Goal: Task Accomplishment & Management: Manage account settings

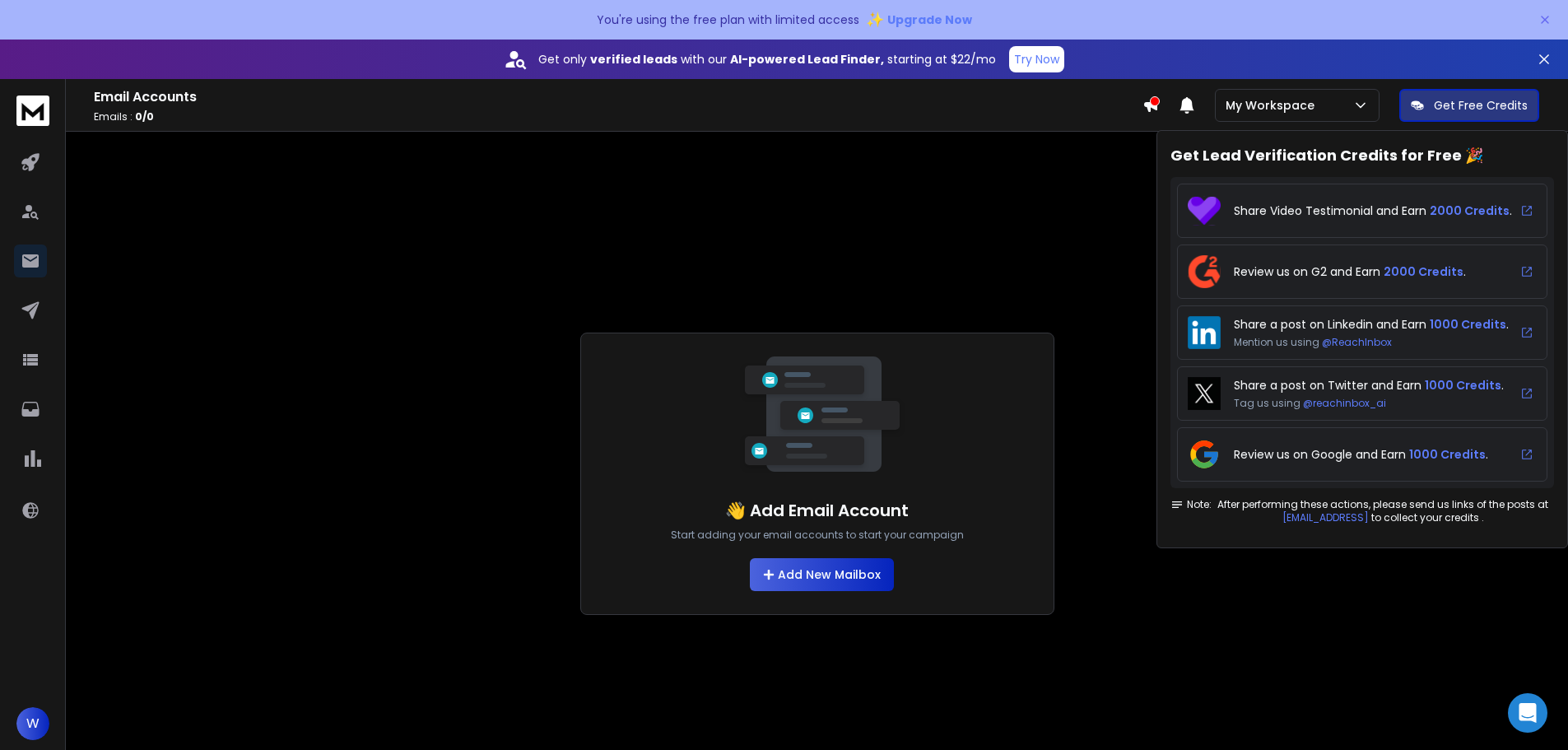
click at [1076, 198] on div "👋 Add Email Account Start adding your email accounts to start your campaign Add…" at bounding box center [816, 473] width 1449 height 651
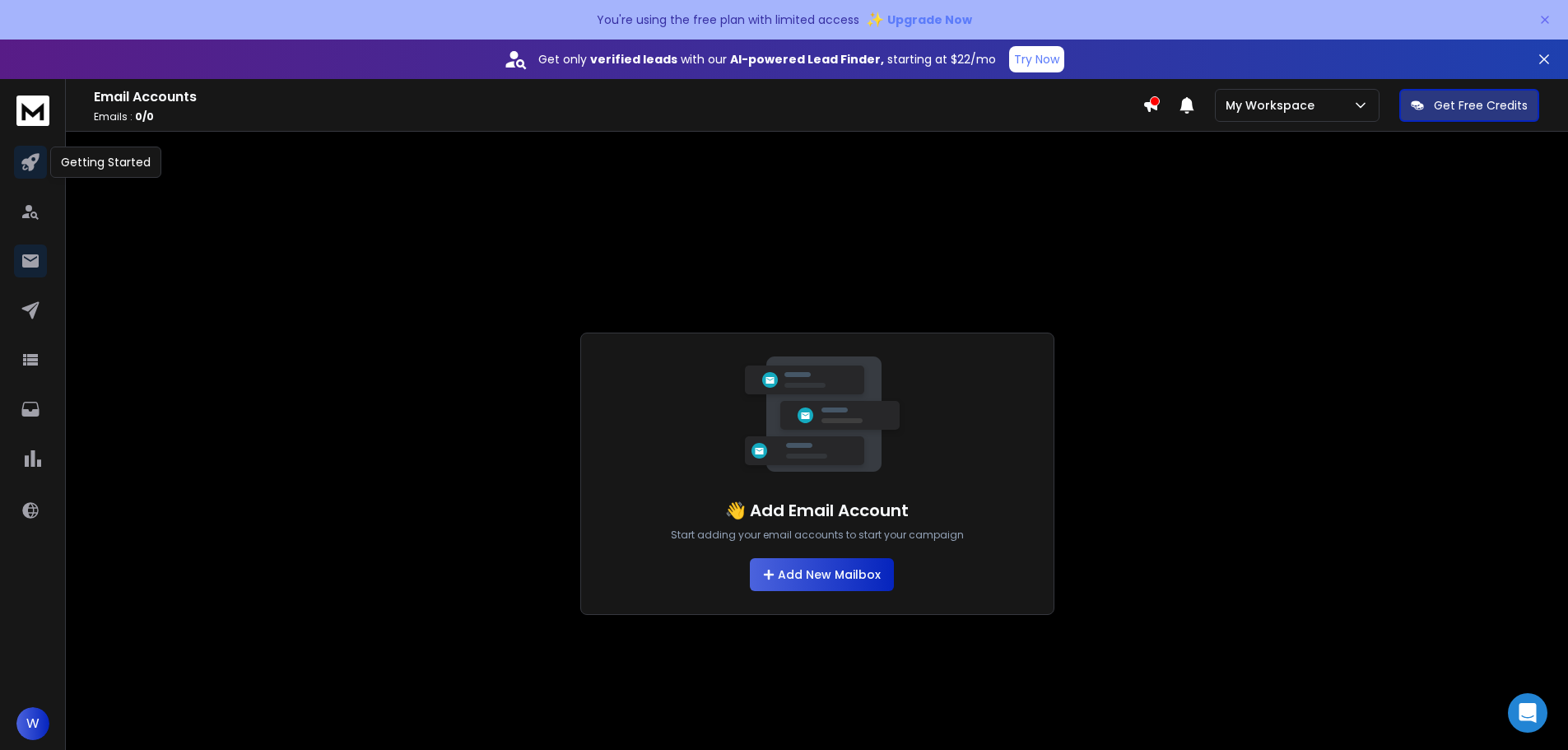
click at [34, 160] on icon at bounding box center [30, 162] width 20 height 20
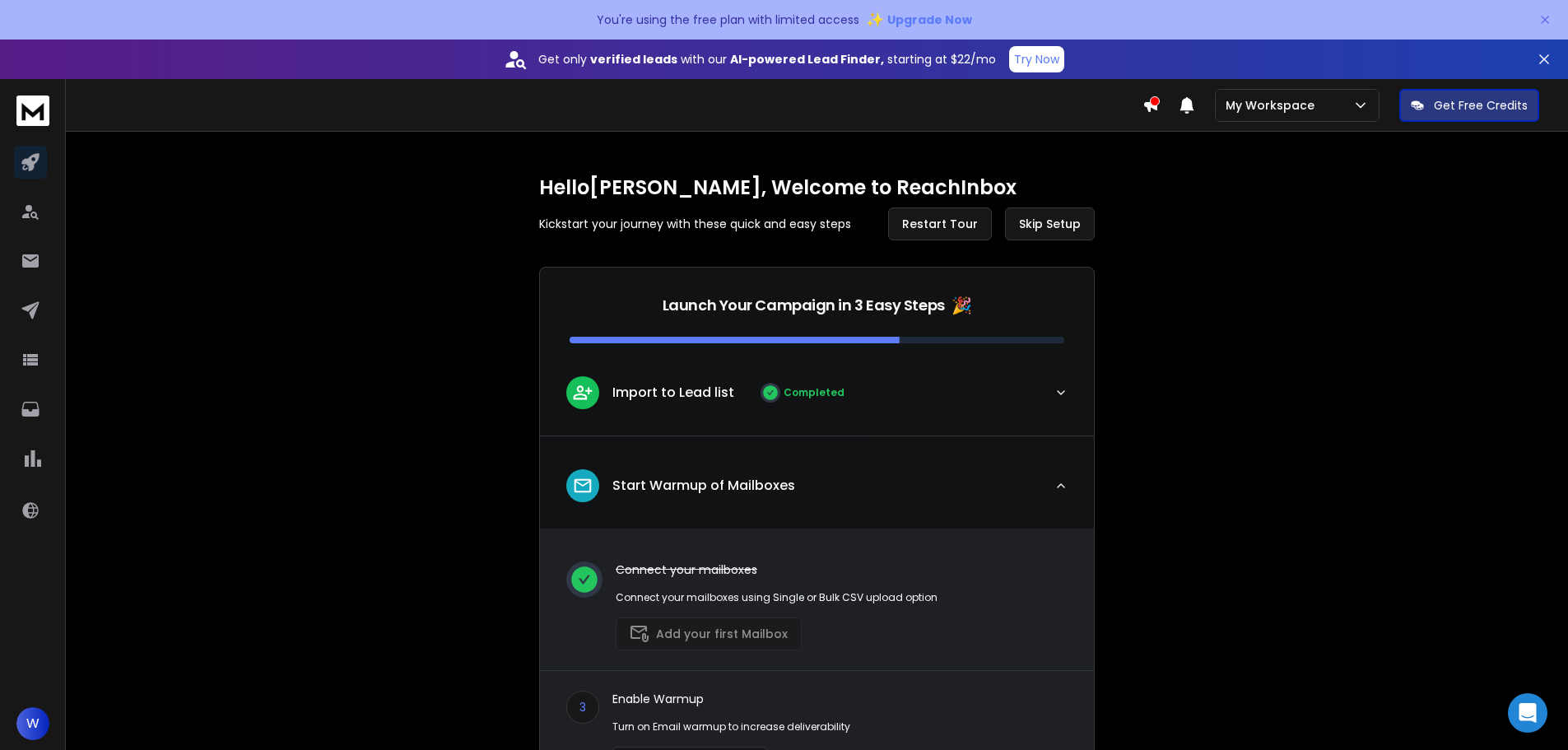
click at [1381, 421] on div "Hello Wally , Welcome to ReachInbox Kickstart your journey with these quick and…" at bounding box center [816, 540] width 1449 height 784
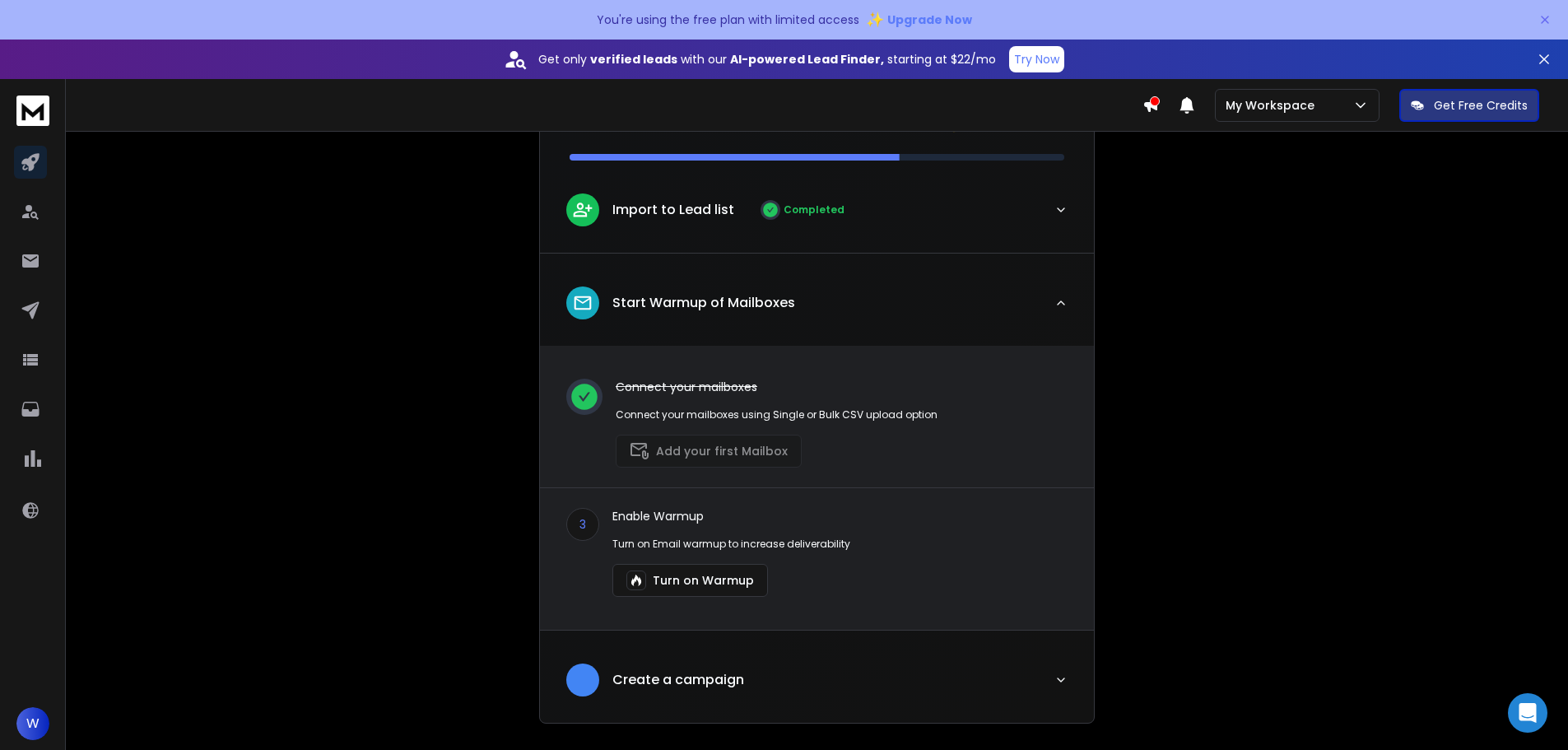
scroll to position [186, 0]
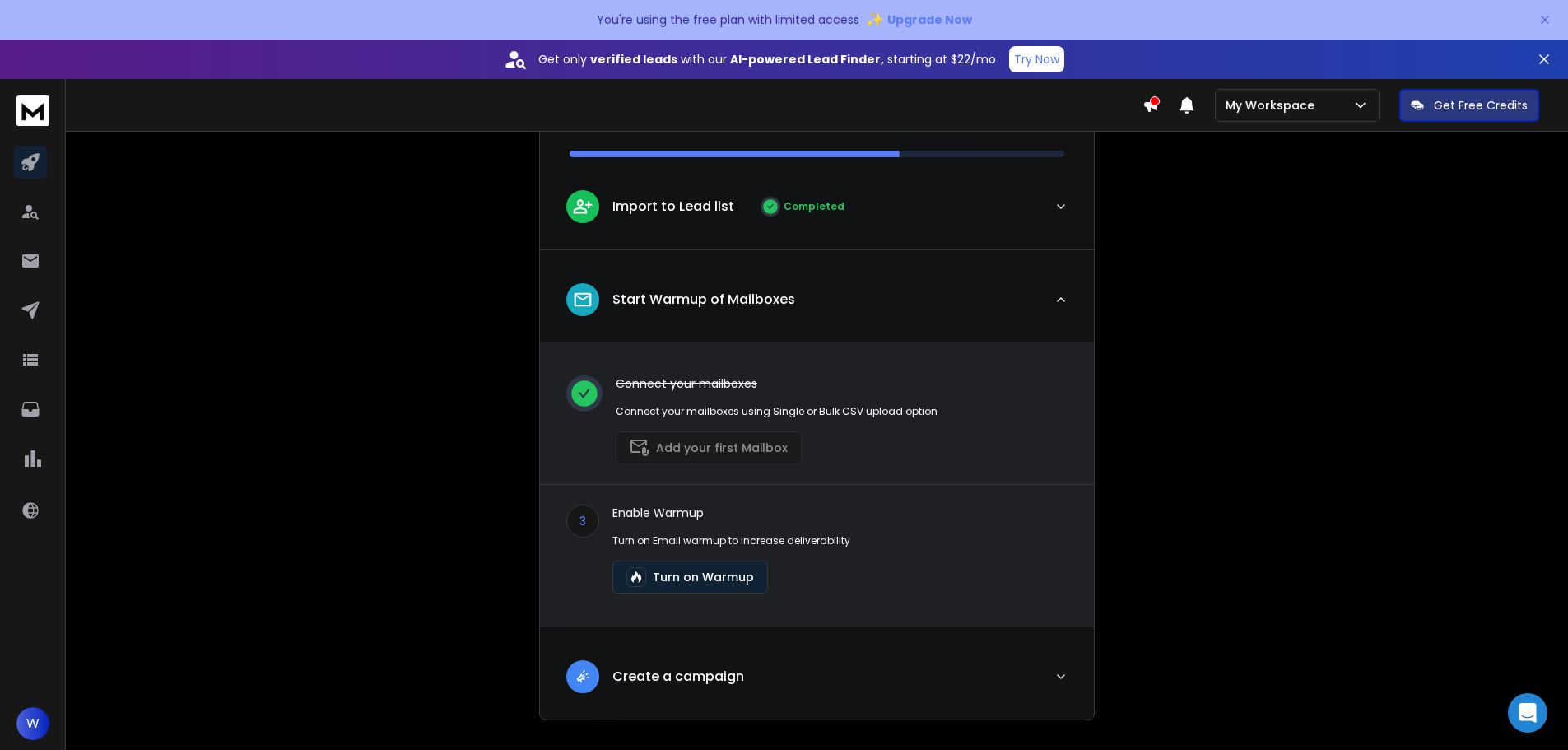
click at [705, 575] on button "Turn on Warmup" at bounding box center [690, 576] width 156 height 33
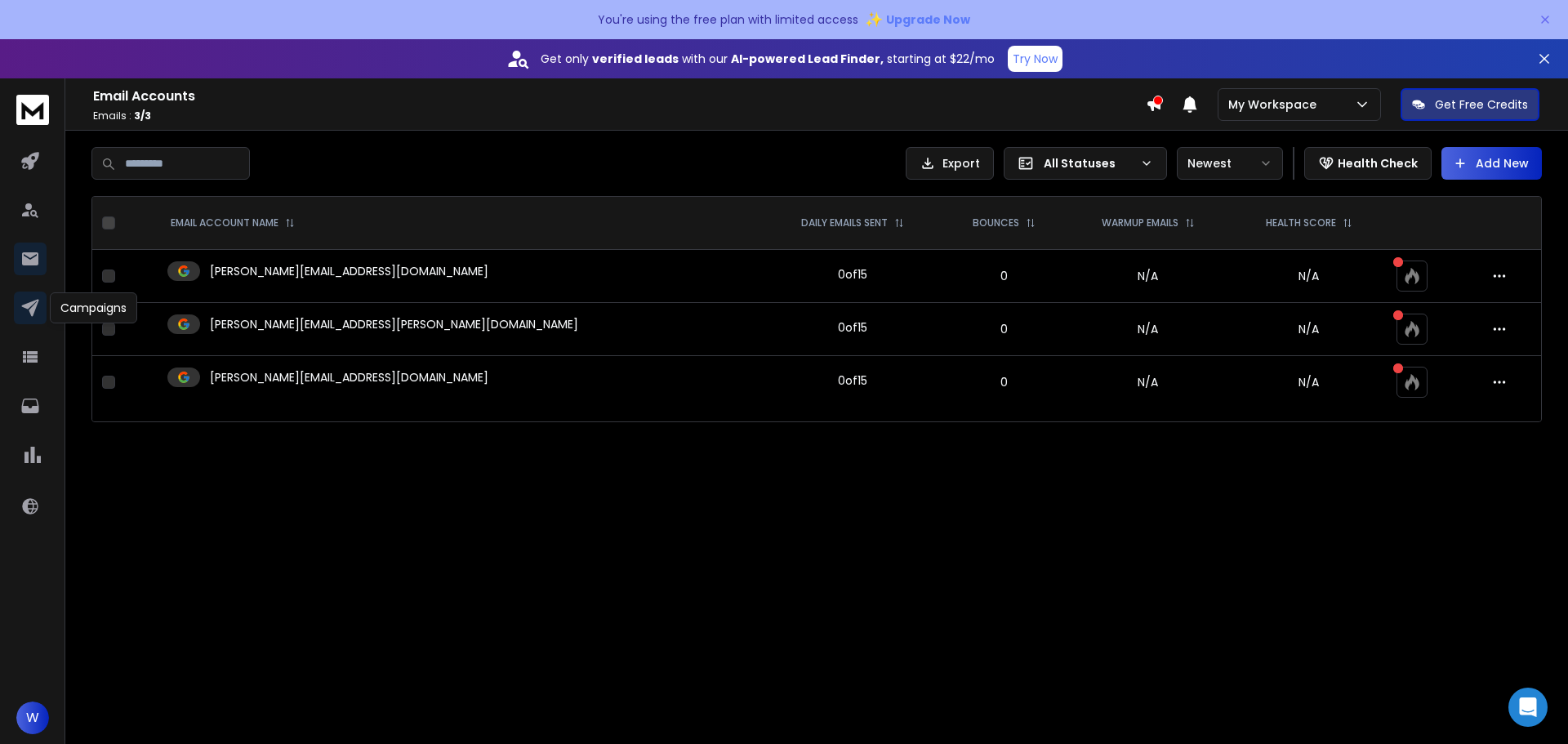
click at [36, 301] on icon at bounding box center [30, 308] width 20 height 20
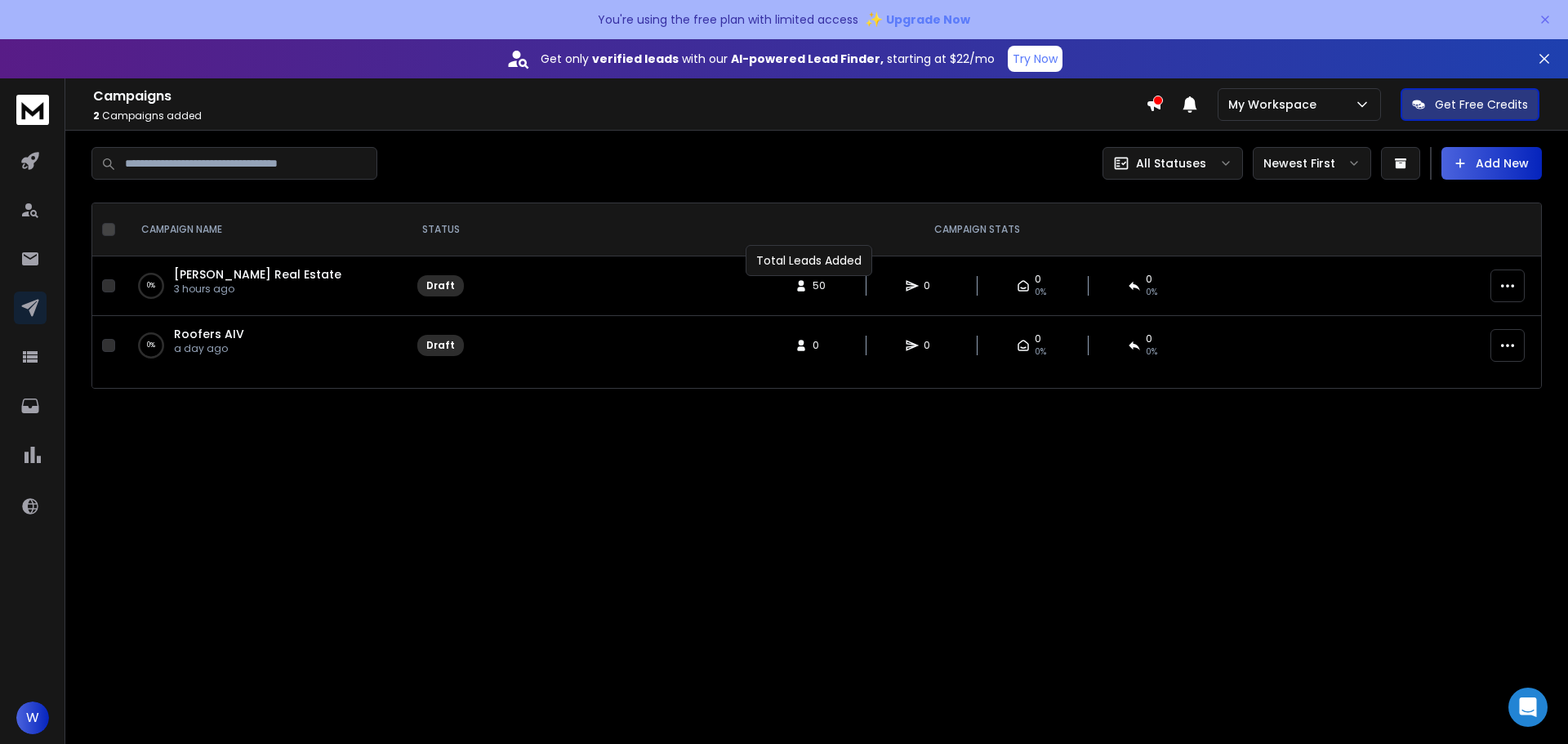
click at [799, 288] on icon at bounding box center [800, 289] width 7 height 4
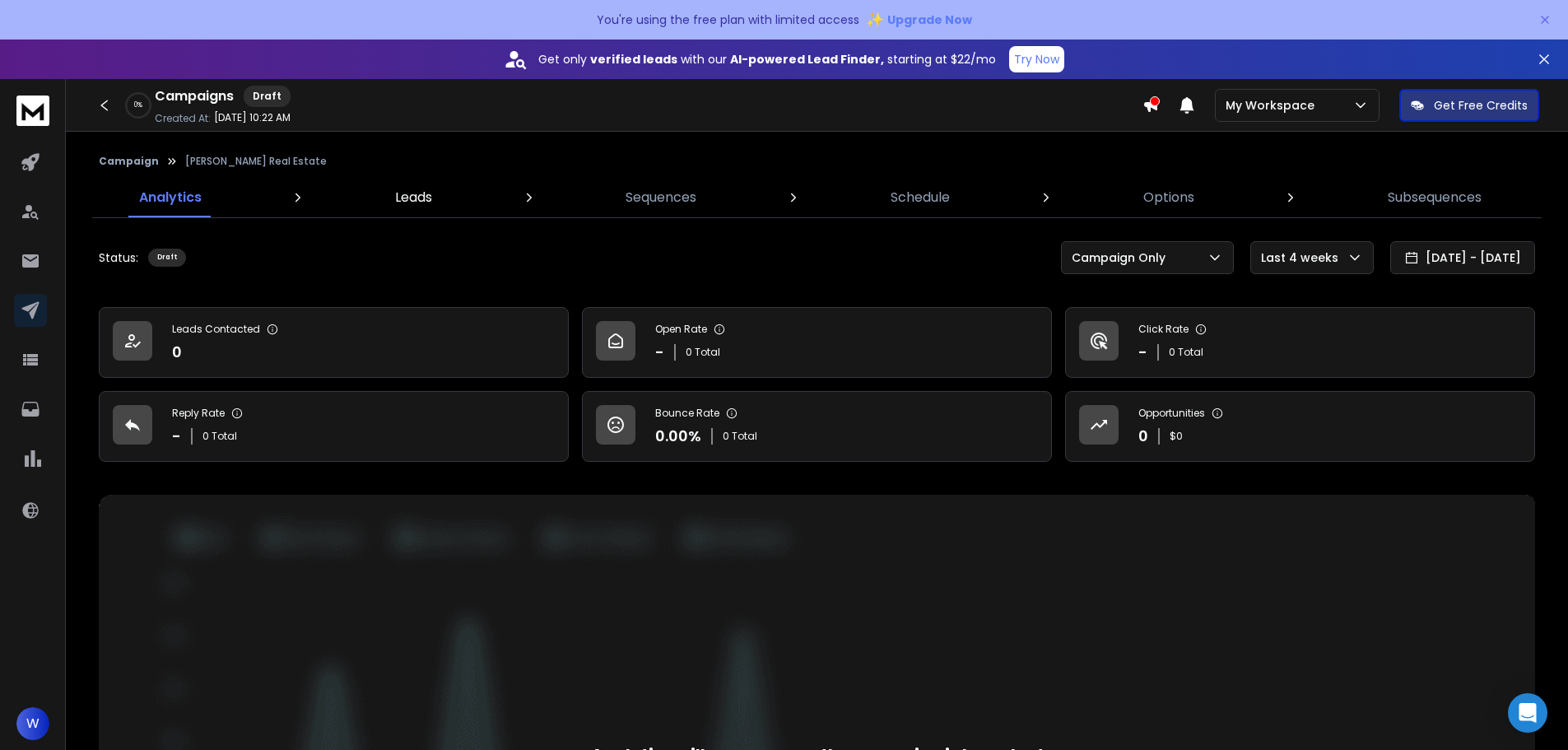
click at [418, 200] on p "Leads" at bounding box center [413, 198] width 37 height 20
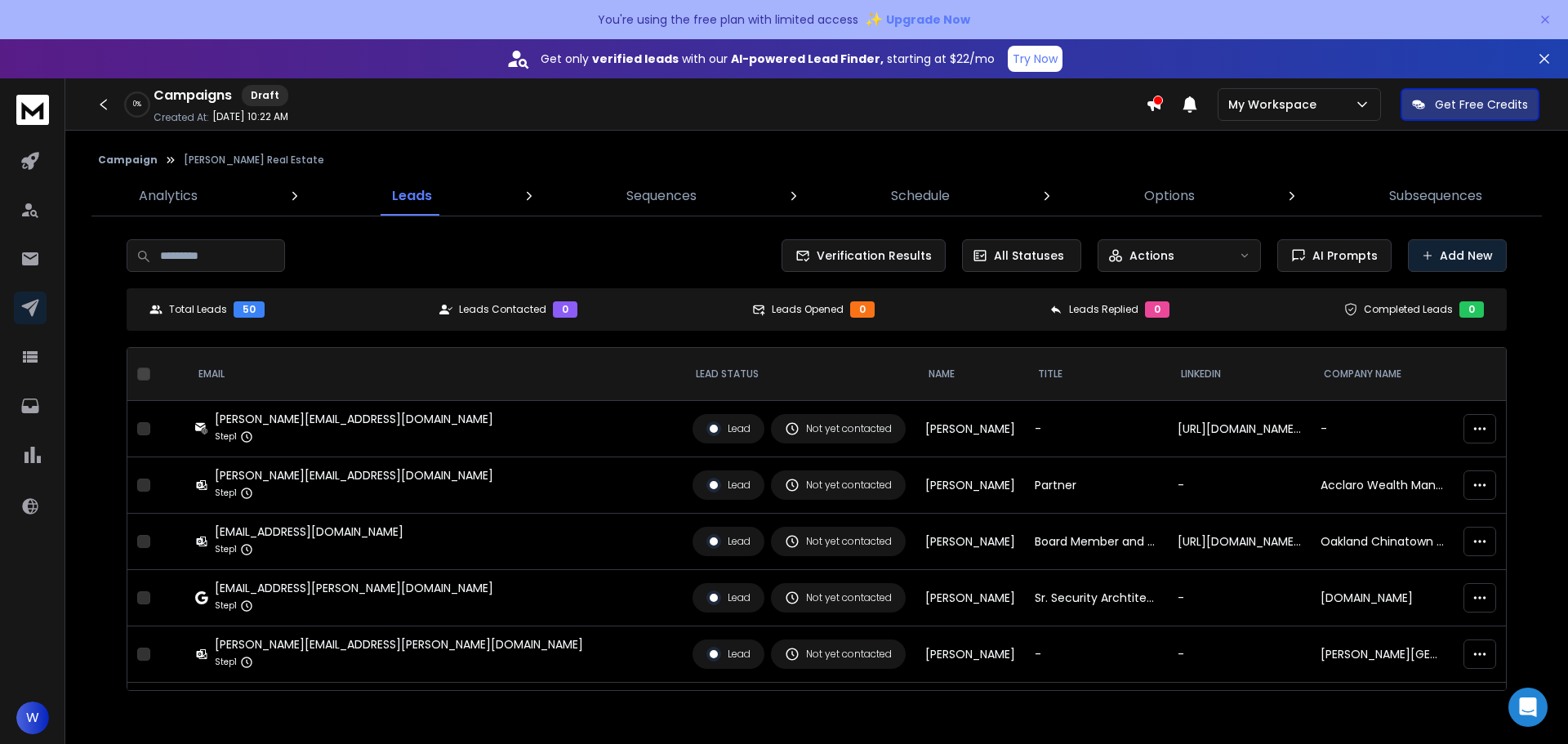
click at [1463, 254] on button "Add New" at bounding box center [1457, 255] width 99 height 33
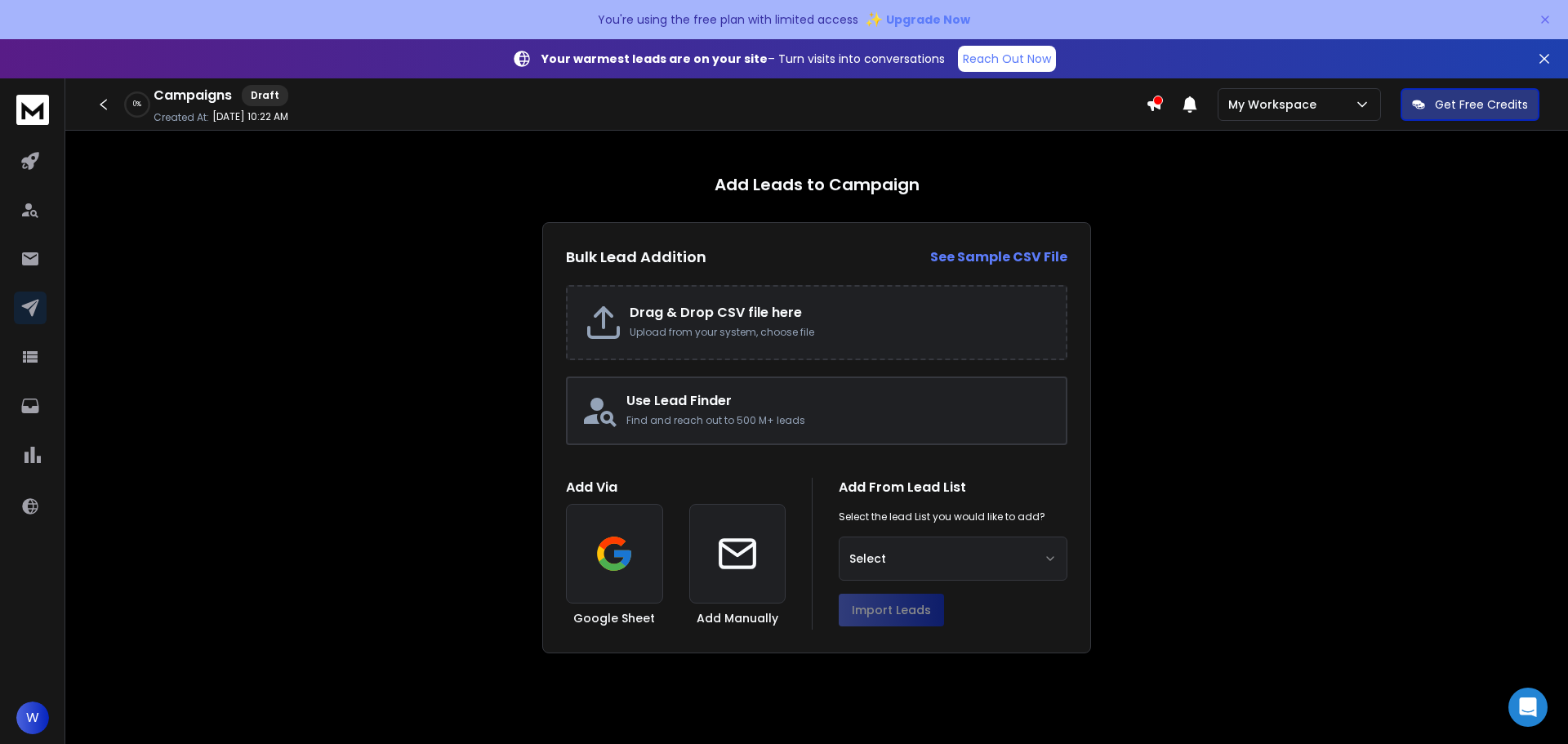
click at [677, 316] on h2 "Drag & Drop CSV file here" at bounding box center [840, 313] width 420 height 20
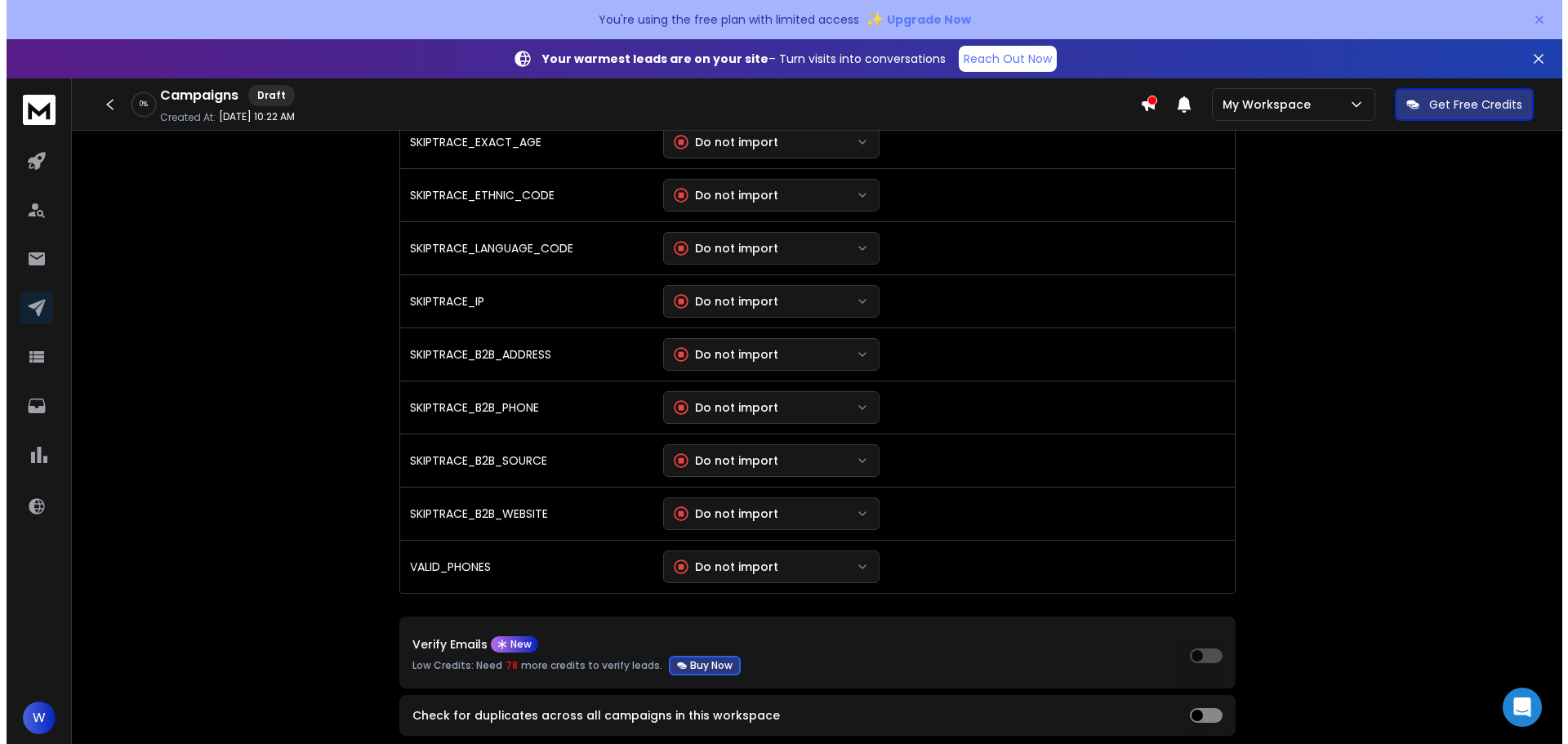
scroll to position [3759, 0]
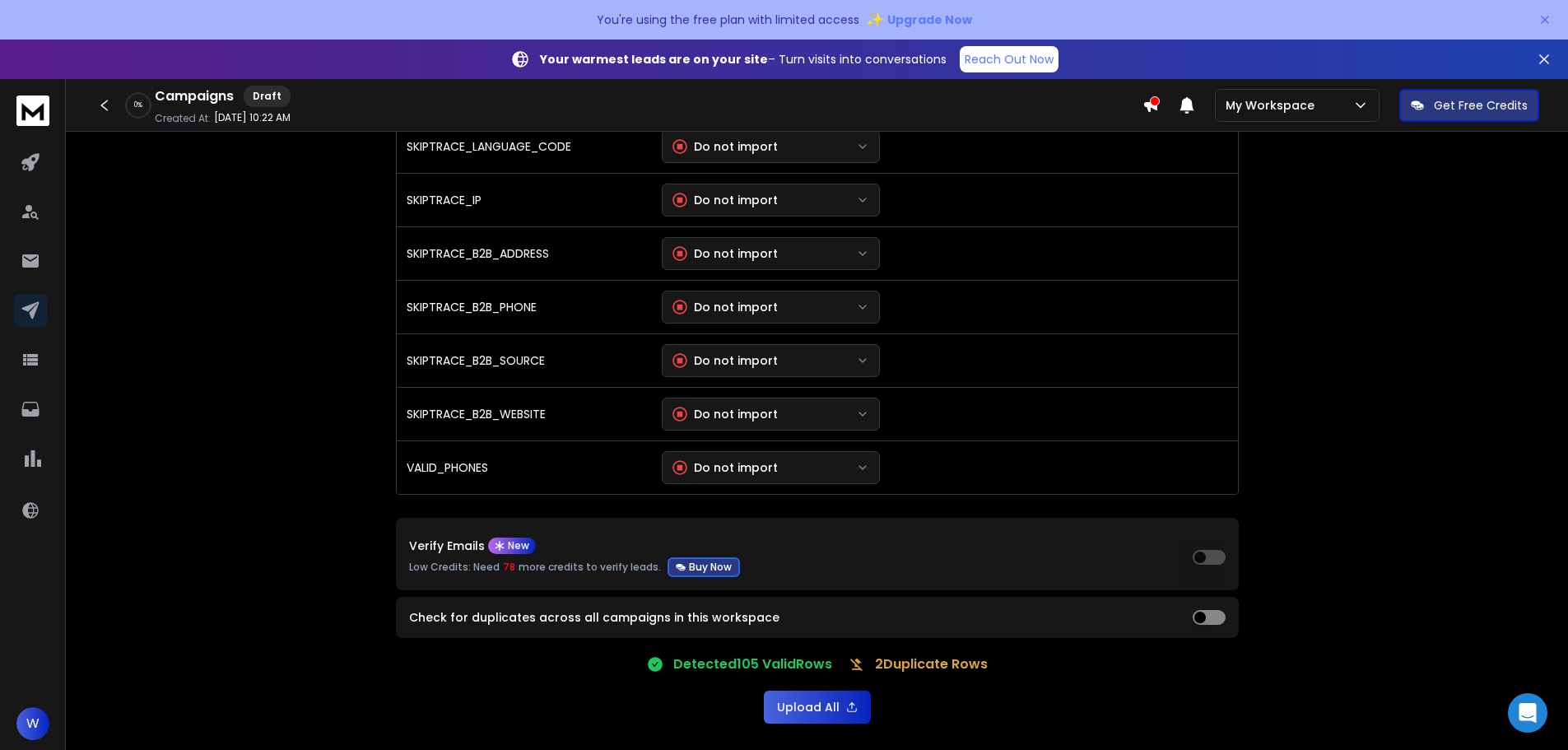
click at [805, 707] on button "Upload All" at bounding box center [817, 706] width 107 height 33
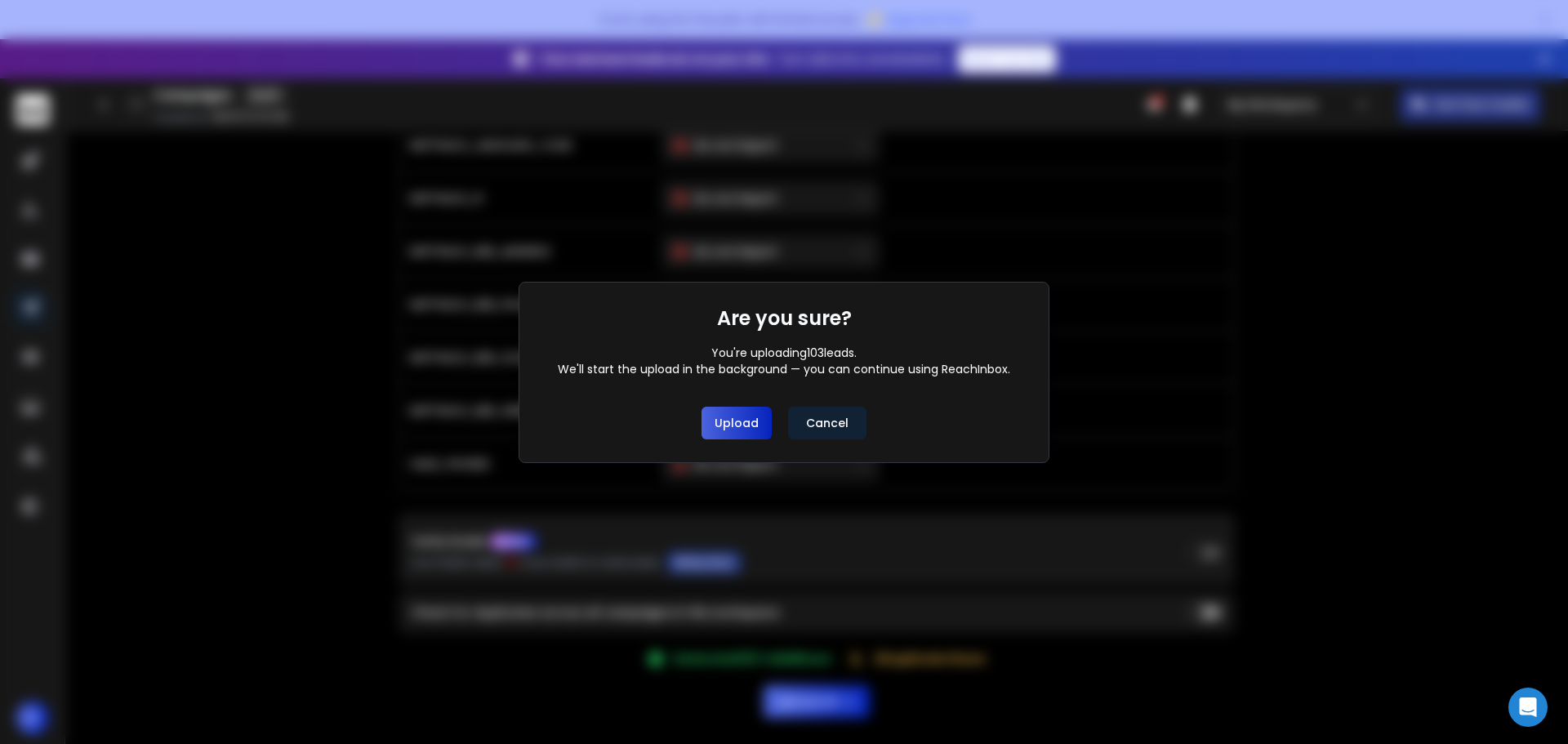
click at [836, 424] on button "Cancel" at bounding box center [827, 423] width 78 height 33
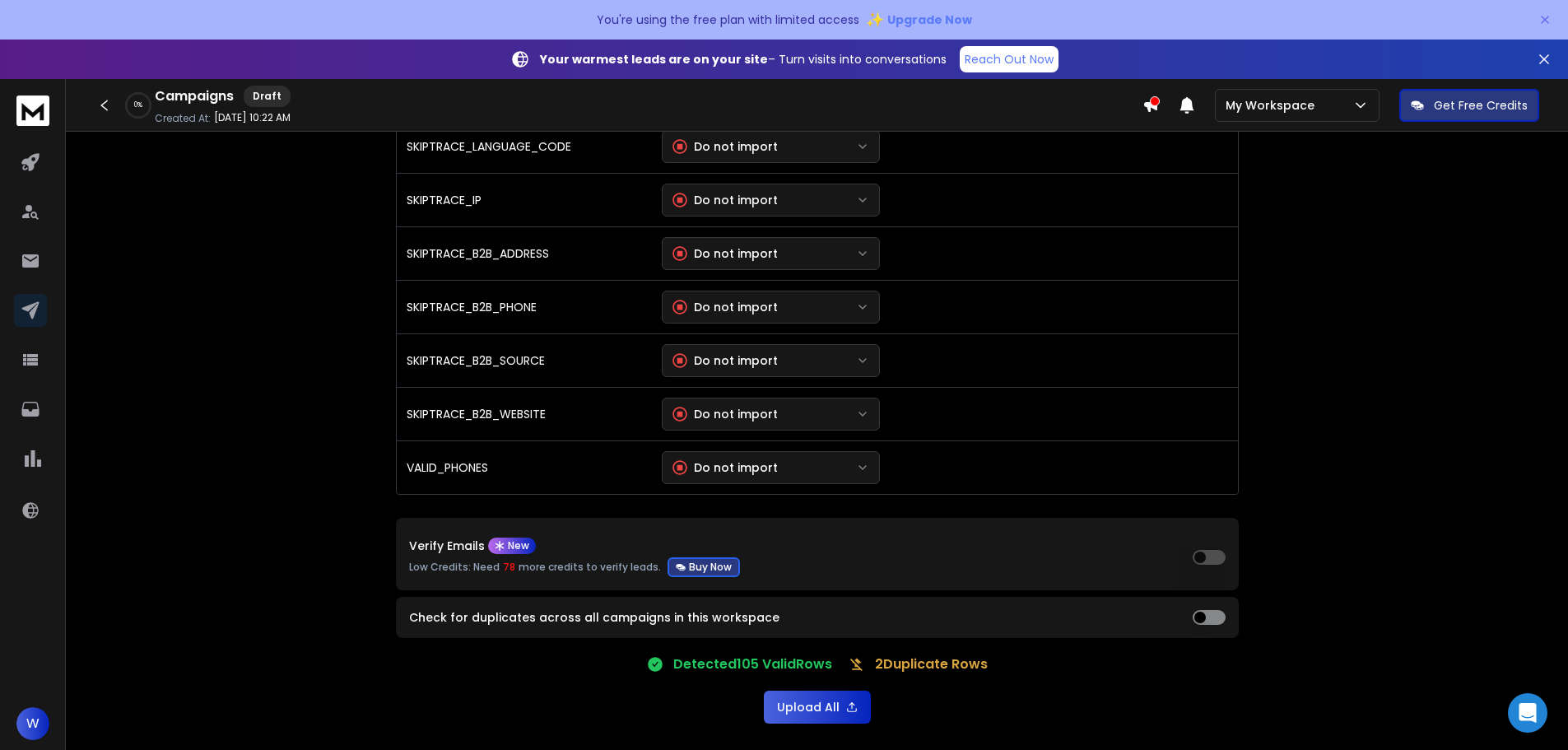
click at [695, 564] on button "Buy Now" at bounding box center [703, 567] width 72 height 20
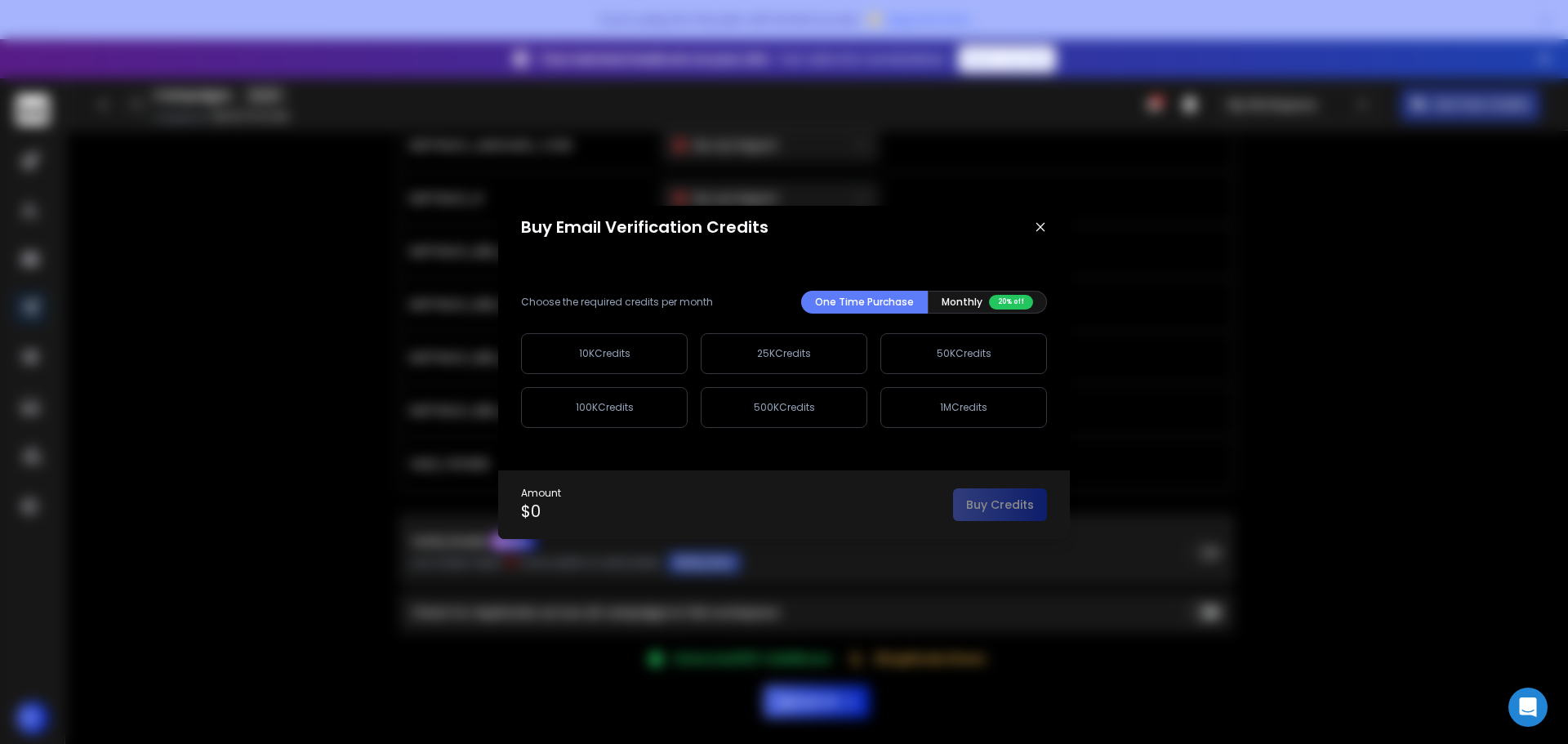
click at [618, 353] on p "10K Credits" at bounding box center [604, 353] width 113 height 13
click at [617, 353] on button "10K Credits" at bounding box center [609, 352] width 13 height 13
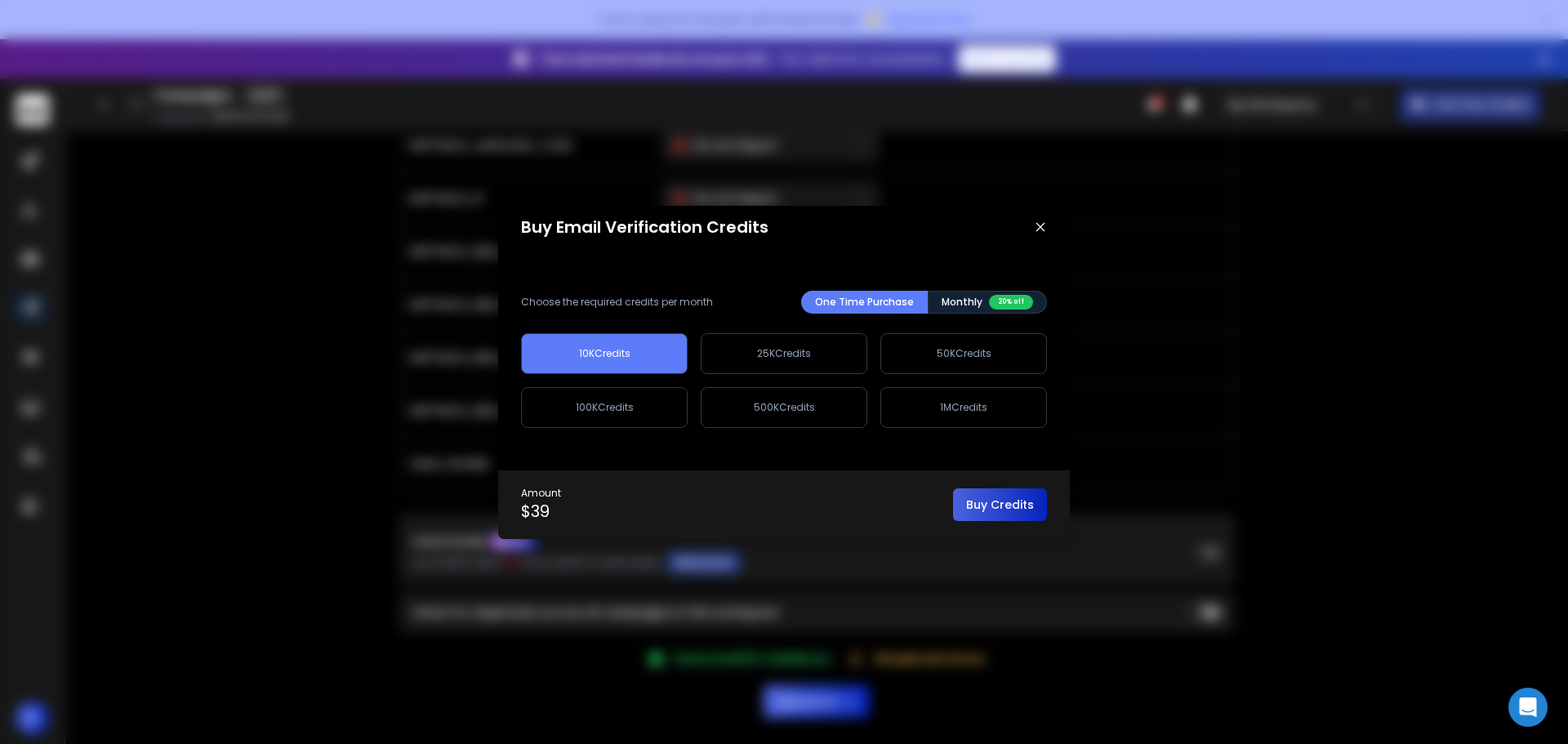
click at [968, 302] on button "Monthly 20% off" at bounding box center [987, 302] width 119 height 23
click at [995, 504] on button "Buy Credits" at bounding box center [1000, 504] width 94 height 33
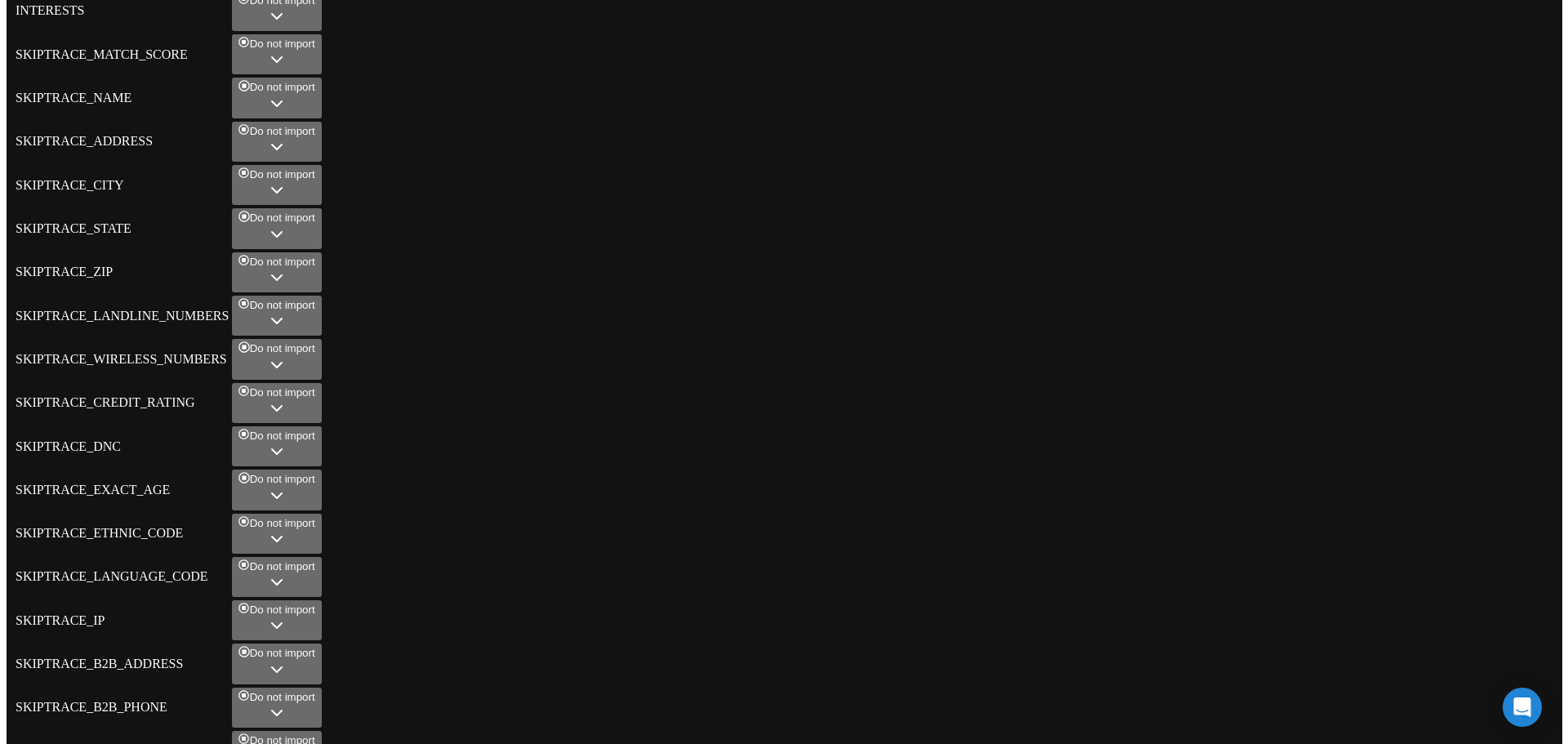
scroll to position [3759, 0]
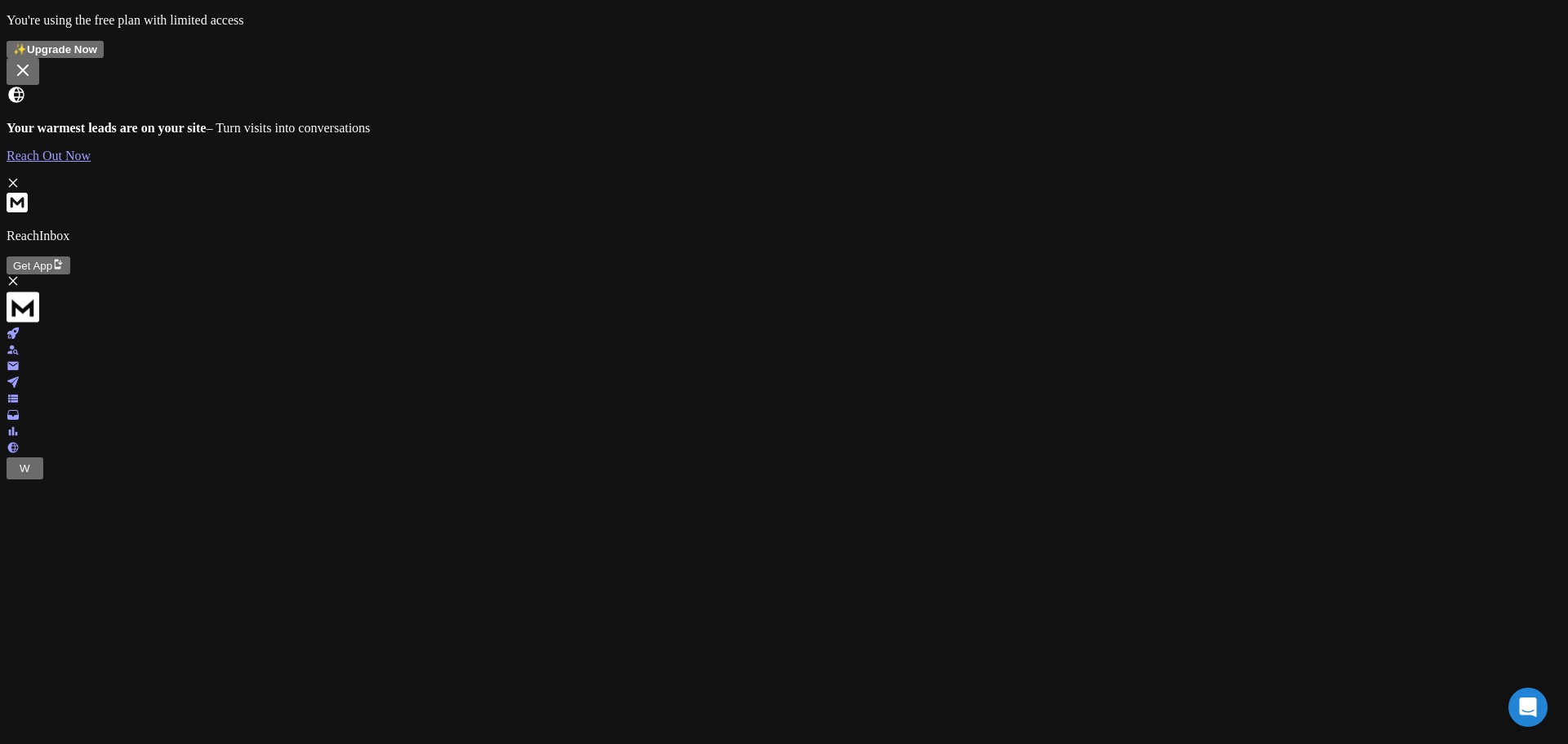
click at [97, 44] on span "Upgrade Now" at bounding box center [61, 50] width 70 height 12
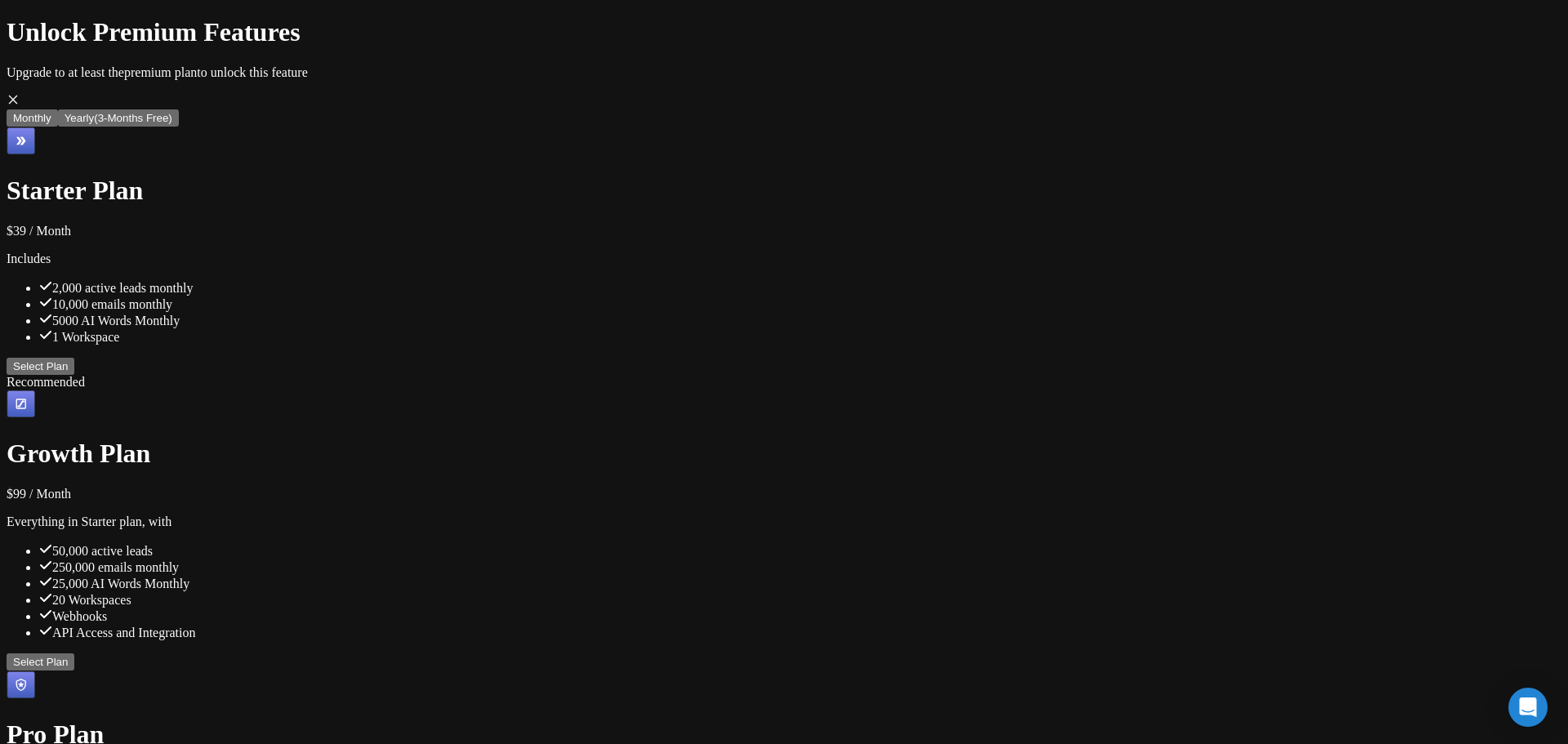
click at [20, 107] on icon at bounding box center [12, 99] width 13 height 13
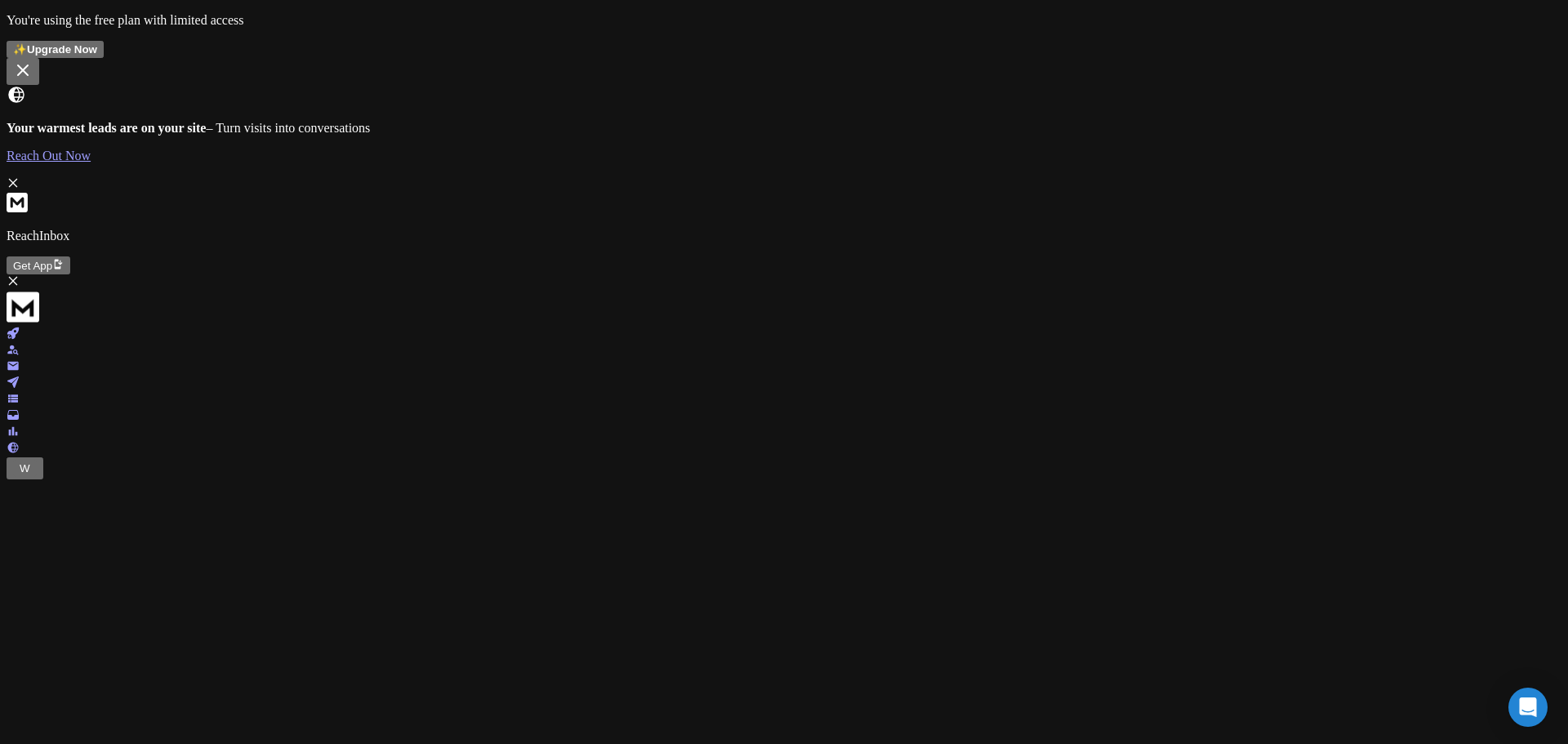
click at [97, 44] on span "Upgrade Now" at bounding box center [61, 50] width 70 height 12
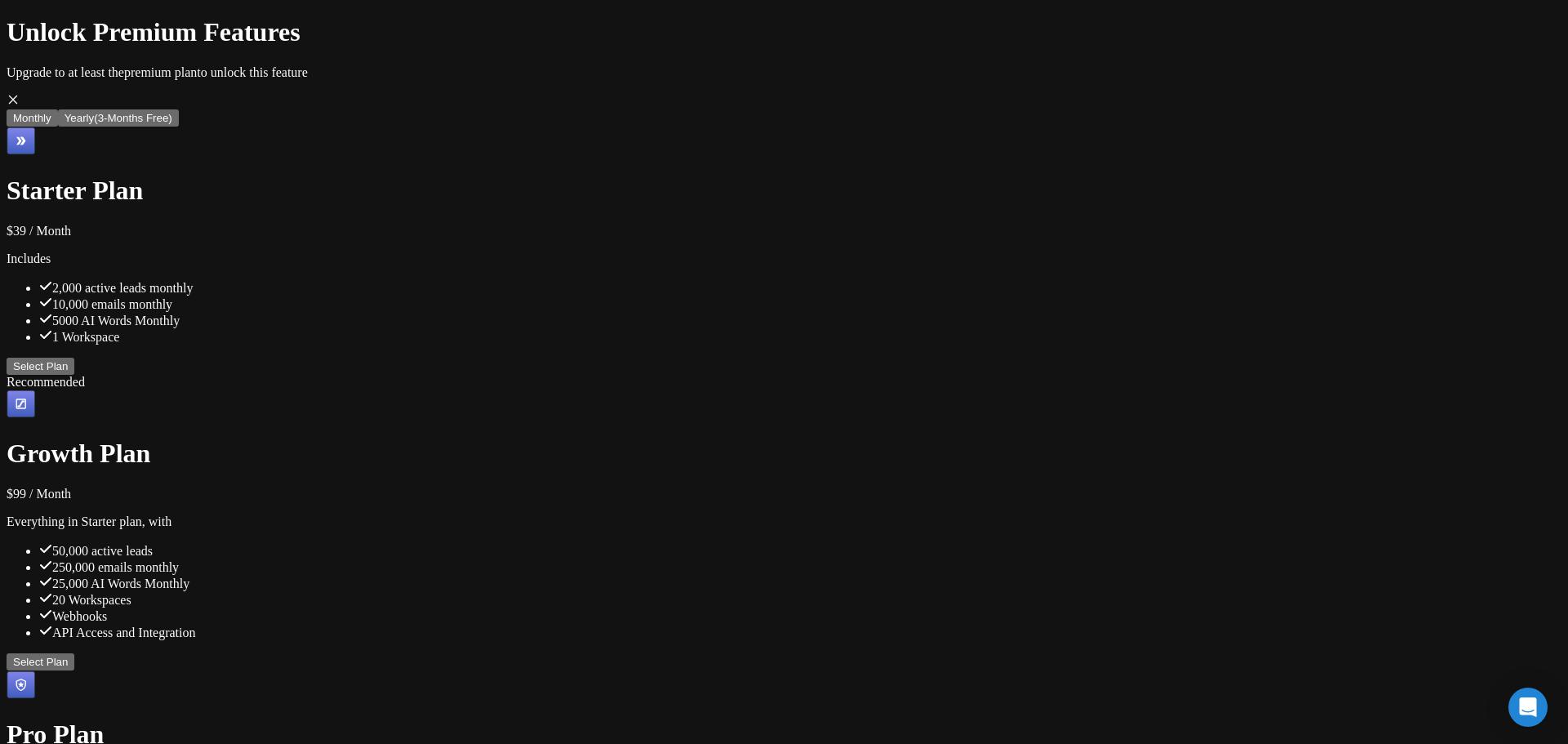
click at [75, 375] on button "Select Plan" at bounding box center [40, 366] width 68 height 17
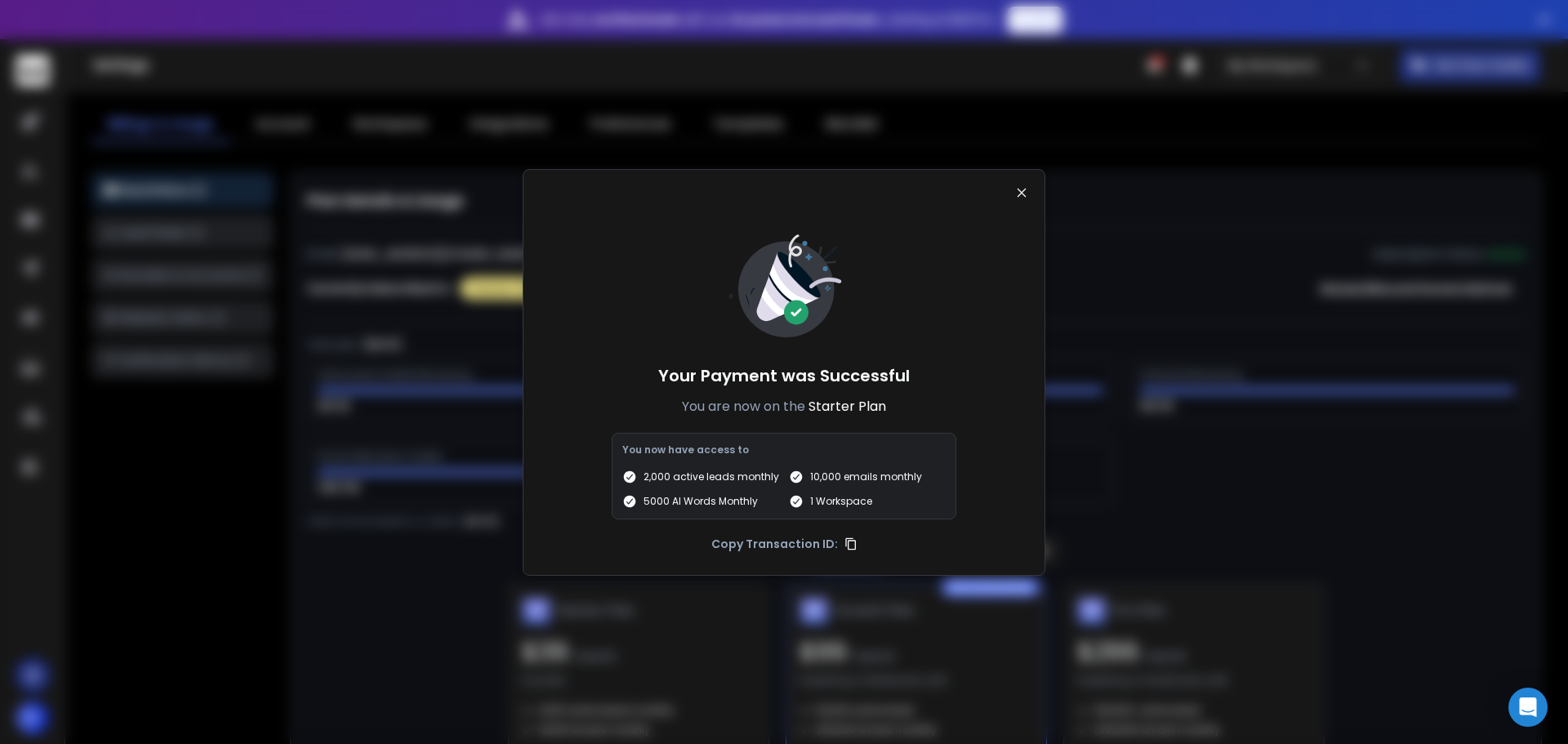
click at [1022, 195] on icon at bounding box center [1022, 193] width 13 height 13
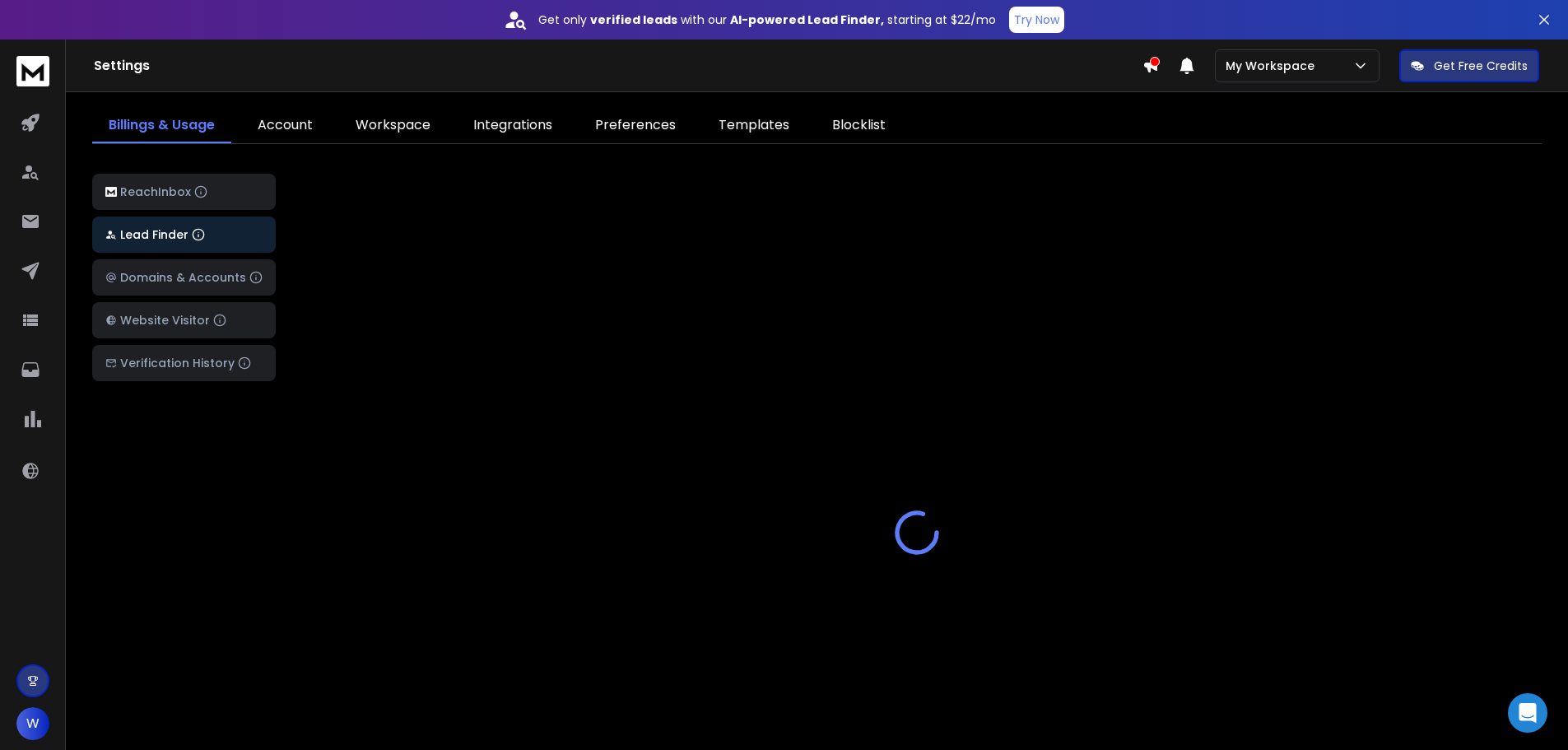
click at [157, 231] on button "Lead Finder" at bounding box center [183, 234] width 183 height 36
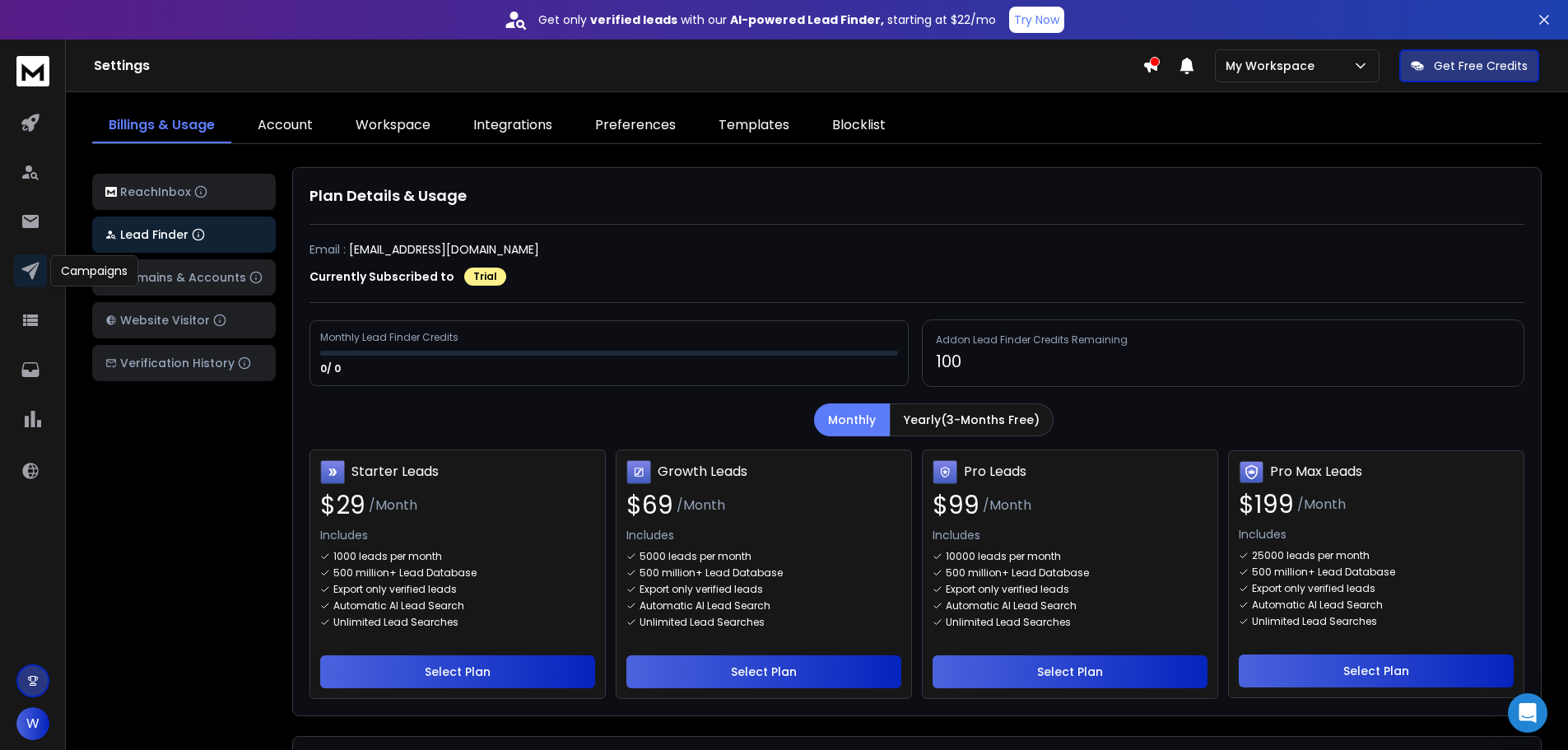
click at [31, 270] on icon at bounding box center [30, 269] width 17 height 17
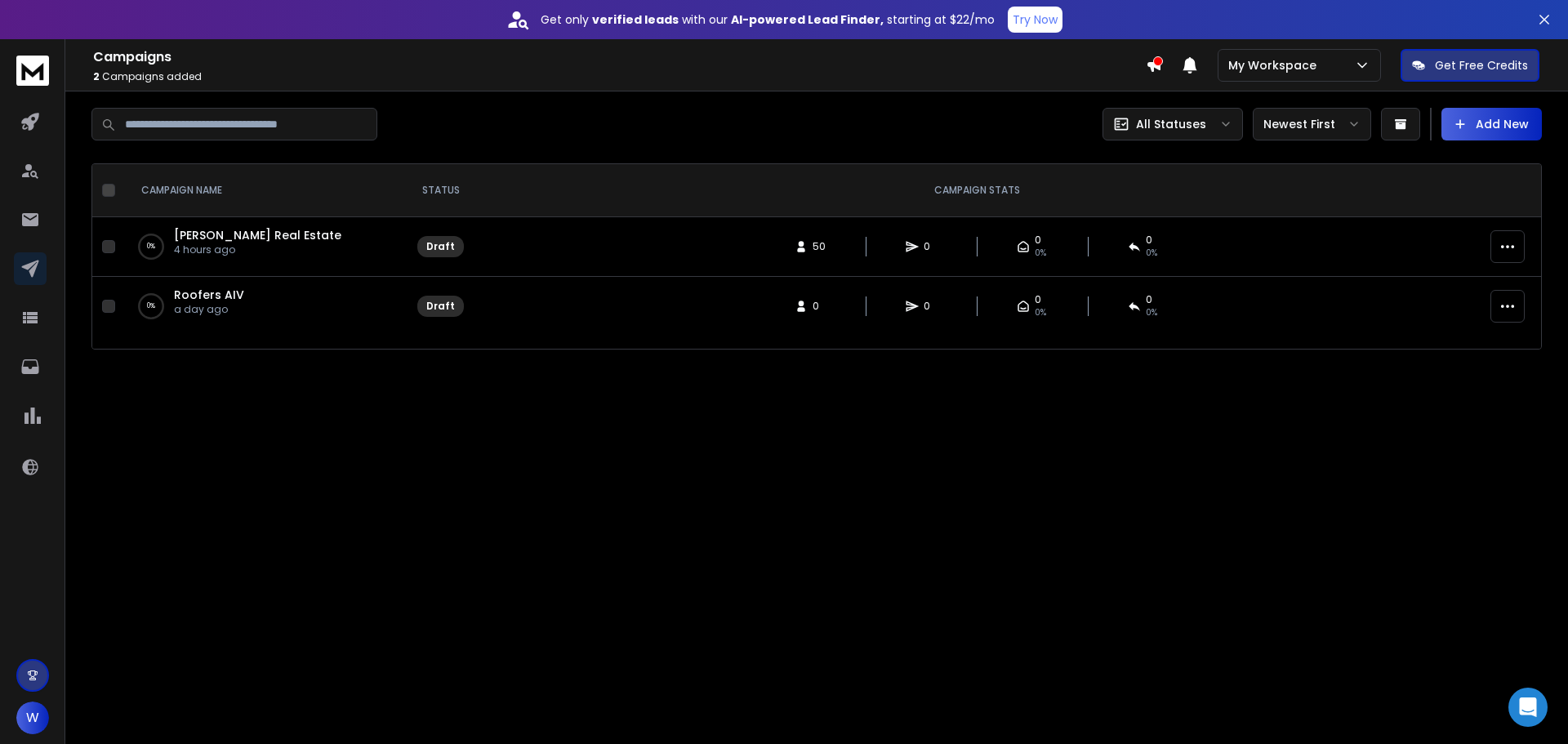
click at [225, 234] on span "[PERSON_NAME] Real Estate" at bounding box center [258, 235] width 167 height 16
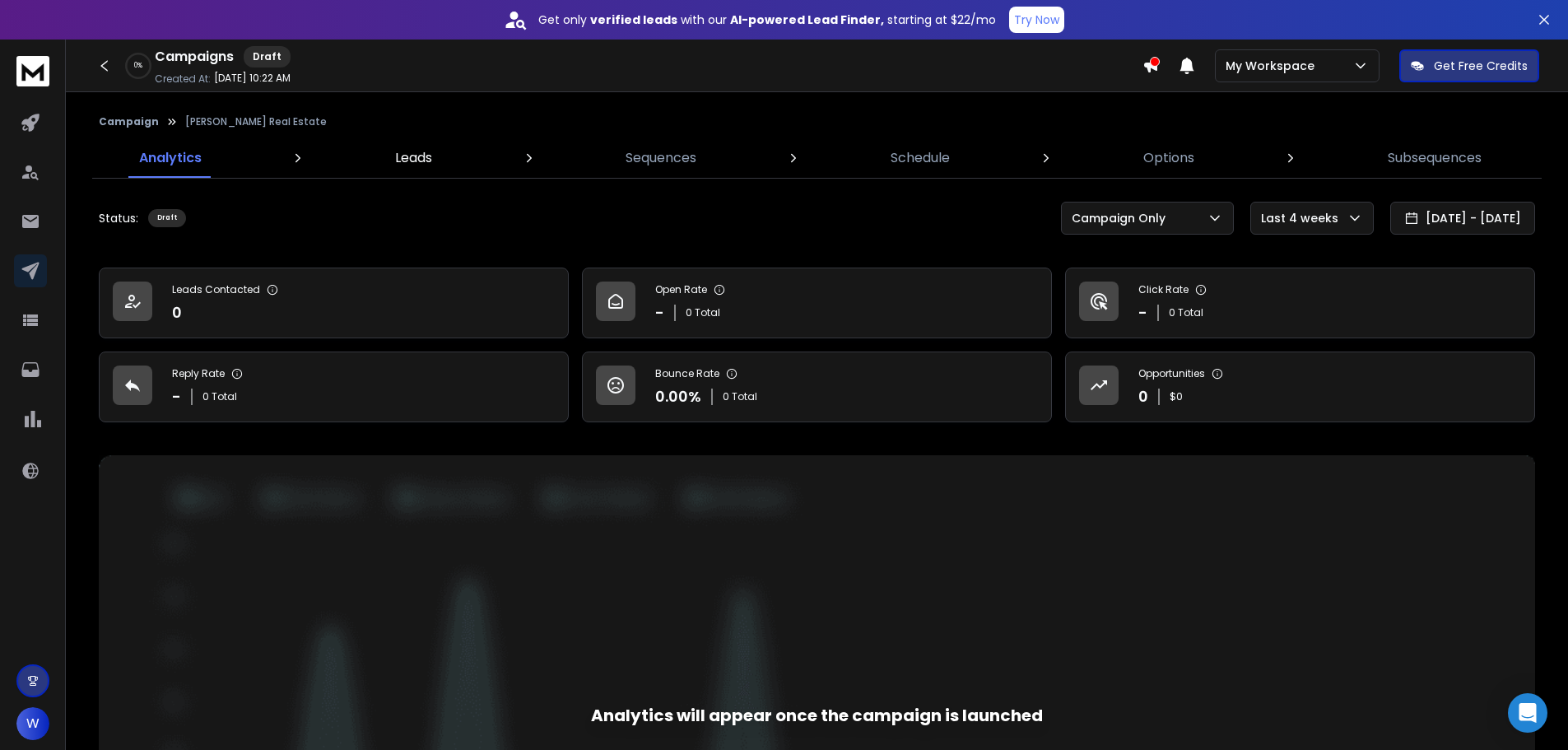
click at [420, 158] on p "Leads" at bounding box center [413, 158] width 37 height 20
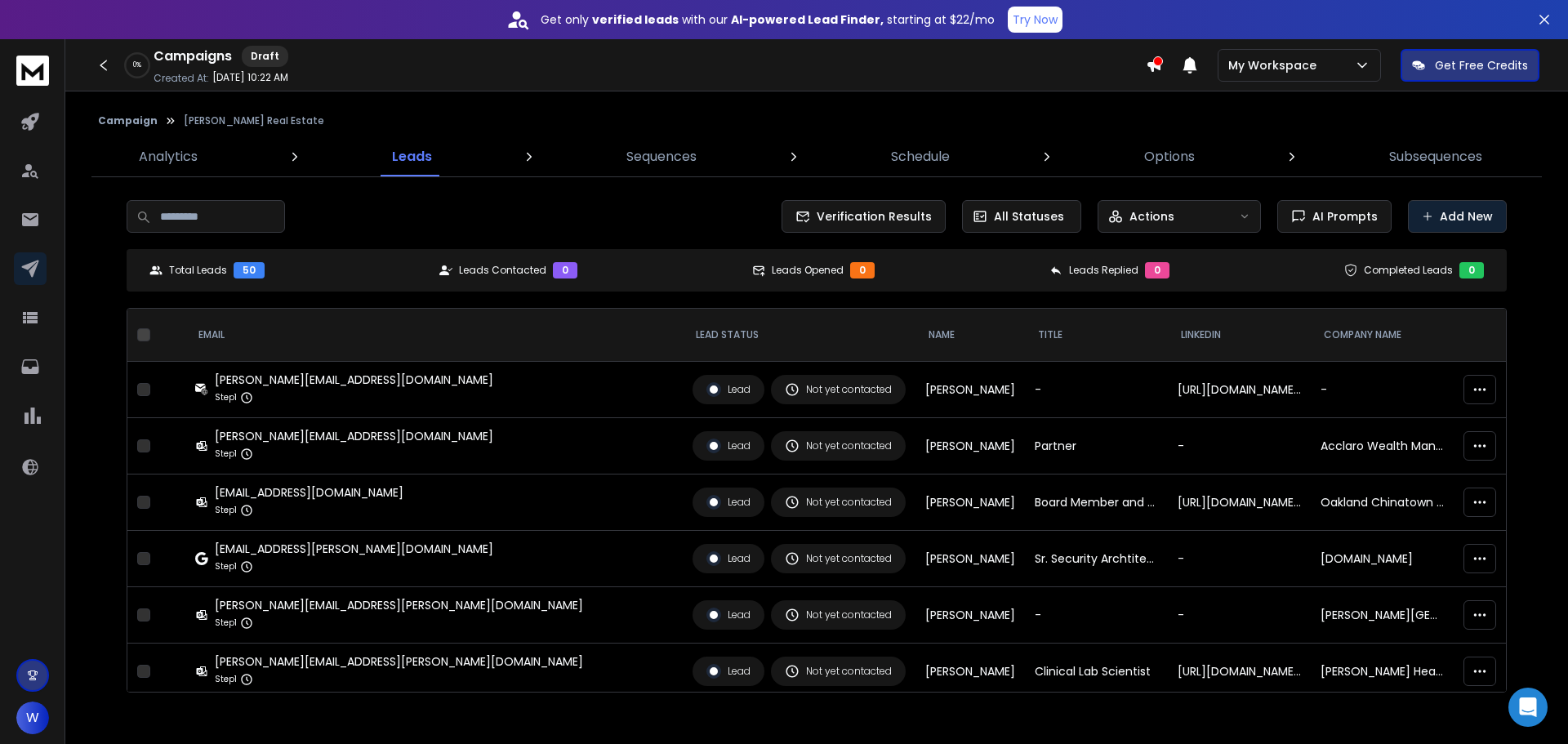
click at [1464, 218] on button "Add New" at bounding box center [1457, 216] width 99 height 33
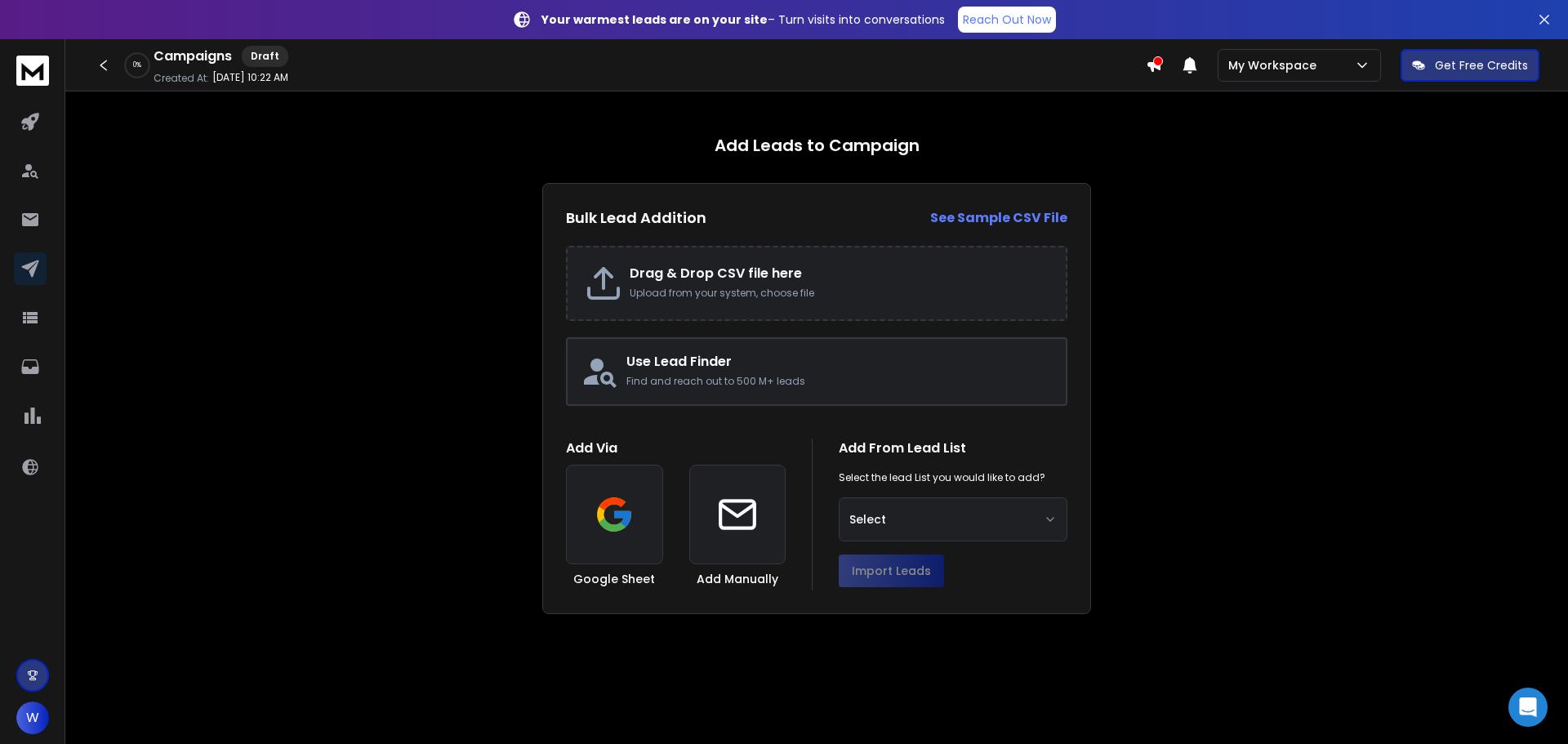
click at [727, 290] on p "Upload from your system, choose file" at bounding box center [840, 293] width 420 height 13
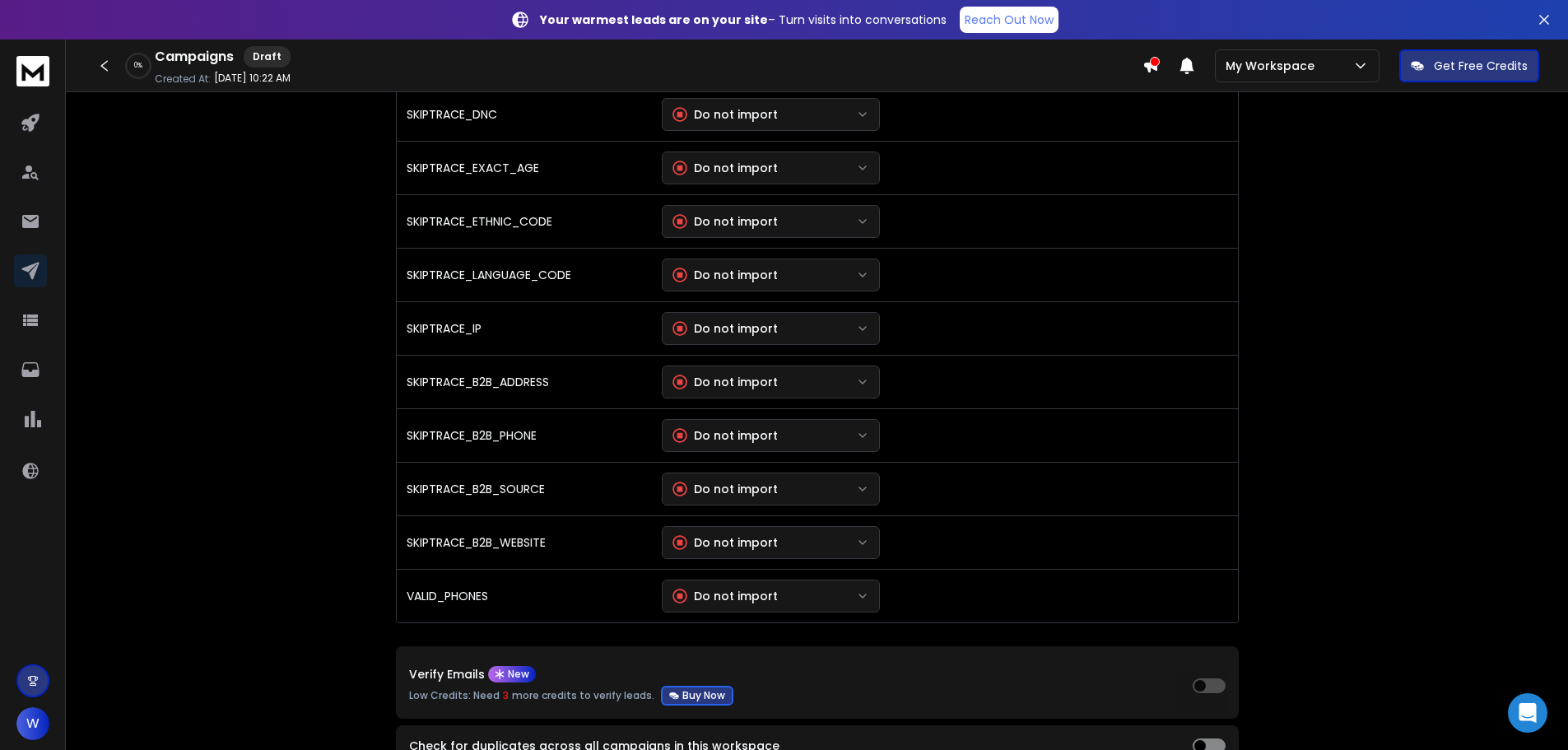
scroll to position [3750, 0]
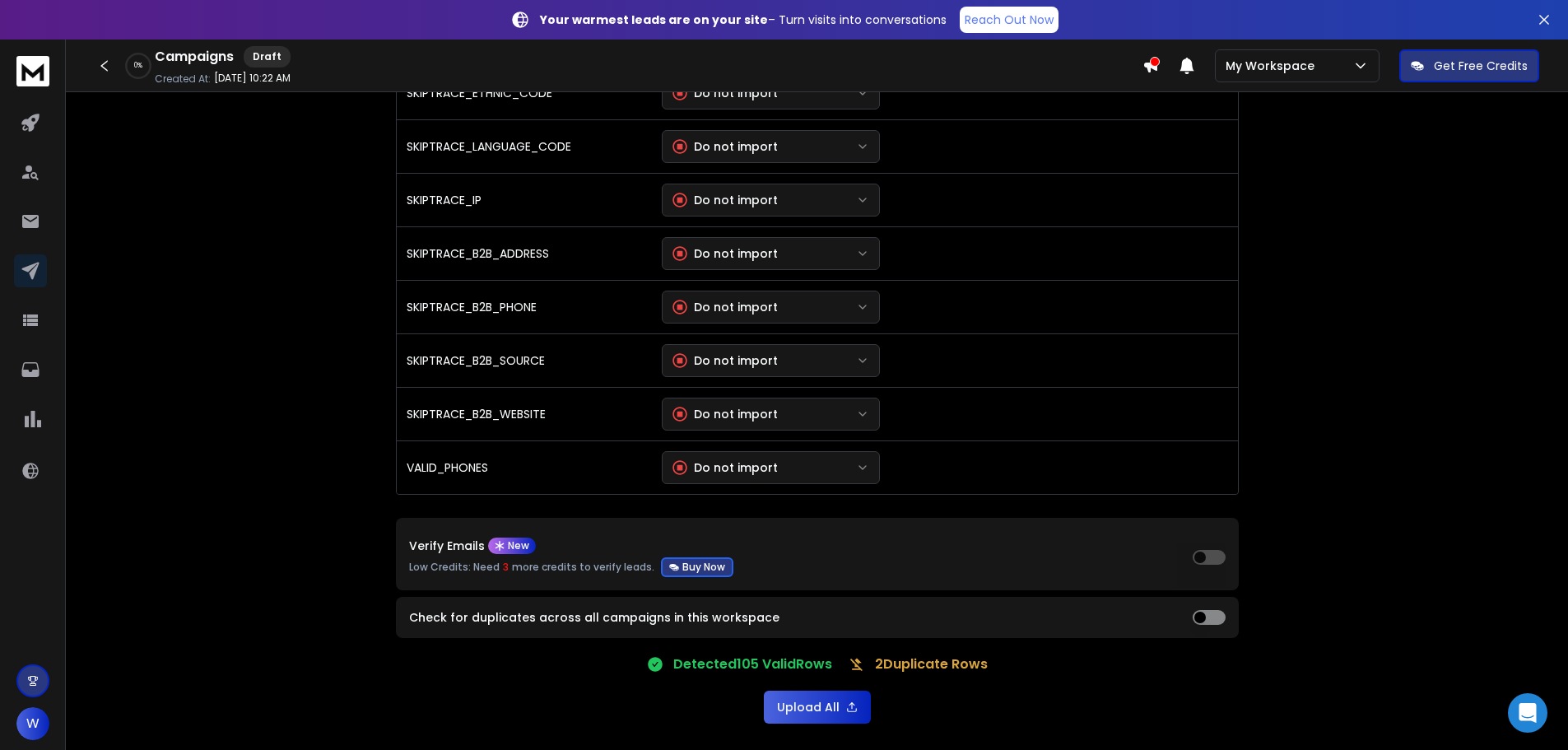
click at [812, 708] on button "Upload All" at bounding box center [817, 706] width 107 height 33
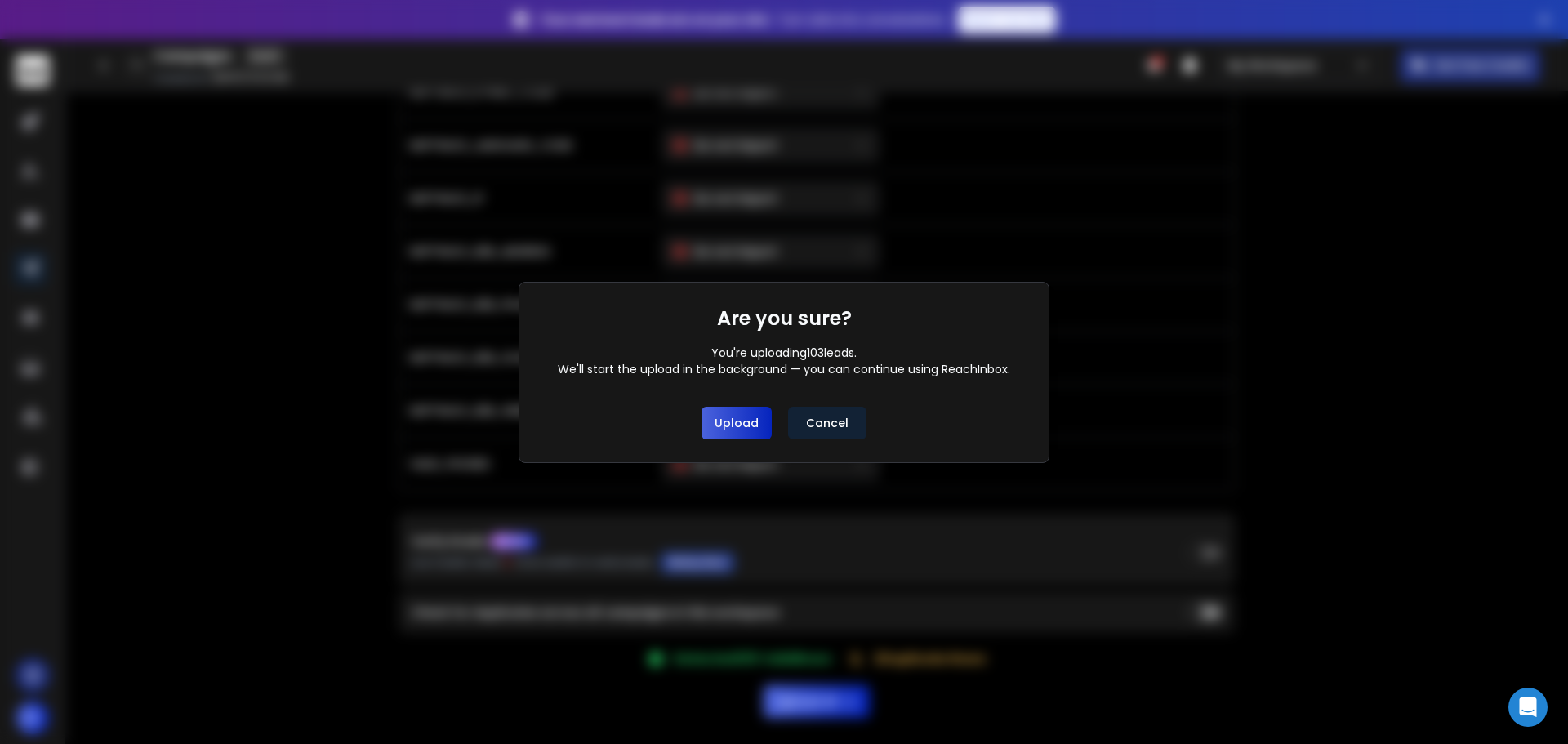
click at [740, 423] on button "Upload" at bounding box center [736, 423] width 70 height 33
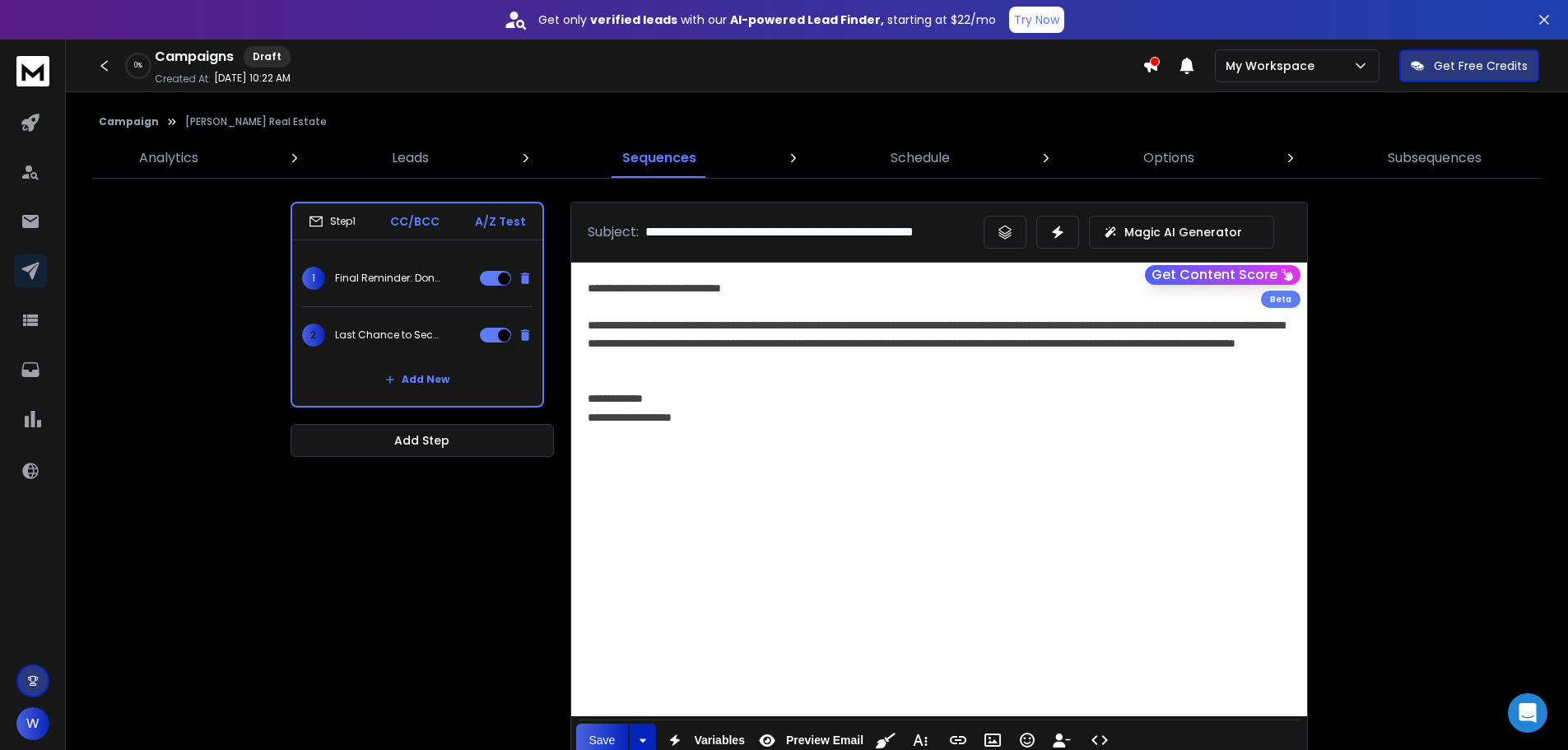
click at [379, 339] on p "Last Chance to Secure Exclusive Properties" at bounding box center [388, 335] width 106 height 13
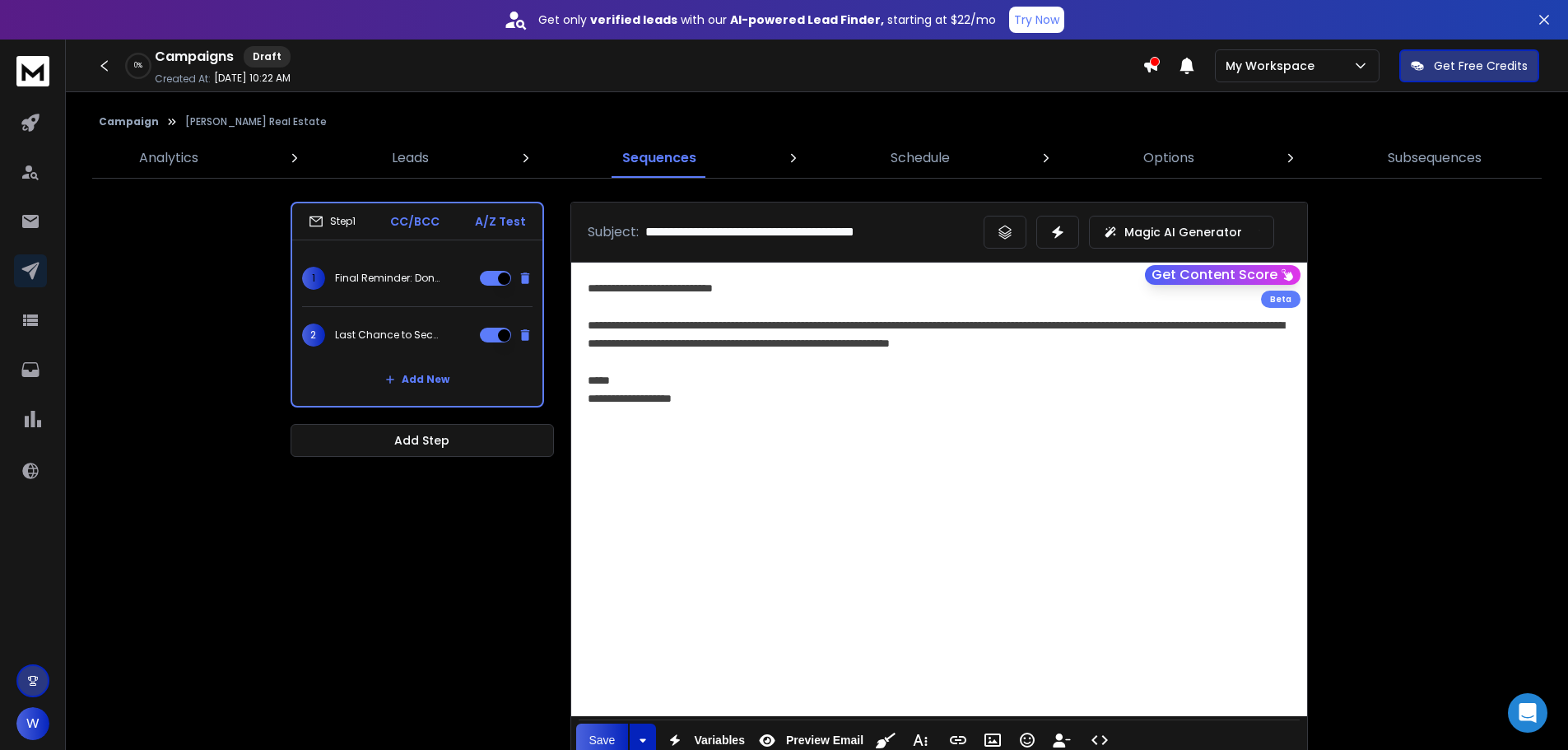
click at [395, 281] on p "Final Reminder: Don’t Miss Out on Exclusive Properties" at bounding box center [388, 277] width 106 height 13
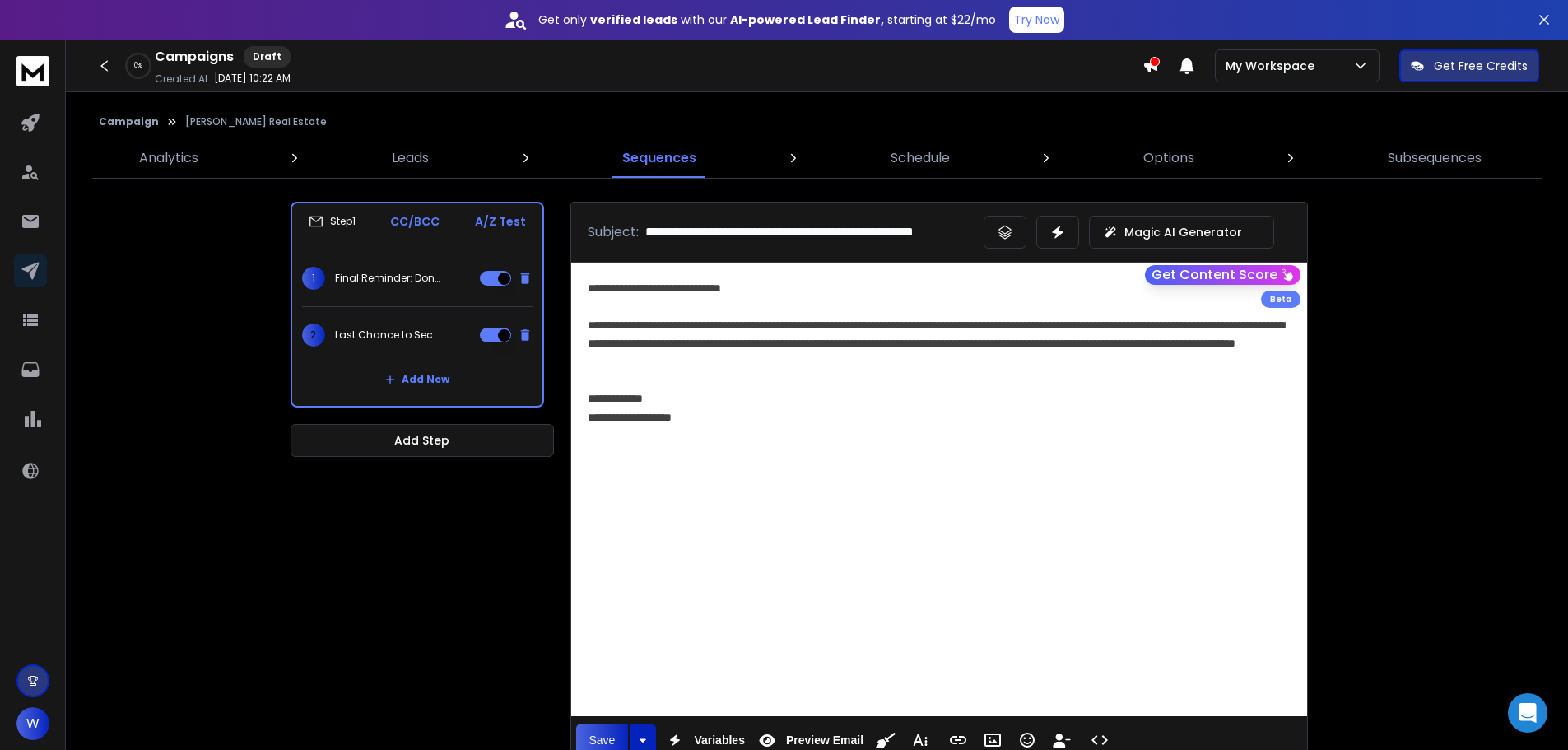
click at [402, 335] on p "Last Chance to Secure Exclusive Properties" at bounding box center [388, 335] width 106 height 13
type input "**********"
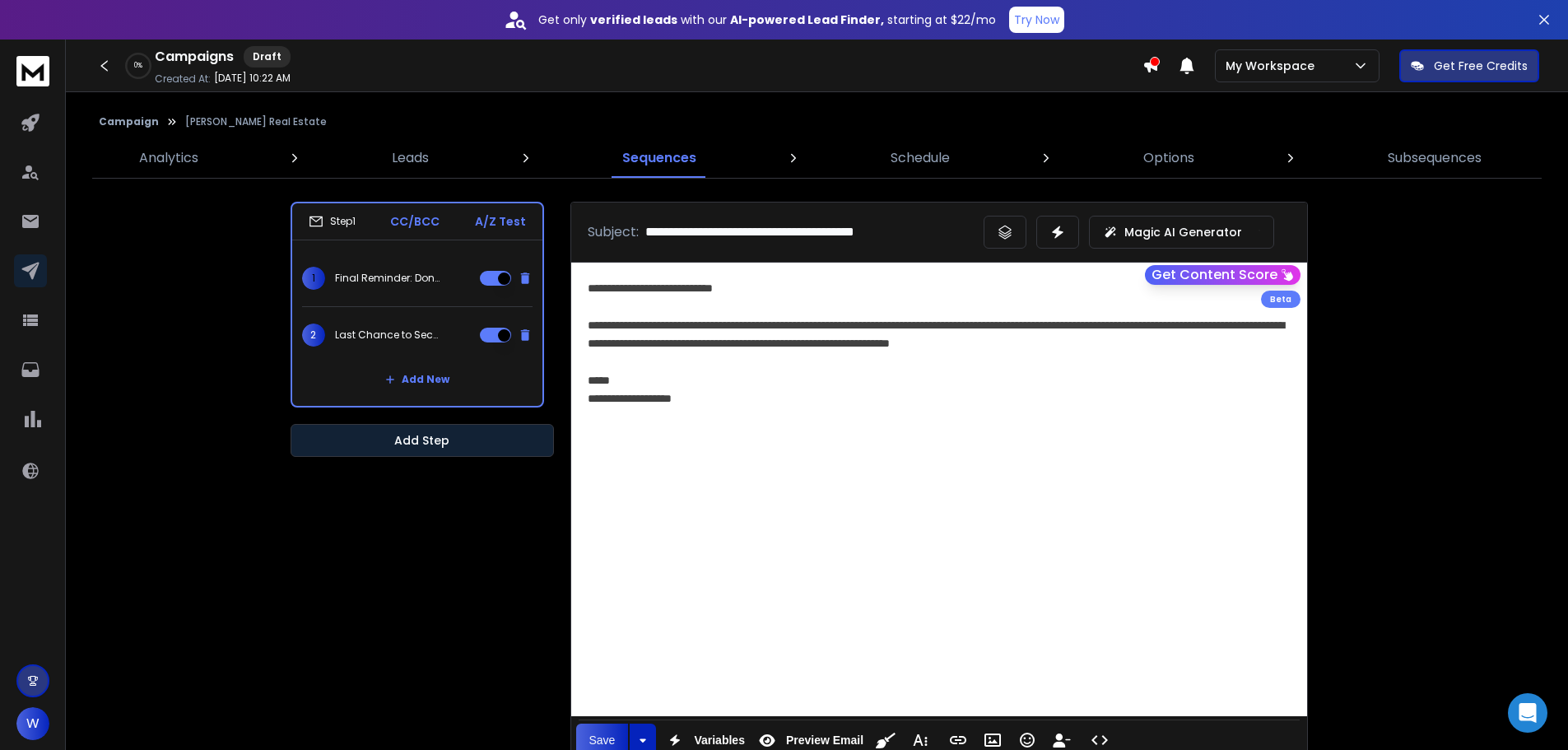
click at [421, 440] on button "Add Step" at bounding box center [422, 440] width 263 height 33
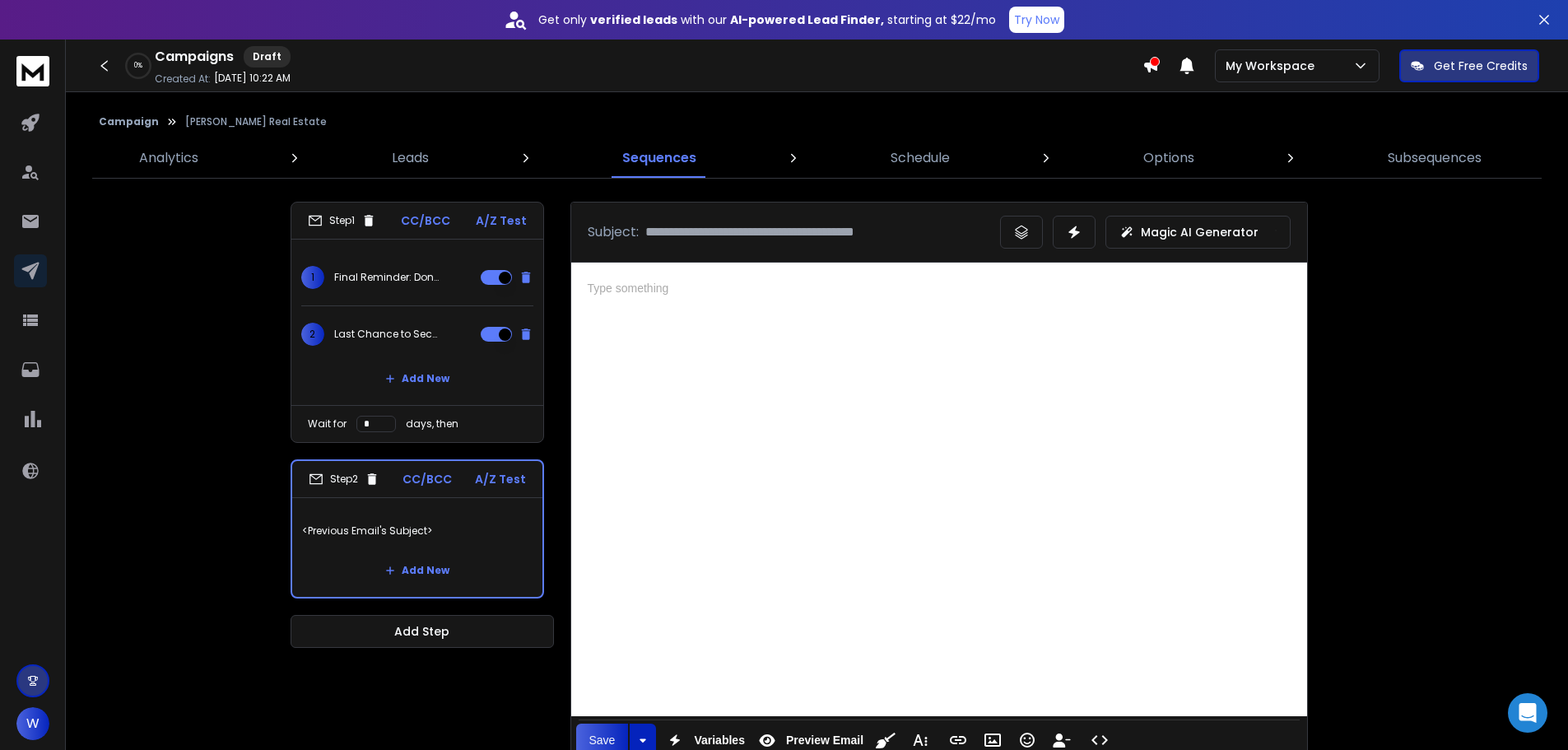
click at [346, 332] on p "Last Chance to Secure Exclusive Properties" at bounding box center [387, 334] width 106 height 13
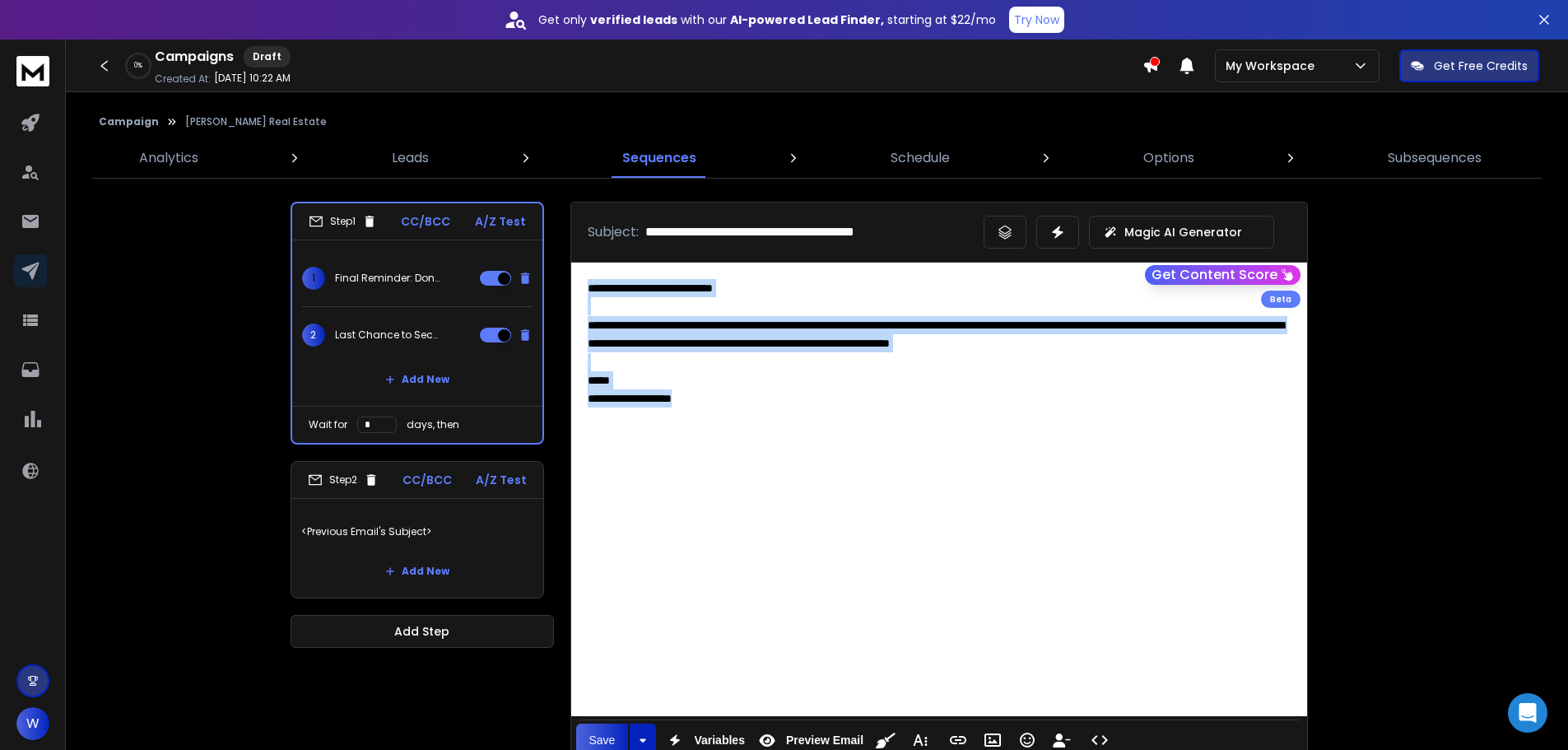
drag, startPoint x: 589, startPoint y: 286, endPoint x: 797, endPoint y: 429, distance: 252.4
click at [797, 429] on div "**********" at bounding box center [939, 487] width 736 height 450
copy div "**********"
click at [524, 337] on icon at bounding box center [524, 335] width 9 height 12
type input "**********"
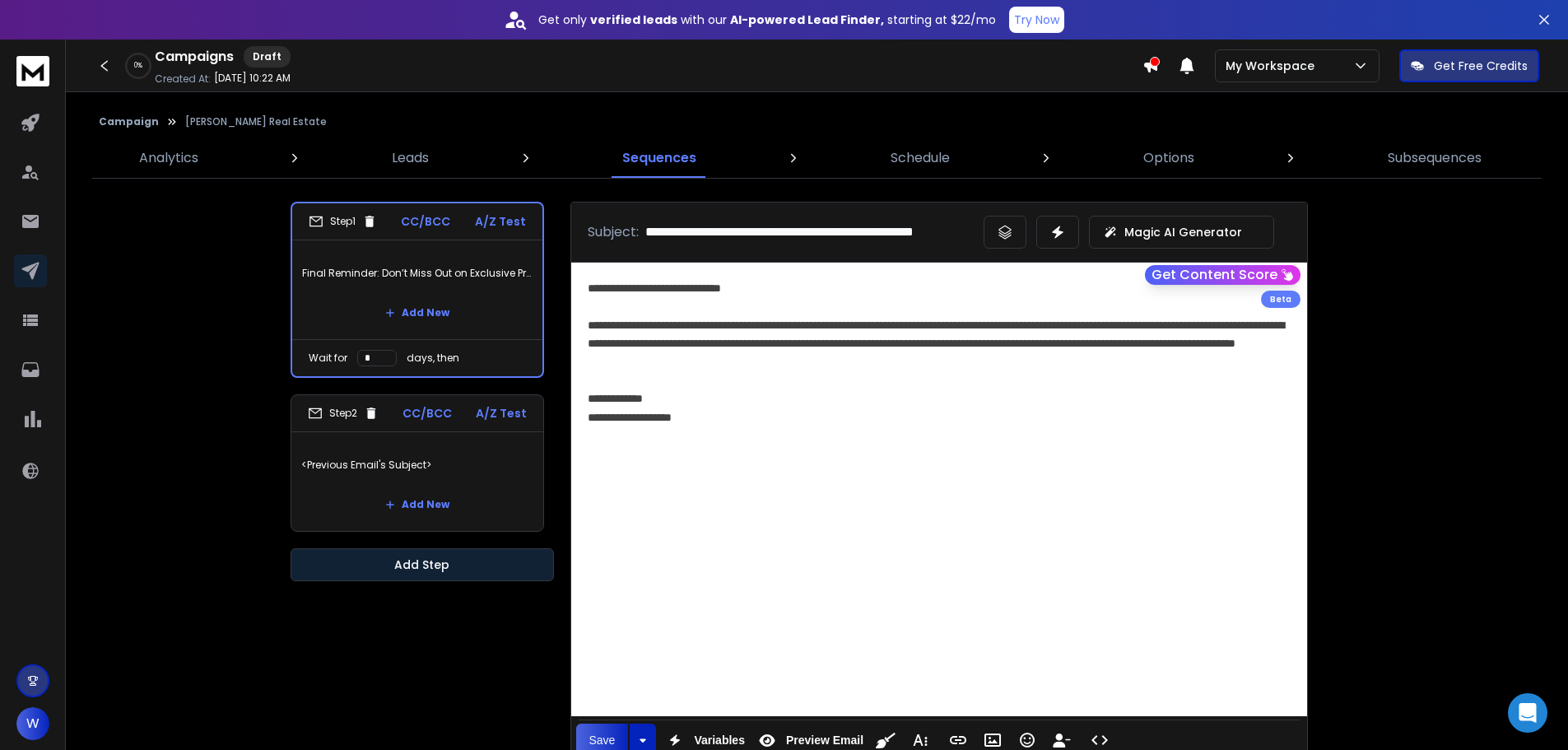
click at [416, 566] on button "Add Step" at bounding box center [422, 564] width 263 height 33
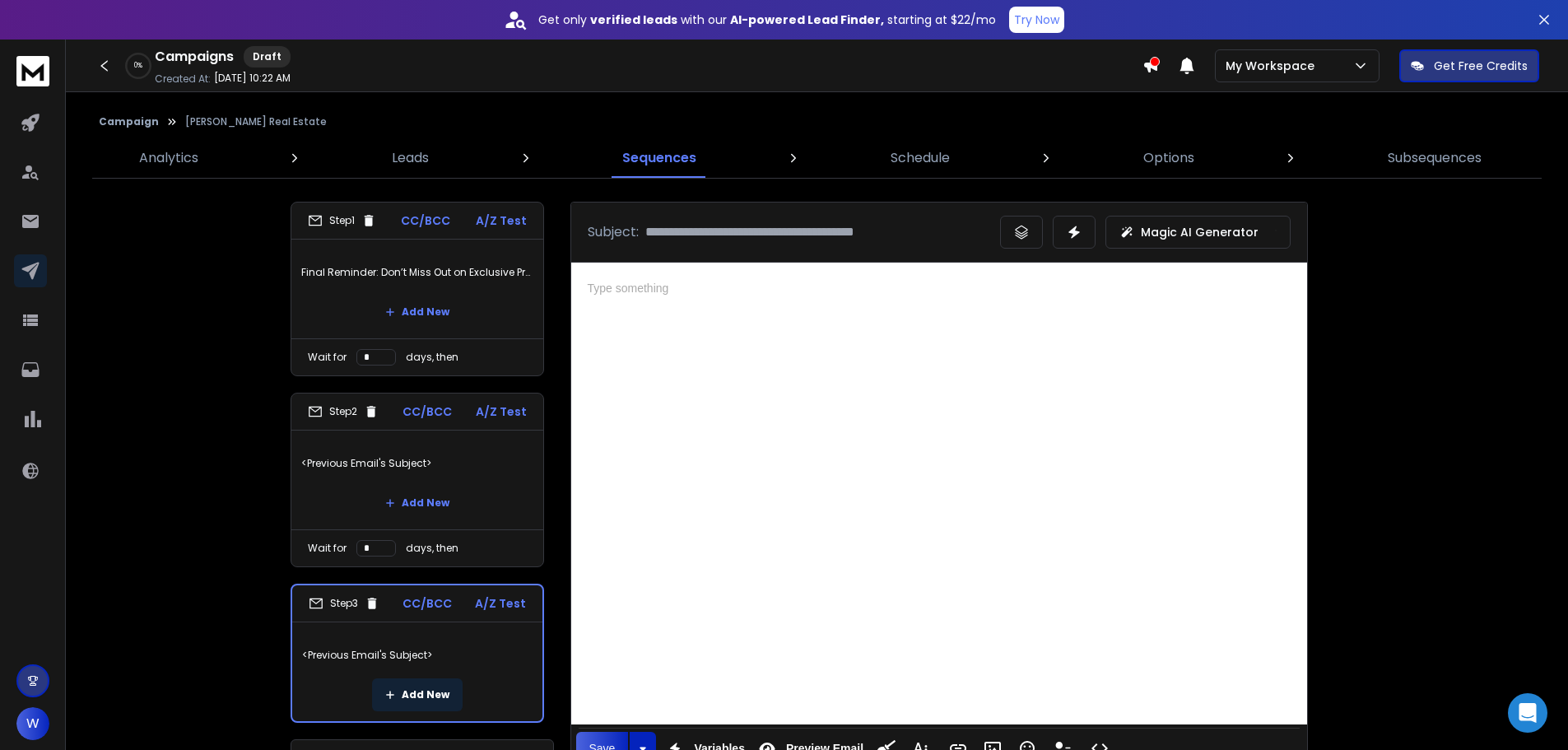
click at [423, 691] on button "Add New" at bounding box center [417, 695] width 90 height 33
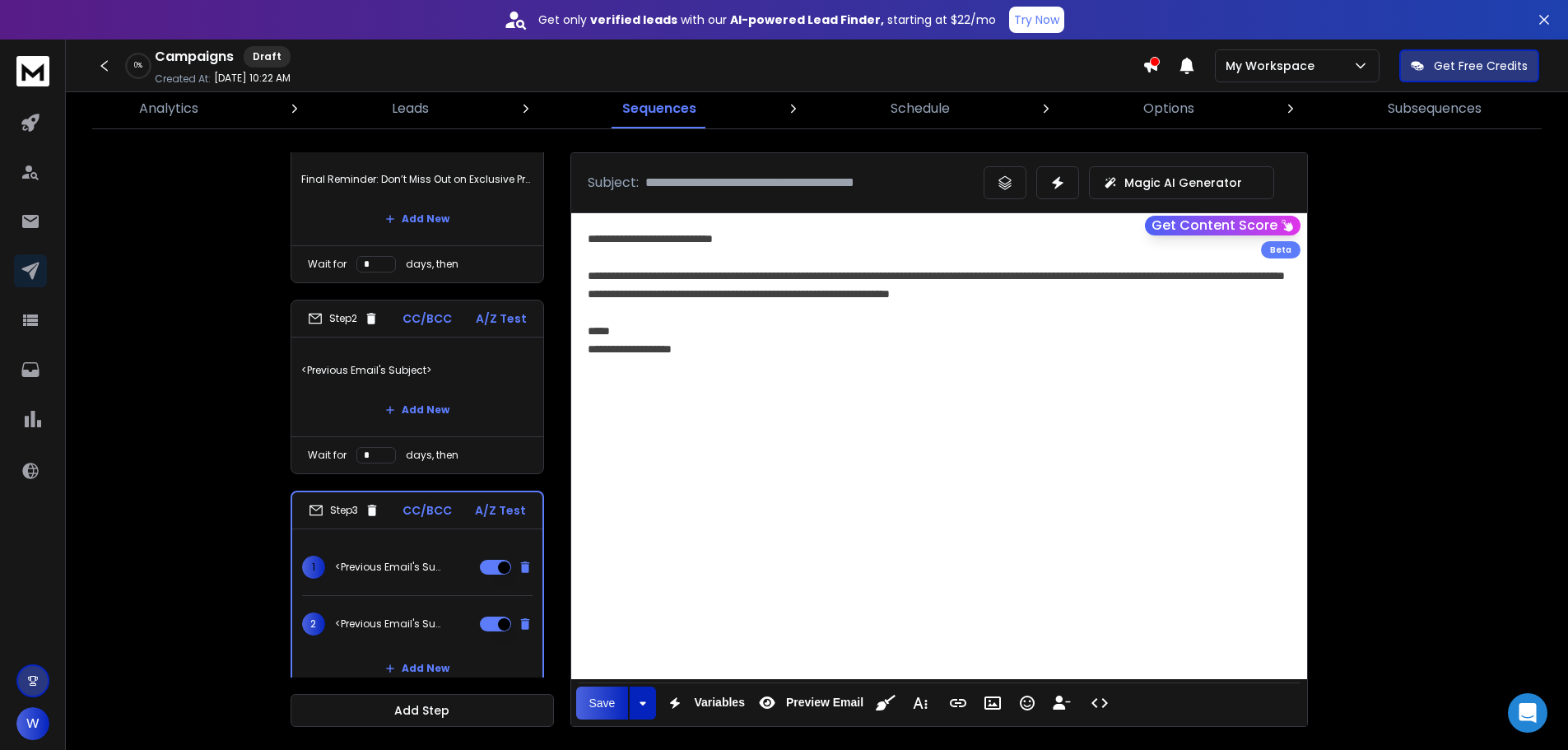
scroll to position [63, 0]
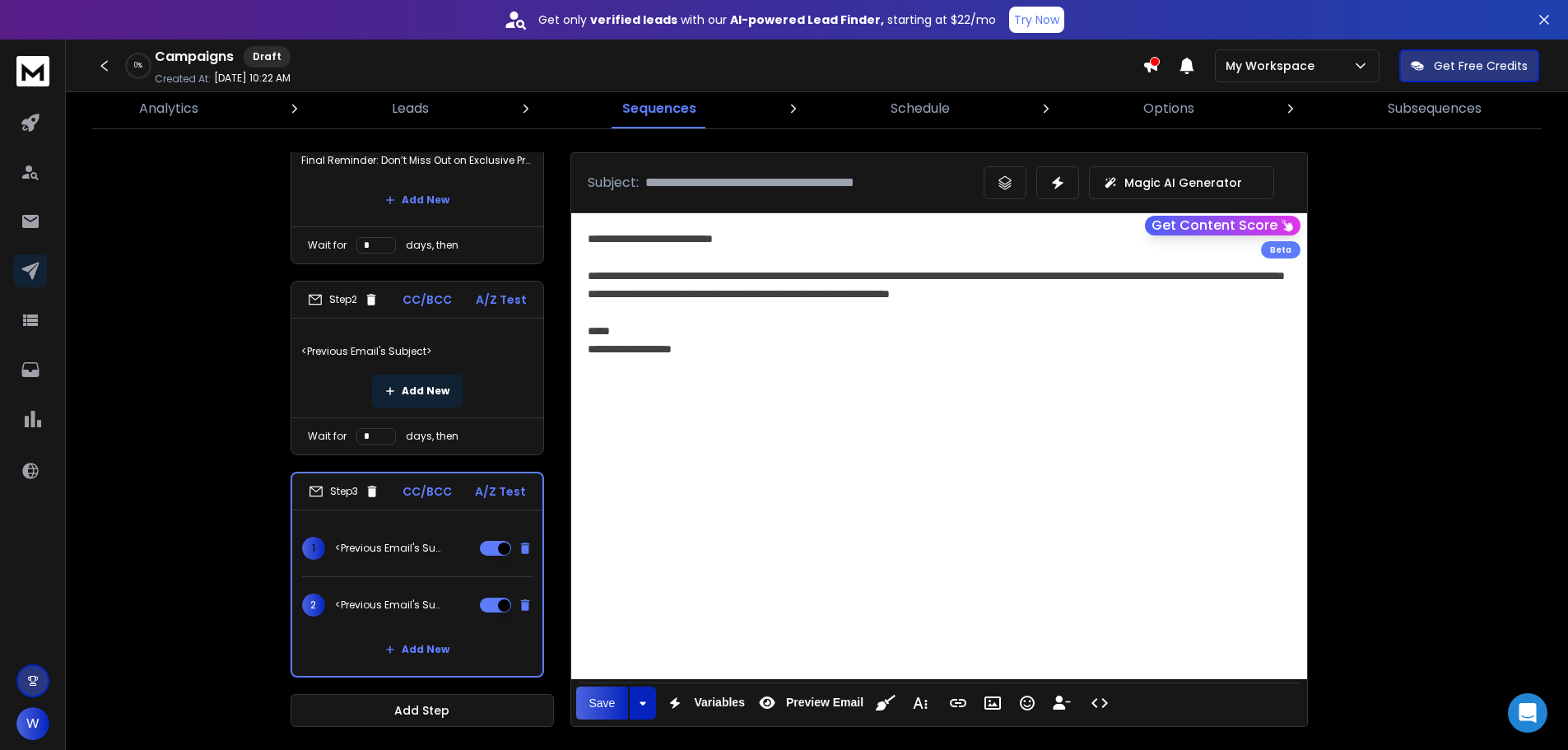
click at [413, 388] on button "Add New" at bounding box center [417, 390] width 90 height 33
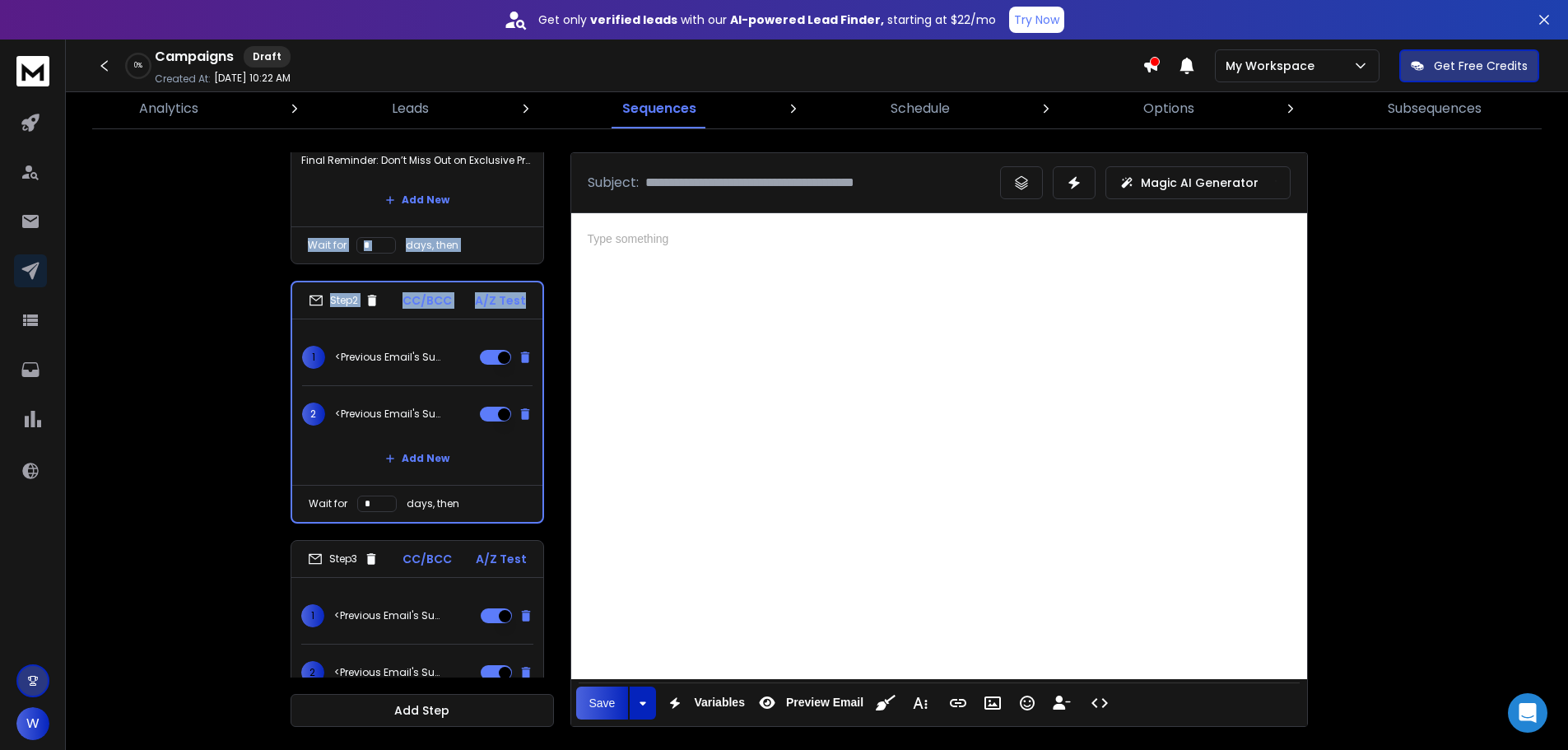
drag, startPoint x: 552, startPoint y: 276, endPoint x: 554, endPoint y: 217, distance: 59.0
click at [554, 217] on div "Step 1 CC/BCC A/Z Test Final Reminder: Don’t Miss Out on Exclusive Properties A…" at bounding box center [817, 439] width 1053 height 575
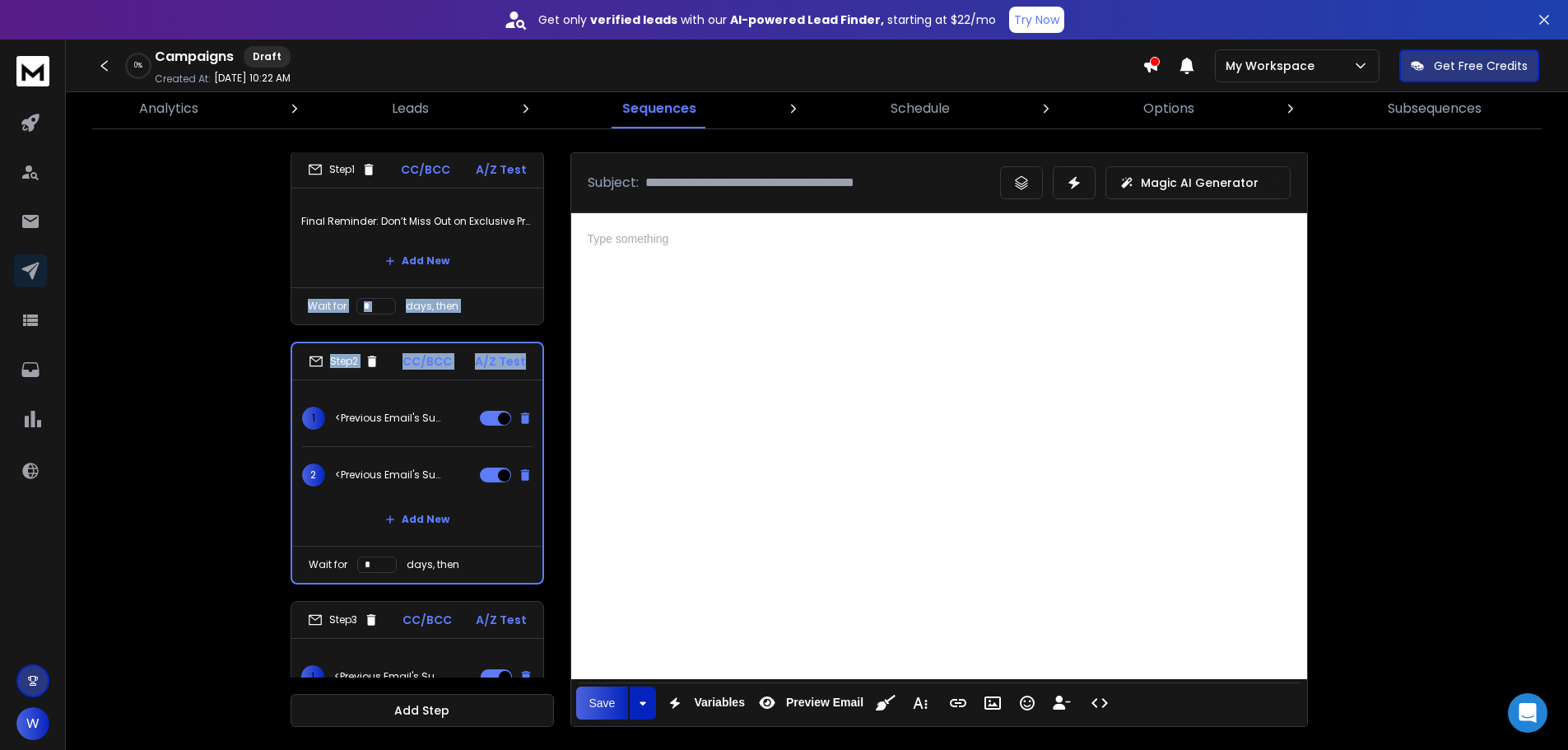
scroll to position [0, 0]
click at [334, 180] on div "Step 1 CC/BCC A/Z Test" at bounding box center [416, 171] width 251 height 37
type input "**********"
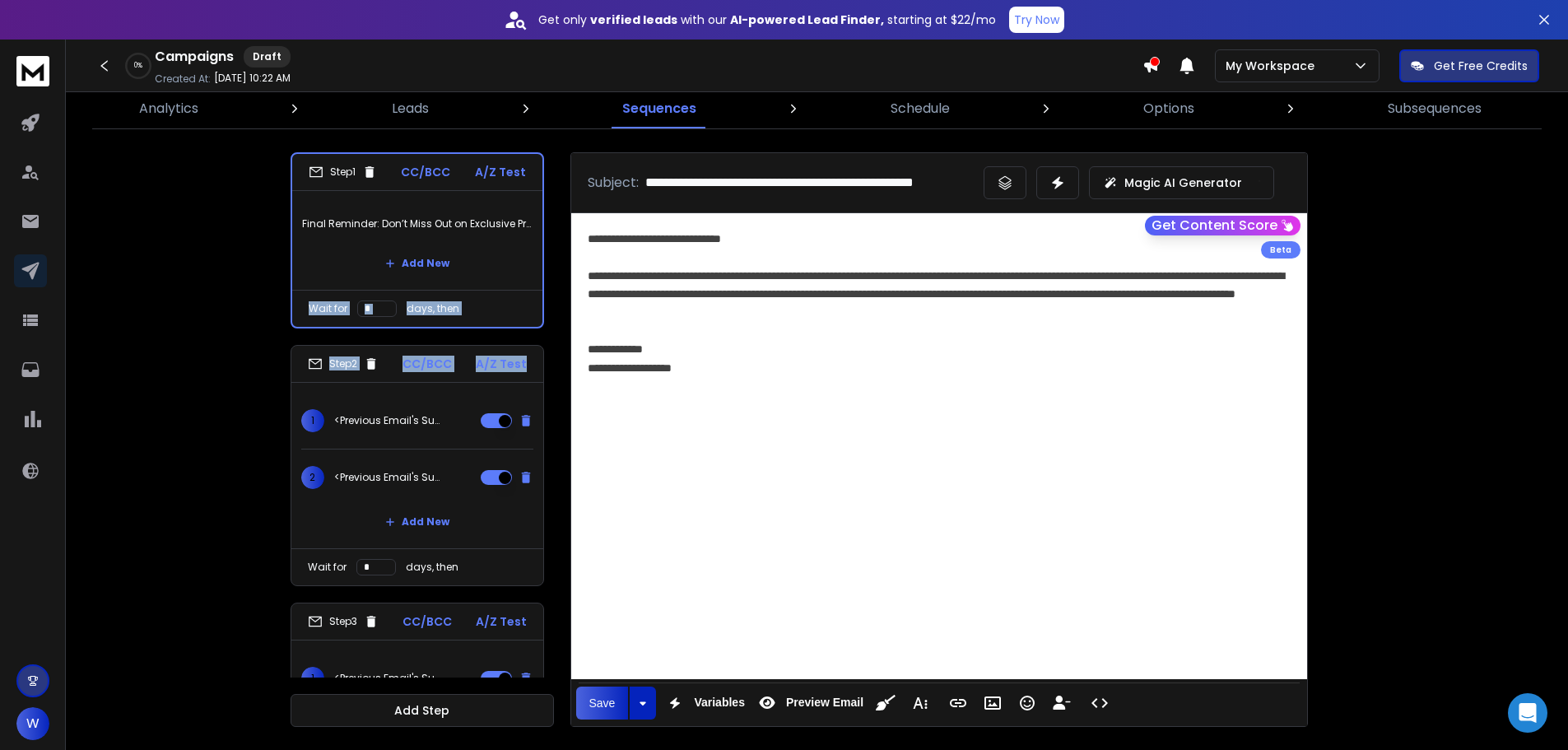
click at [422, 230] on p "Final Reminder: Don’t Miss Out on Exclusive Properties" at bounding box center [416, 223] width 230 height 46
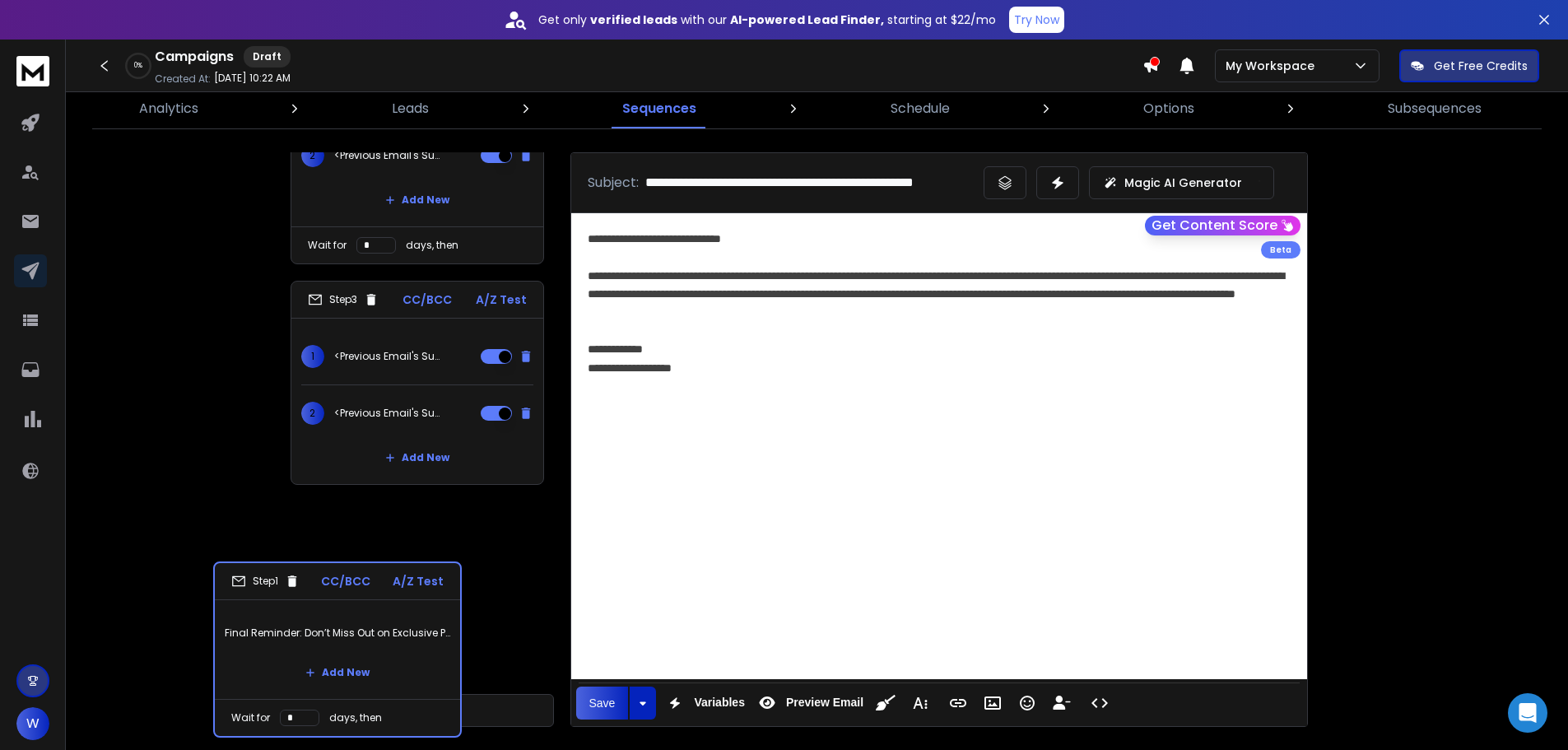
scroll to position [129, 0]
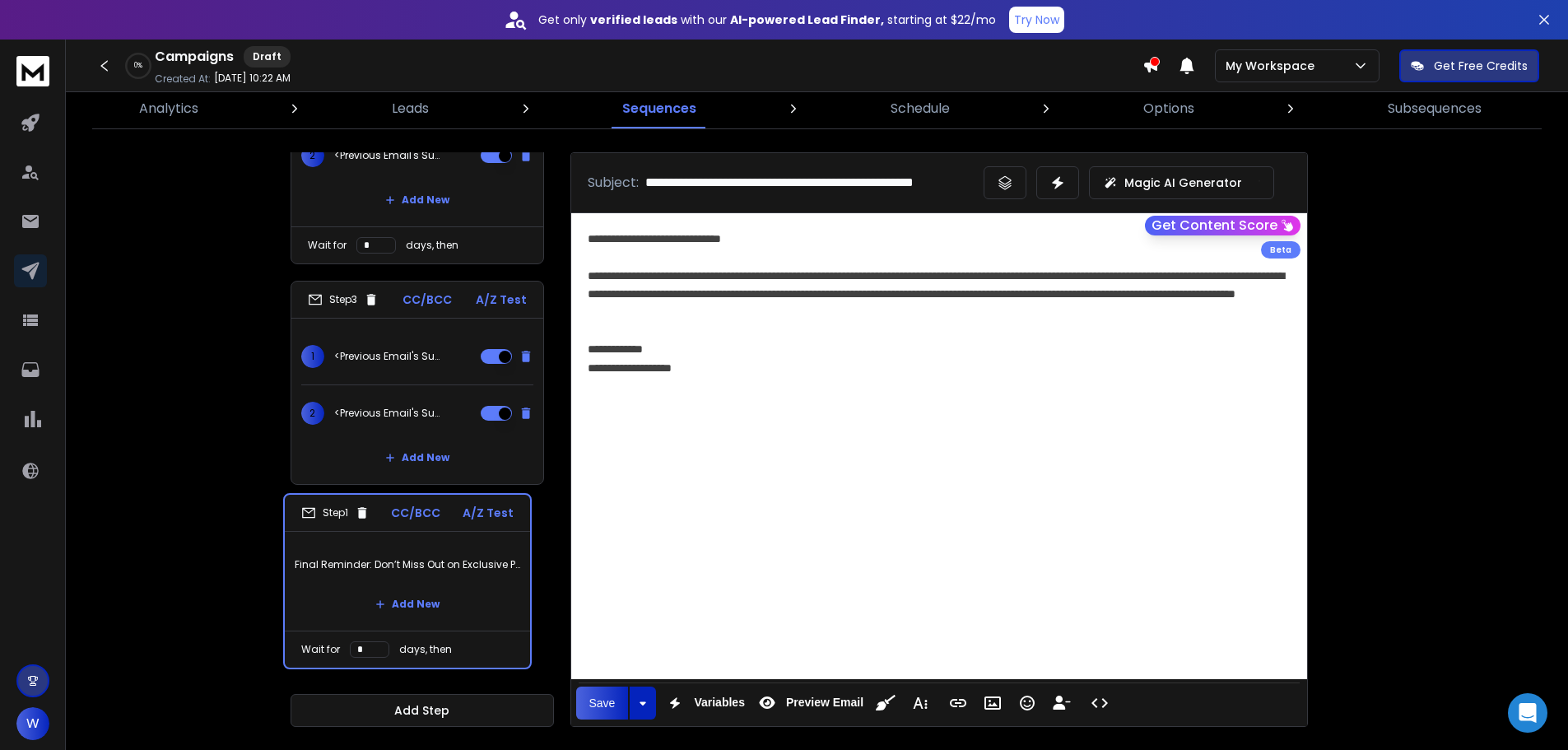
drag, startPoint x: 449, startPoint y: 237, endPoint x: 437, endPoint y: 581, distance: 344.2
click at [437, 581] on ul "Step 1 CC/BCC A/Z Test Final Reminder: Don’t Miss Out on Exclusive Properties A…" at bounding box center [417, 350] width 253 height 654
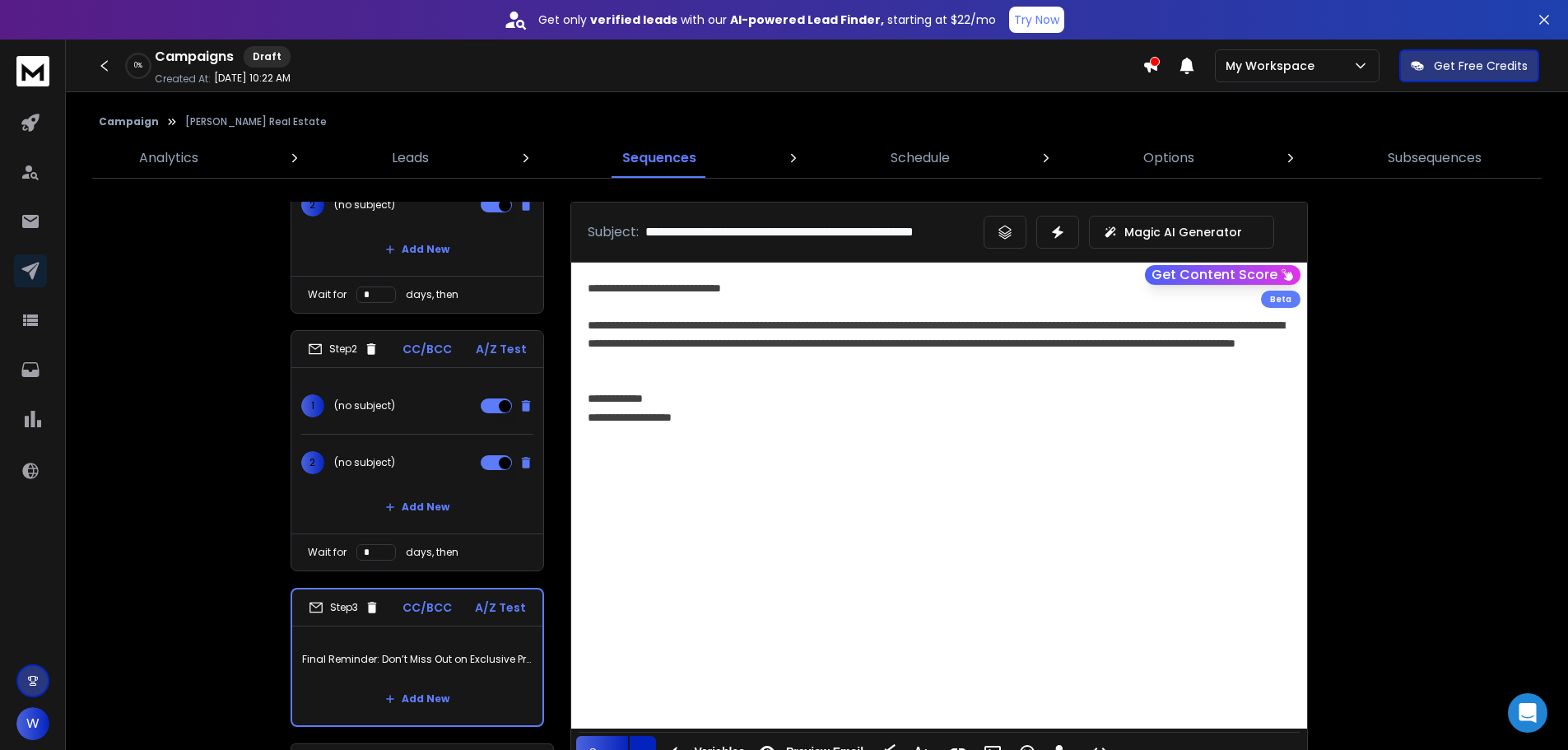
scroll to position [0, 0]
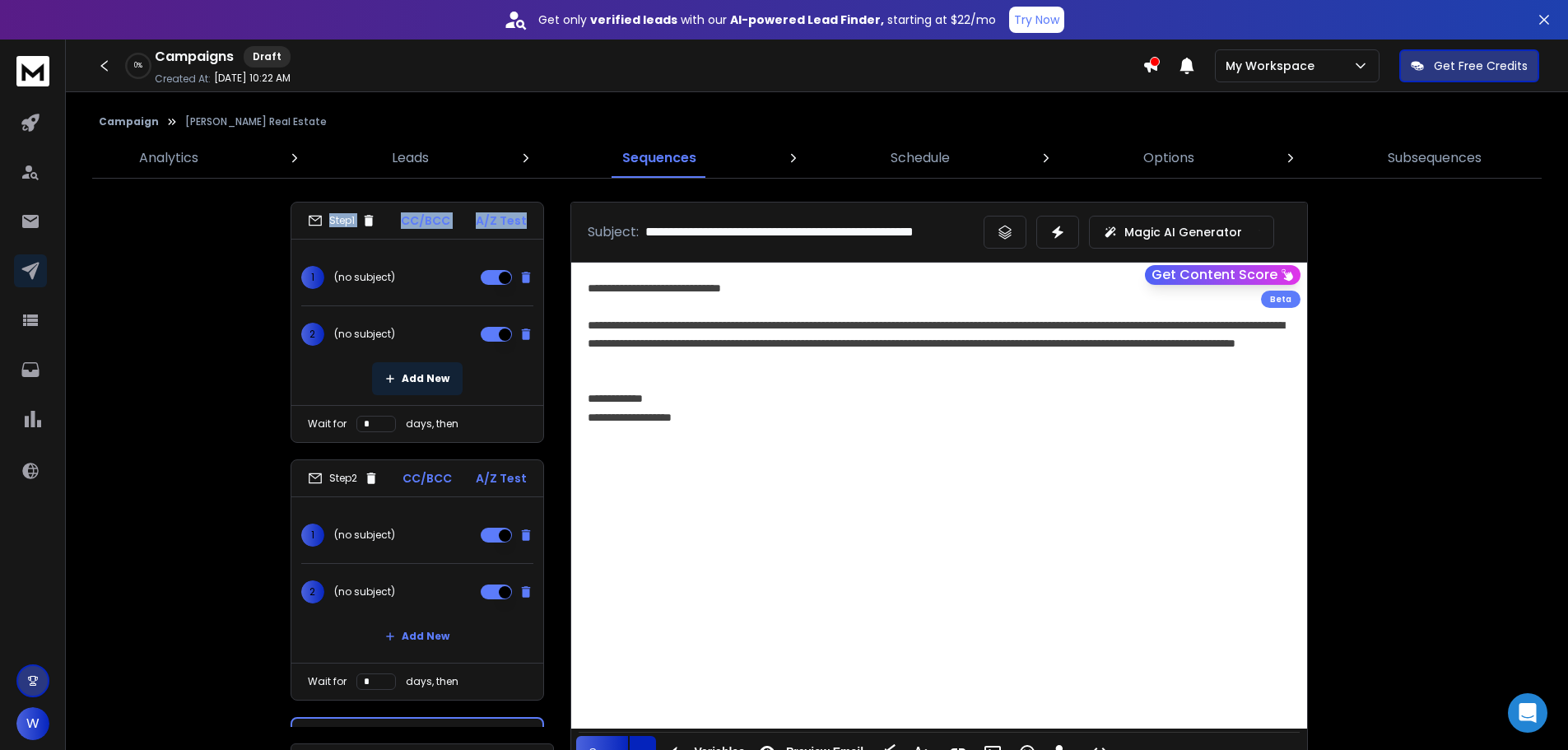
click at [419, 375] on button "Add New" at bounding box center [417, 379] width 90 height 33
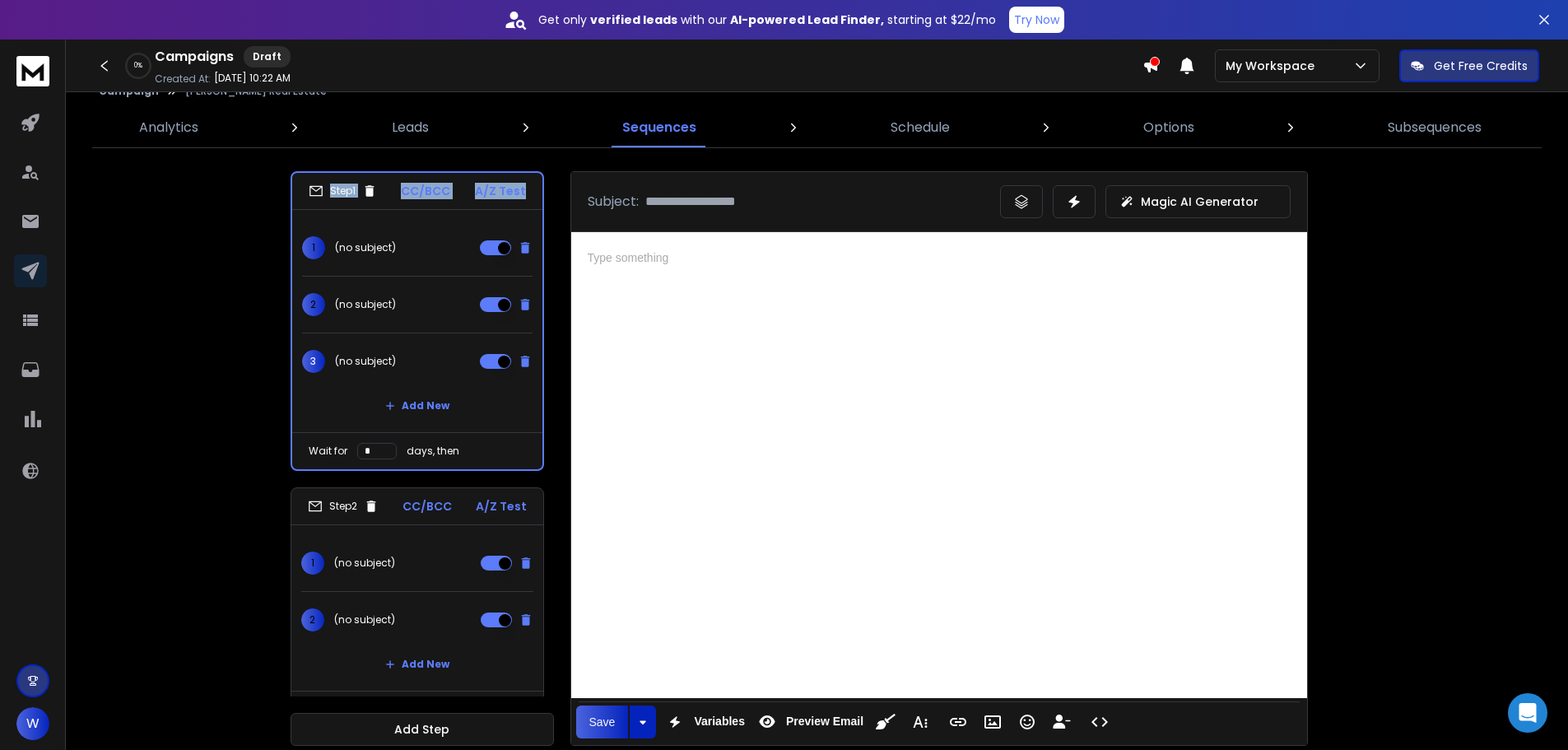
scroll to position [26, 0]
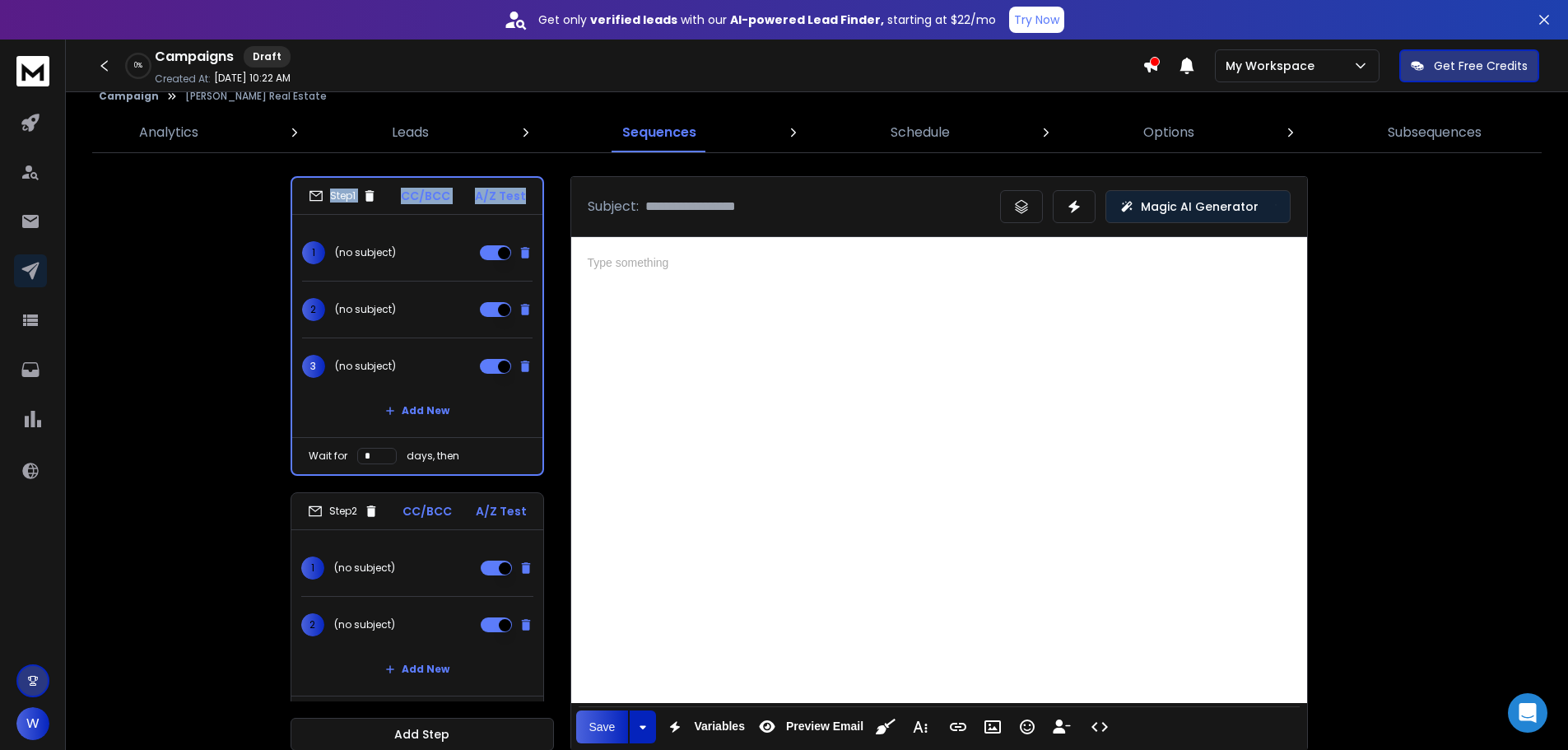
click at [1178, 208] on p "Magic AI Generator" at bounding box center [1198, 207] width 117 height 16
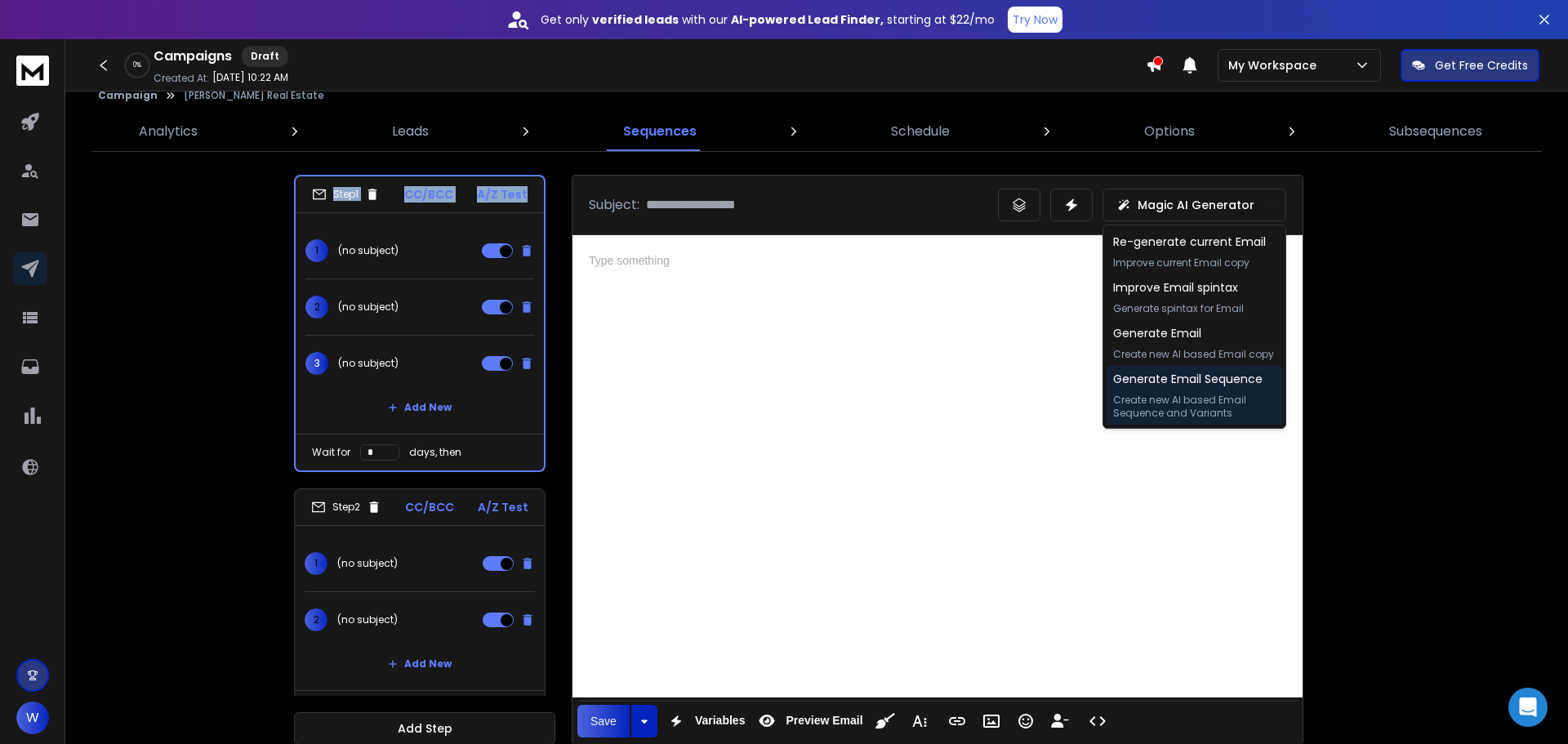
click at [1177, 394] on p "Create new AI based Email Sequence and Variants" at bounding box center [1194, 406] width 163 height 26
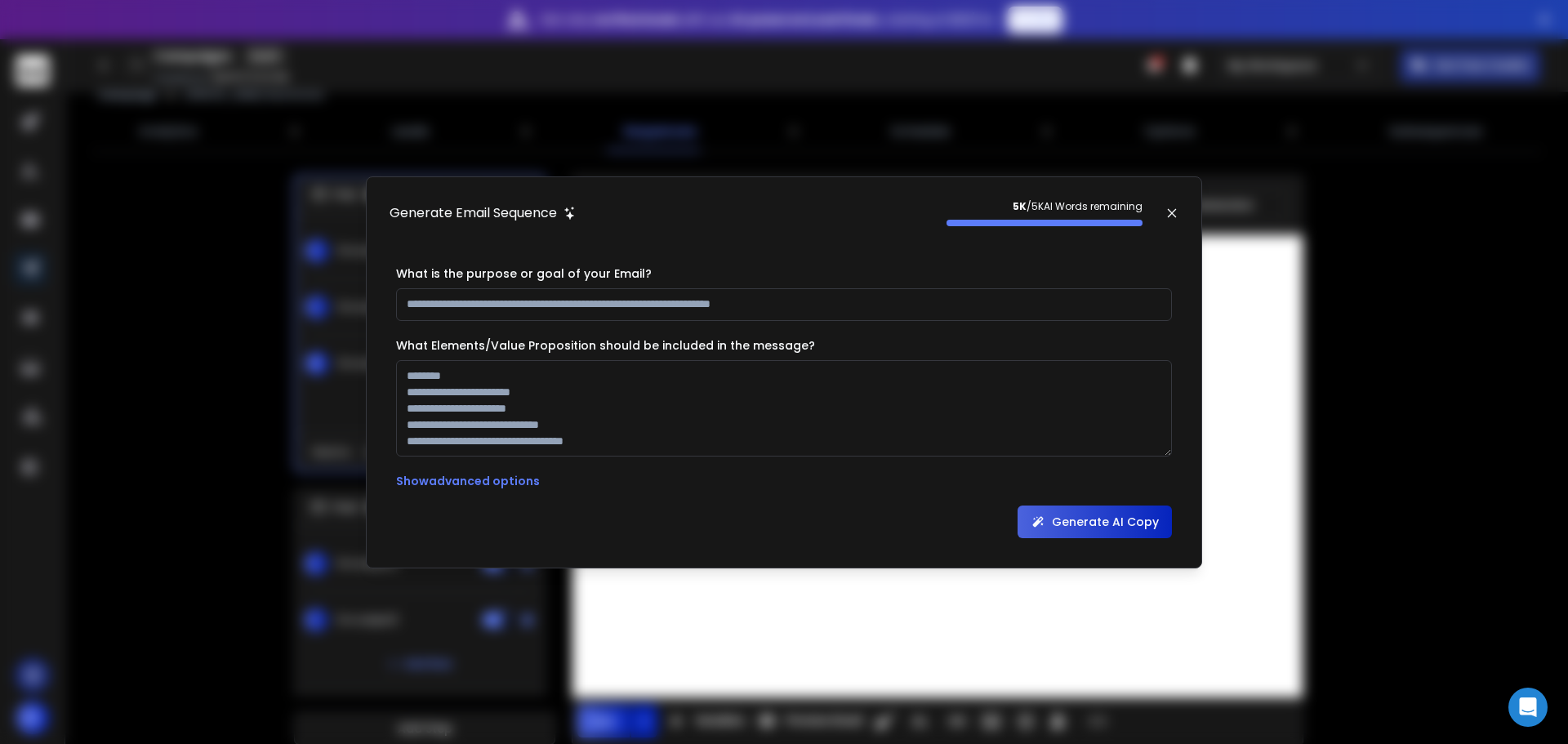
click at [474, 305] on input at bounding box center [784, 305] width 776 height 33
type input "**********"
click at [495, 390] on textarea at bounding box center [784, 408] width 776 height 96
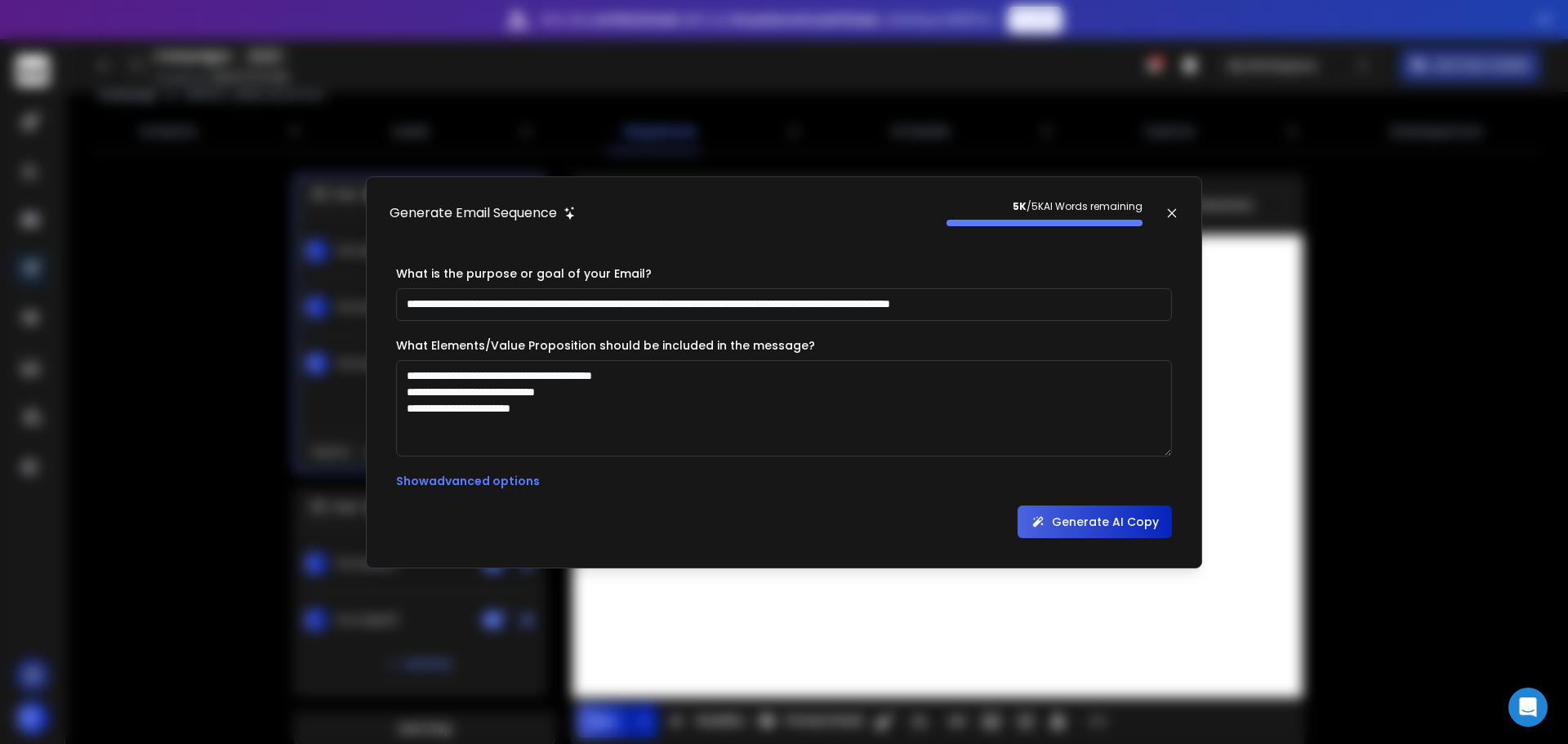
type textarea "**********"
click at [1116, 520] on button "Generate AI Copy" at bounding box center [1095, 521] width 155 height 33
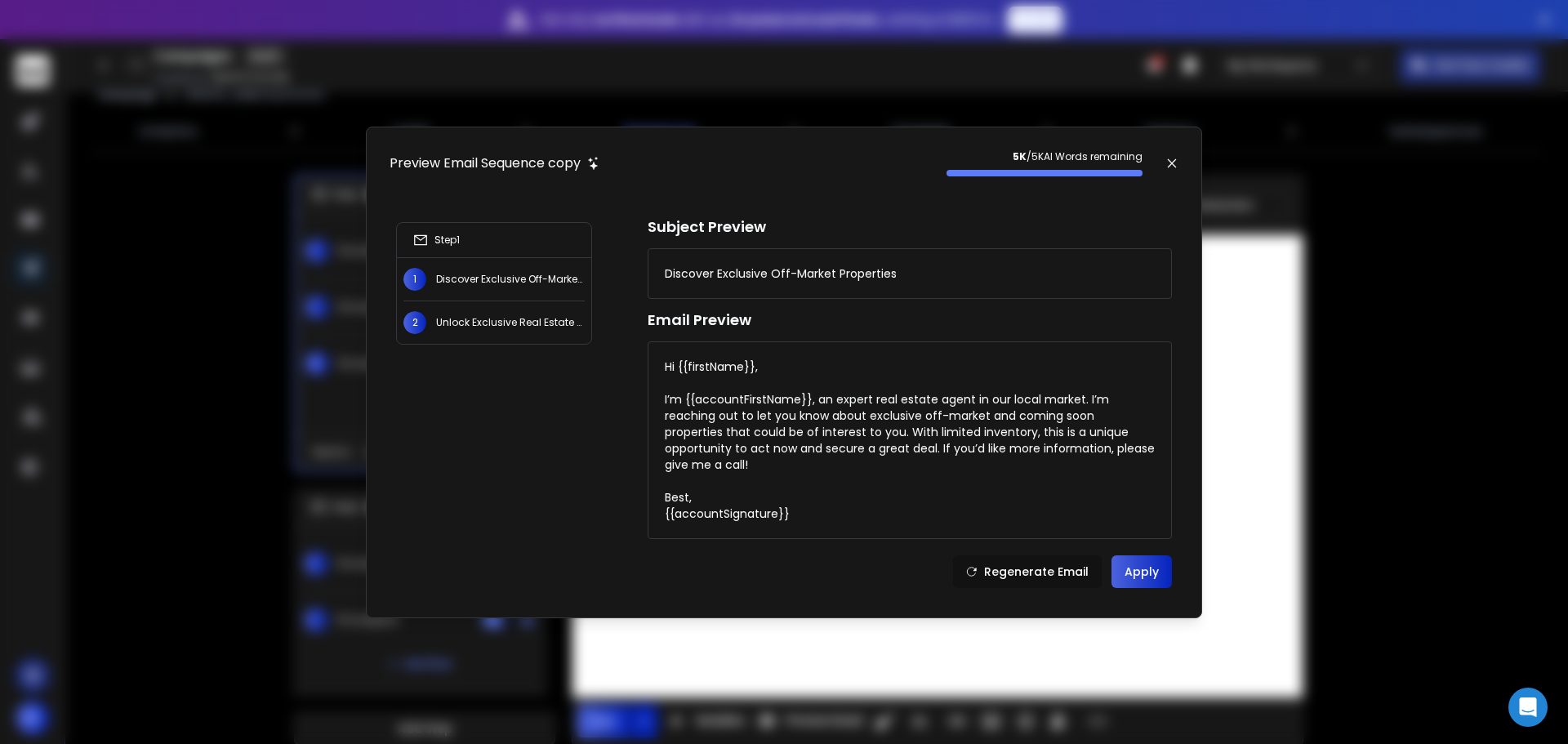
click at [1147, 566] on button "Apply" at bounding box center [1142, 571] width 60 height 33
type input "**********"
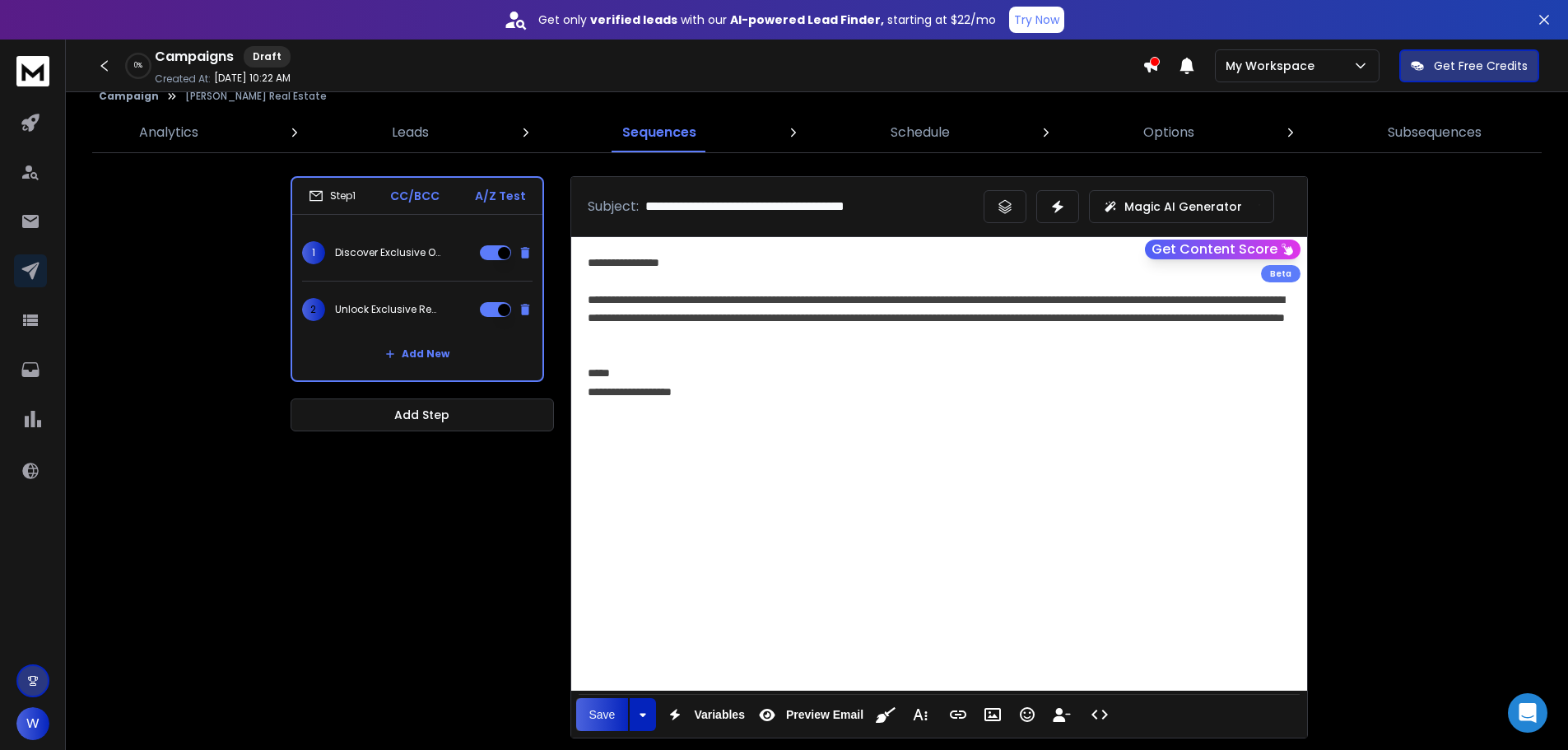
click at [654, 126] on p "Sequences" at bounding box center [659, 132] width 74 height 20
click at [417, 419] on button "Add Step" at bounding box center [422, 414] width 263 height 33
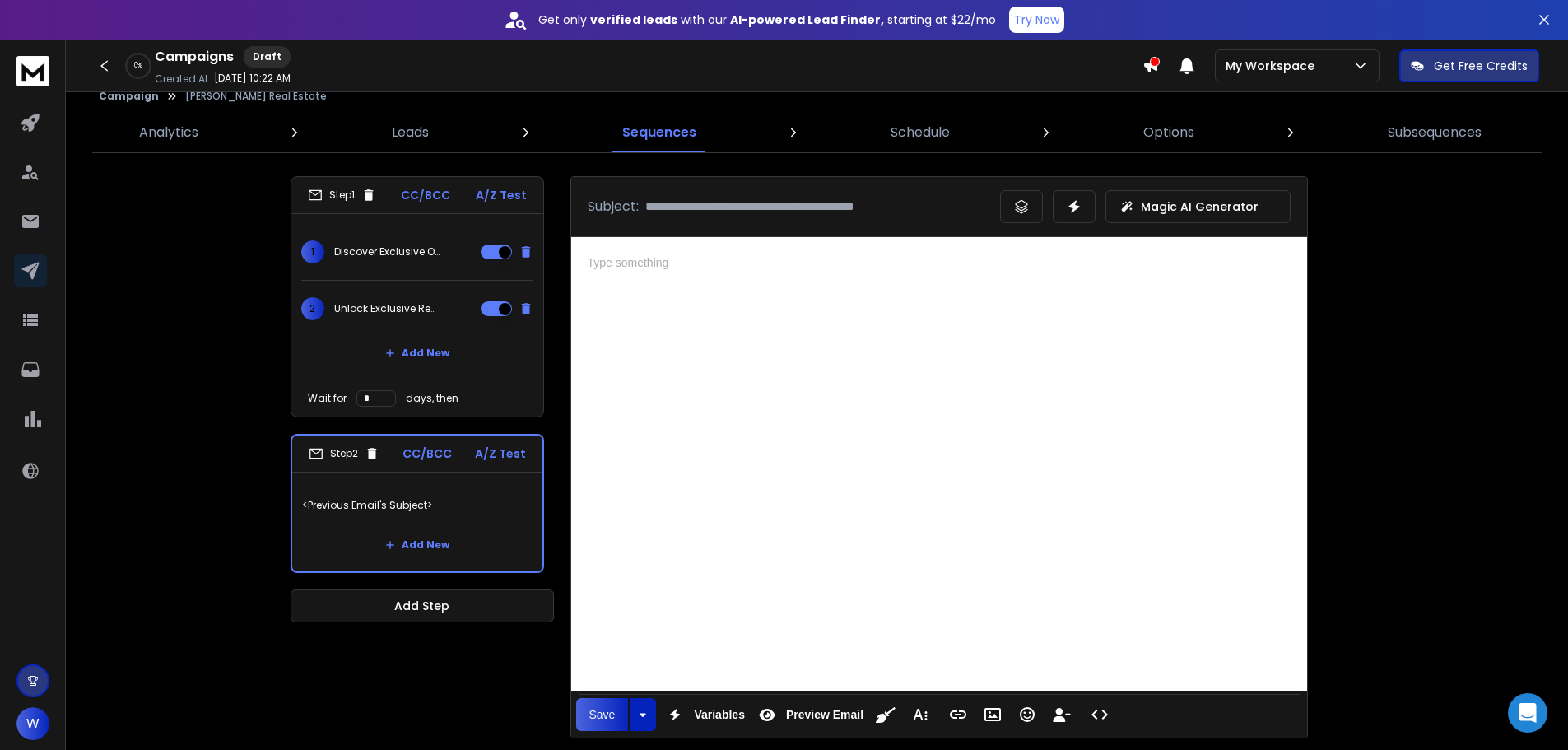
click at [373, 399] on input "*" at bounding box center [376, 398] width 39 height 16
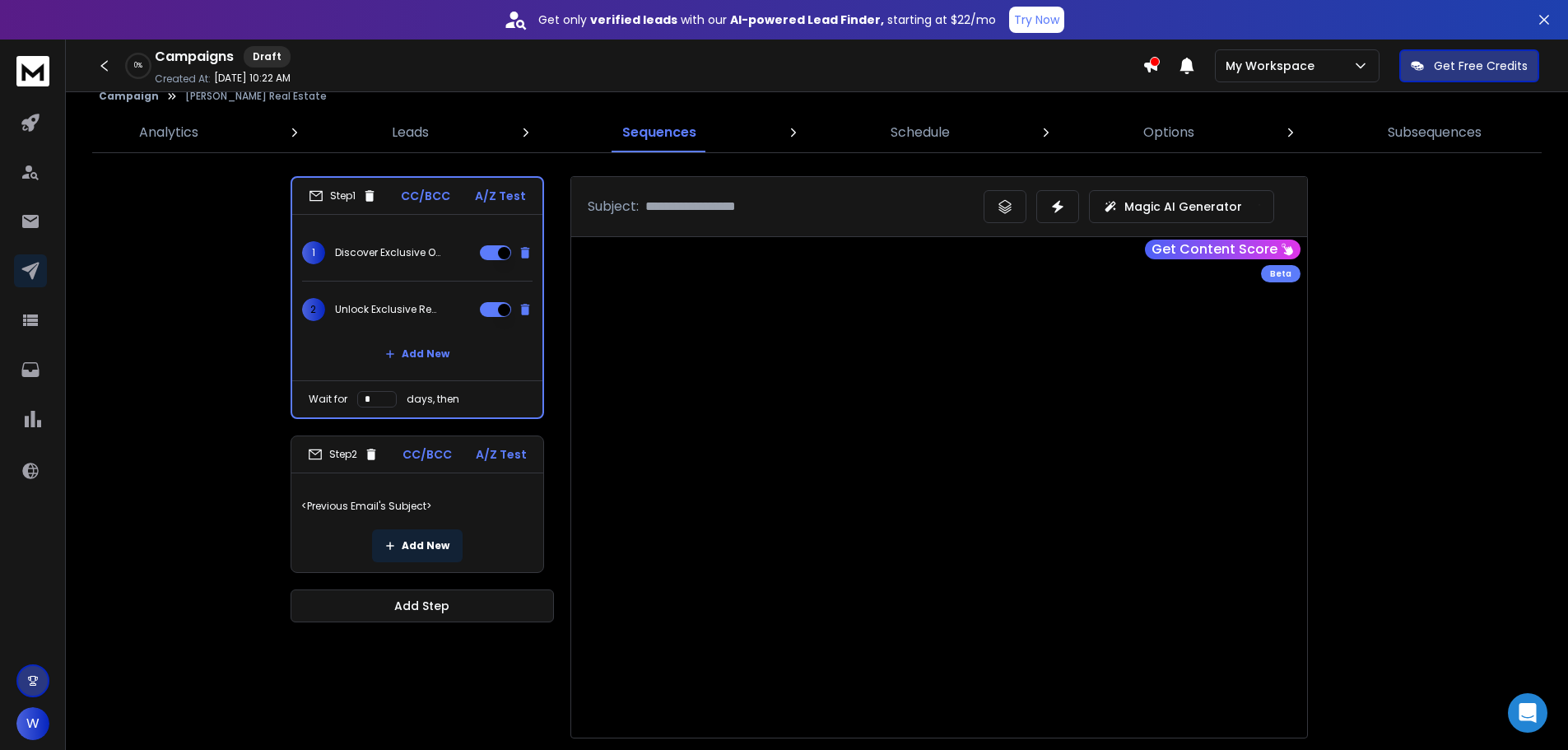
type input "**********"
click at [423, 544] on button "Add New" at bounding box center [417, 545] width 90 height 33
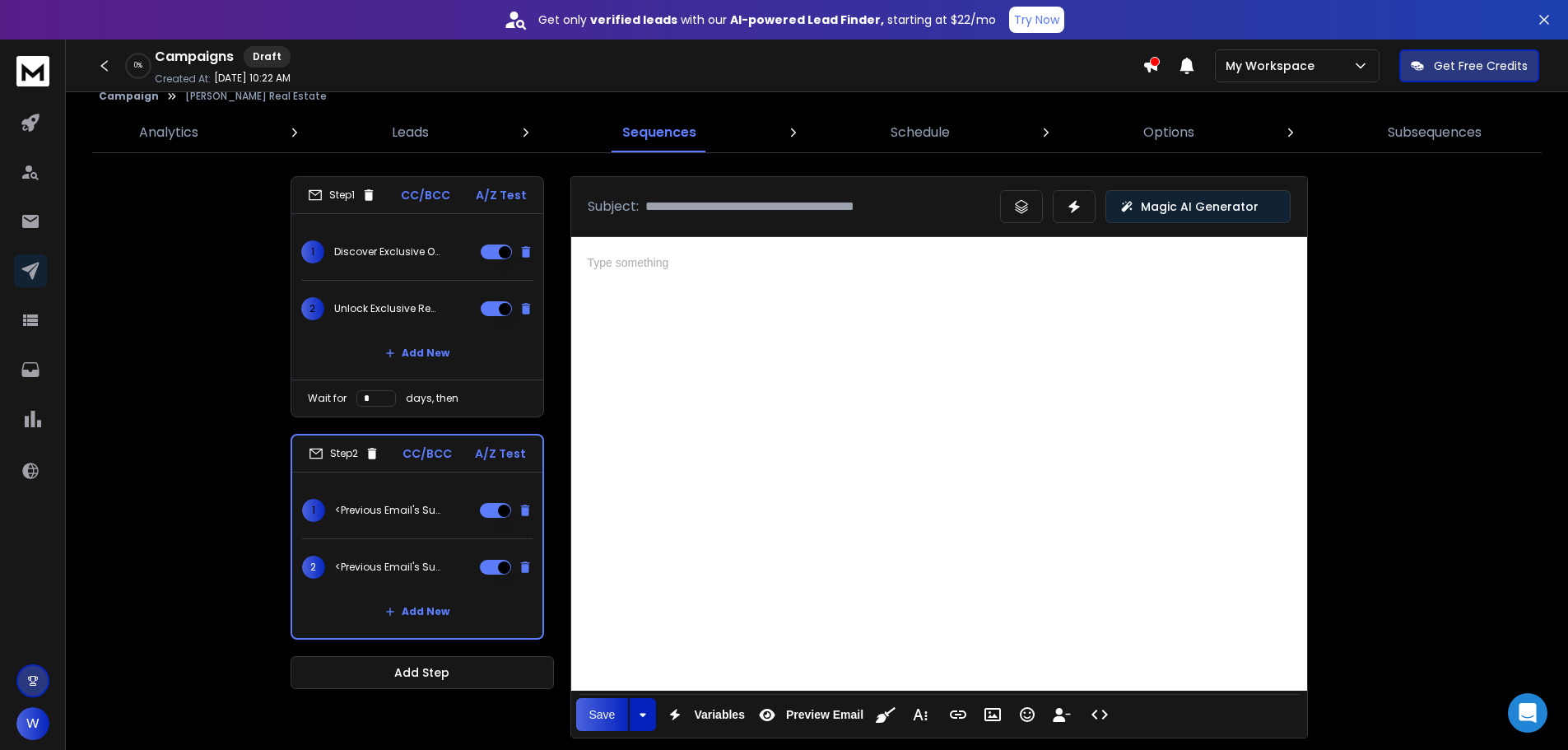
click at [1216, 208] on p "Magic AI Generator" at bounding box center [1198, 207] width 117 height 16
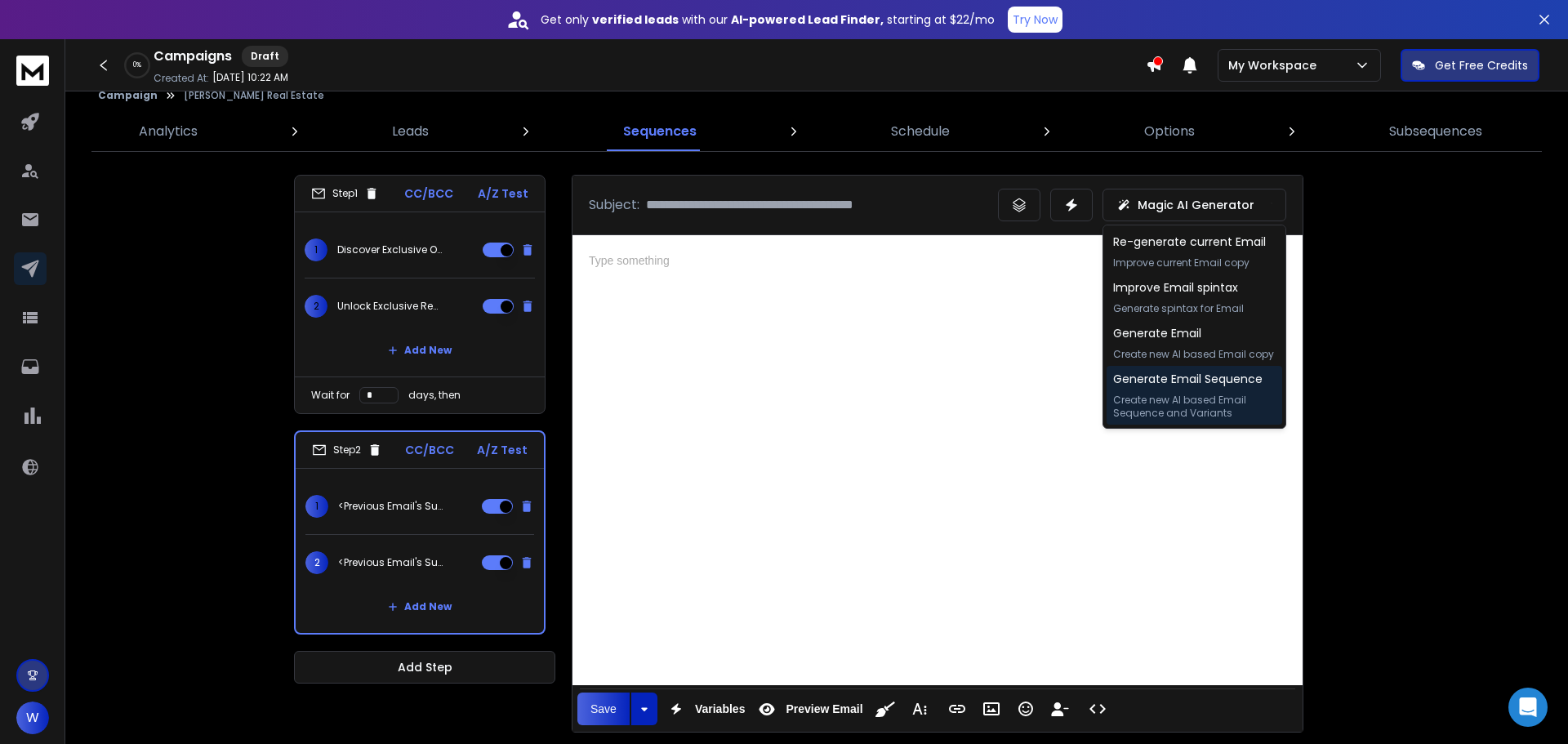
click at [1166, 382] on h1 "Generate Email Sequence" at bounding box center [1194, 378] width 163 height 16
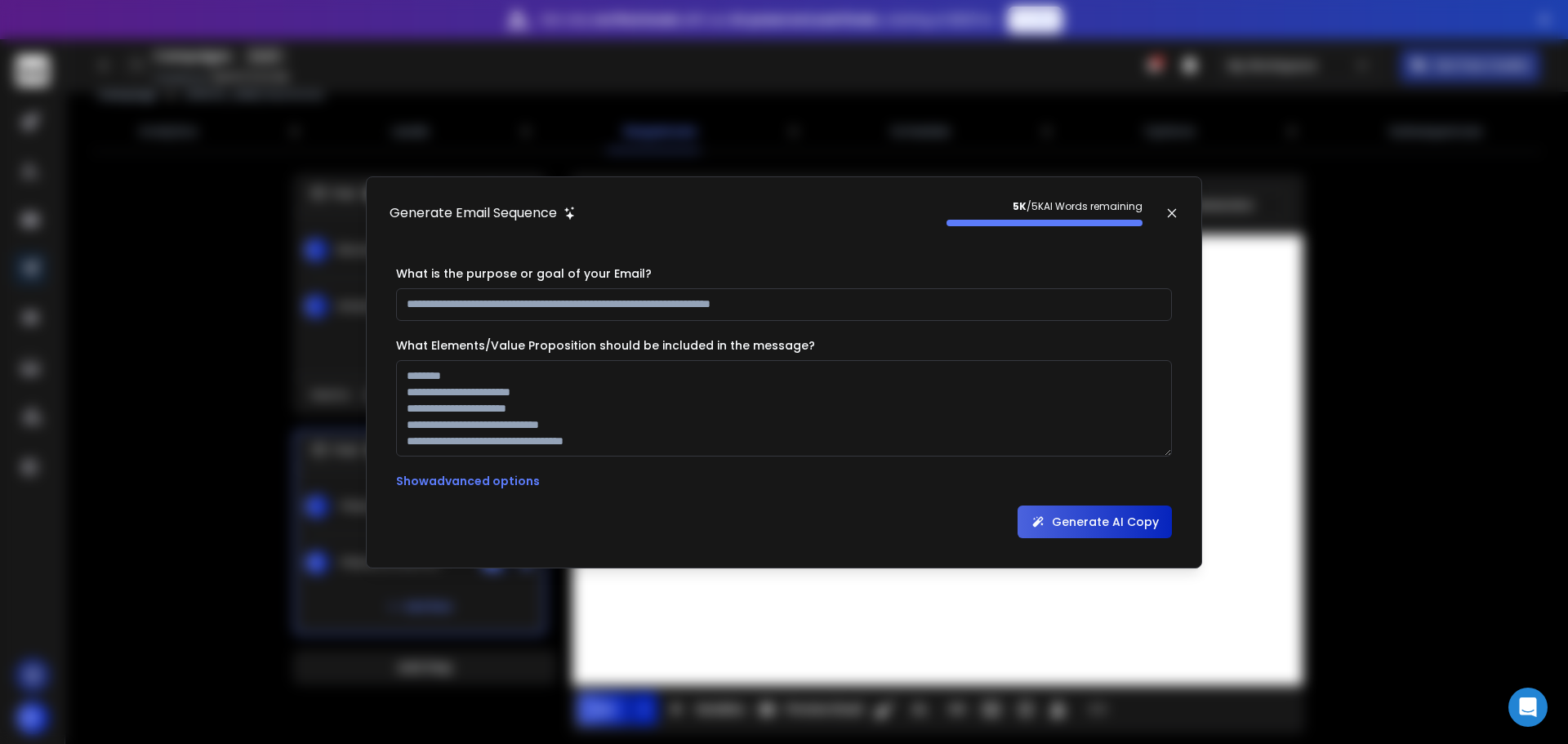
click at [533, 305] on input at bounding box center [784, 305] width 776 height 33
type input "**********"
click at [1091, 518] on button "Generate AI Copy" at bounding box center [1095, 521] width 155 height 33
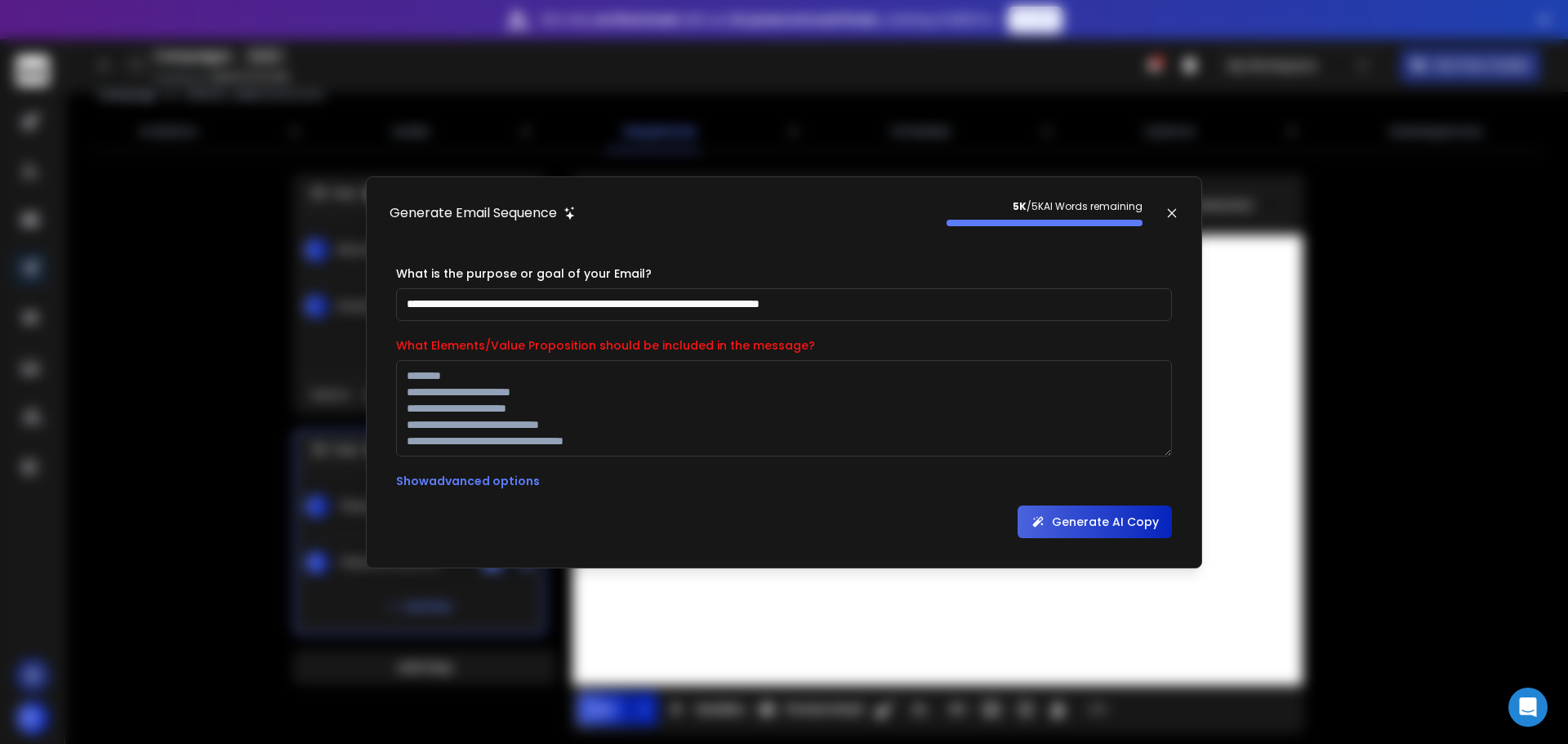
click at [594, 405] on textarea at bounding box center [784, 408] width 776 height 96
type textarea "*"
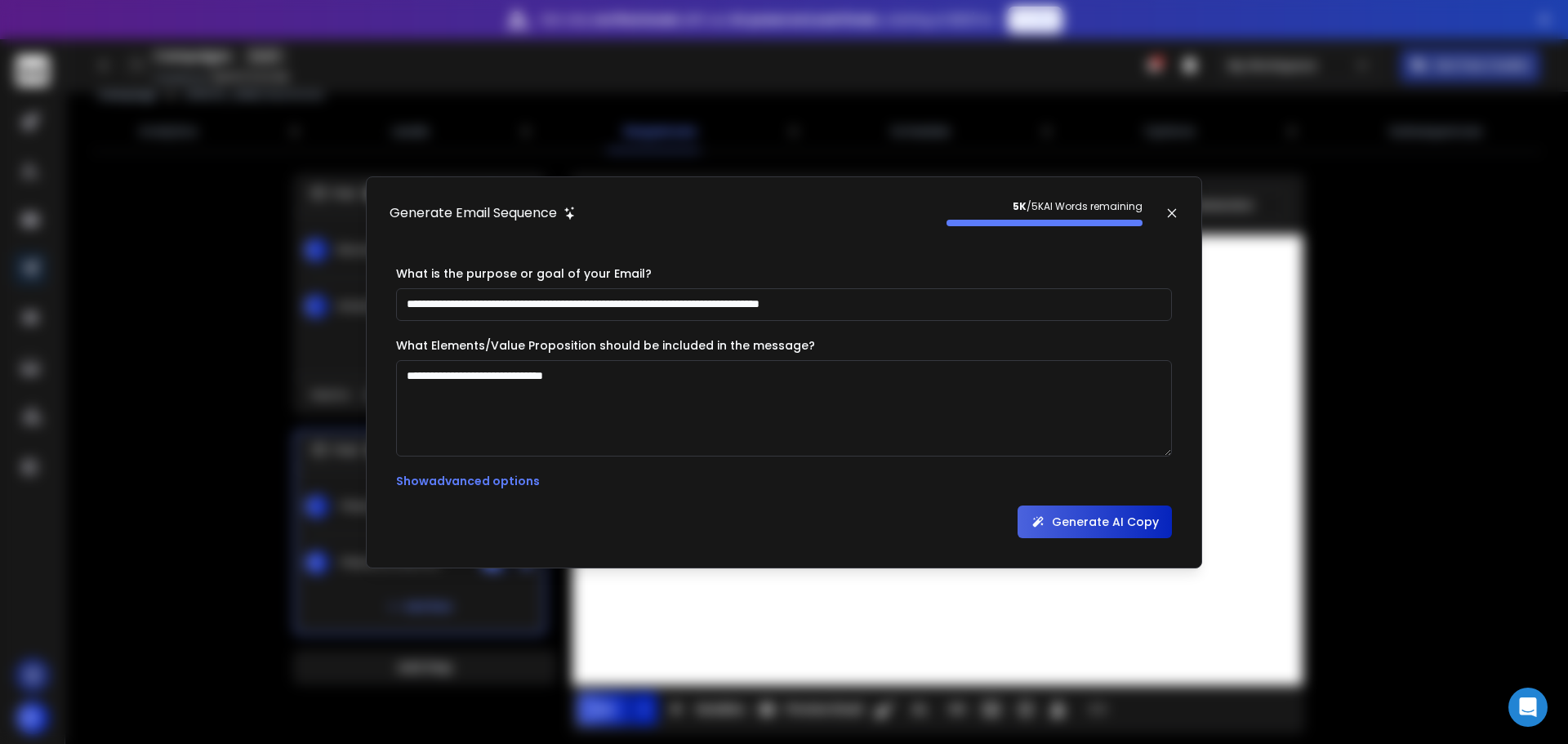
click at [475, 375] on textarea "**********" at bounding box center [784, 408] width 776 height 96
click at [607, 380] on textarea "**********" at bounding box center [784, 408] width 776 height 96
type textarea "**********"
click at [1091, 521] on button "Generate AI Copy" at bounding box center [1095, 521] width 155 height 33
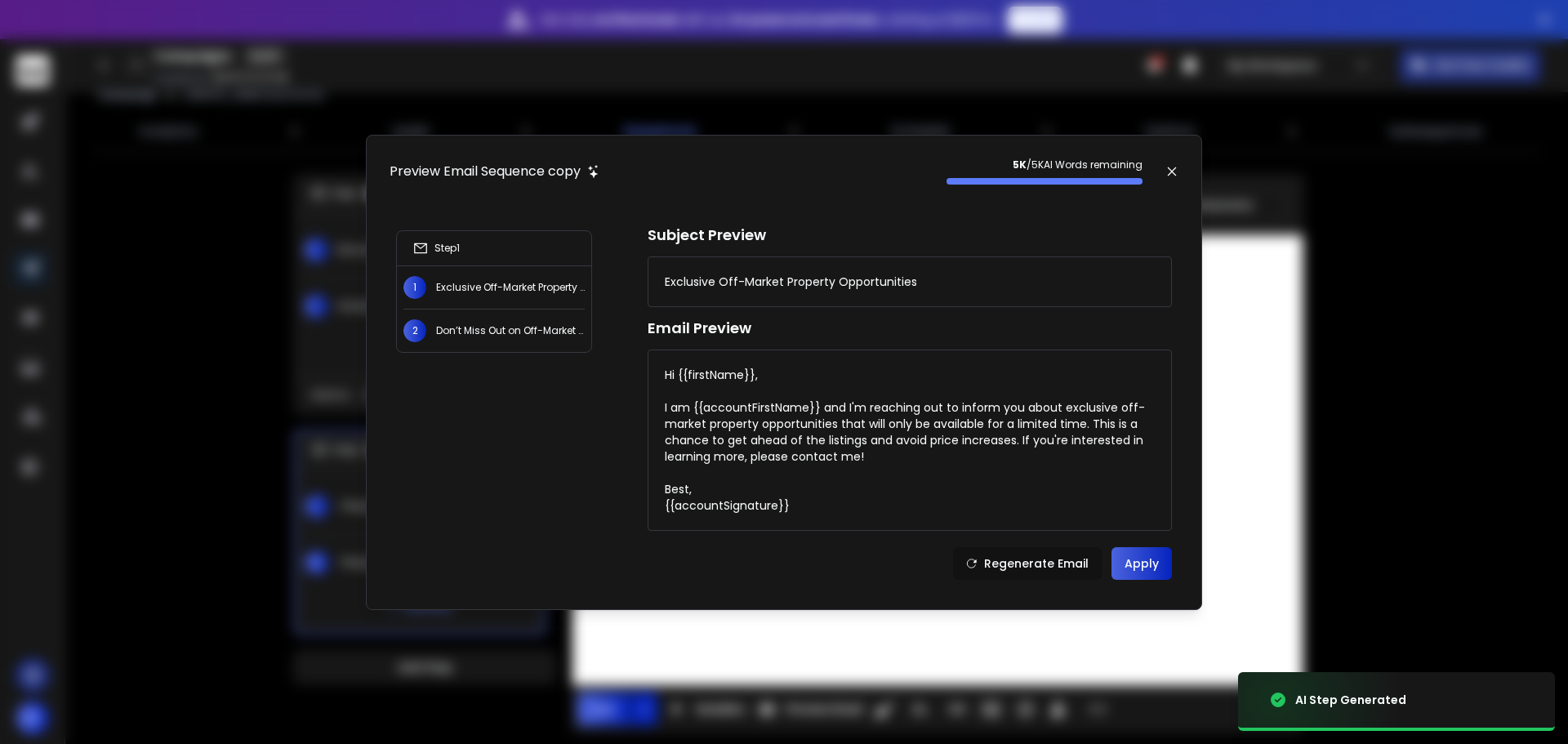
click at [1137, 561] on button "Apply" at bounding box center [1142, 563] width 60 height 33
type input "**********"
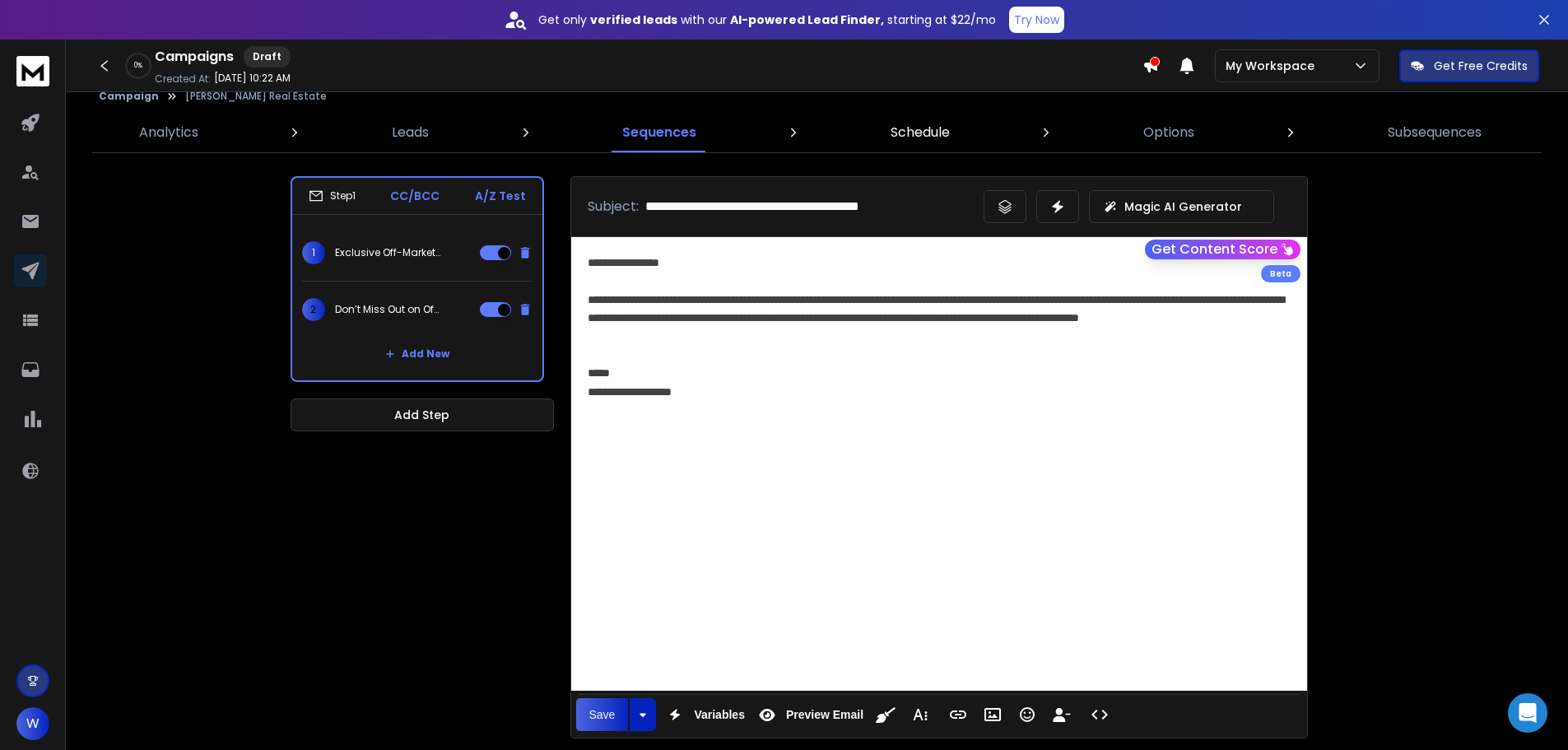
click at [918, 124] on p "Schedule" at bounding box center [920, 132] width 59 height 20
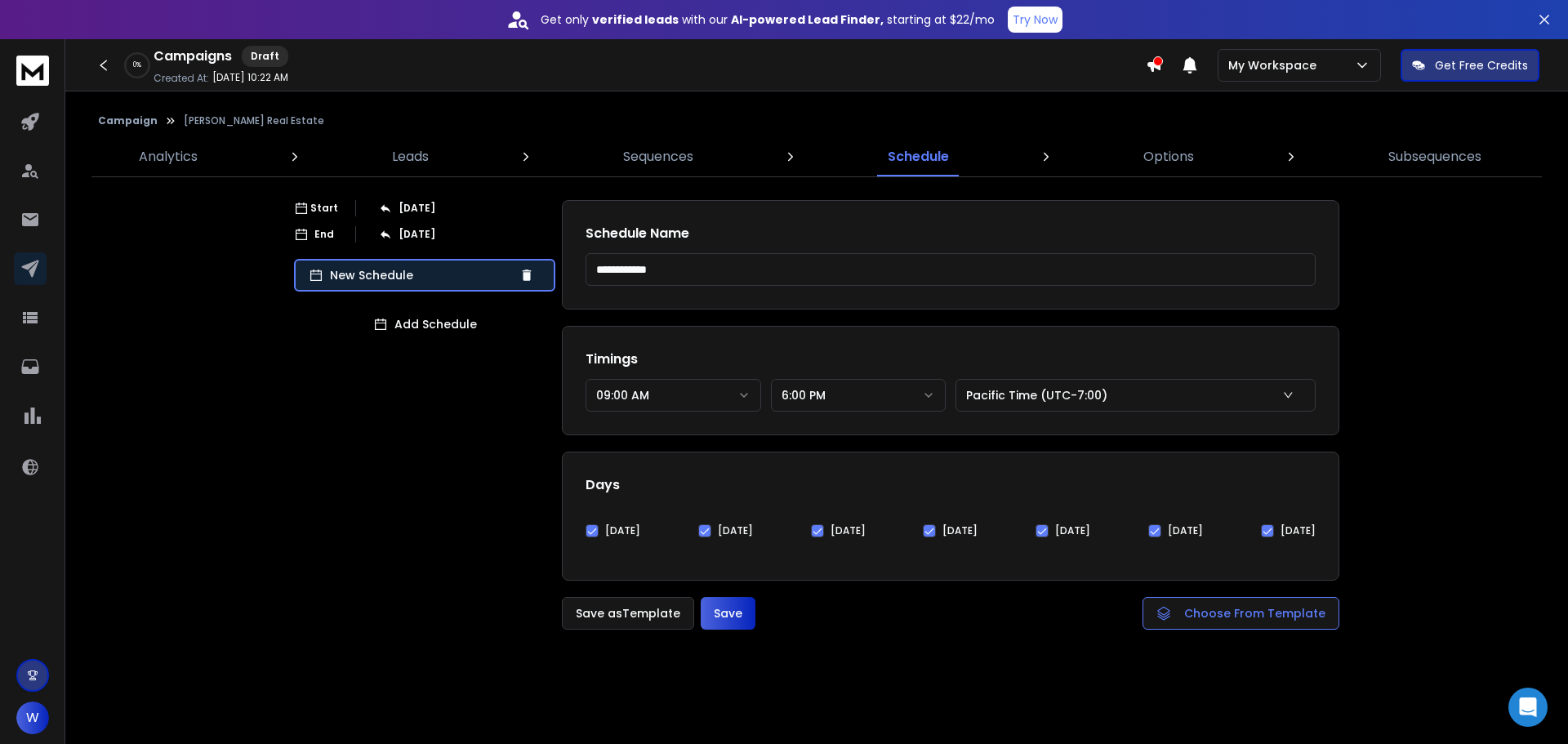
click at [426, 274] on p "New Schedule" at bounding box center [421, 275] width 183 height 16
click at [733, 614] on button "Save" at bounding box center [728, 613] width 55 height 33
click at [1175, 153] on p "Options" at bounding box center [1168, 156] width 51 height 20
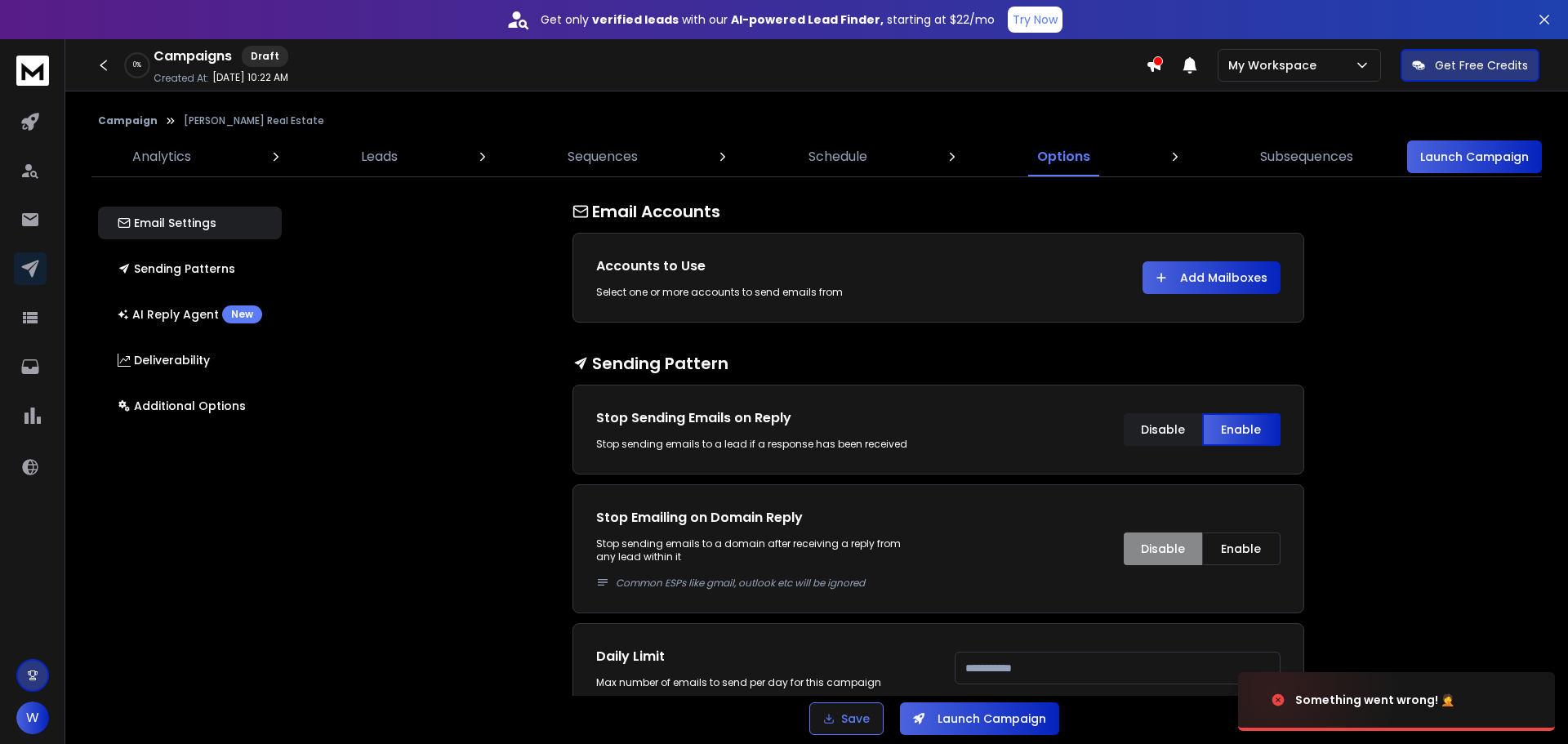
click at [1206, 277] on button "Add Mailboxes" at bounding box center [1211, 277] width 138 height 33
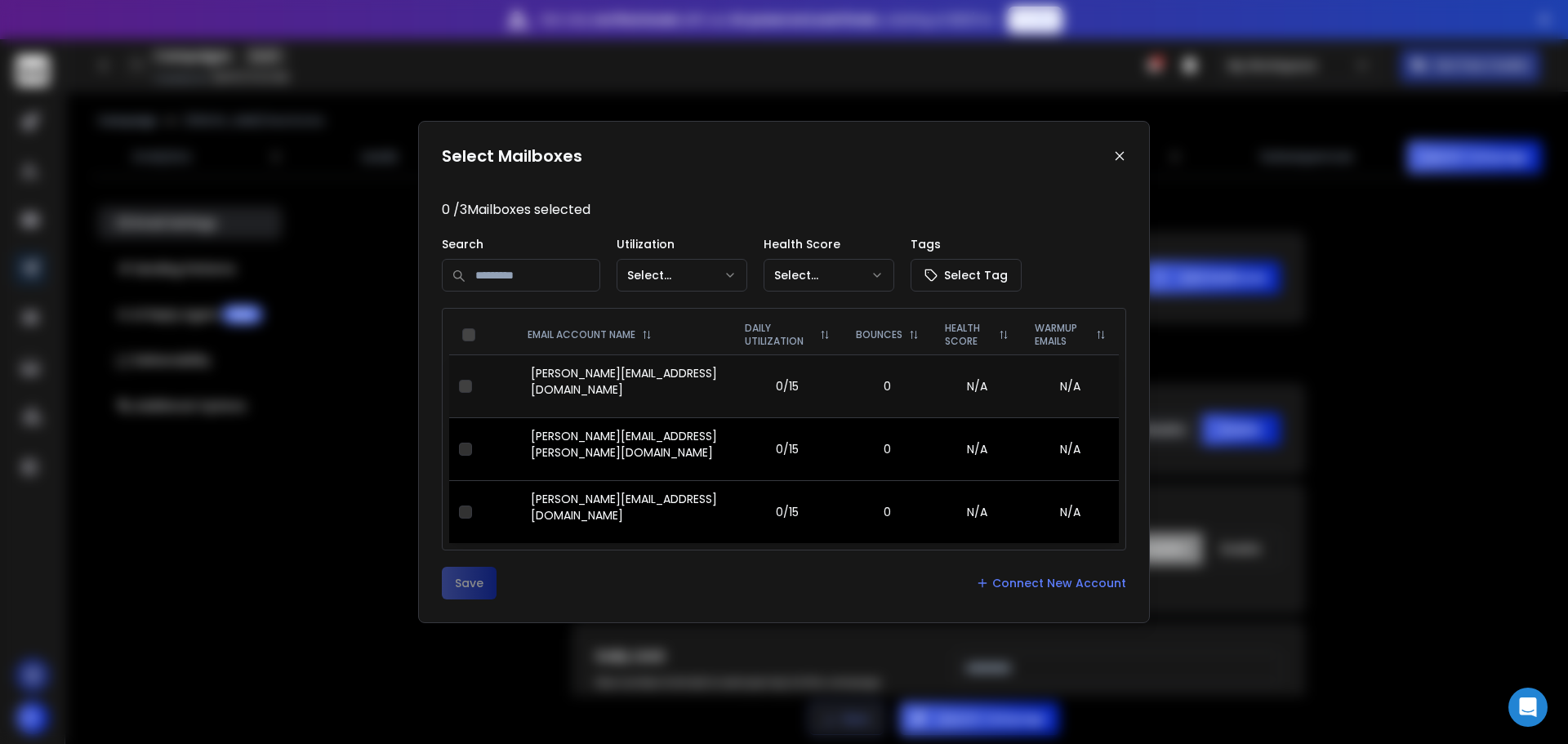
click at [464, 392] on button "button" at bounding box center [466, 386] width 13 height 13
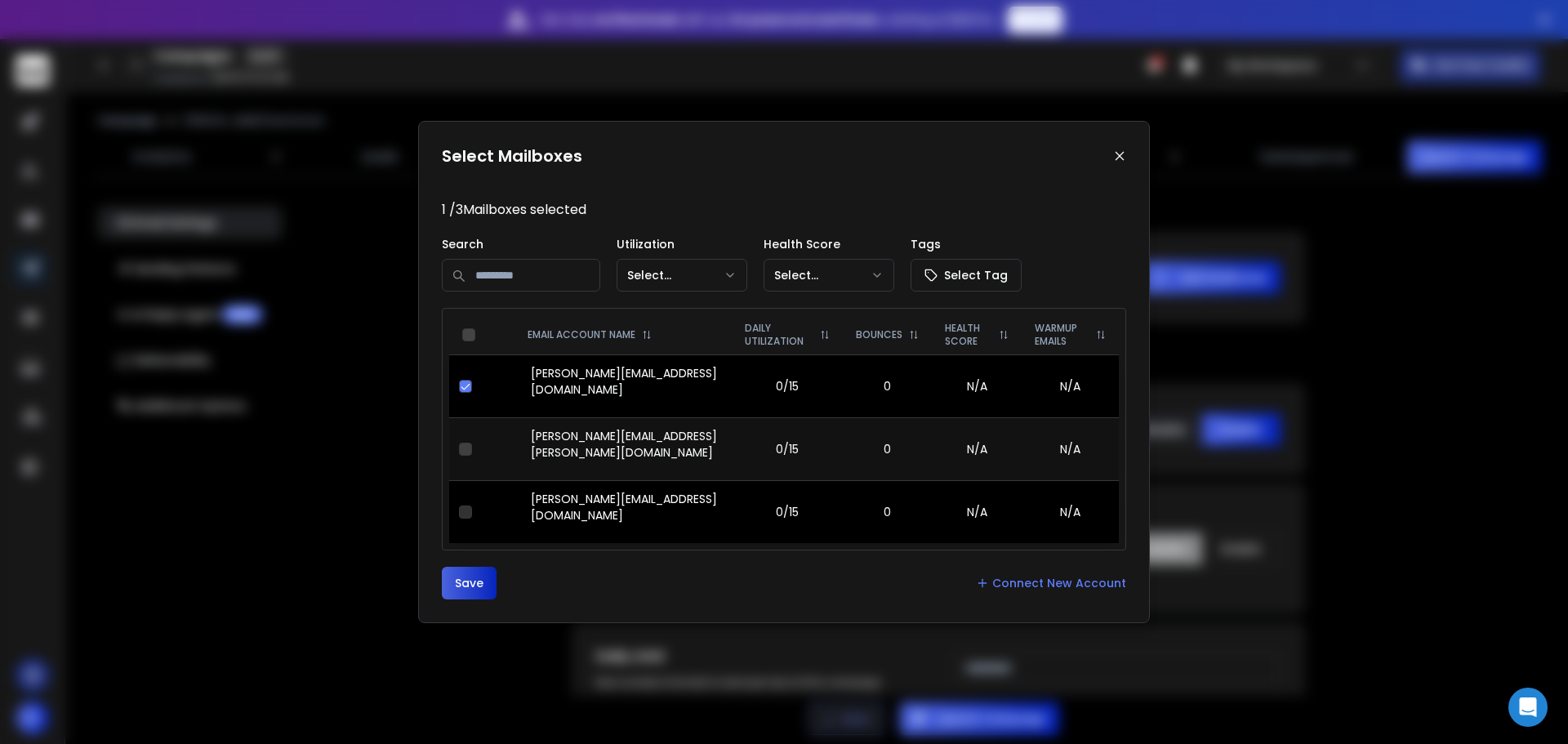
click at [460, 446] on button "button" at bounding box center [466, 448] width 13 height 13
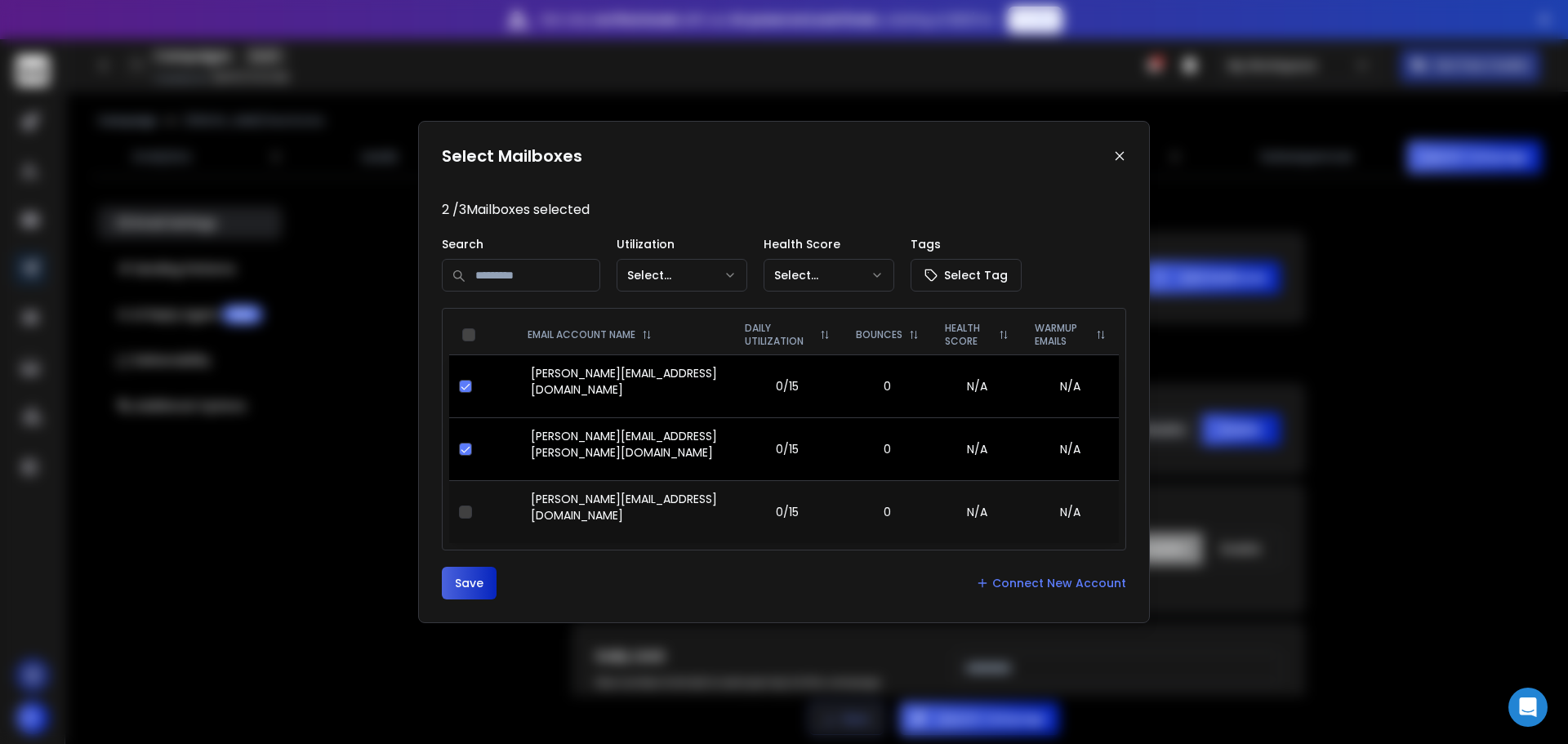
click at [464, 506] on button "button" at bounding box center [466, 511] width 13 height 13
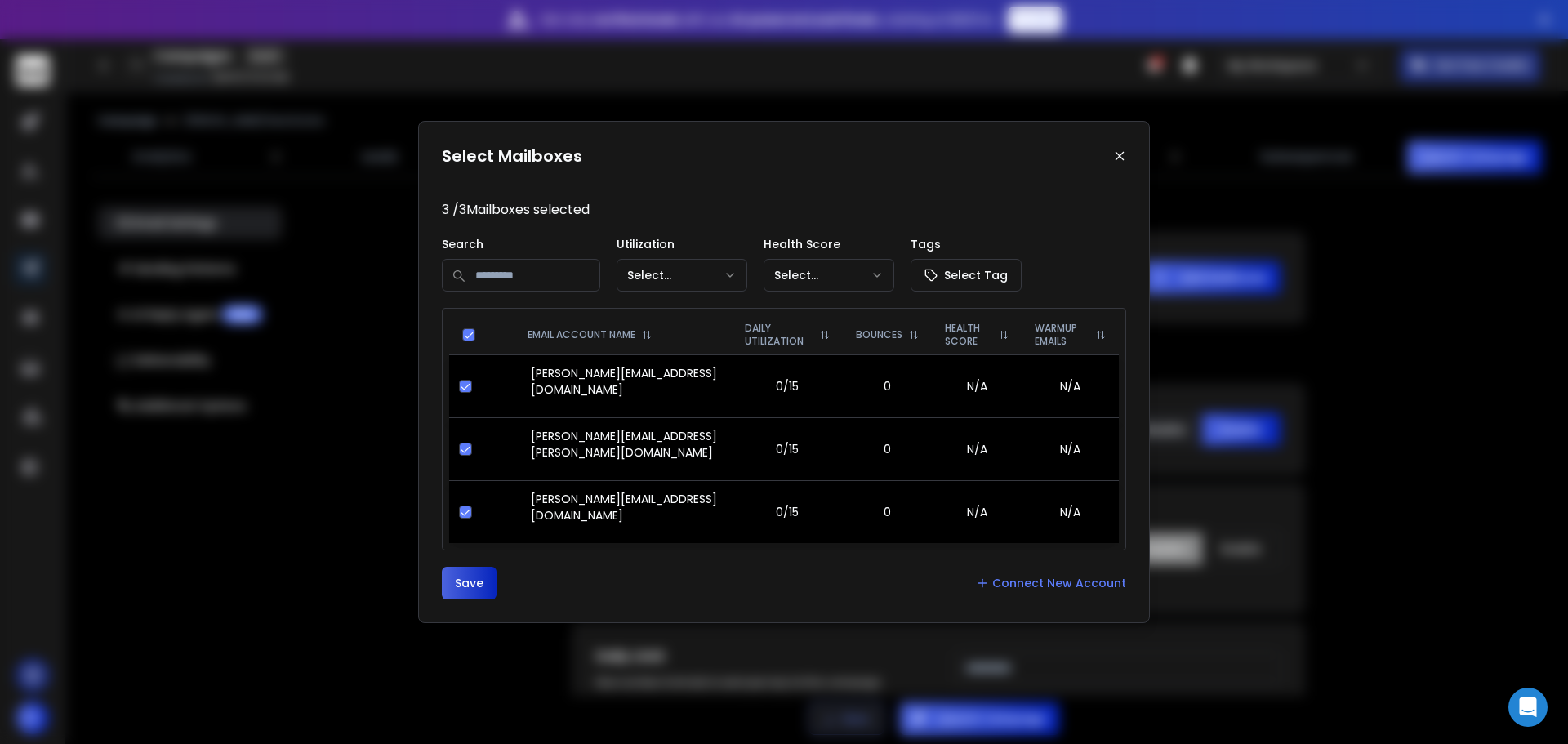
click at [474, 567] on button "Save" at bounding box center [469, 582] width 55 height 33
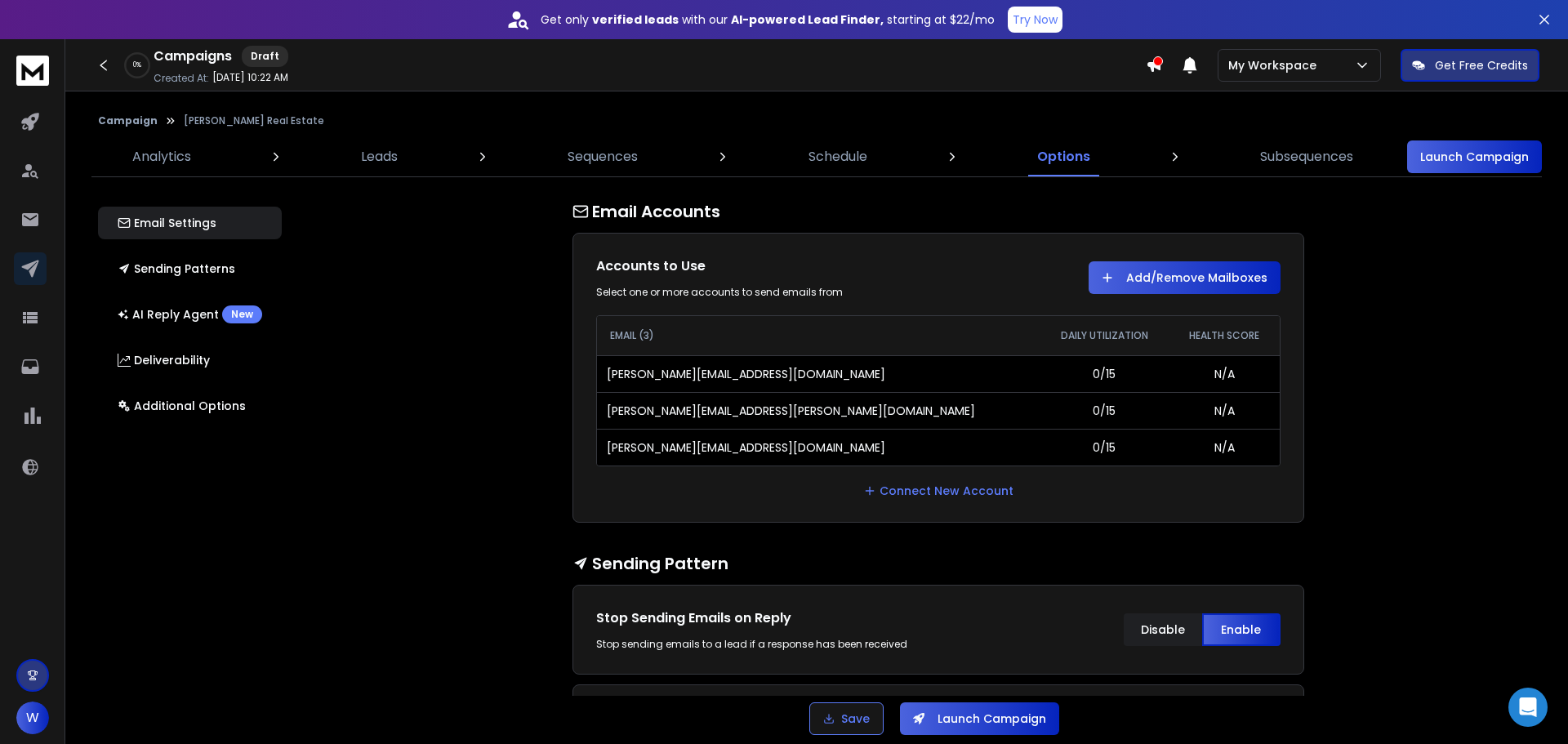
click at [980, 724] on button "Launch Campaign" at bounding box center [979, 718] width 159 height 33
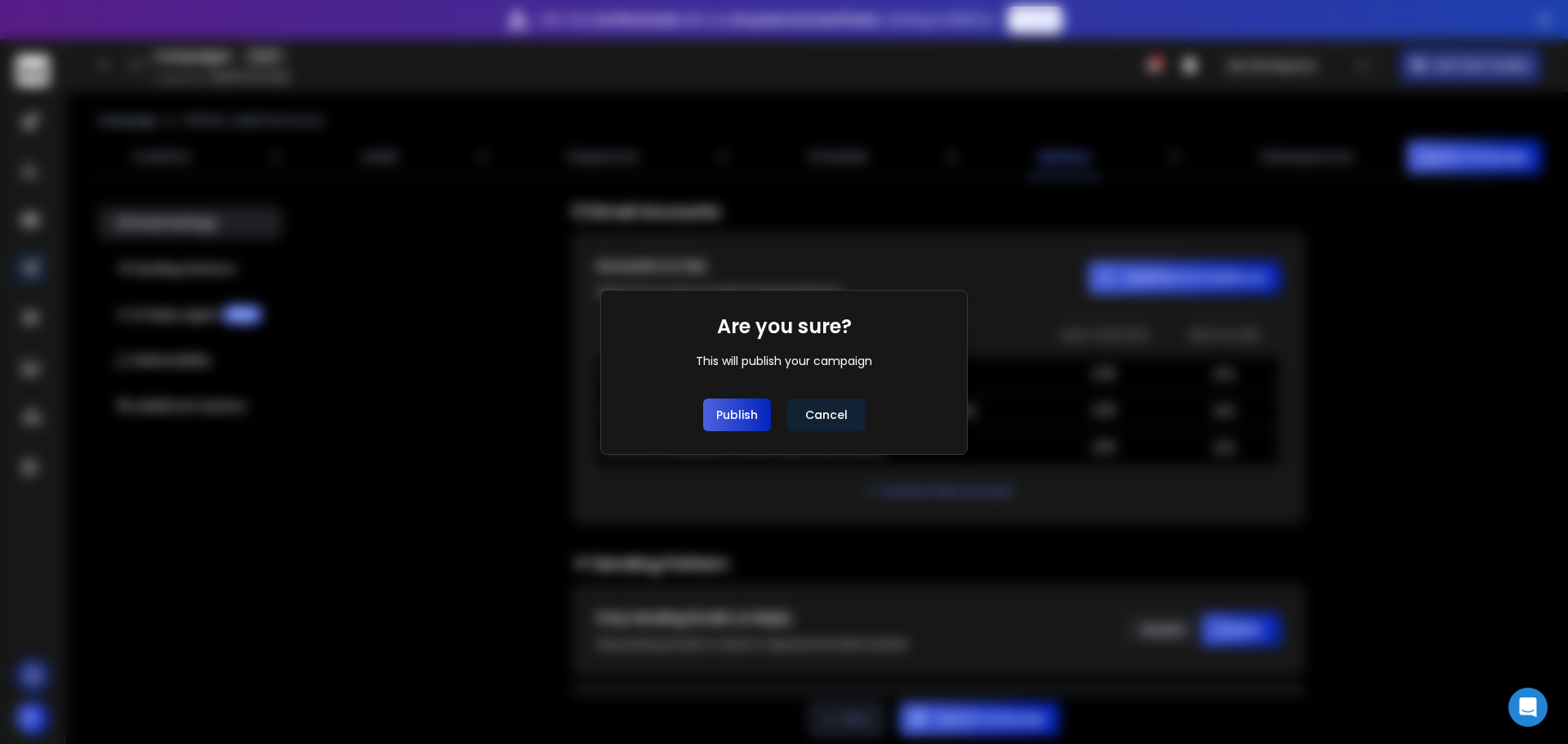
click at [821, 418] on button "Cancel" at bounding box center [826, 415] width 78 height 33
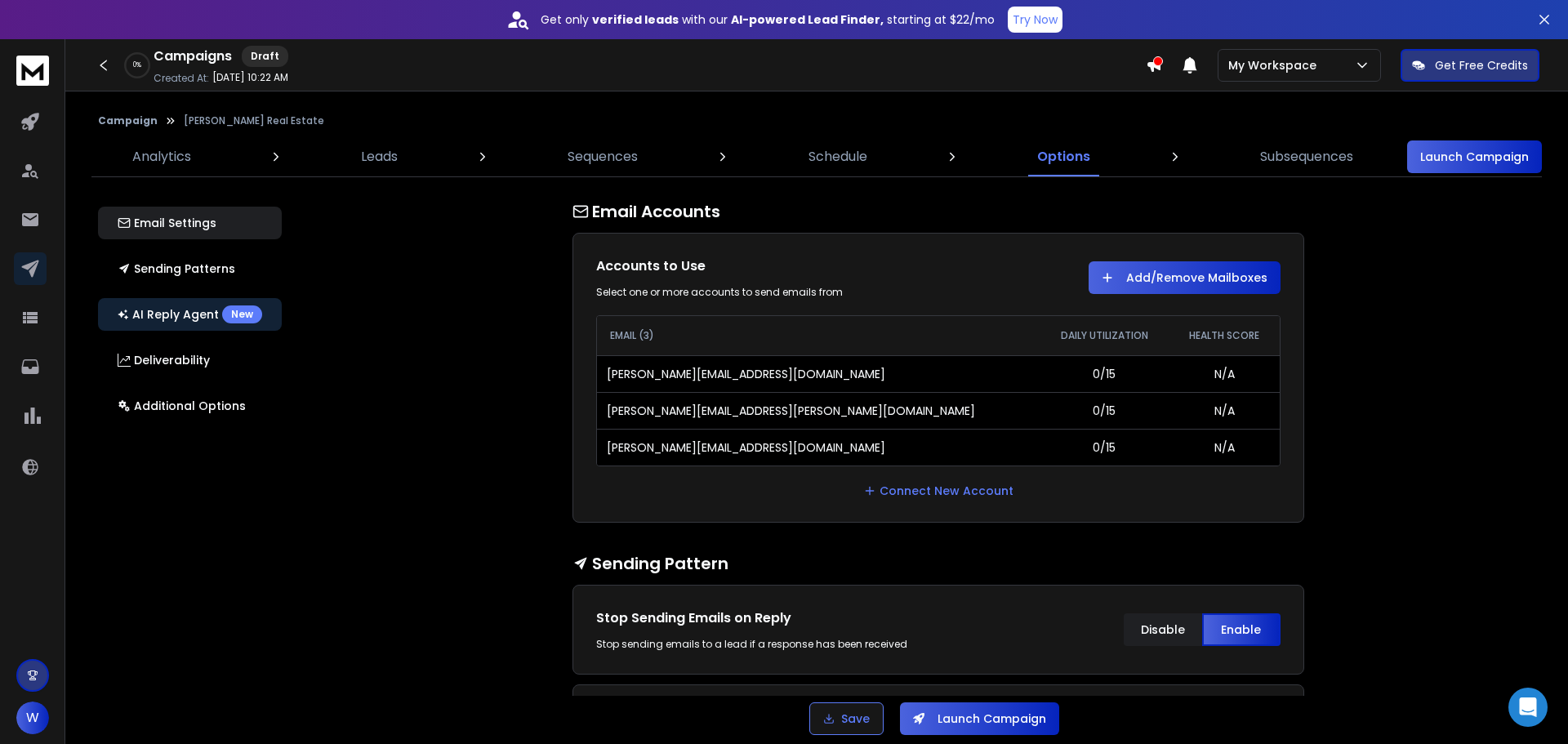
click at [171, 311] on p "AI Reply Agent New" at bounding box center [189, 314] width 145 height 18
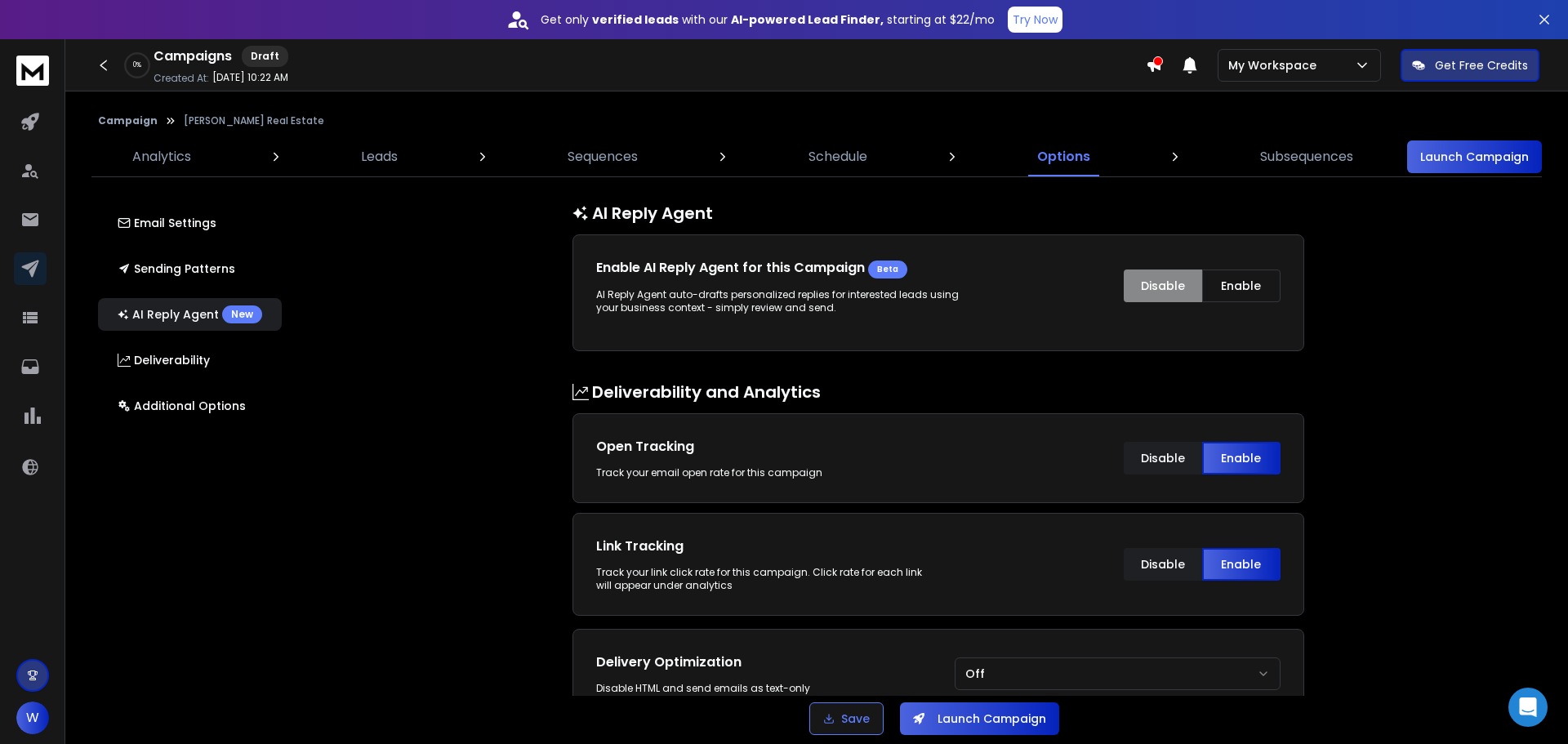
scroll to position [1492, 0]
click at [1222, 284] on button "Enable" at bounding box center [1241, 284] width 78 height 33
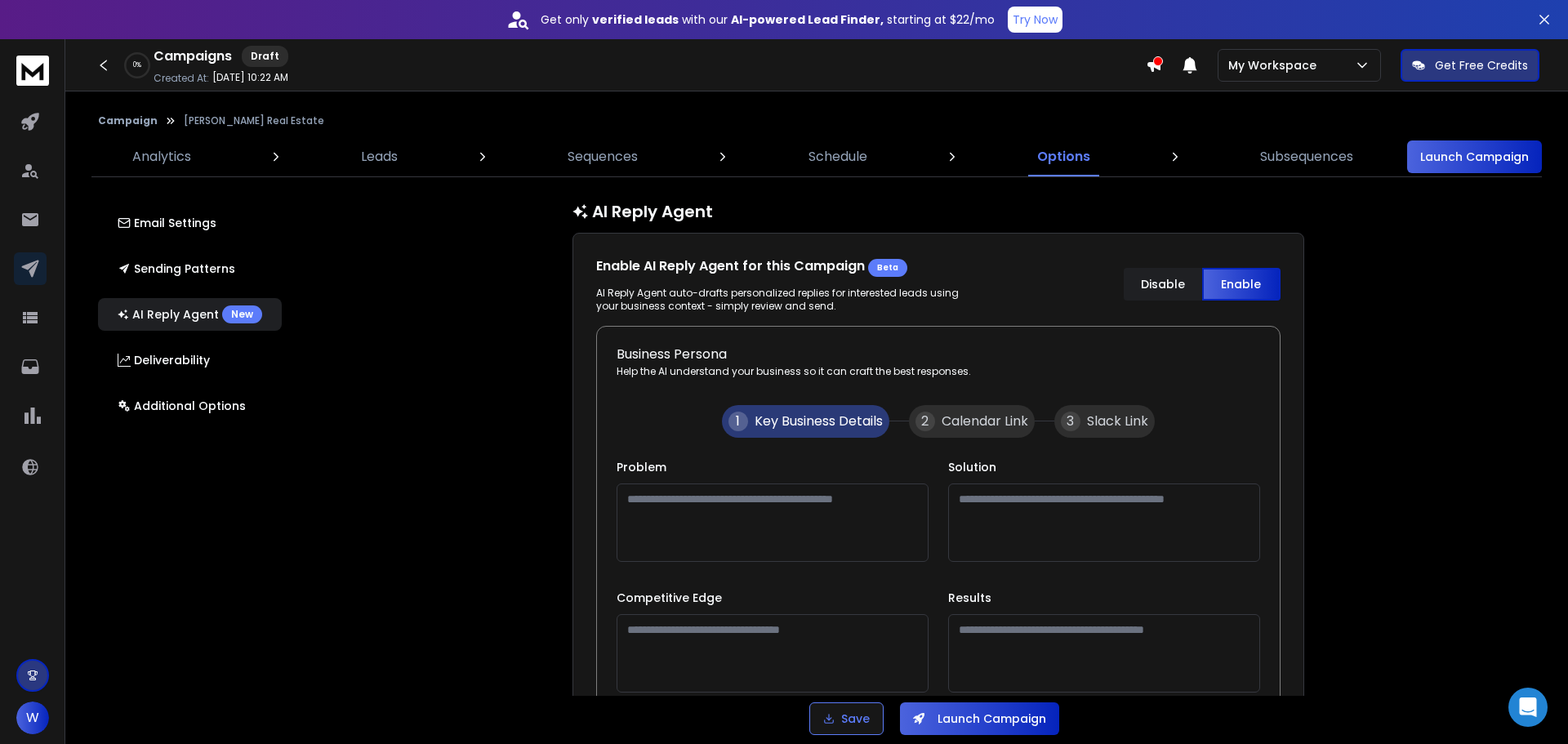
click at [766, 506] on textarea "Problem" at bounding box center [772, 522] width 312 height 78
type textarea "*"
type textarea "**********"
click at [731, 633] on textarea "Competitive Edge" at bounding box center [772, 653] width 312 height 78
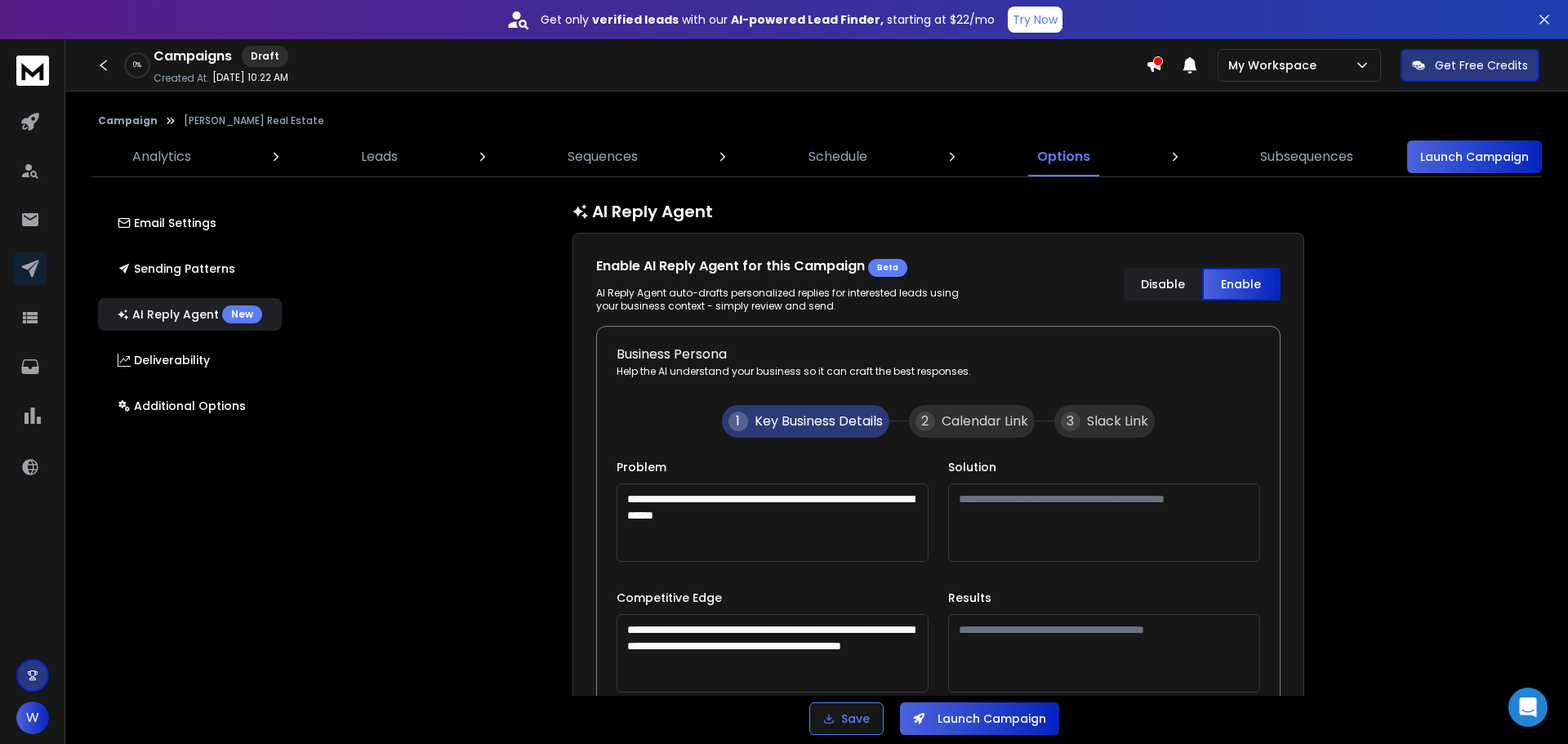
type textarea "**********"
click at [973, 506] on textarea "Solution" at bounding box center [1103, 522] width 312 height 78
type textarea "**********"
click at [983, 626] on textarea "Results" at bounding box center [1103, 653] width 312 height 78
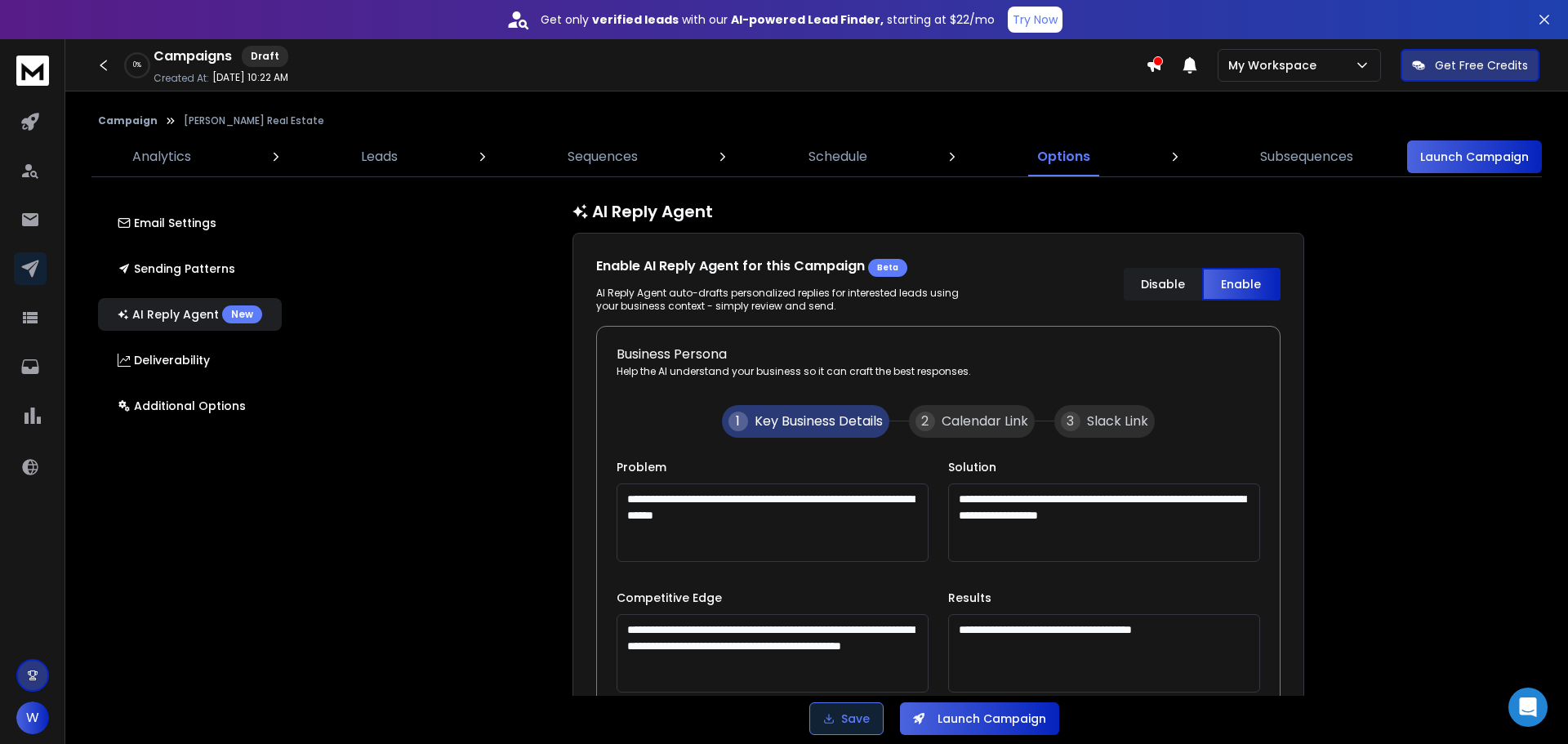
type textarea "**********"
click at [849, 709] on button "Save" at bounding box center [847, 718] width 75 height 33
click at [180, 358] on p "Deliverability" at bounding box center [163, 360] width 92 height 16
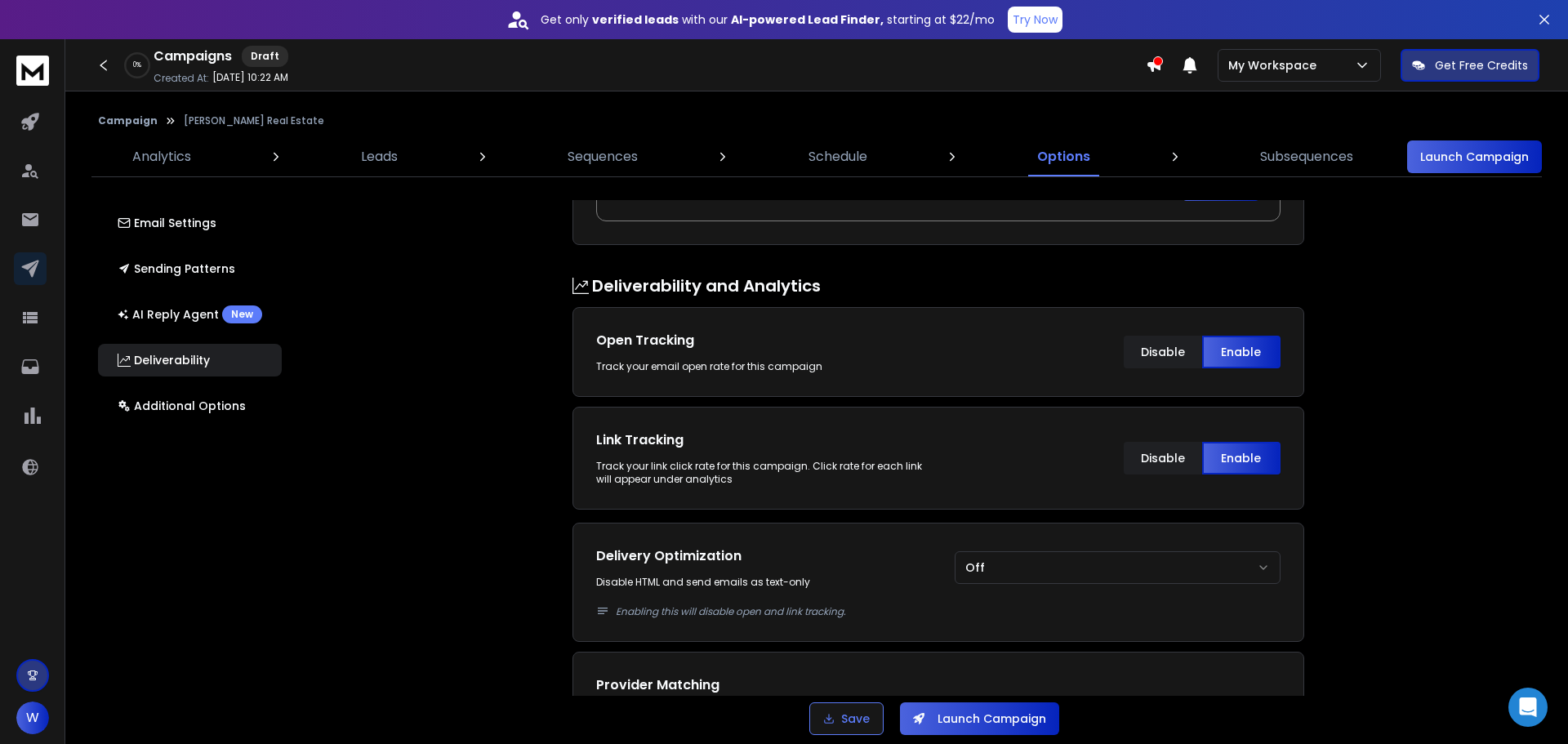
scroll to position [2116, 0]
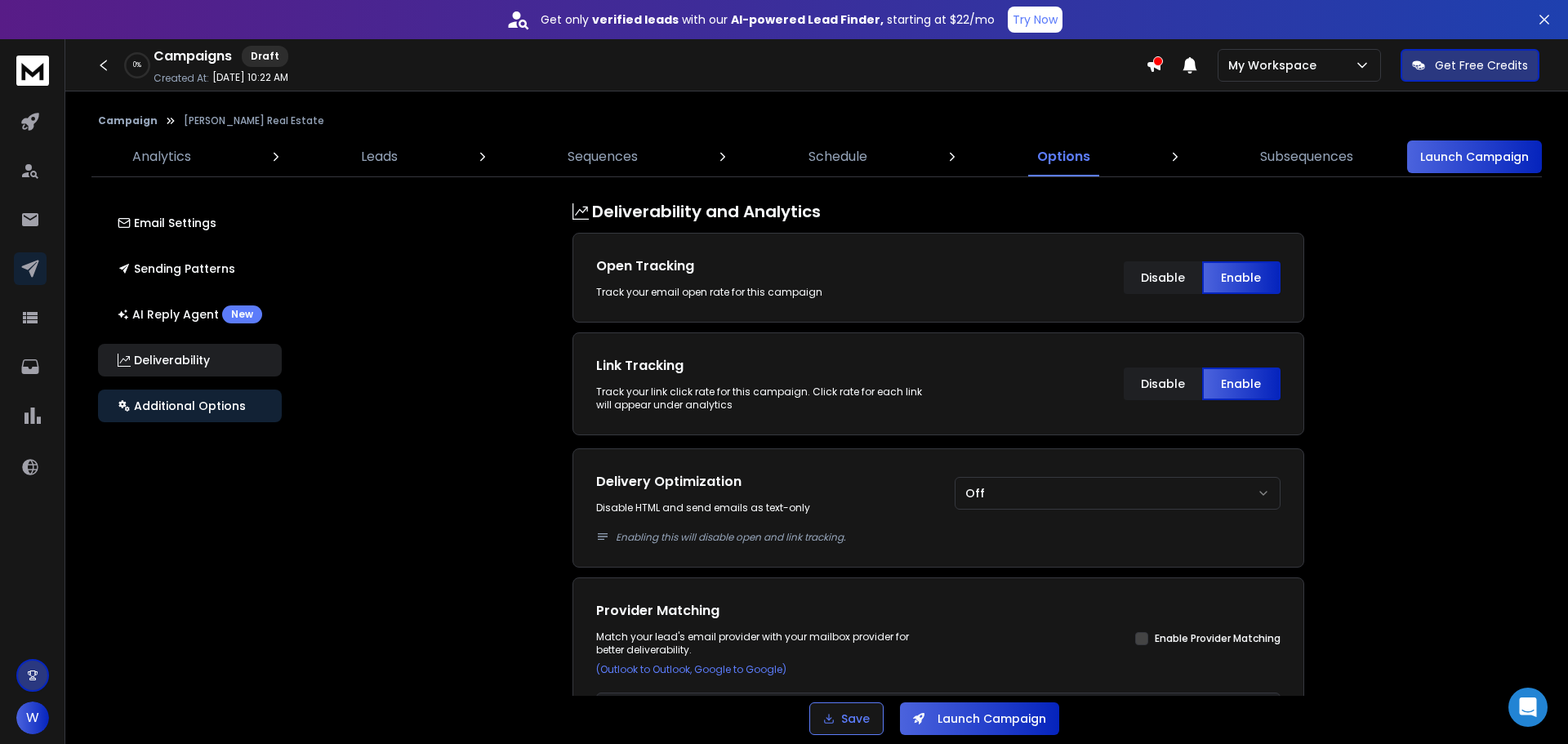
click at [206, 402] on p "Additional Options" at bounding box center [181, 406] width 128 height 16
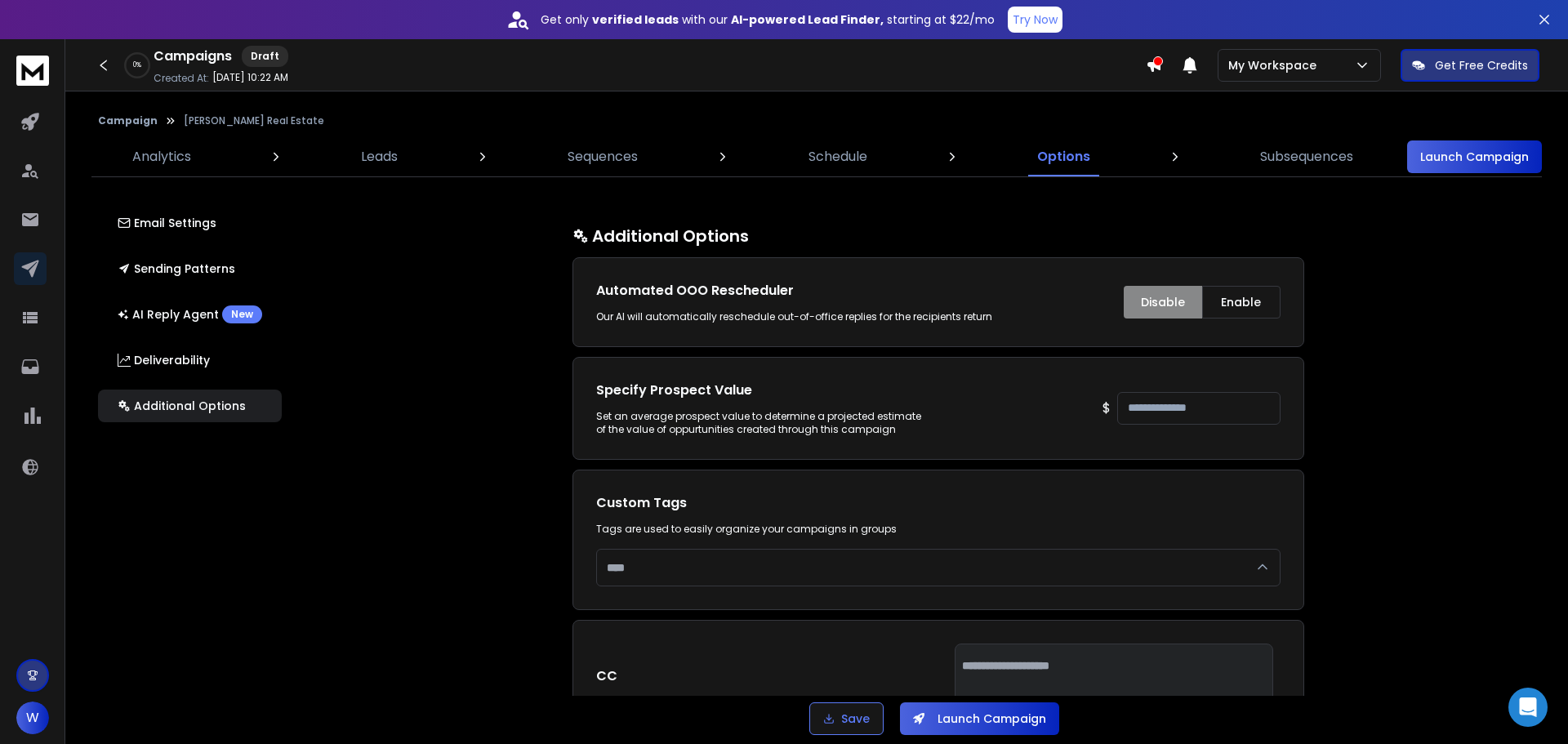
scroll to position [3215, 0]
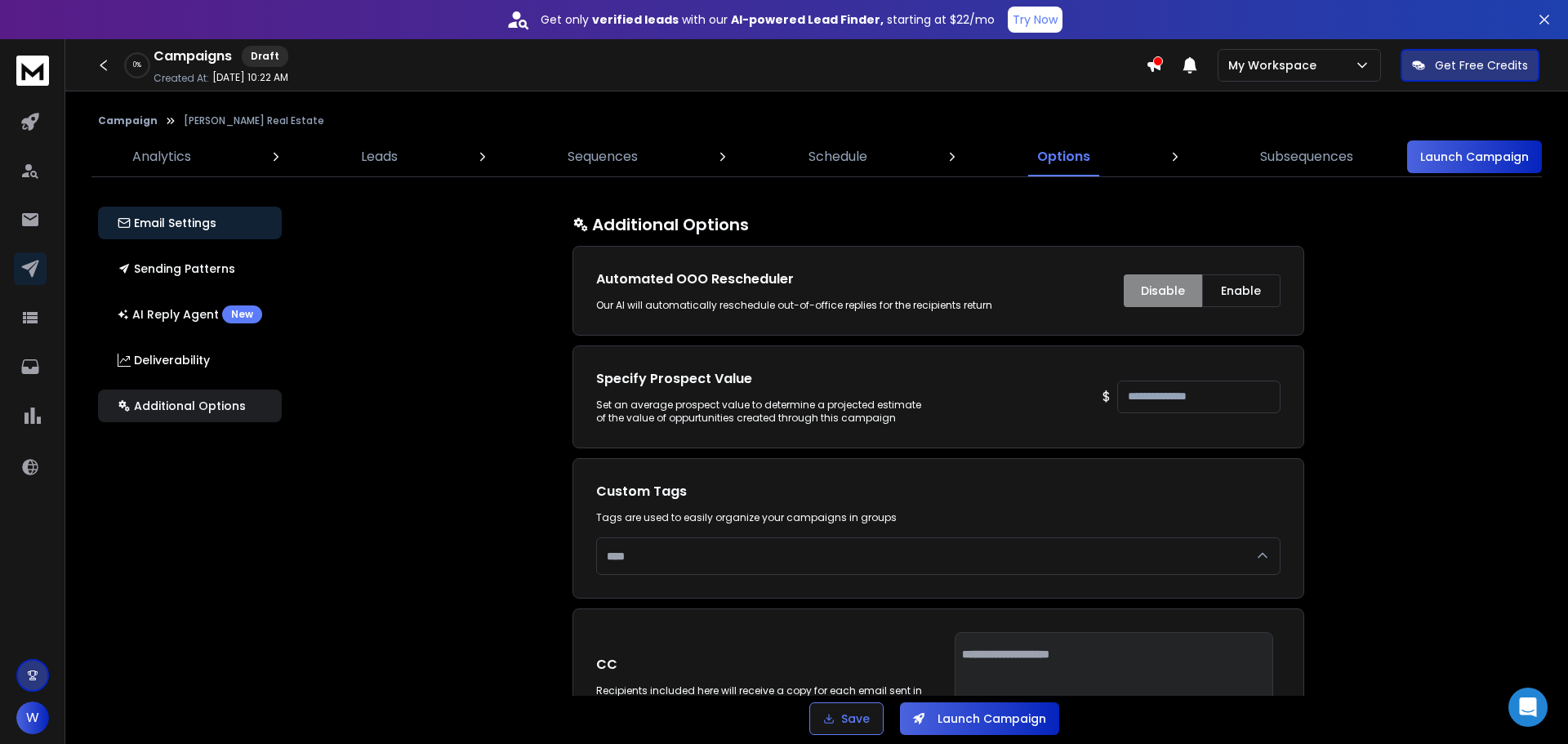
click at [163, 223] on p "Email Settings" at bounding box center [166, 223] width 99 height 16
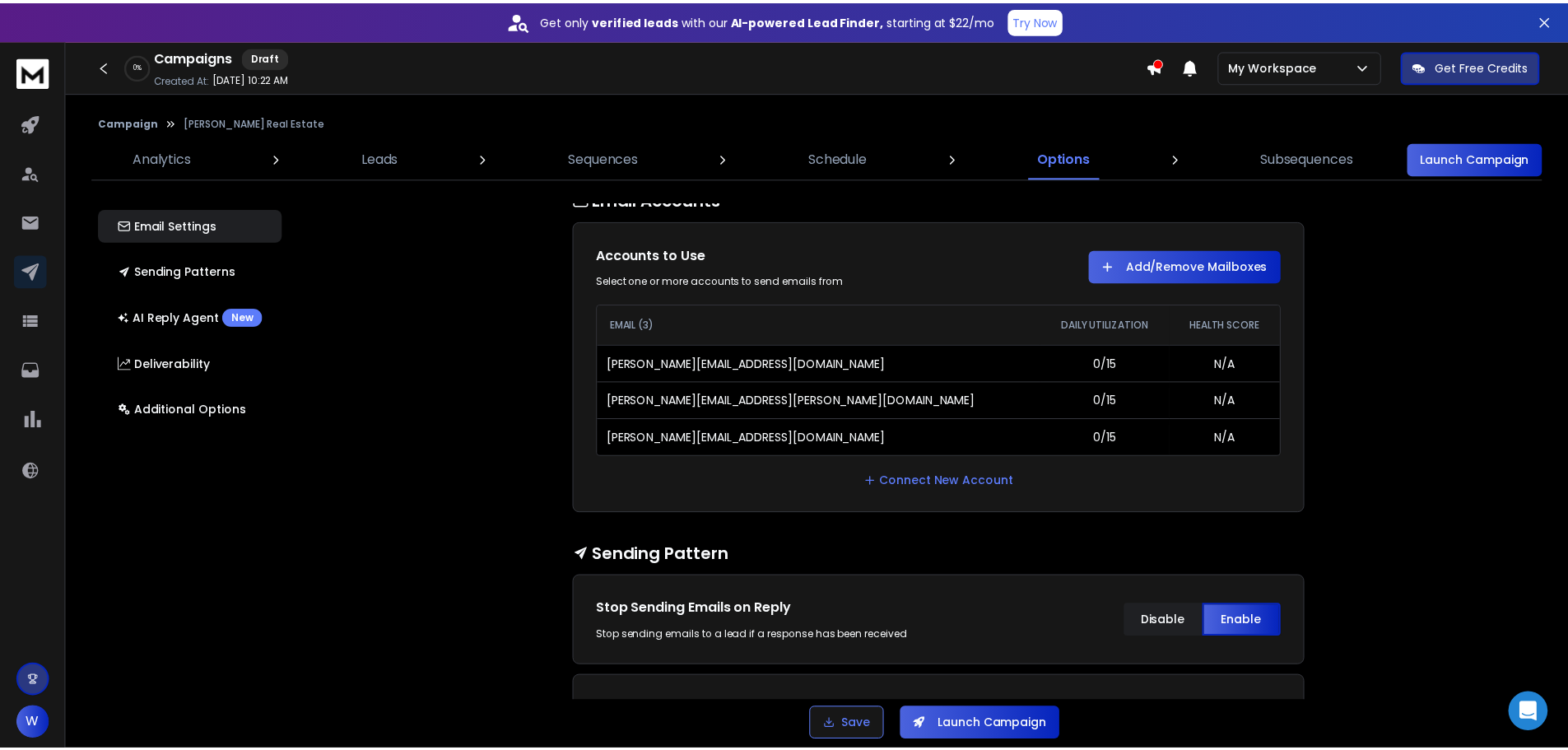
scroll to position [0, 0]
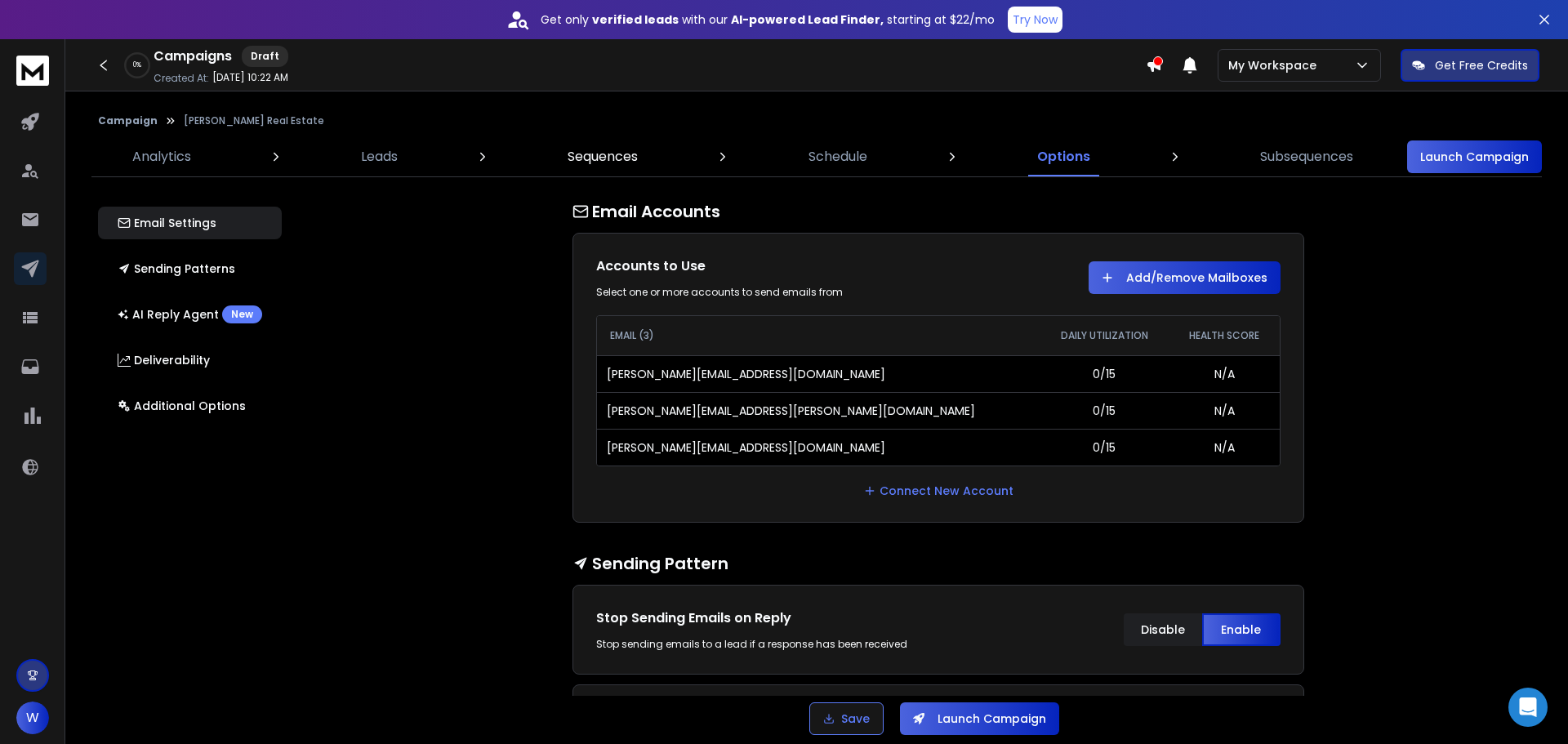
click at [603, 157] on p "Sequences" at bounding box center [602, 156] width 70 height 20
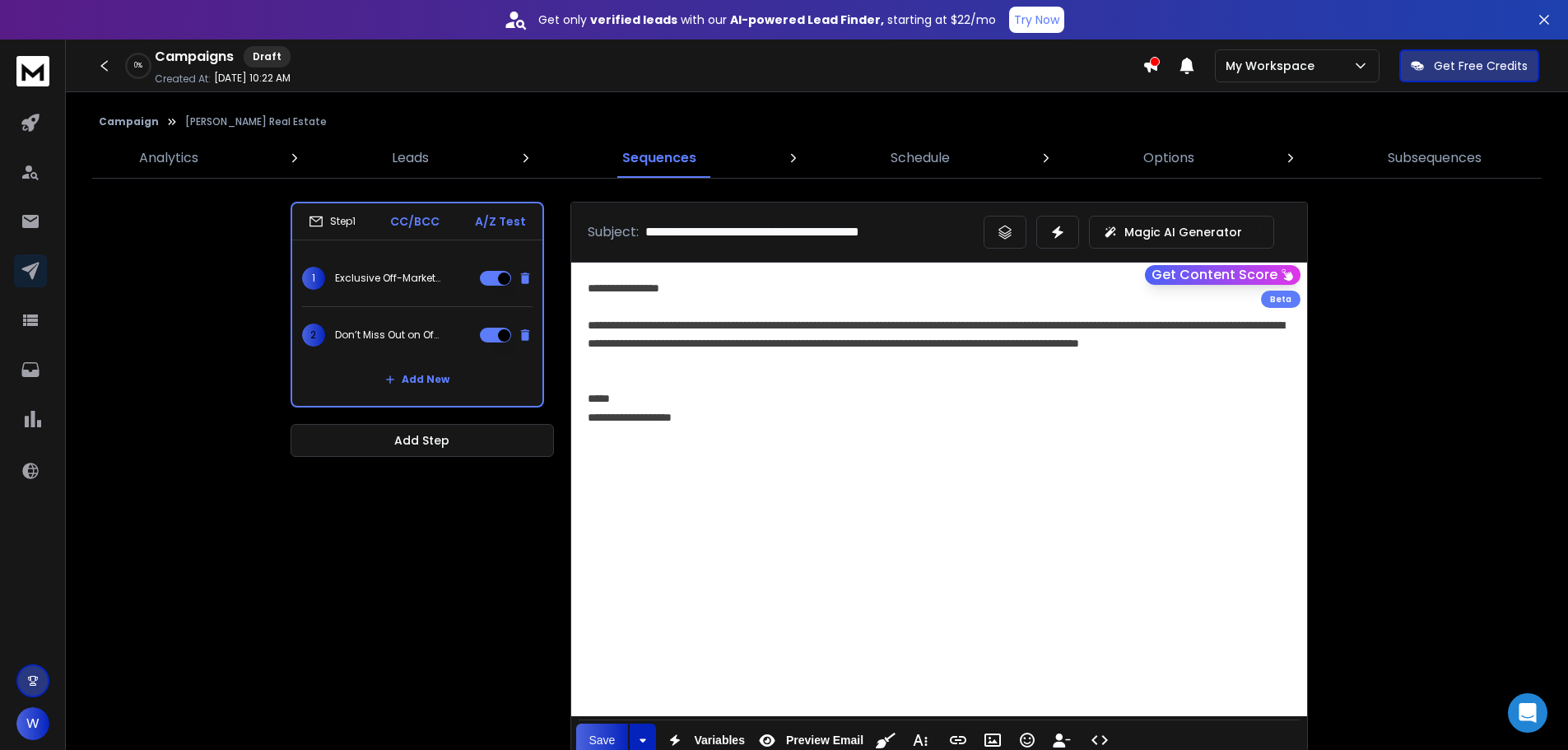
click at [698, 421] on div "**********" at bounding box center [938, 417] width 703 height 18
click at [712, 740] on span "Variables" at bounding box center [719, 740] width 57 height 14
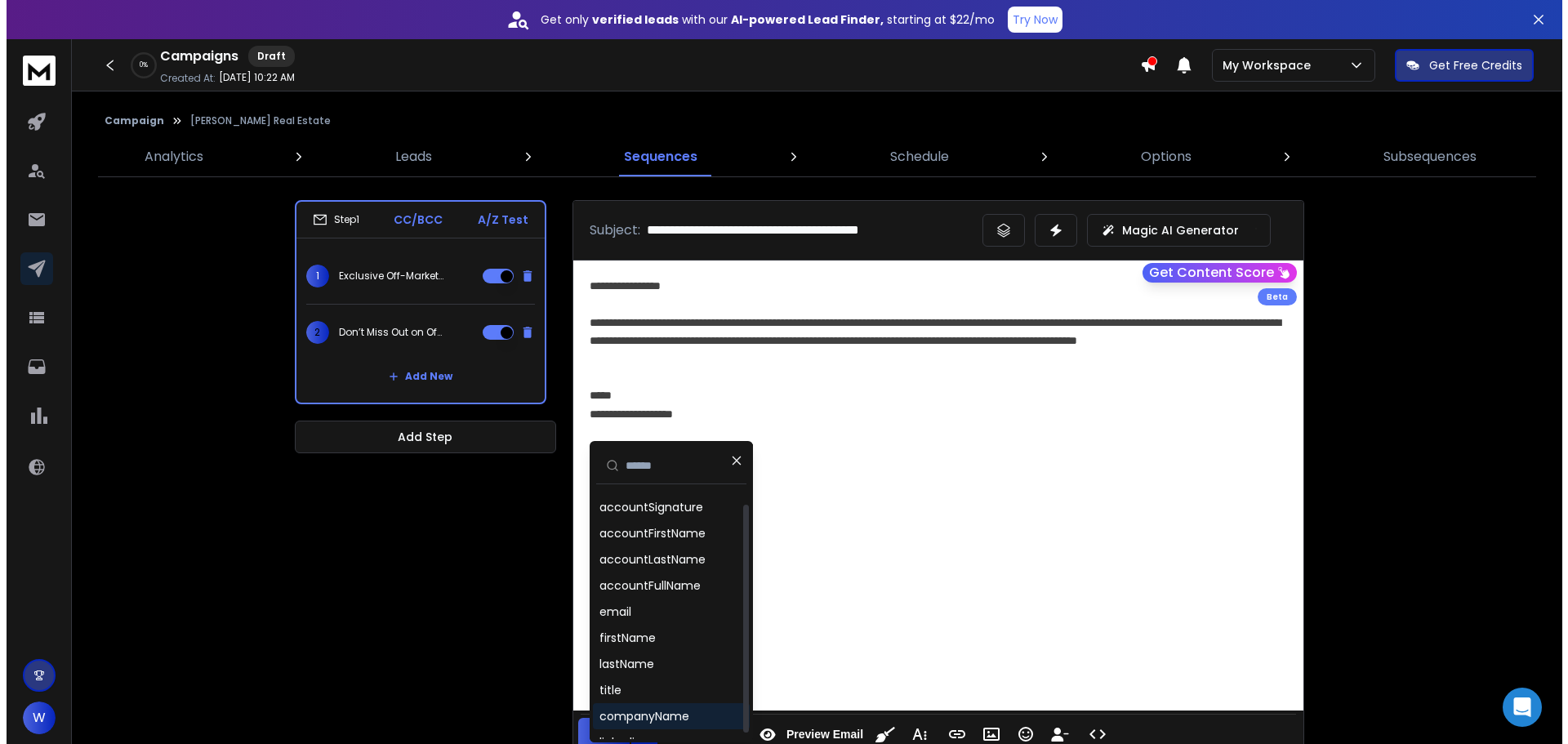
scroll to position [16, 0]
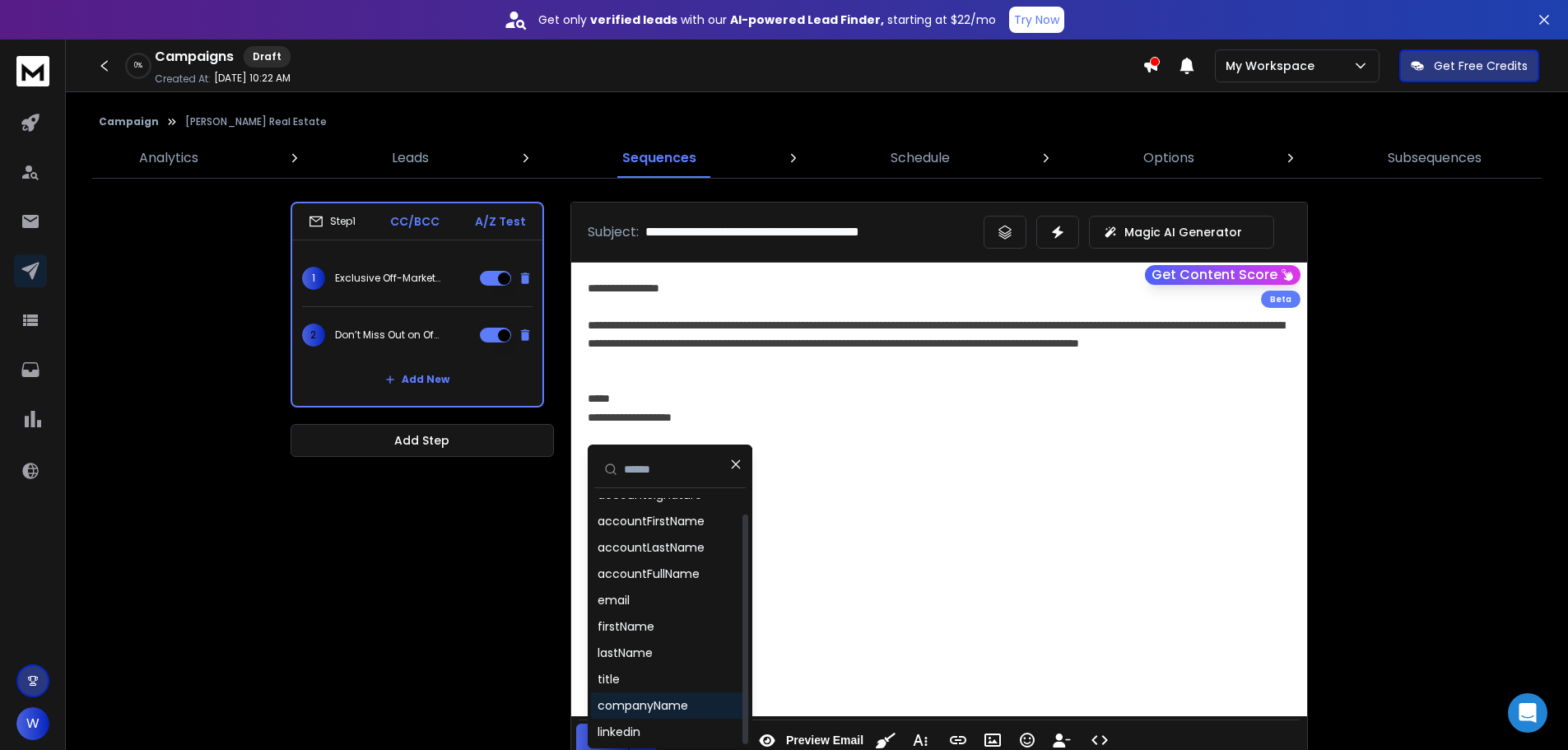
drag, startPoint x: 745, startPoint y: 534, endPoint x: 743, endPoint y: 618, distance: 84.0
click at [743, 618] on div at bounding box center [745, 629] width 5 height 230
click at [823, 577] on div "**********" at bounding box center [939, 487] width 736 height 450
click at [735, 464] on icon at bounding box center [735, 464] width 9 height 9
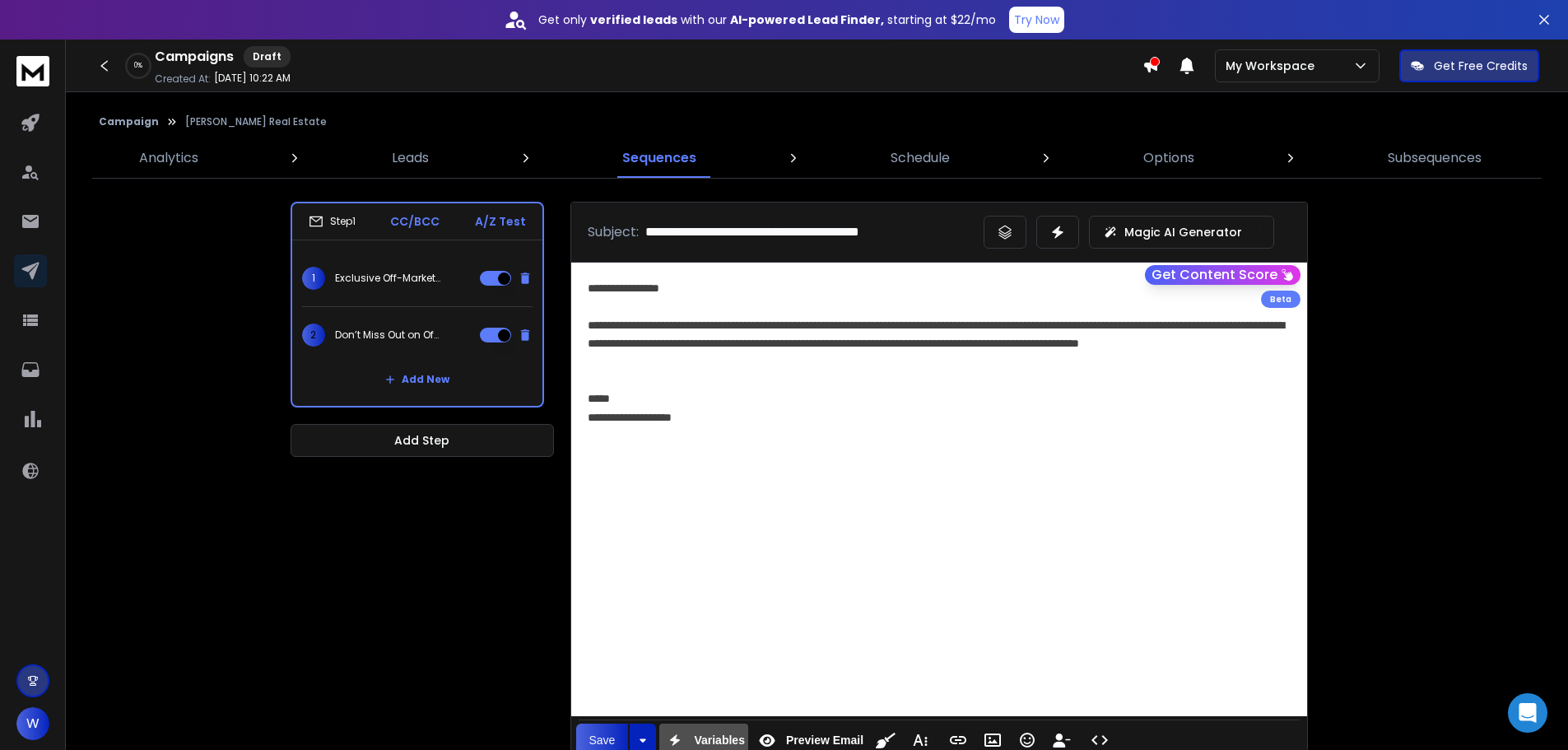
click at [723, 731] on div "Variables" at bounding box center [703, 739] width 89 height 26
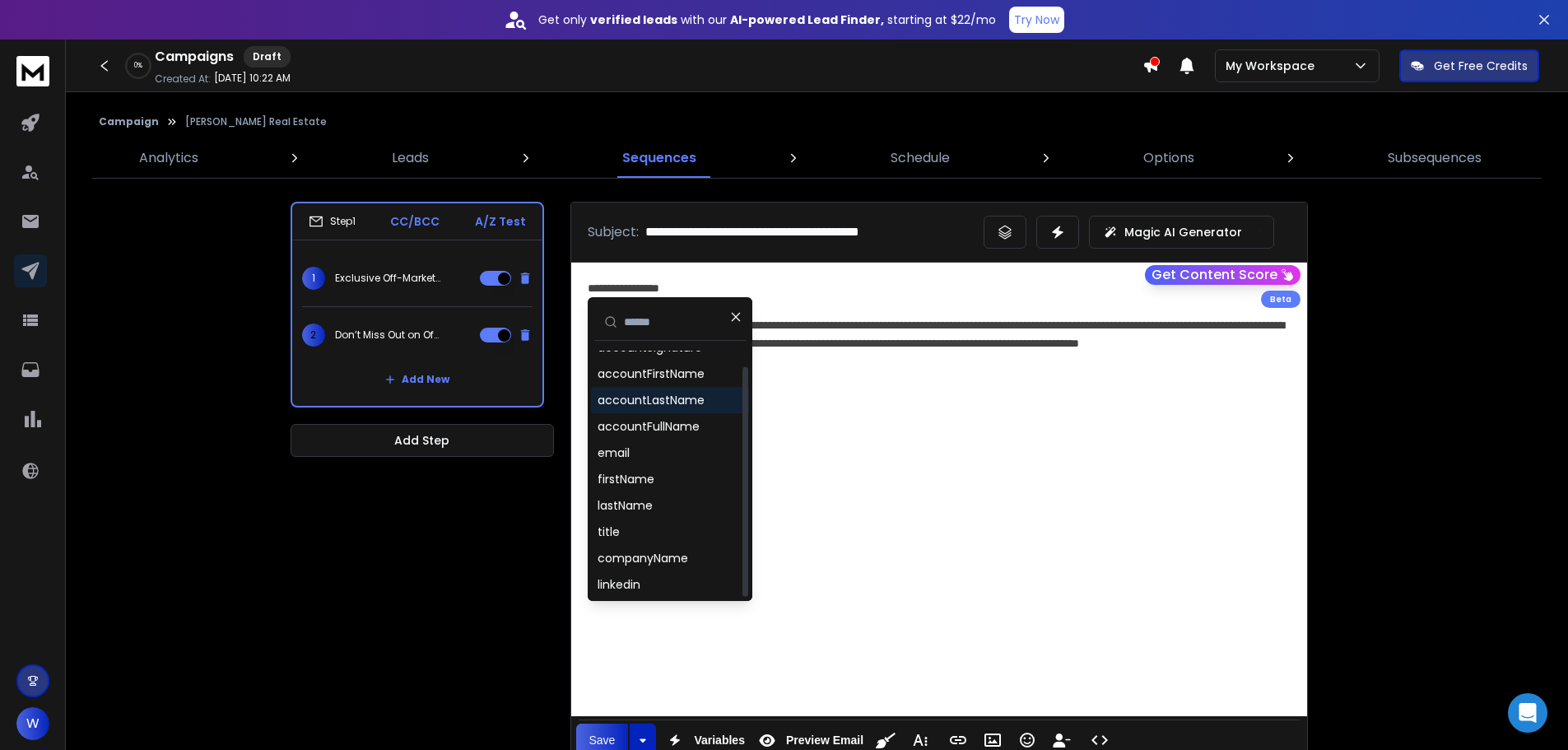
click at [814, 538] on div "**********" at bounding box center [939, 487] width 736 height 450
click at [740, 313] on icon at bounding box center [736, 317] width 13 height 13
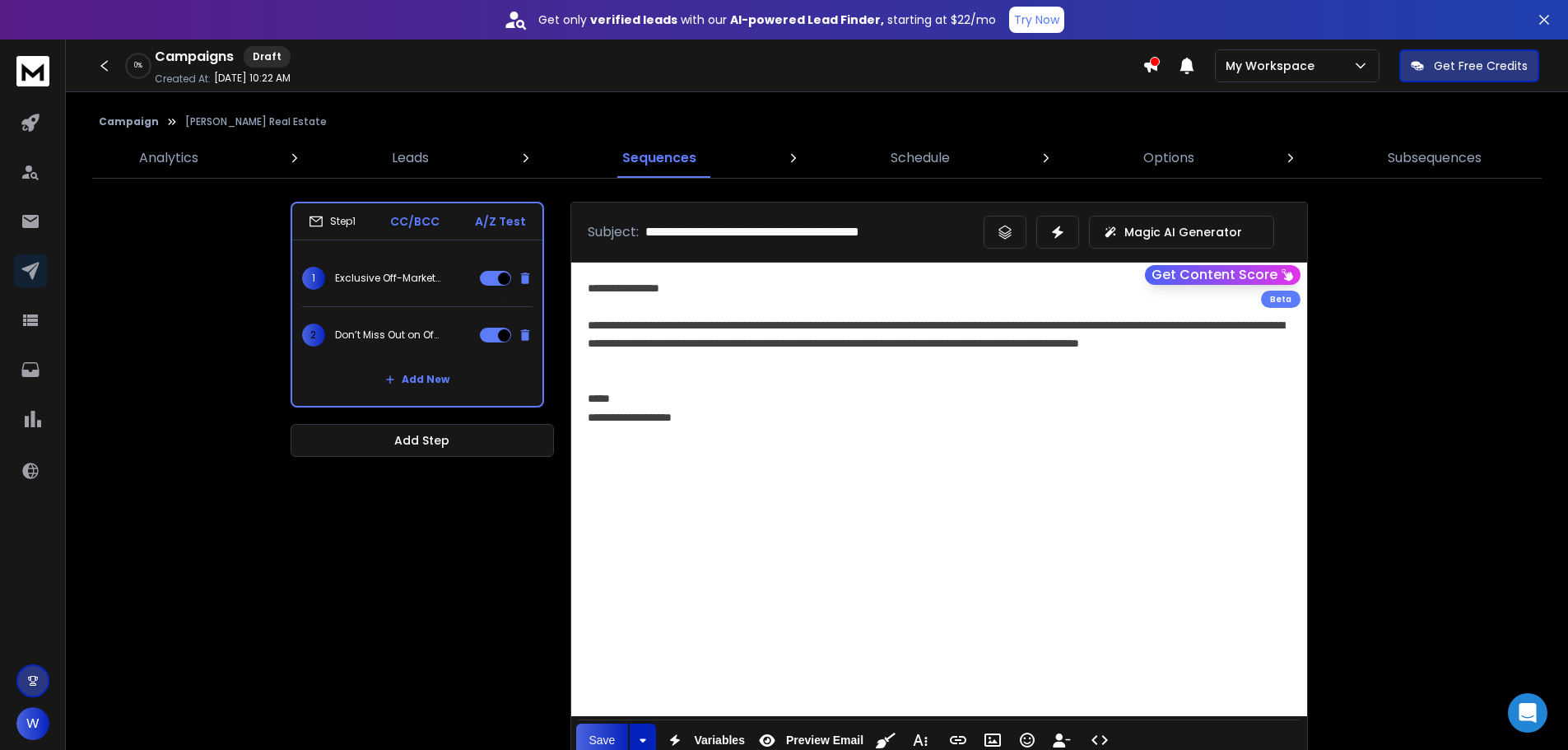
click at [695, 421] on div "**********" at bounding box center [938, 417] width 703 height 18
click at [1232, 275] on button "Get Content Score" at bounding box center [1223, 275] width 156 height 20
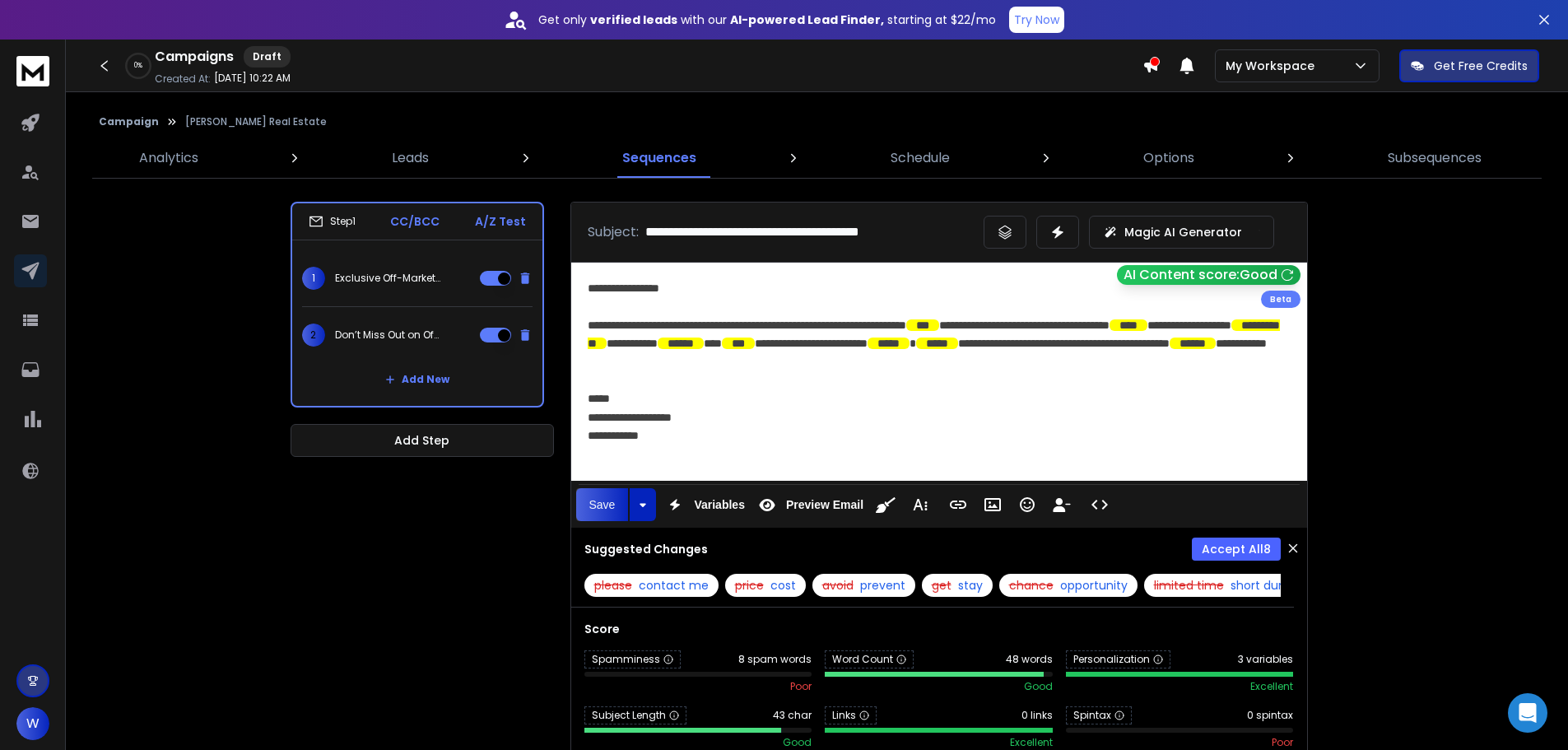
click at [1069, 585] on span "opportunity" at bounding box center [1093, 585] width 67 height 16
click at [1386, 584] on div "**********" at bounding box center [816, 482] width 1449 height 575
click at [687, 637] on h3 "Score" at bounding box center [939, 628] width 710 height 16
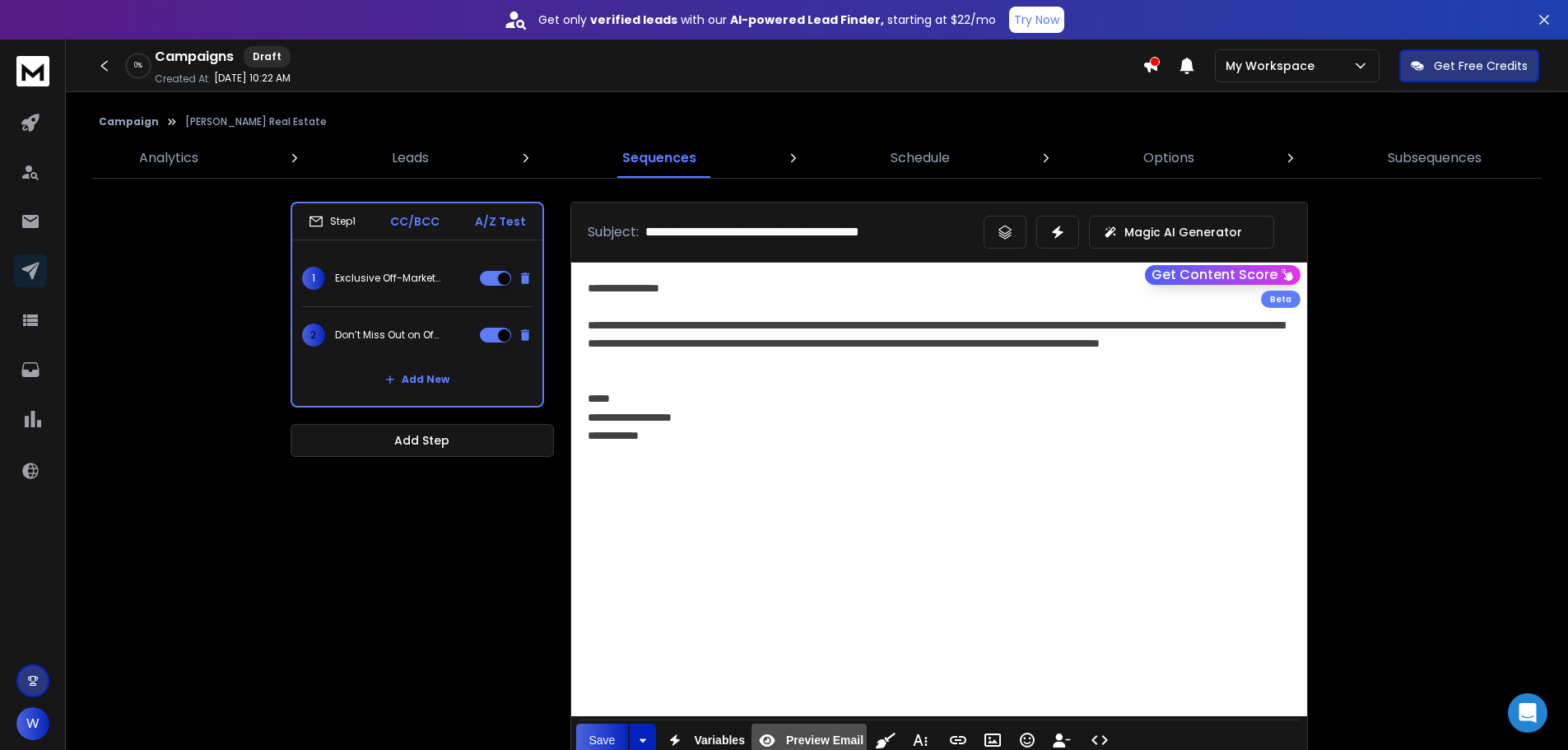
click at [818, 740] on span "Preview Email" at bounding box center [824, 740] width 84 height 14
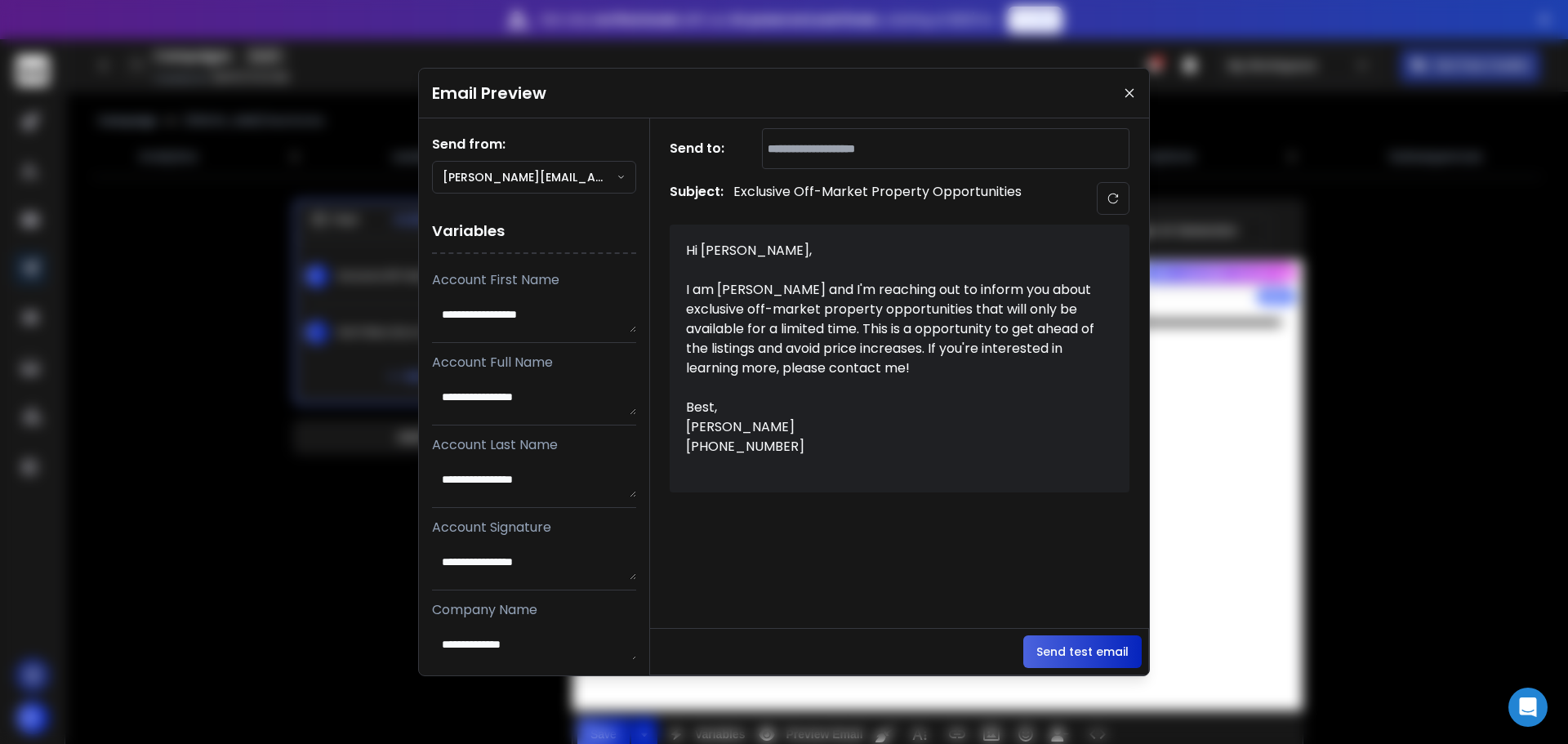
click at [1133, 91] on icon at bounding box center [1129, 92] width 13 height 13
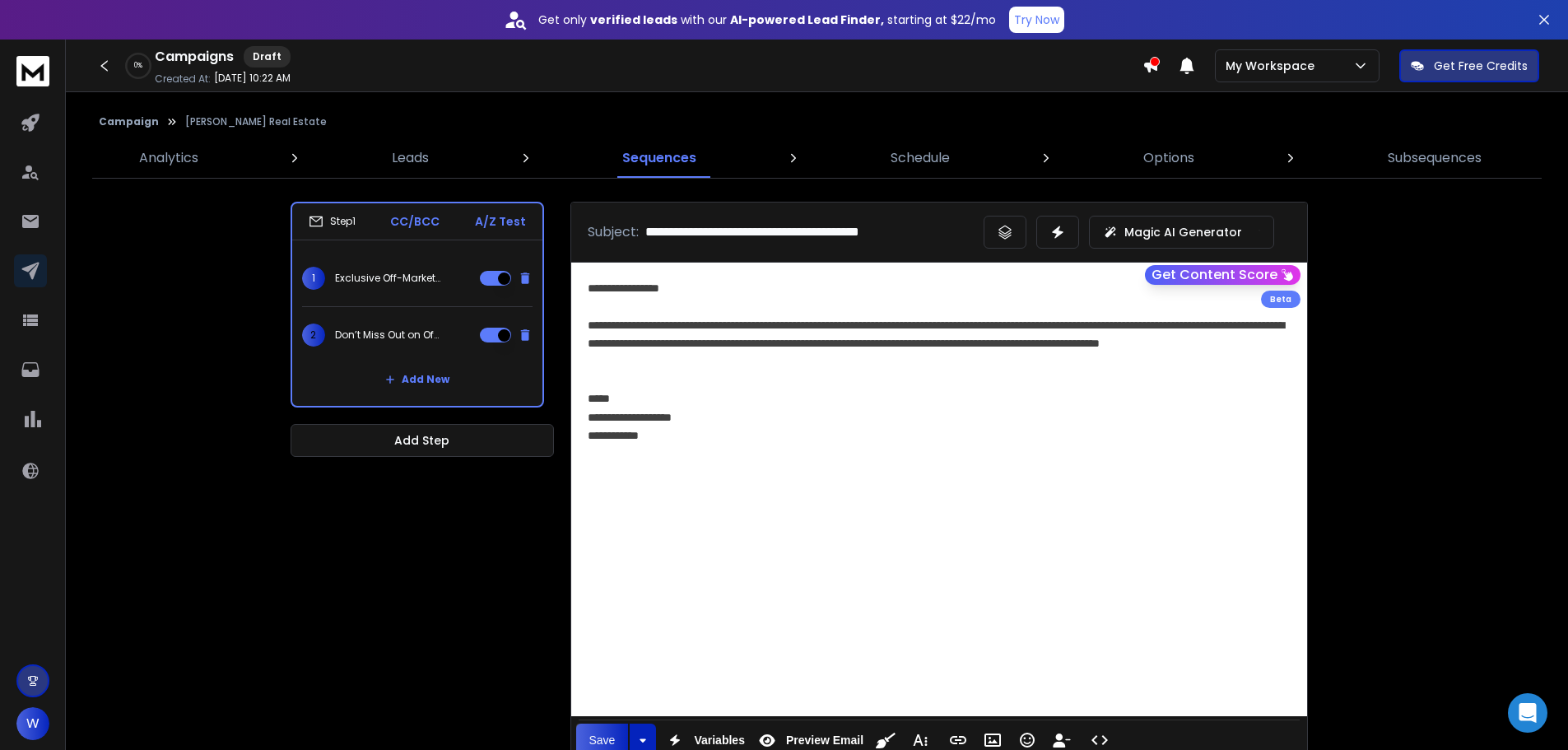
click at [720, 321] on div "**********" at bounding box center [938, 344] width 703 height 55
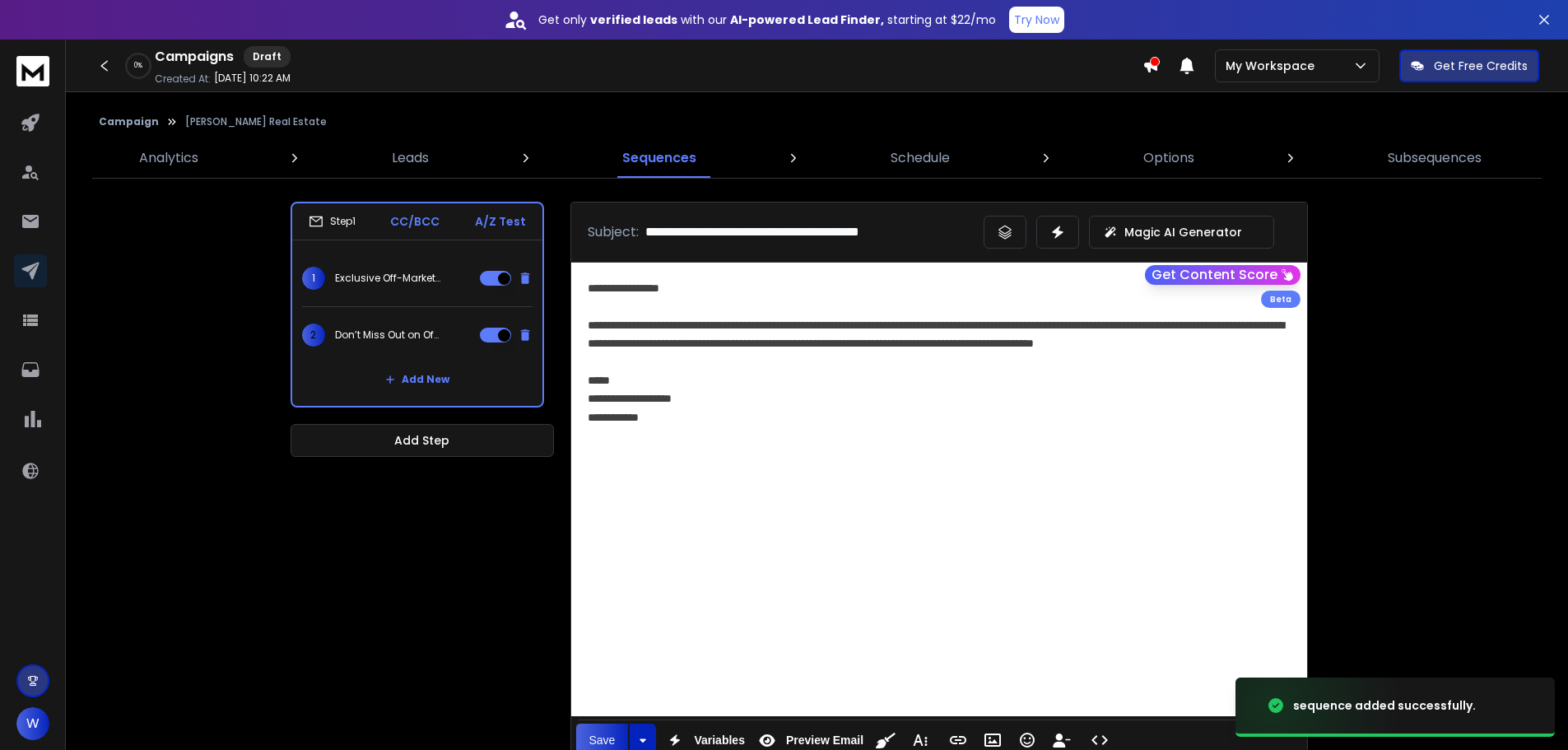
click at [377, 335] on p "Don’t Miss Out on Off-Market Properties!" at bounding box center [388, 335] width 106 height 13
type input "**********"
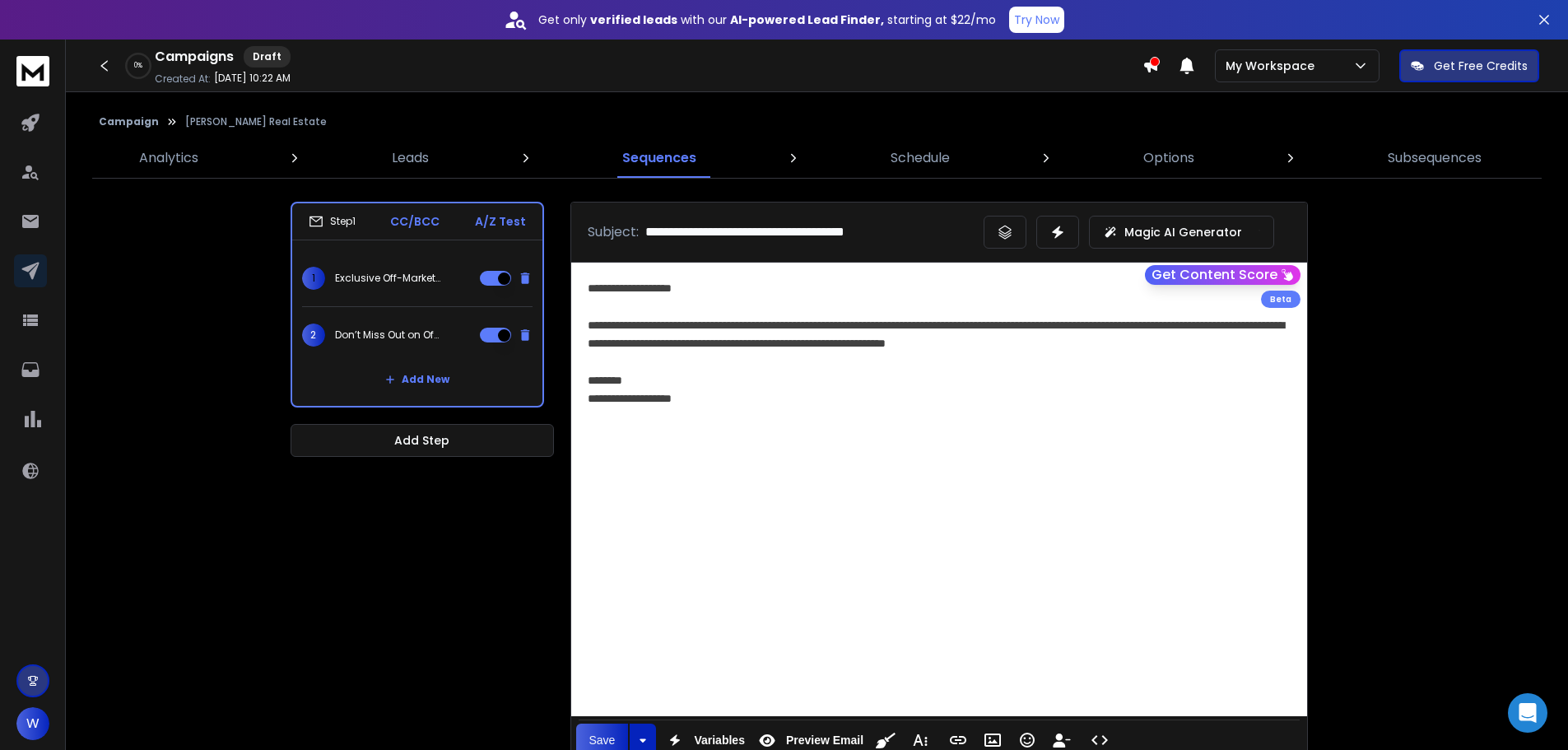
click at [733, 324] on div "**********" at bounding box center [938, 334] width 703 height 37
click at [701, 404] on div "**********" at bounding box center [938, 398] width 703 height 18
click at [822, 729] on div "Preview Email" at bounding box center [808, 740] width 115 height 27
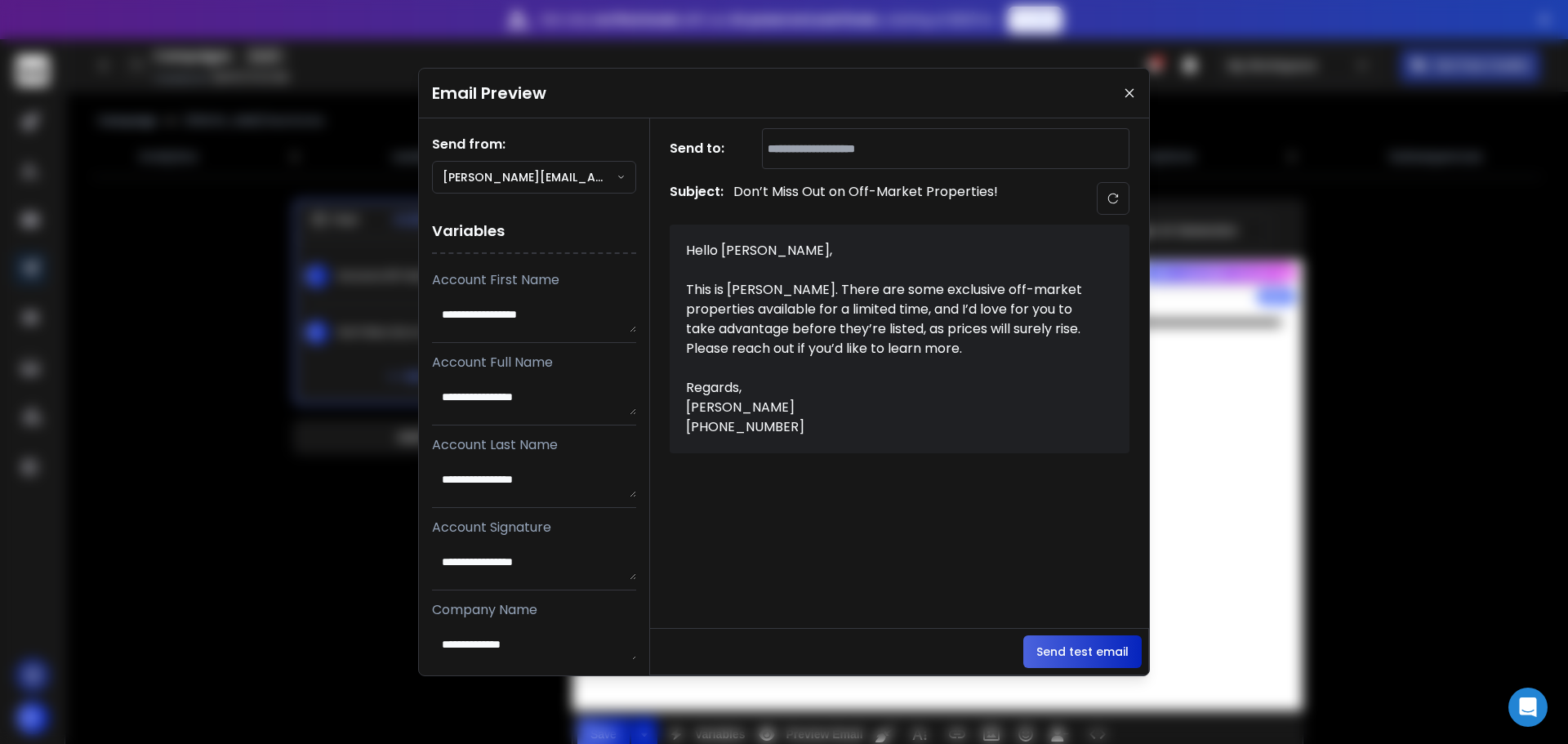
click at [1126, 92] on icon at bounding box center [1129, 92] width 13 height 13
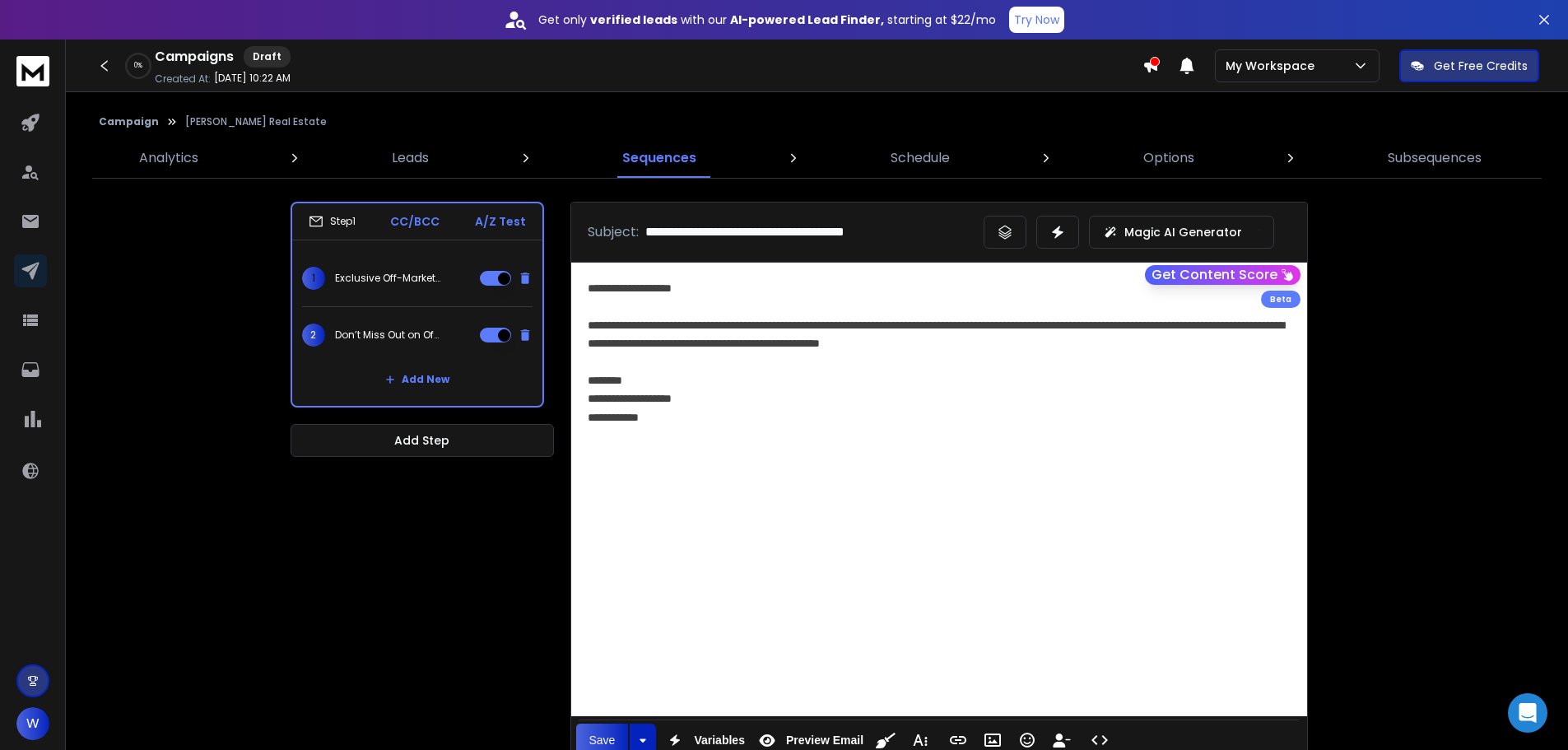
click at [697, 393] on div "**********" at bounding box center [938, 398] width 703 height 18
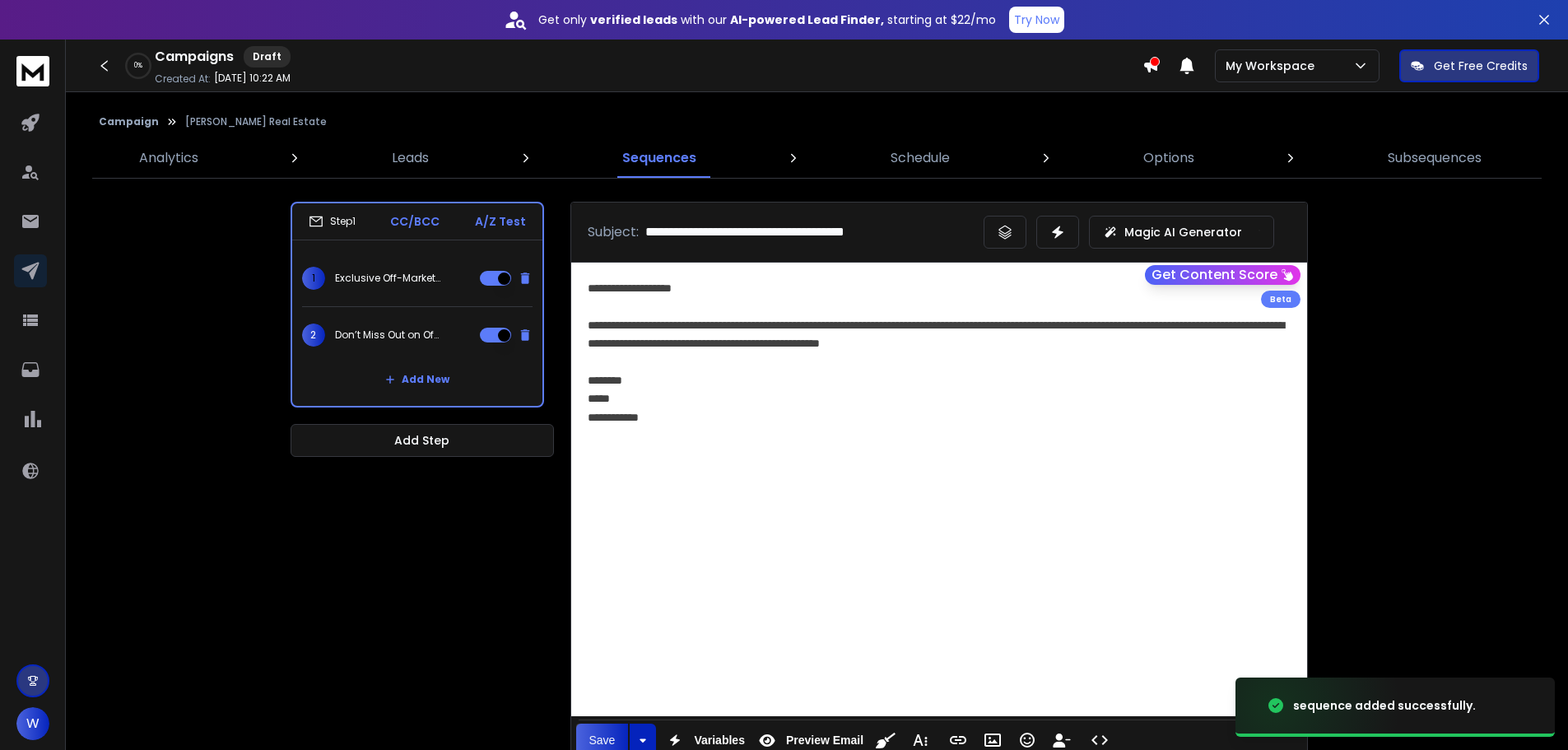
click at [400, 277] on p "Exclusive Off-Market Property Opportunities" at bounding box center [388, 277] width 106 height 13
type input "**********"
click at [691, 394] on div "**********" at bounding box center [938, 398] width 703 height 18
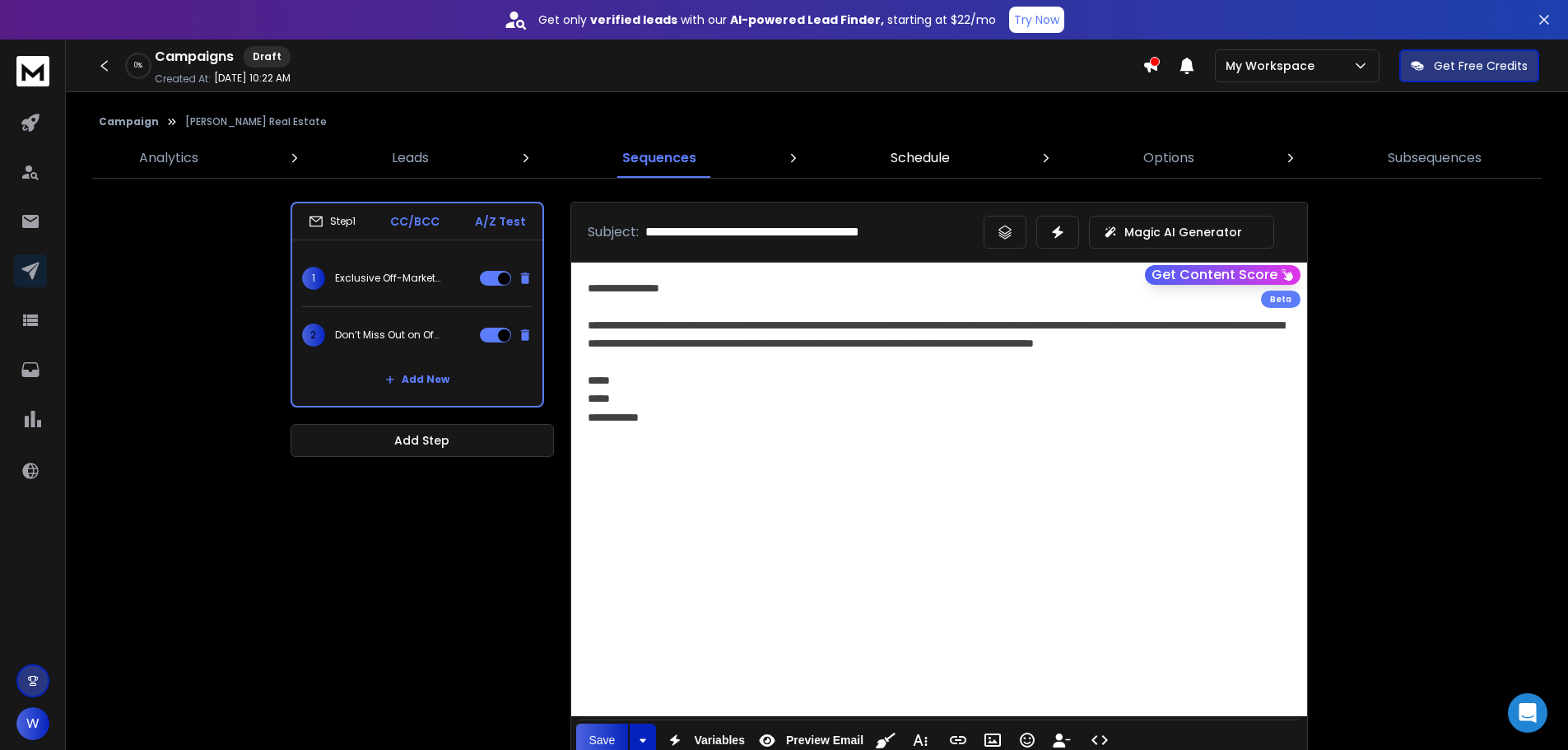
click at [918, 158] on p "Schedule" at bounding box center [920, 158] width 59 height 20
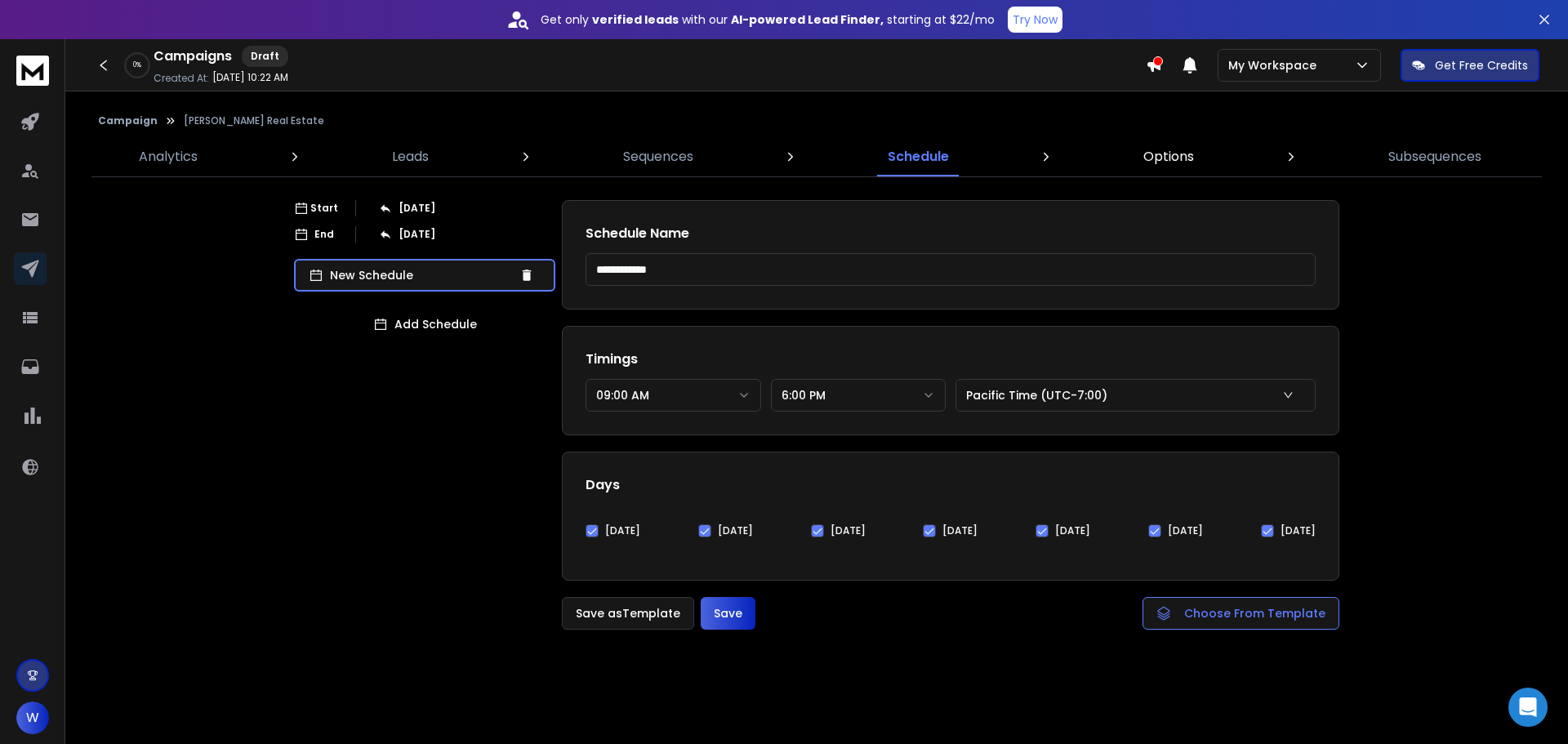
click at [1157, 156] on p "Options" at bounding box center [1168, 156] width 51 height 20
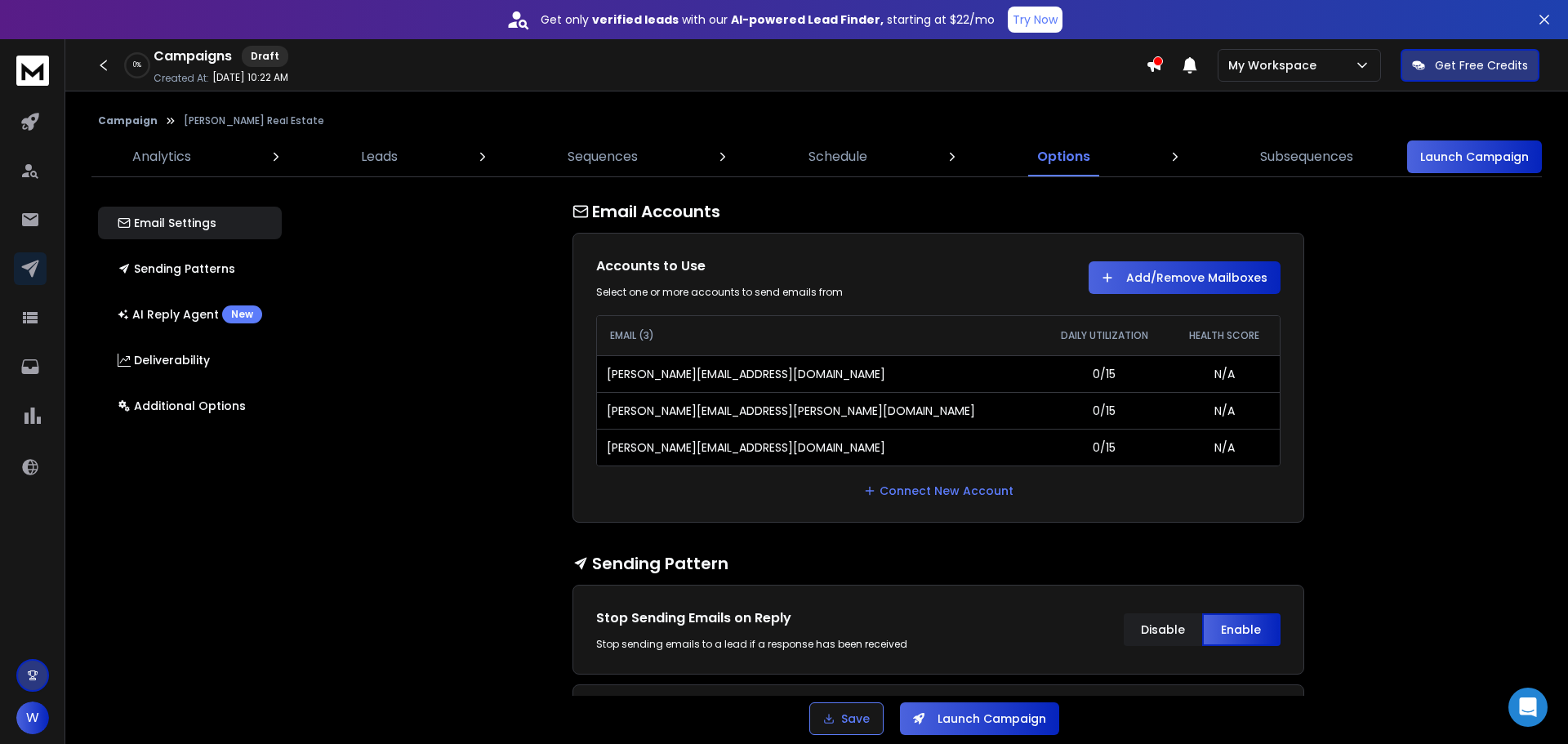
click at [1469, 158] on button "Launch Campaign" at bounding box center [1475, 156] width 135 height 33
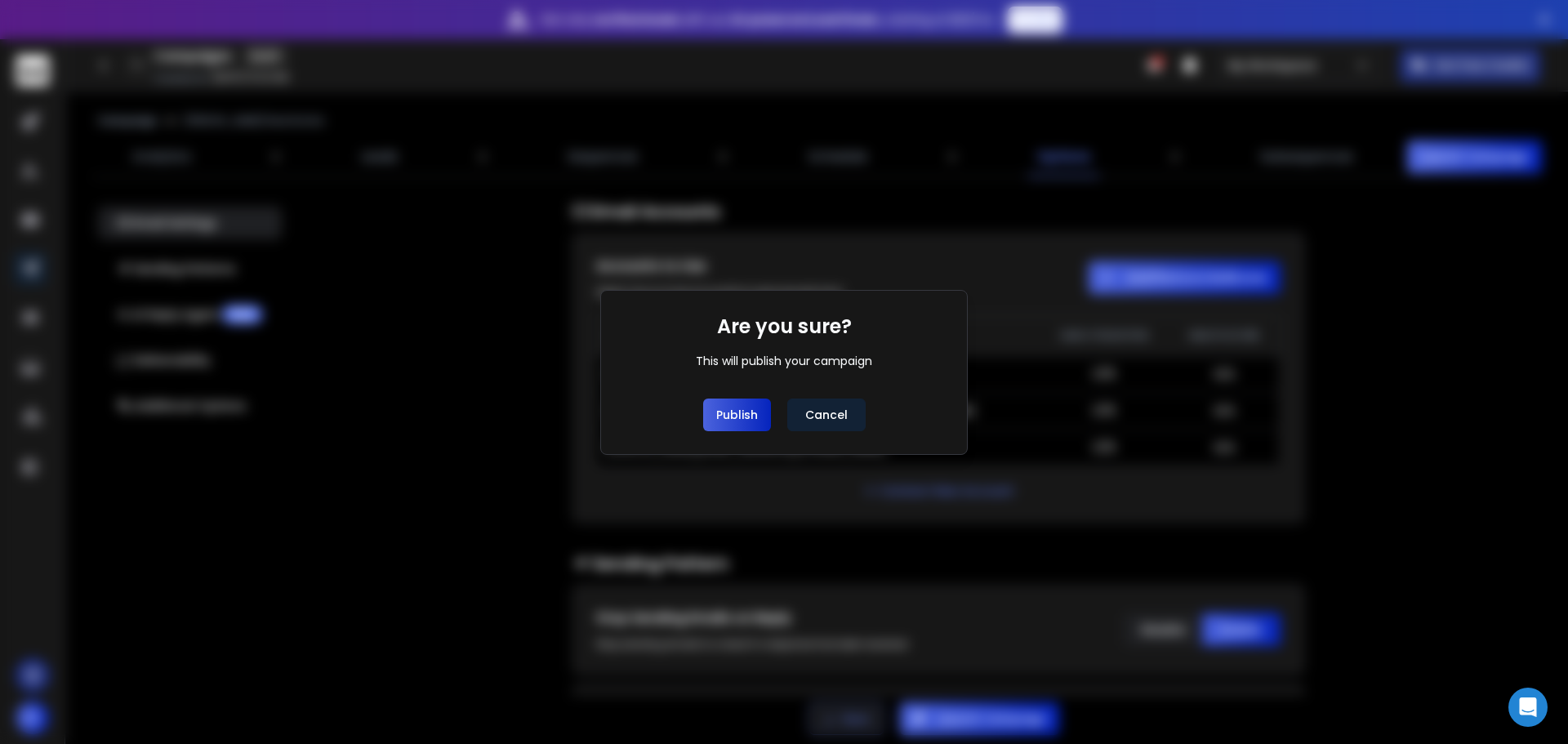
click at [733, 414] on button "Publish" at bounding box center [737, 415] width 68 height 33
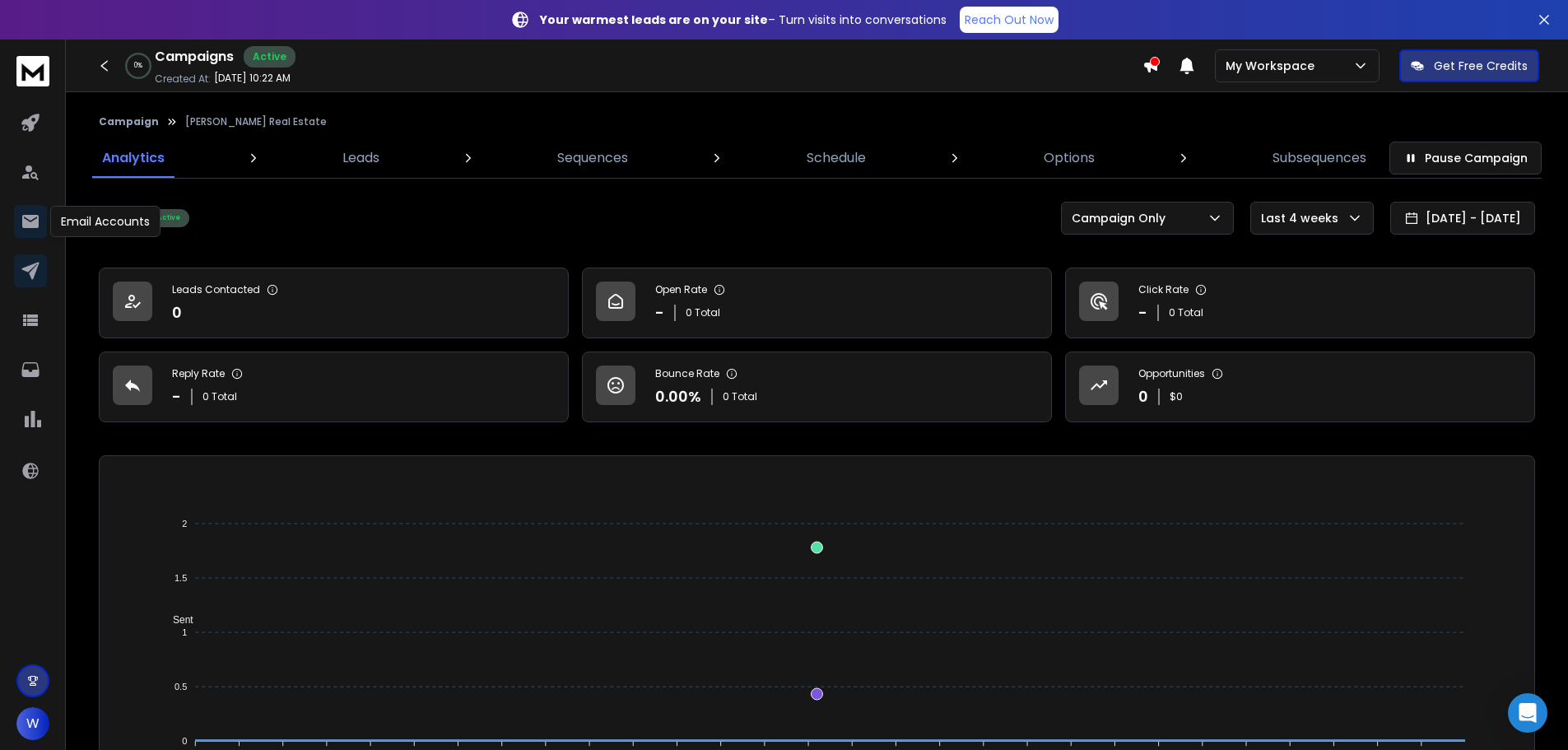
click at [31, 217] on icon at bounding box center [30, 221] width 16 height 13
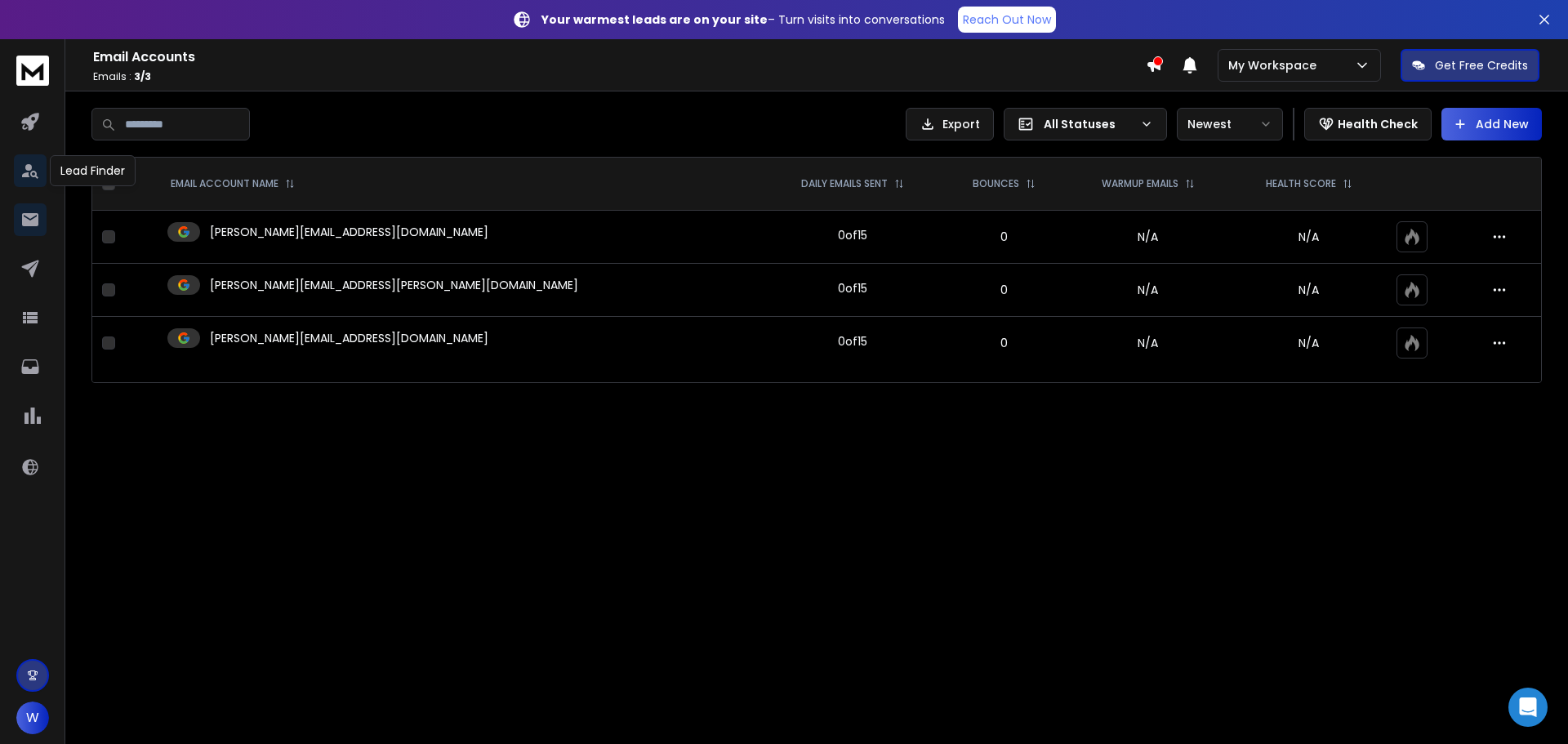
click at [26, 172] on icon at bounding box center [30, 170] width 20 height 20
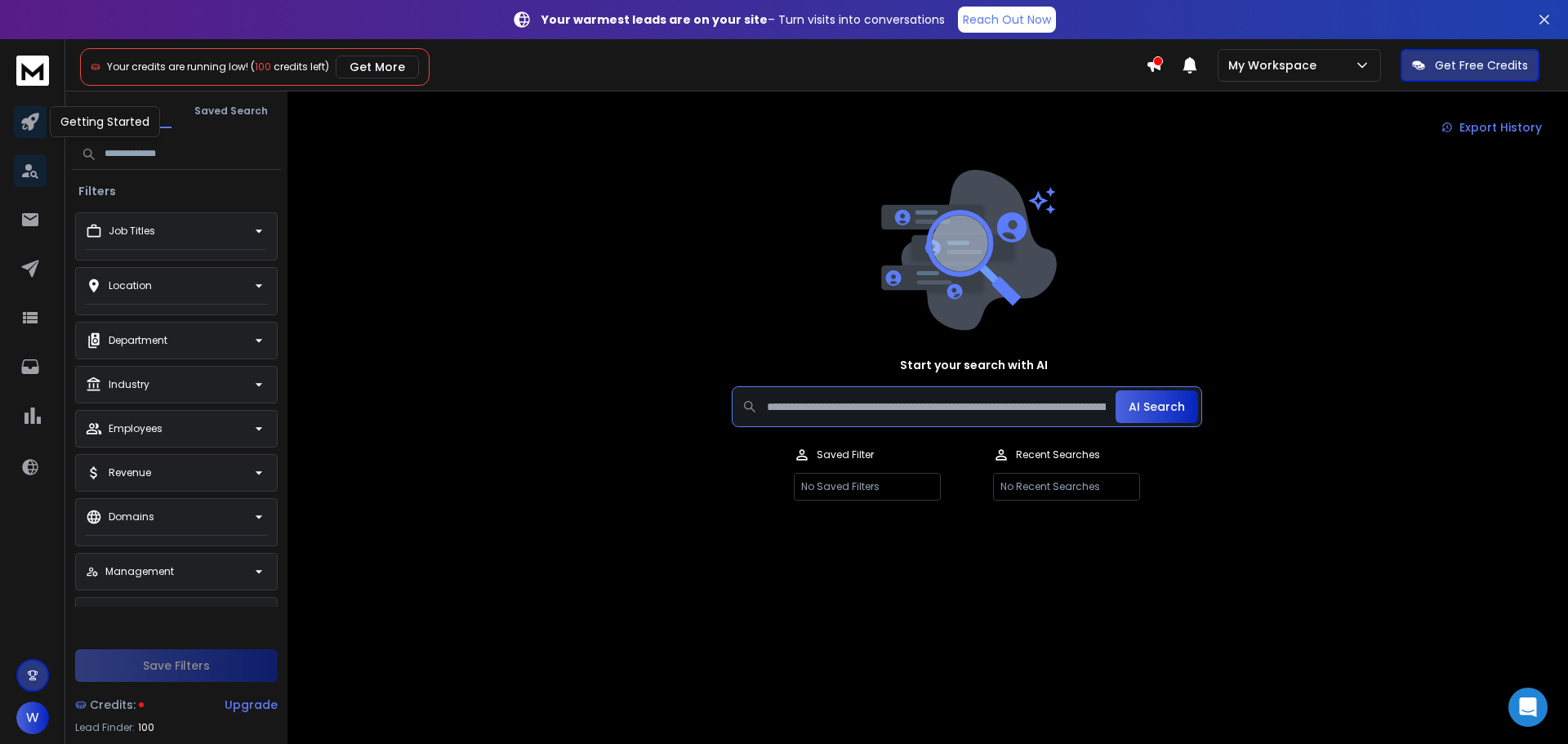
click at [28, 116] on icon at bounding box center [30, 122] width 20 height 20
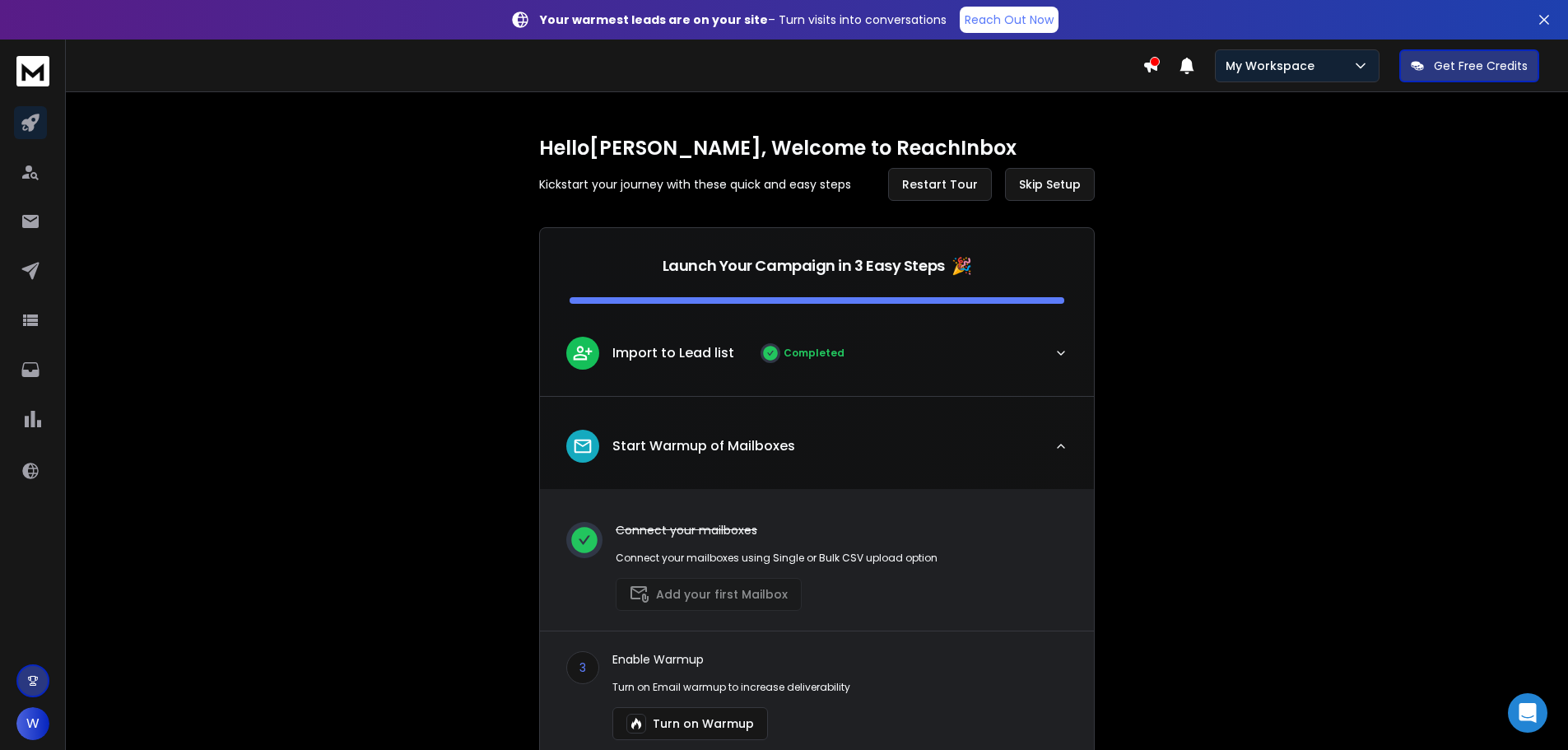
click at [1275, 59] on p "My Workspace" at bounding box center [1273, 65] width 96 height 16
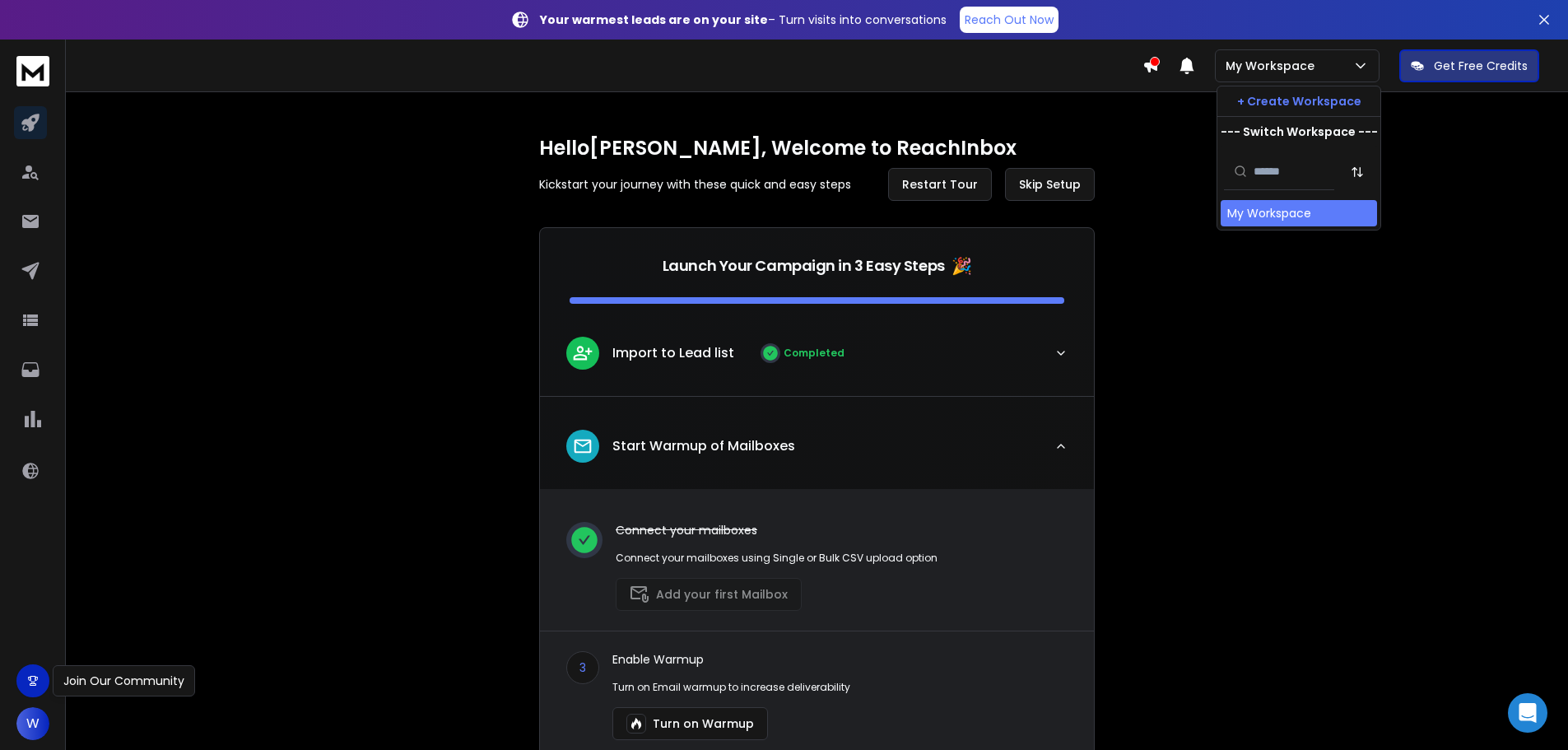
click at [38, 678] on link at bounding box center [32, 680] width 33 height 33
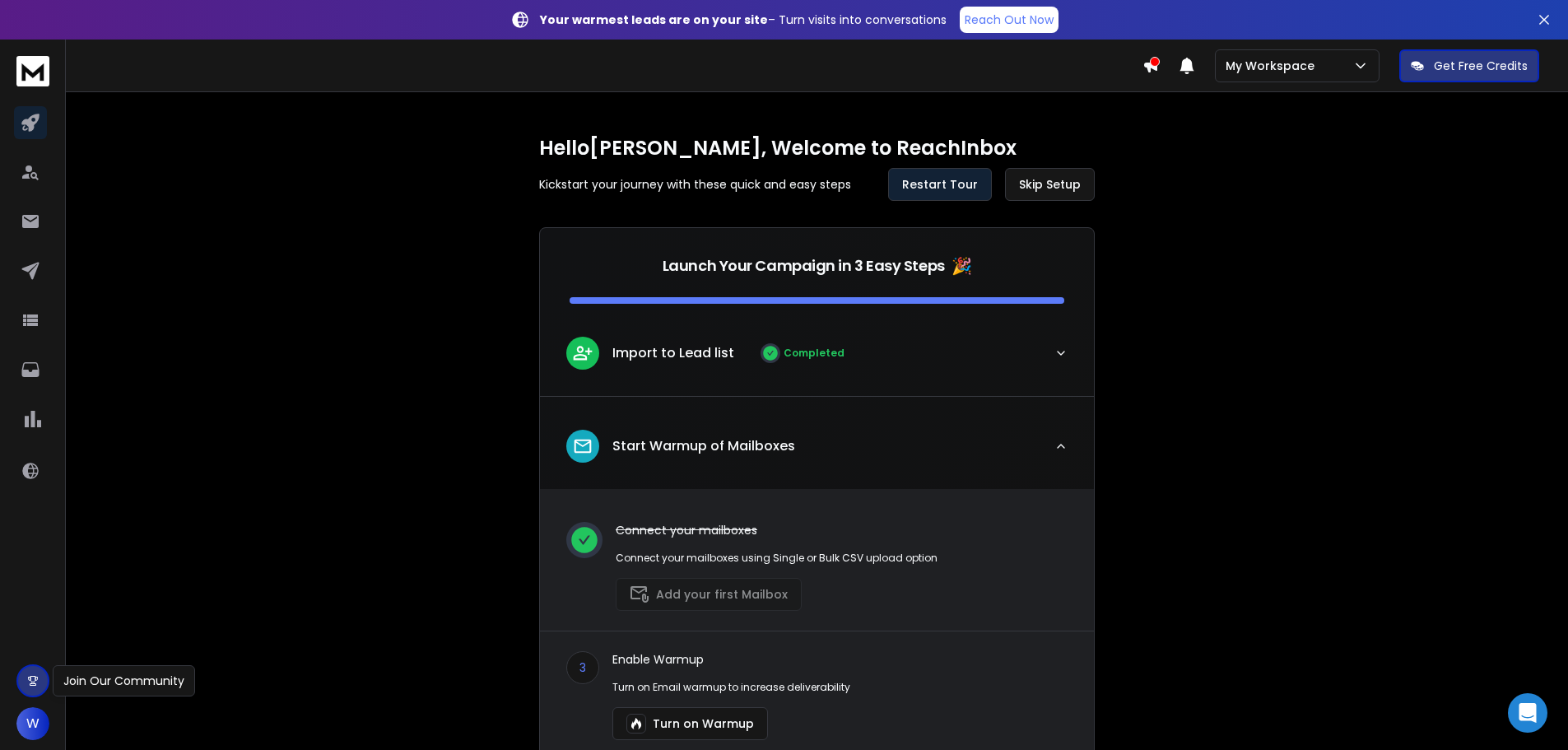
click at [936, 187] on button "Restart Tour" at bounding box center [940, 184] width 104 height 33
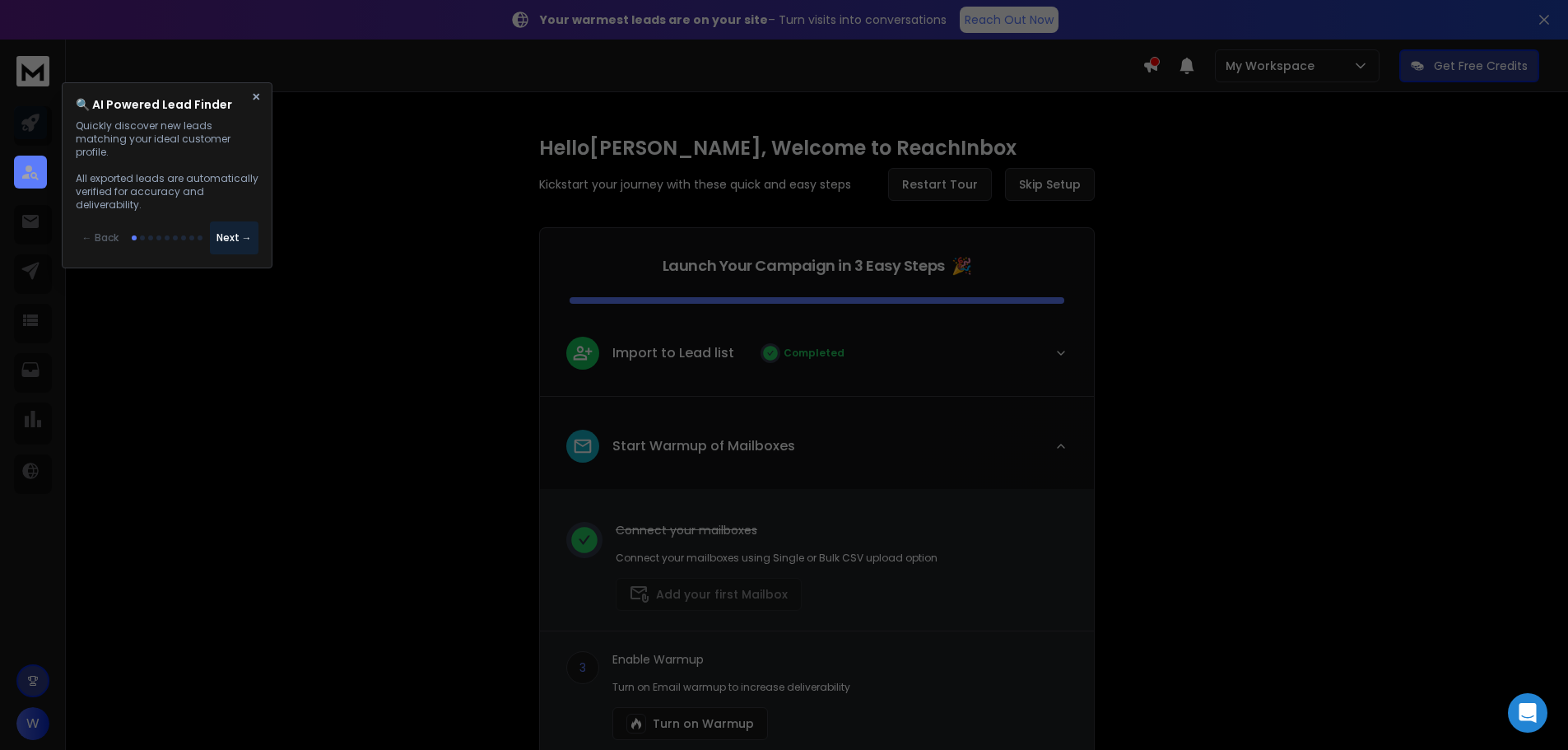
click at [233, 237] on button "Next →" at bounding box center [234, 237] width 48 height 33
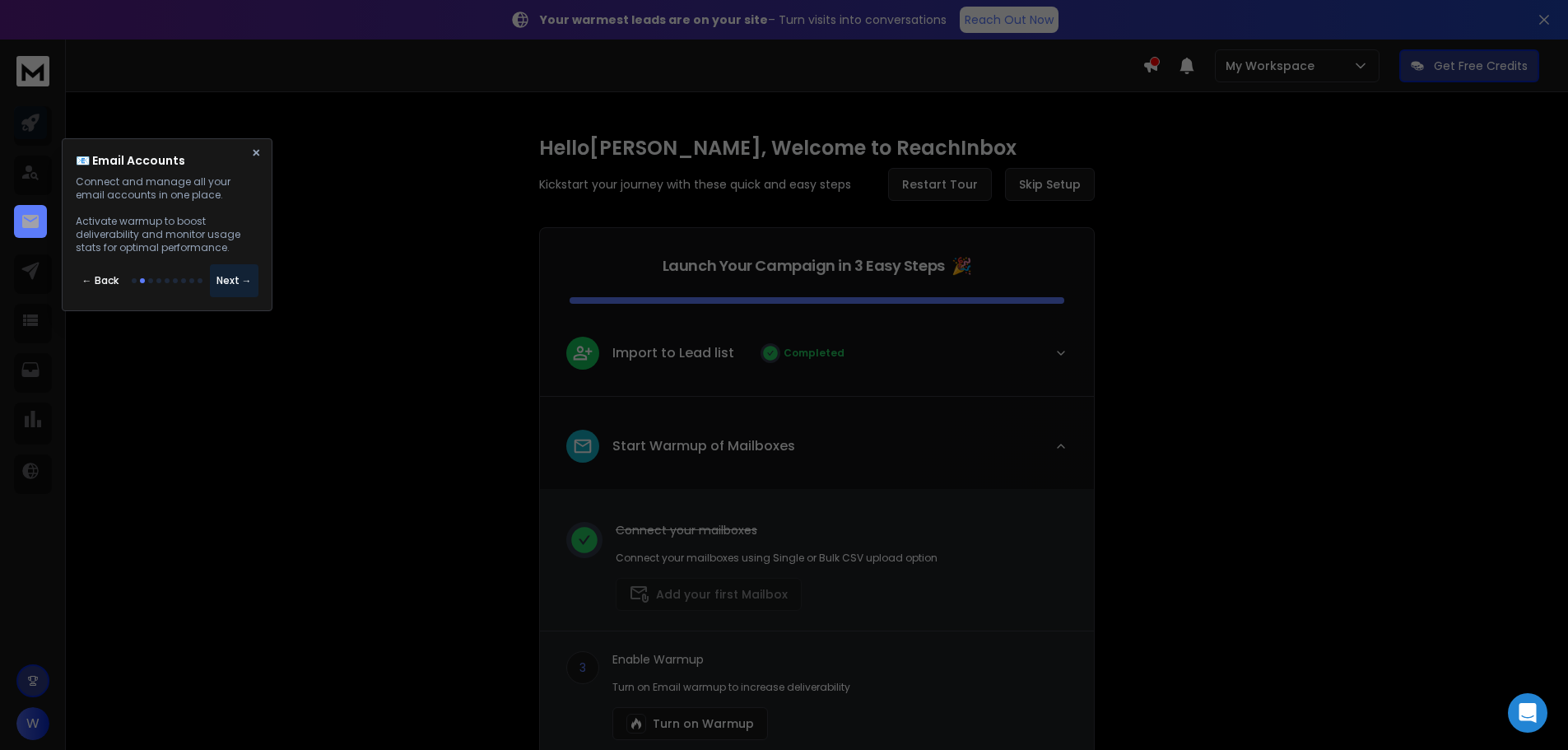
click at [233, 279] on button "Next →" at bounding box center [234, 280] width 48 height 33
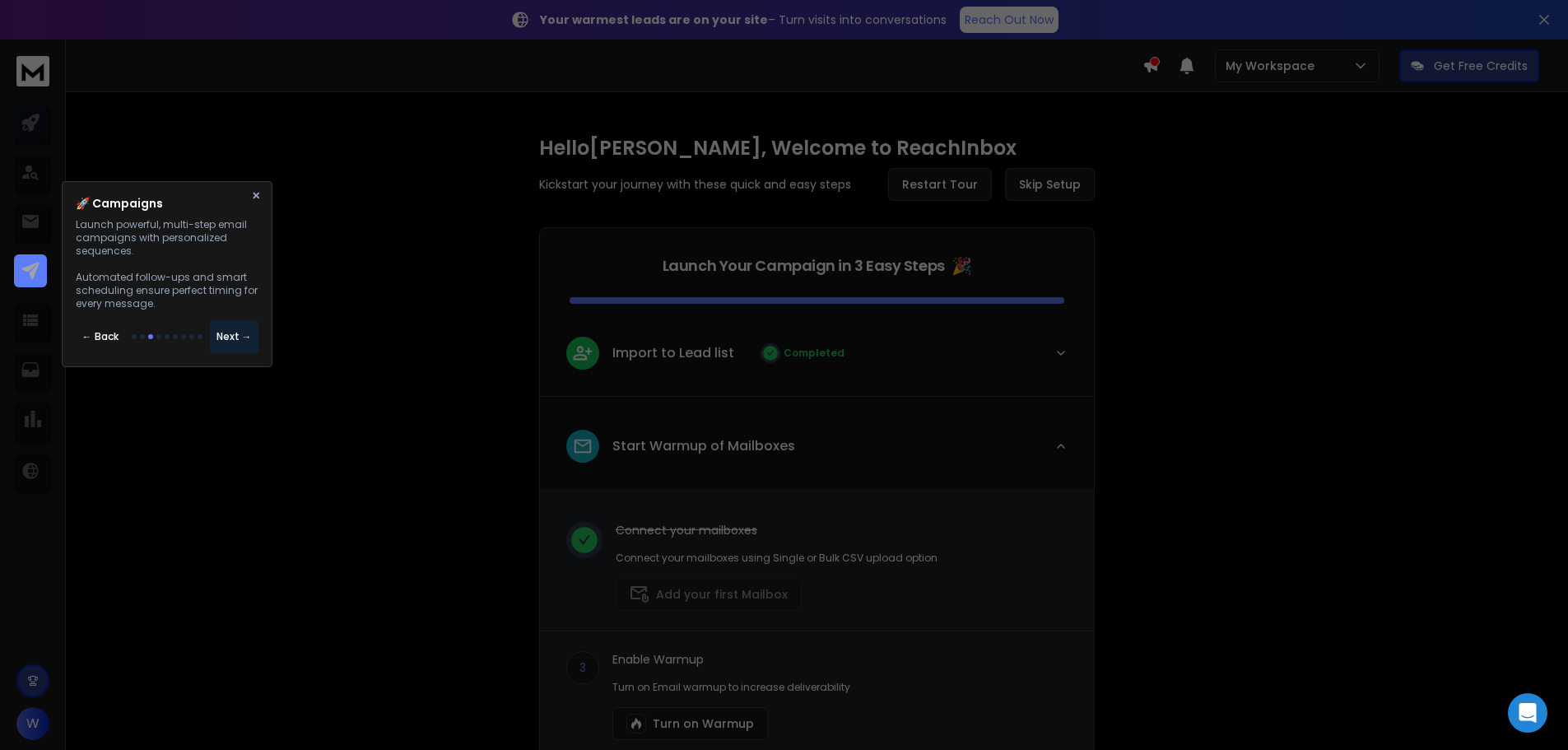
click at [230, 339] on button "Next →" at bounding box center [234, 337] width 48 height 33
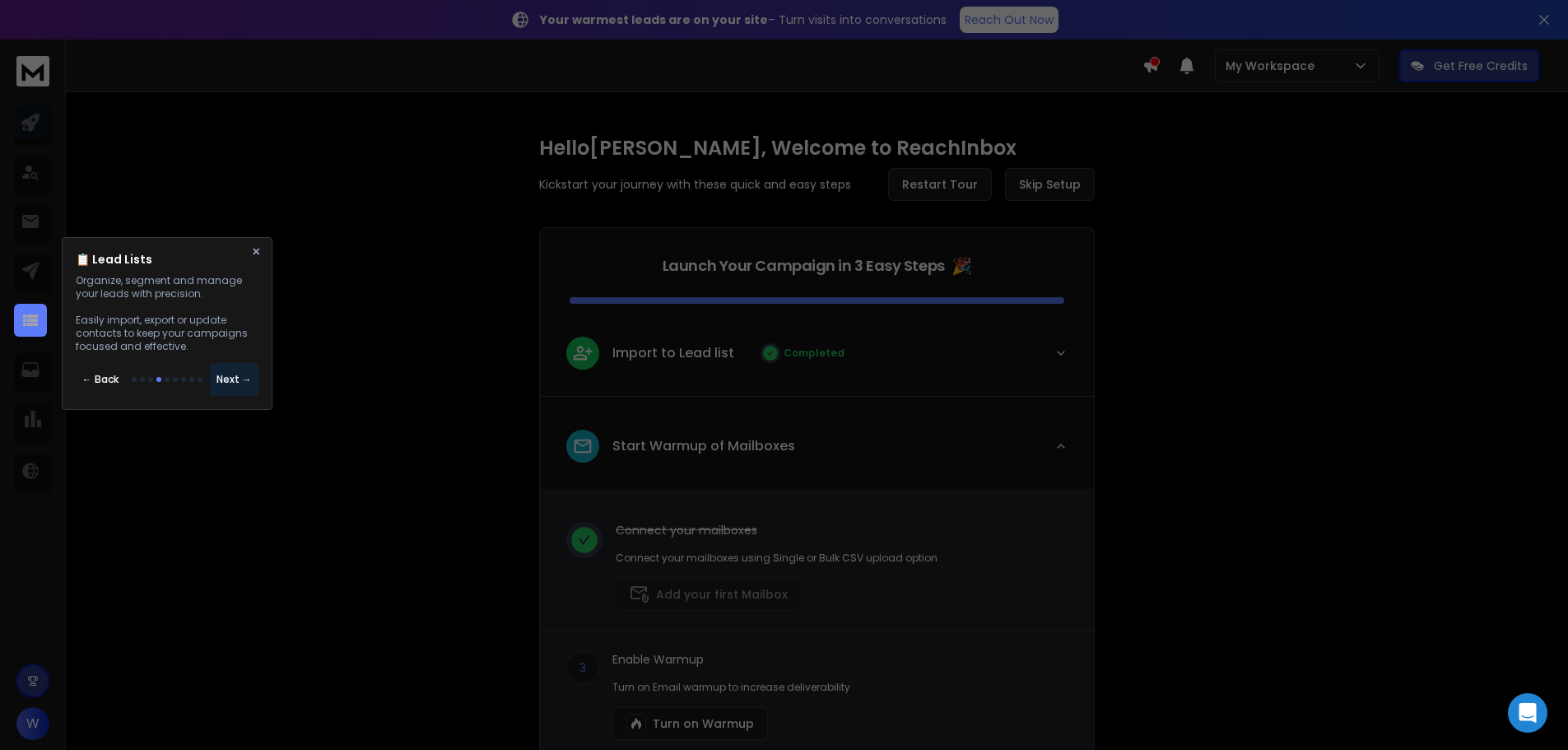
click at [231, 379] on button "Next →" at bounding box center [234, 379] width 48 height 33
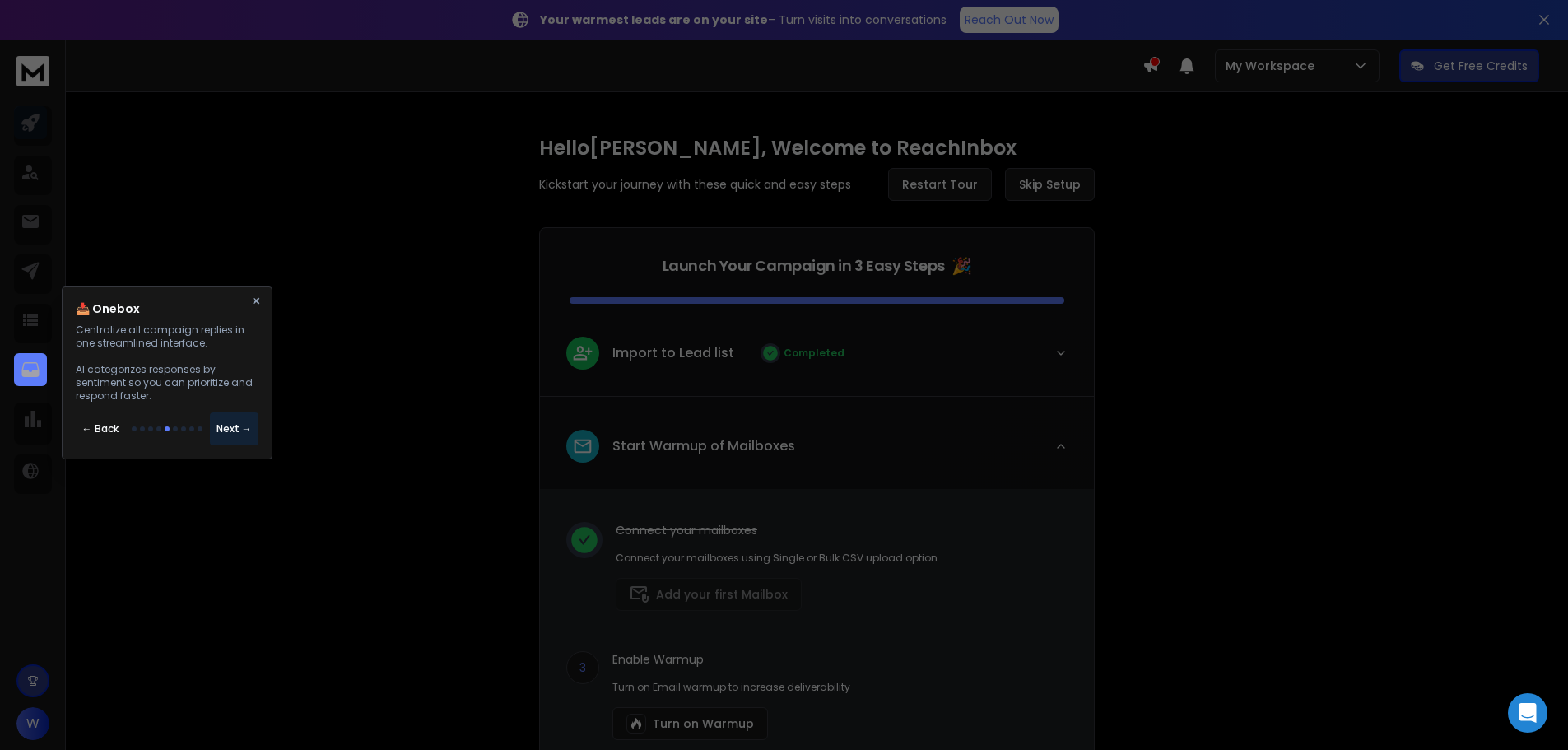
click at [232, 429] on button "Next →" at bounding box center [234, 429] width 48 height 33
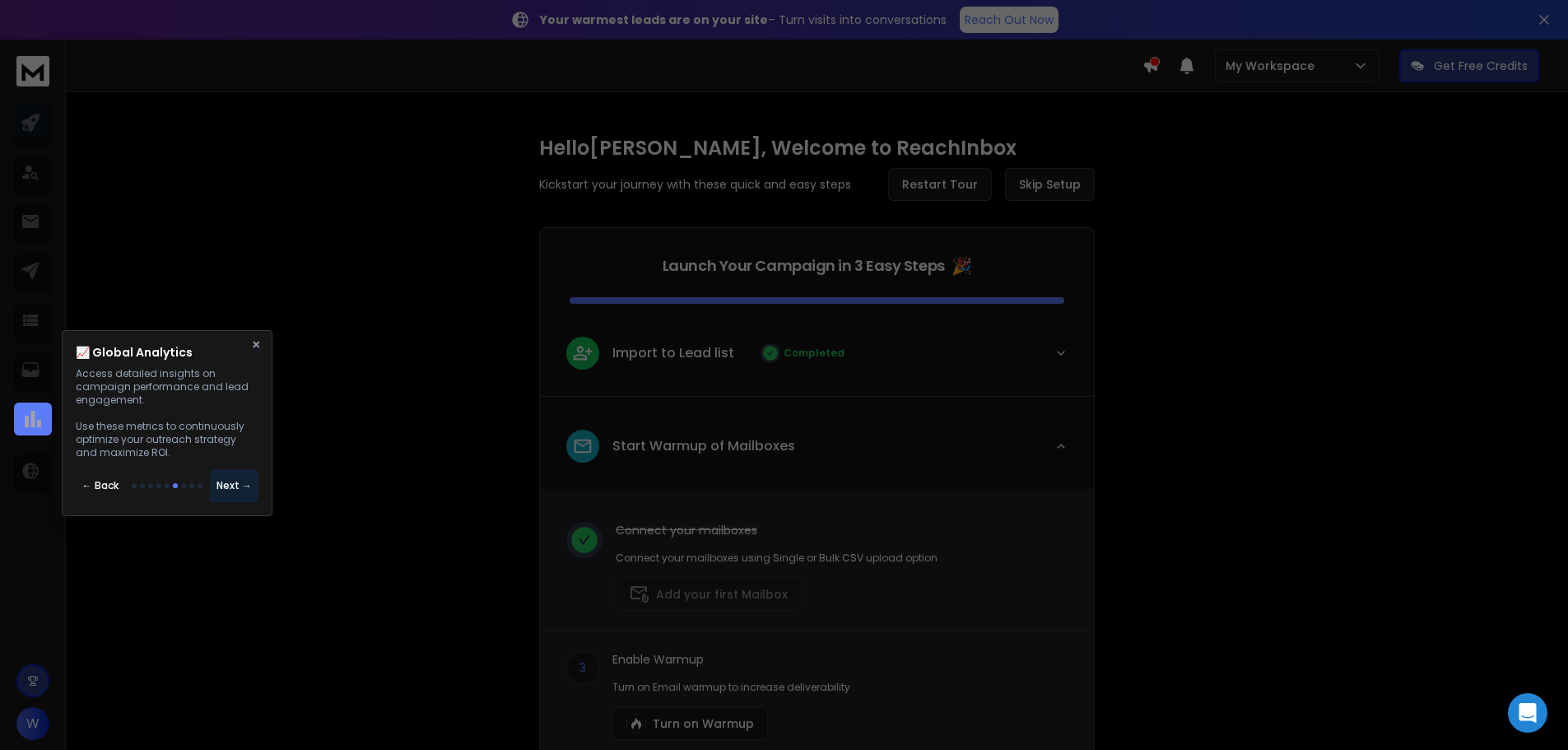
click at [236, 484] on button "Next →" at bounding box center [234, 485] width 48 height 33
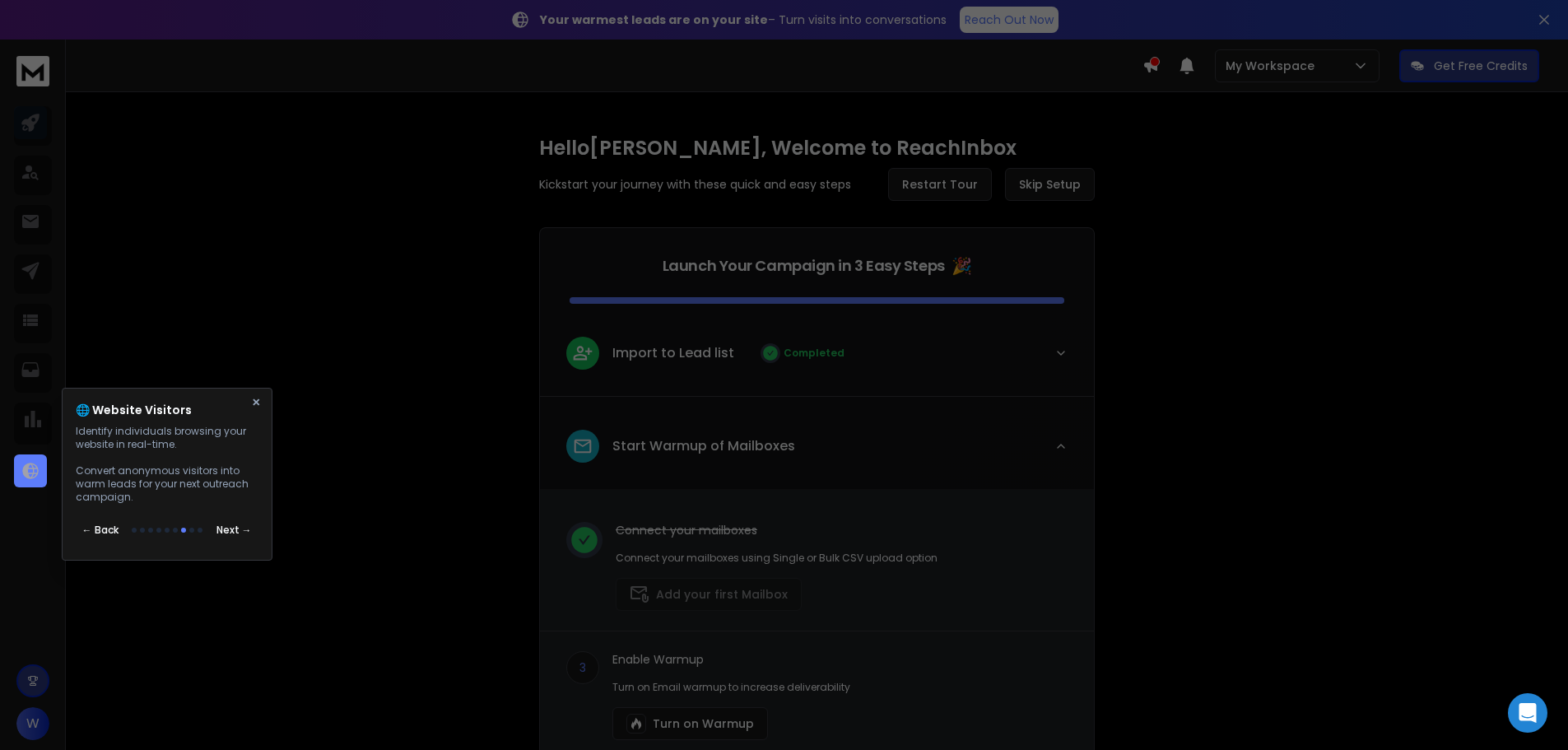
click at [231, 533] on button "Next →" at bounding box center [234, 530] width 48 height 33
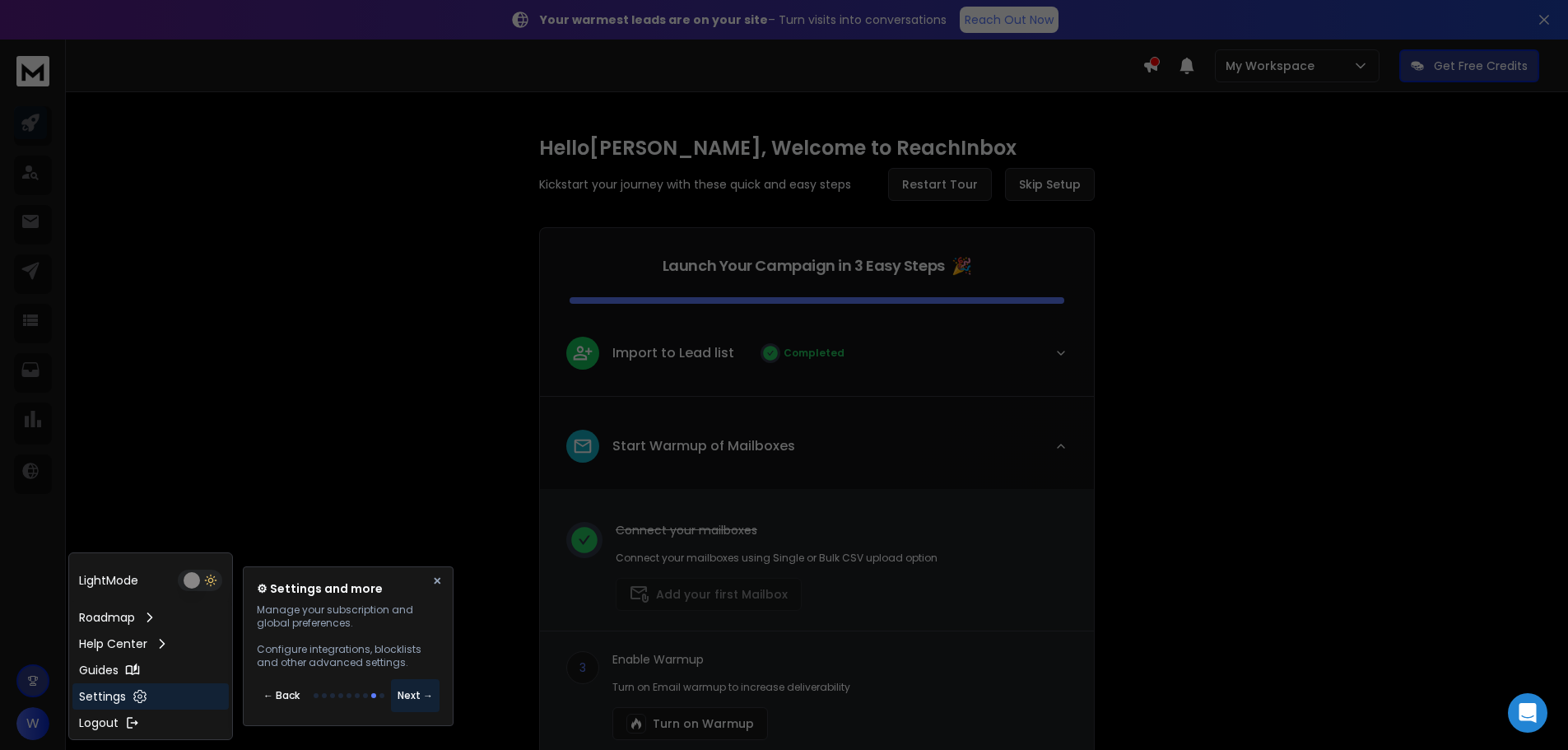
click at [418, 695] on button "Next →" at bounding box center [415, 695] width 48 height 33
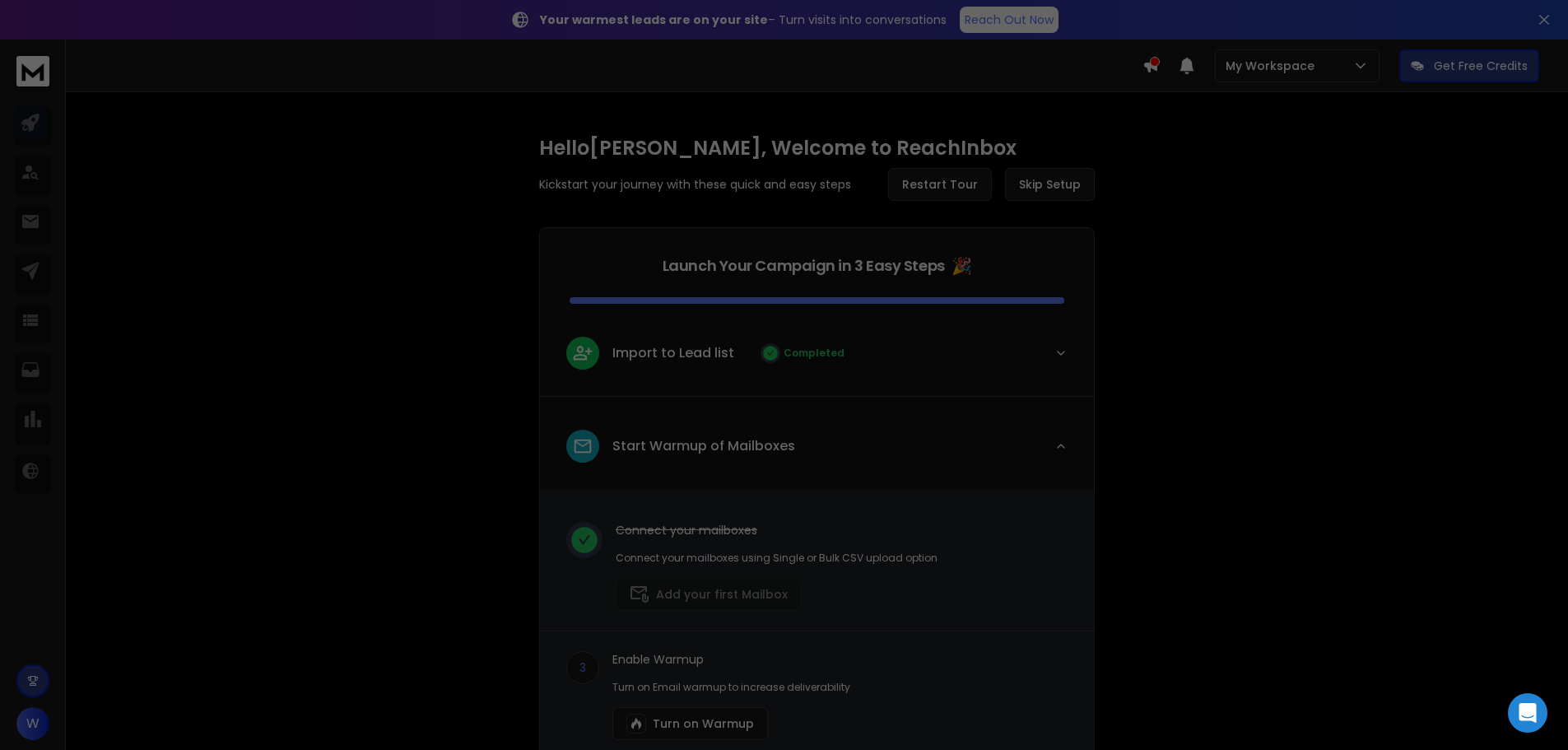
click at [199, 442] on div "Hello Wally , Welcome to ReachInbox Kickstart your journey with these quick and…" at bounding box center [816, 500] width 1449 height 784
click at [347, 391] on div "Hello Wally , Welcome to ReachInbox Kickstart your journey with these quick and…" at bounding box center [816, 500] width 1449 height 784
drag, startPoint x: 1416, startPoint y: 669, endPoint x: 1327, endPoint y: 521, distance: 172.7
click at [1416, 662] on div "Hello Wally , Welcome to ReachInbox Kickstart your journey with these quick and…" at bounding box center [816, 500] width 1449 height 784
click at [37, 720] on span "W" at bounding box center [32, 723] width 33 height 33
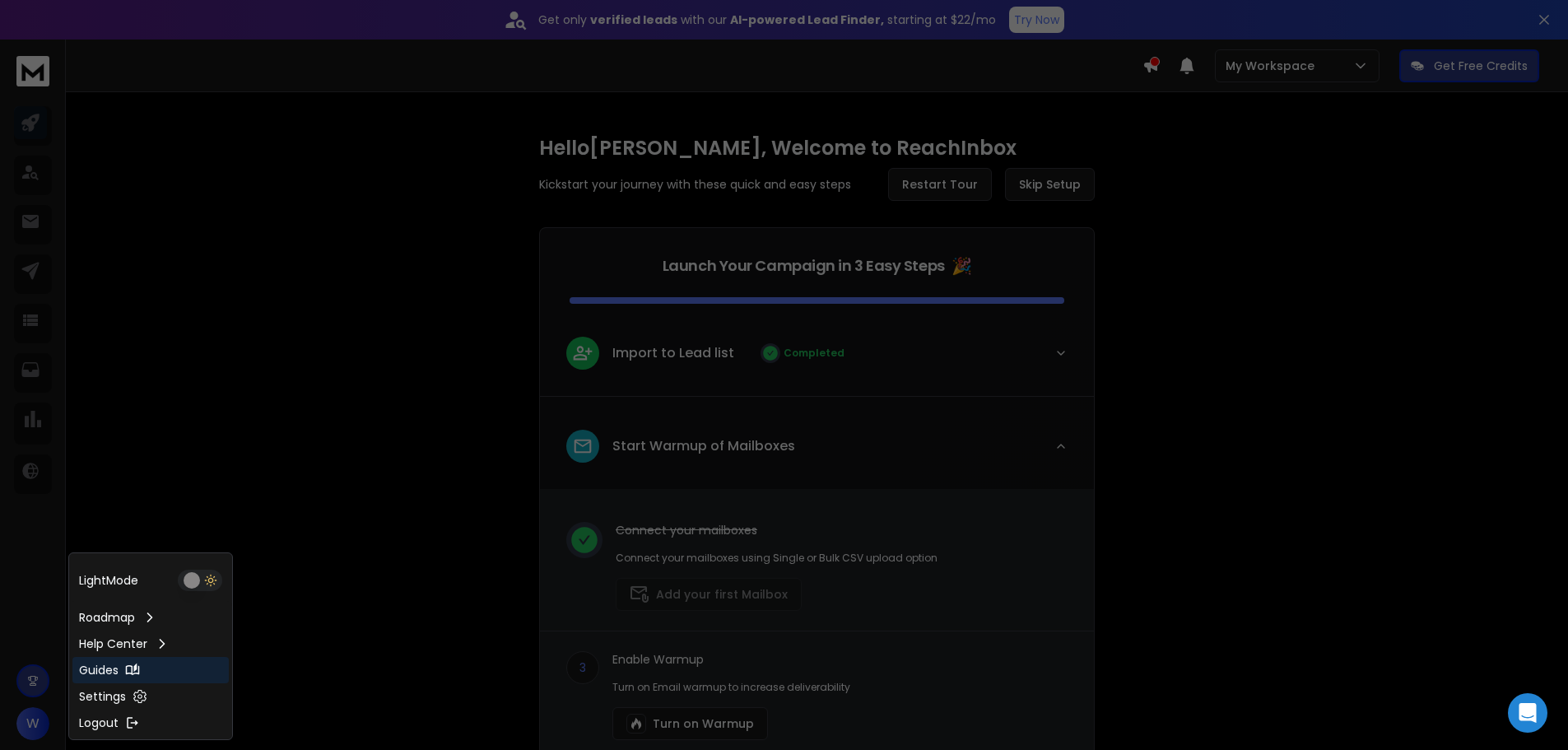
click at [104, 667] on p "Guides" at bounding box center [98, 669] width 39 height 16
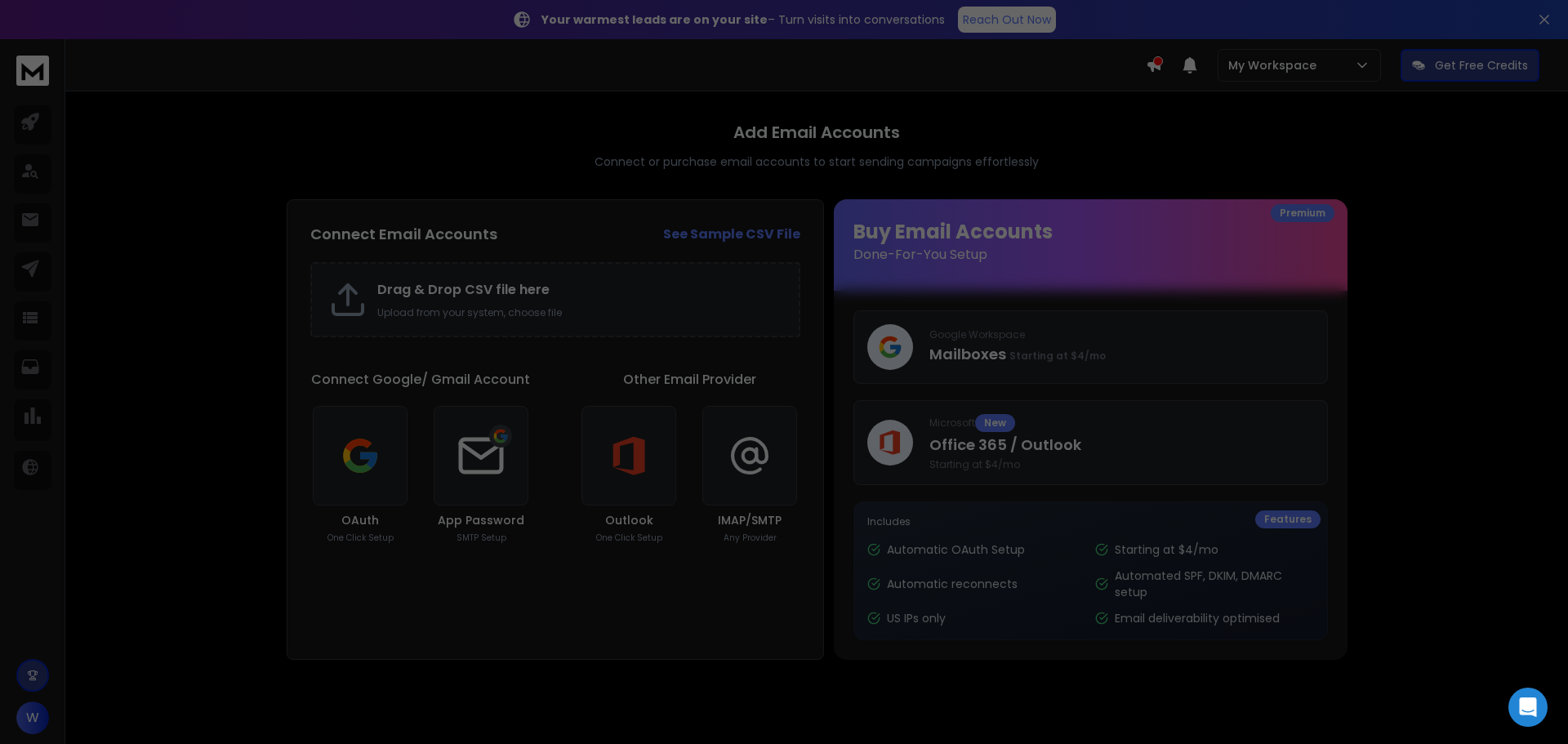
click at [220, 155] on div "Add Email Accounts Connect or purchase email accounts to start sending campaign…" at bounding box center [817, 145] width 1503 height 49
click at [1272, 201] on div "Premium Buy Email Accounts Done-For-You Setup" at bounding box center [1091, 244] width 513 height 91
click at [1548, 21] on icon at bounding box center [1544, 20] width 15 height 15
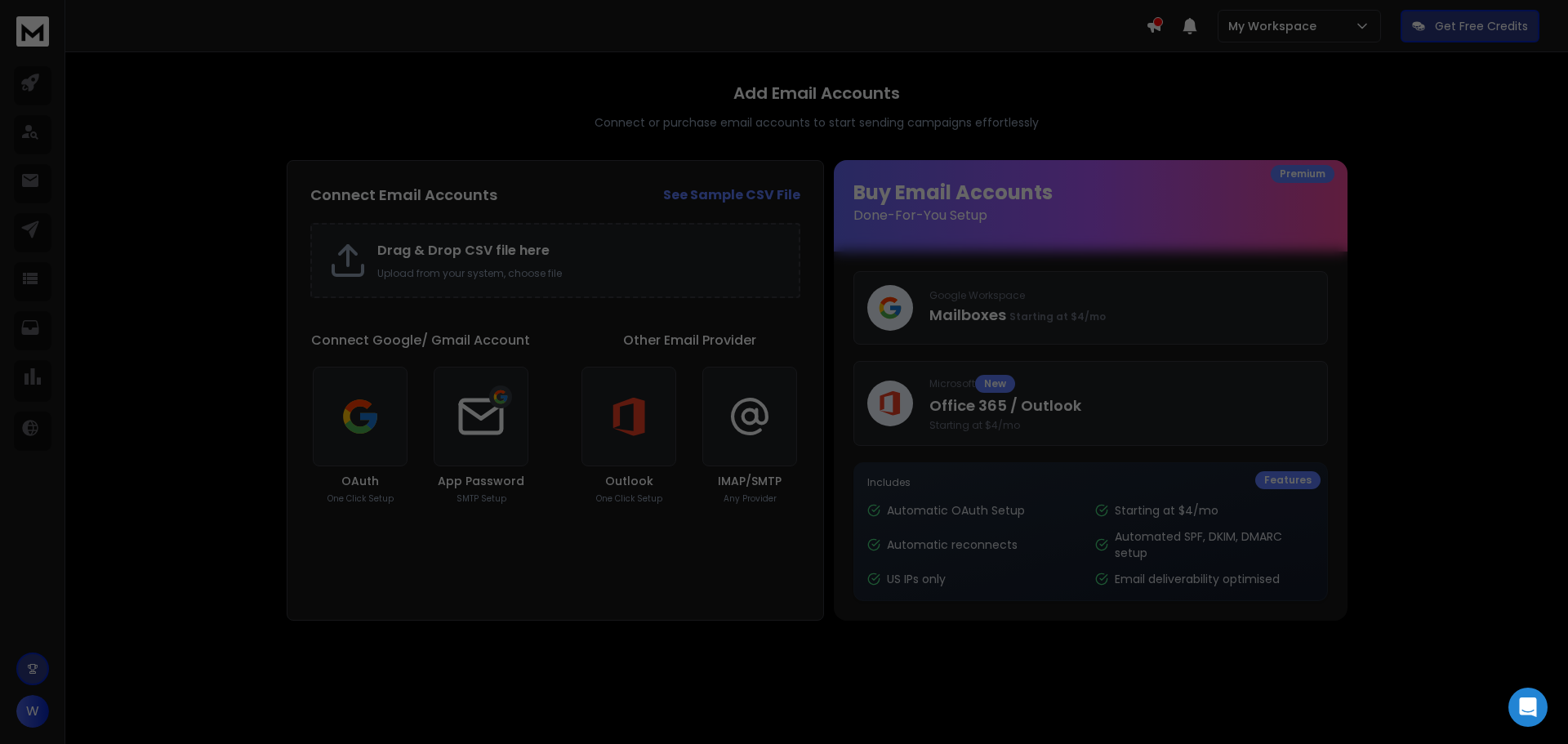
click at [175, 208] on div "Add Email Accounts Connect or purchase email accounts to start sending campaign…" at bounding box center [817, 368] width 1503 height 572
click at [31, 714] on span "W" at bounding box center [32, 710] width 33 height 33
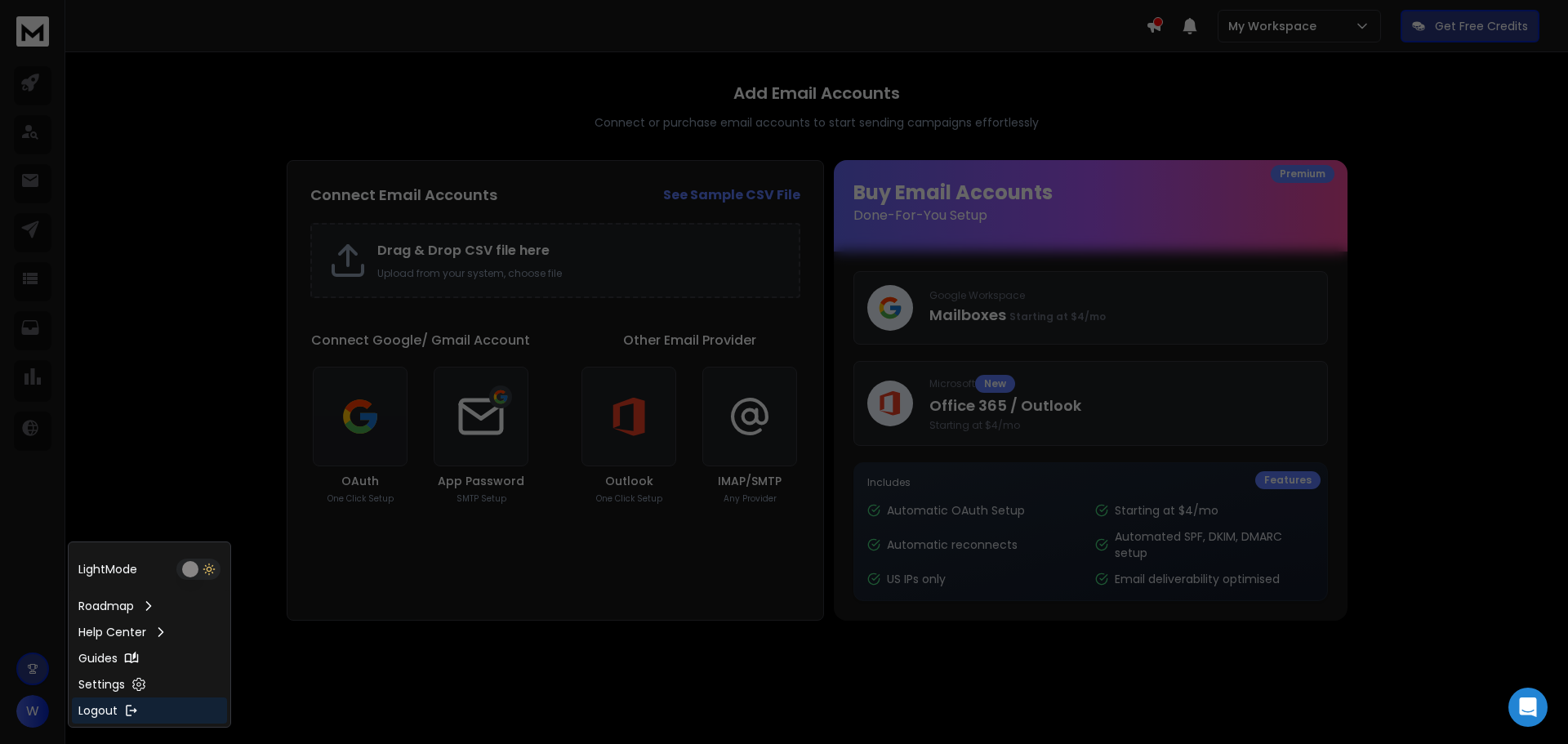
click at [113, 714] on p "Logout" at bounding box center [98, 710] width 39 height 16
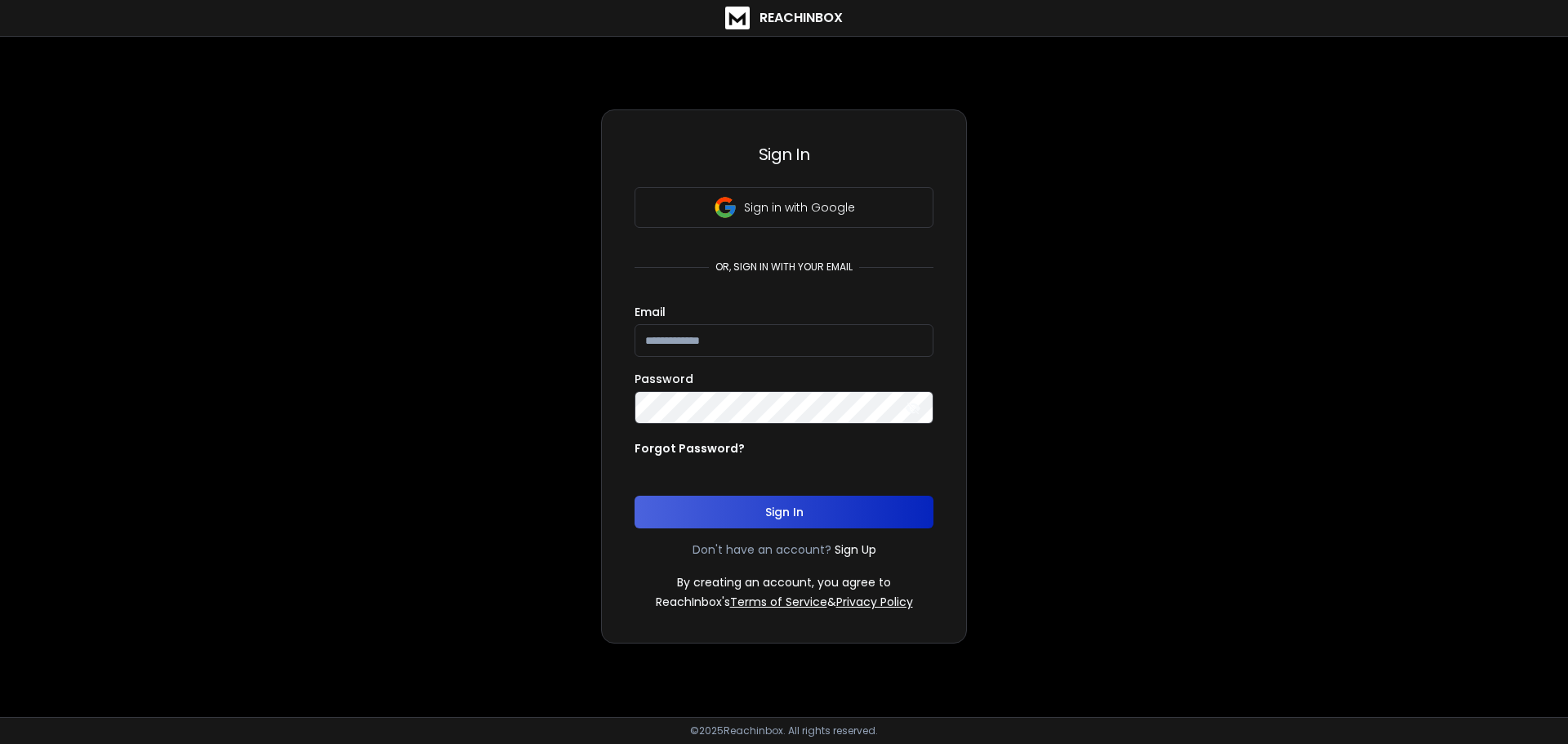
type input "**********"
click at [785, 512] on button "Sign In" at bounding box center [784, 511] width 299 height 33
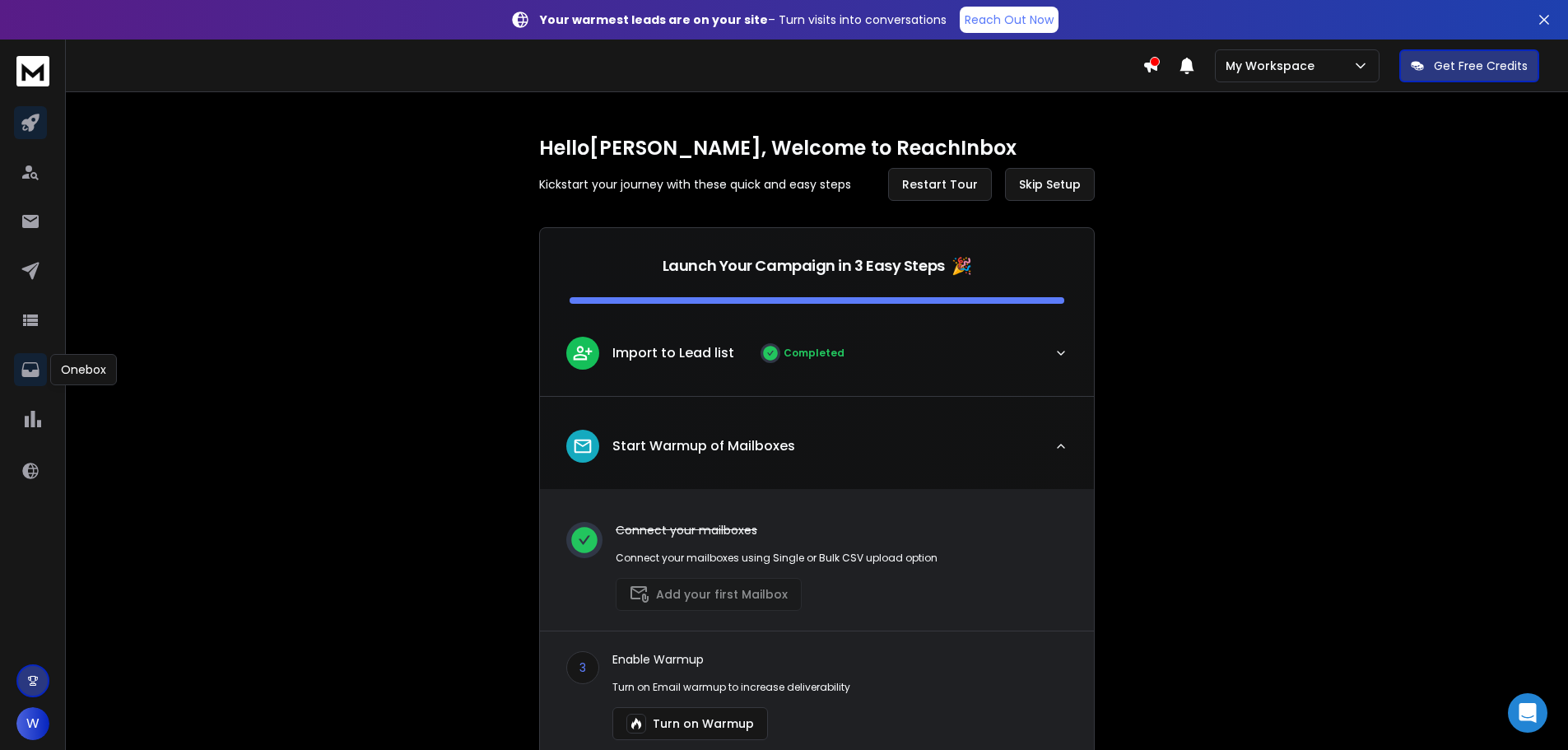
click at [29, 369] on icon at bounding box center [30, 370] width 20 height 20
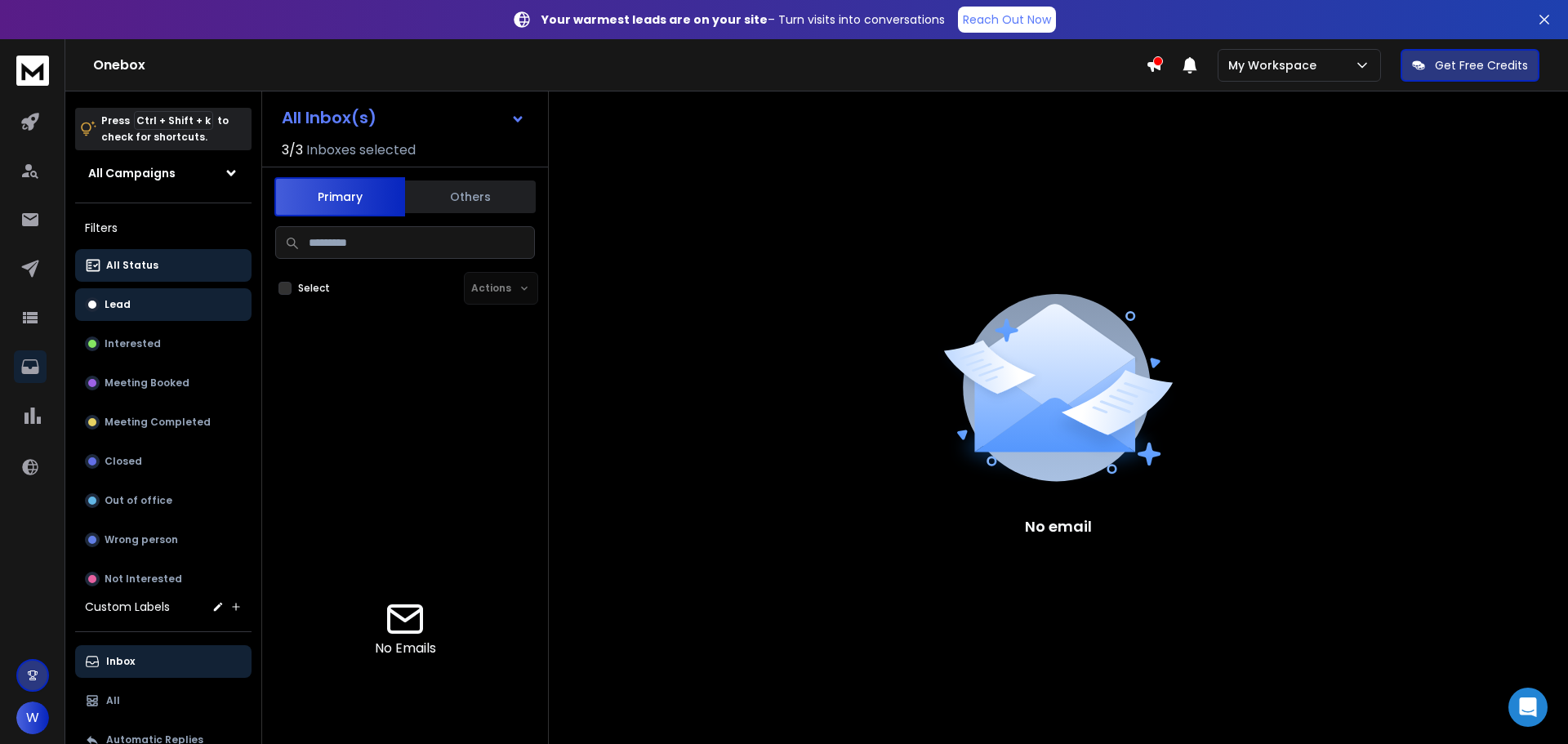
click at [108, 306] on p "Lead" at bounding box center [117, 305] width 26 height 13
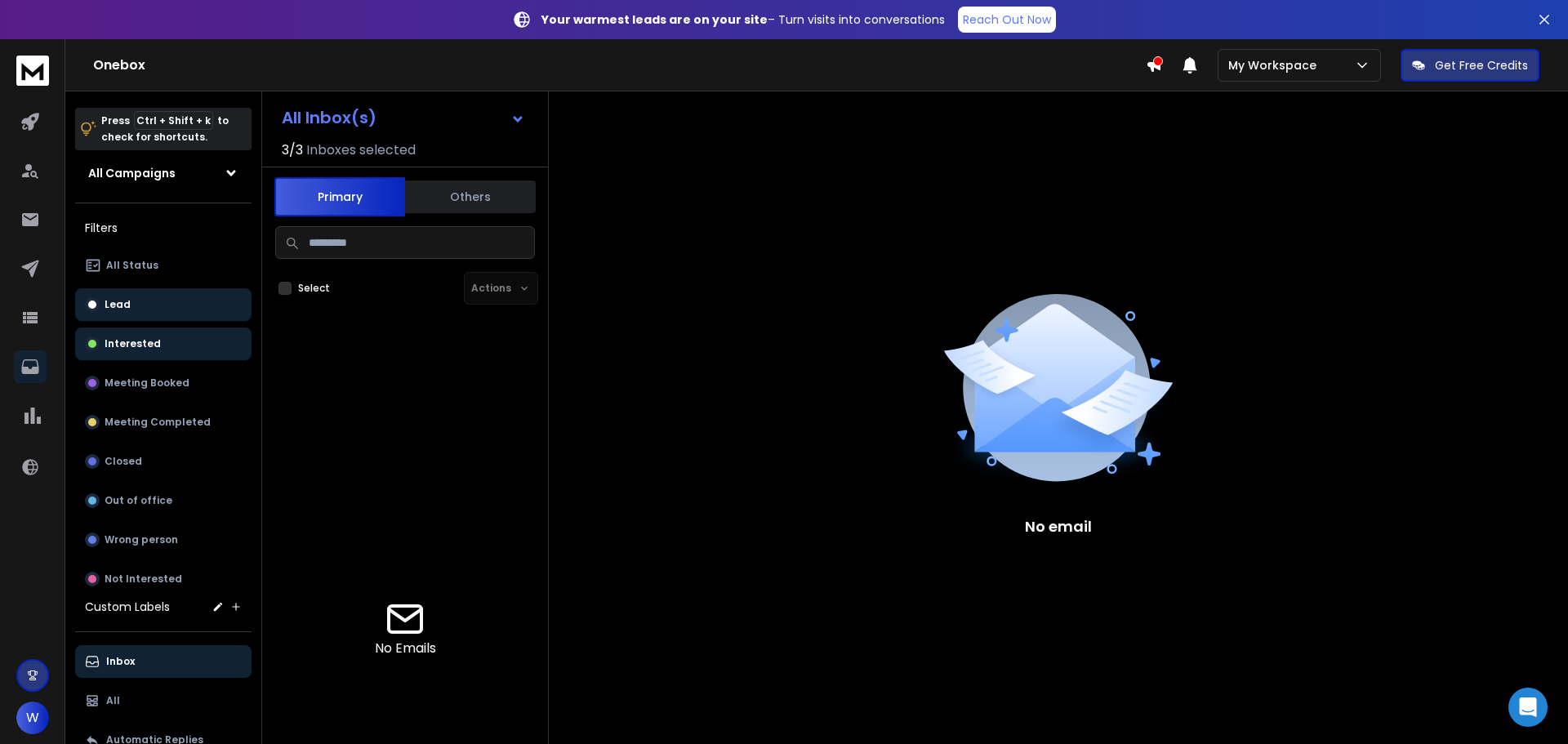
click at [123, 339] on p "Interested" at bounding box center [132, 344] width 56 height 13
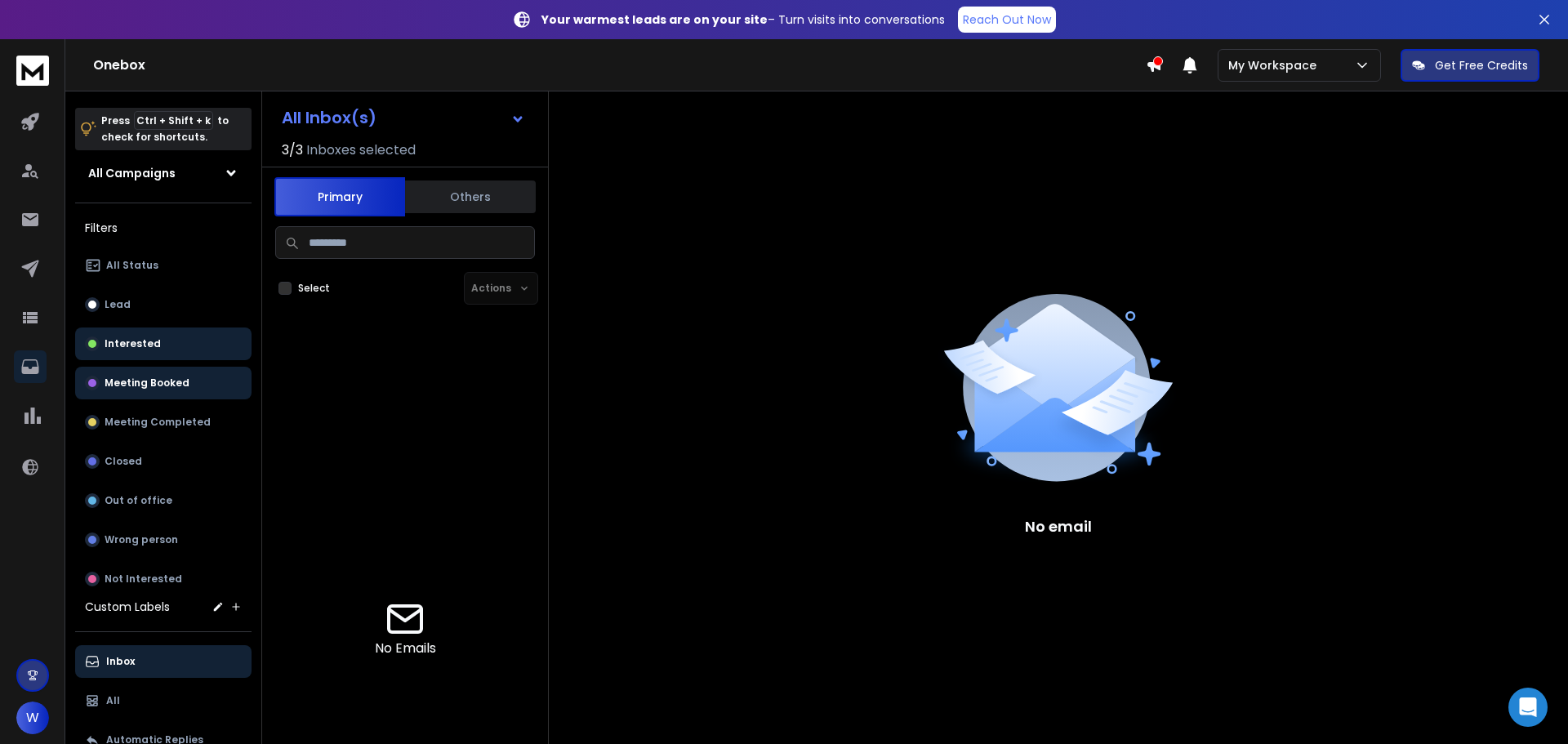
click at [131, 376] on p "Meeting Booked" at bounding box center [147, 383] width 85 height 13
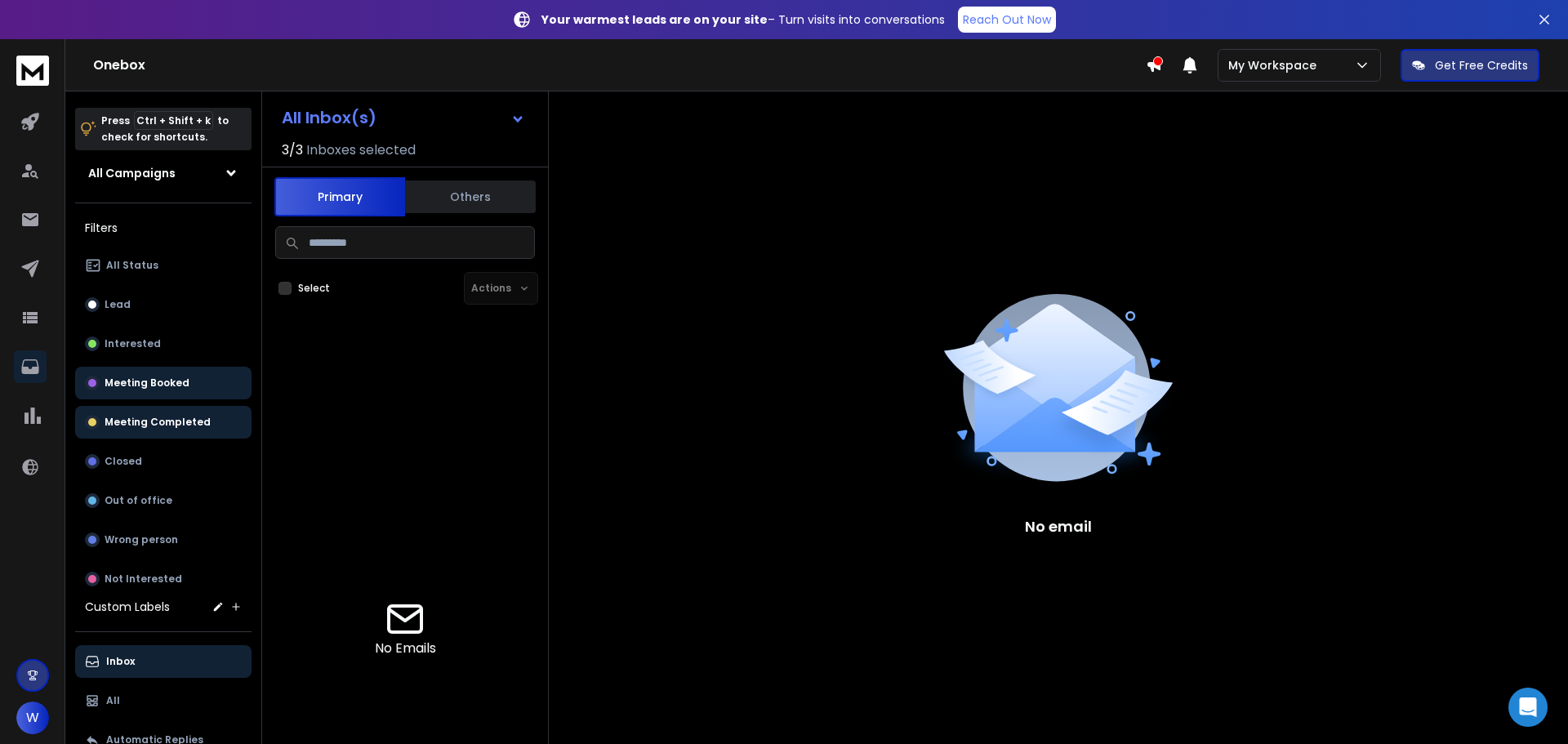
click at [179, 416] on p "Meeting Completed" at bounding box center [158, 422] width 107 height 13
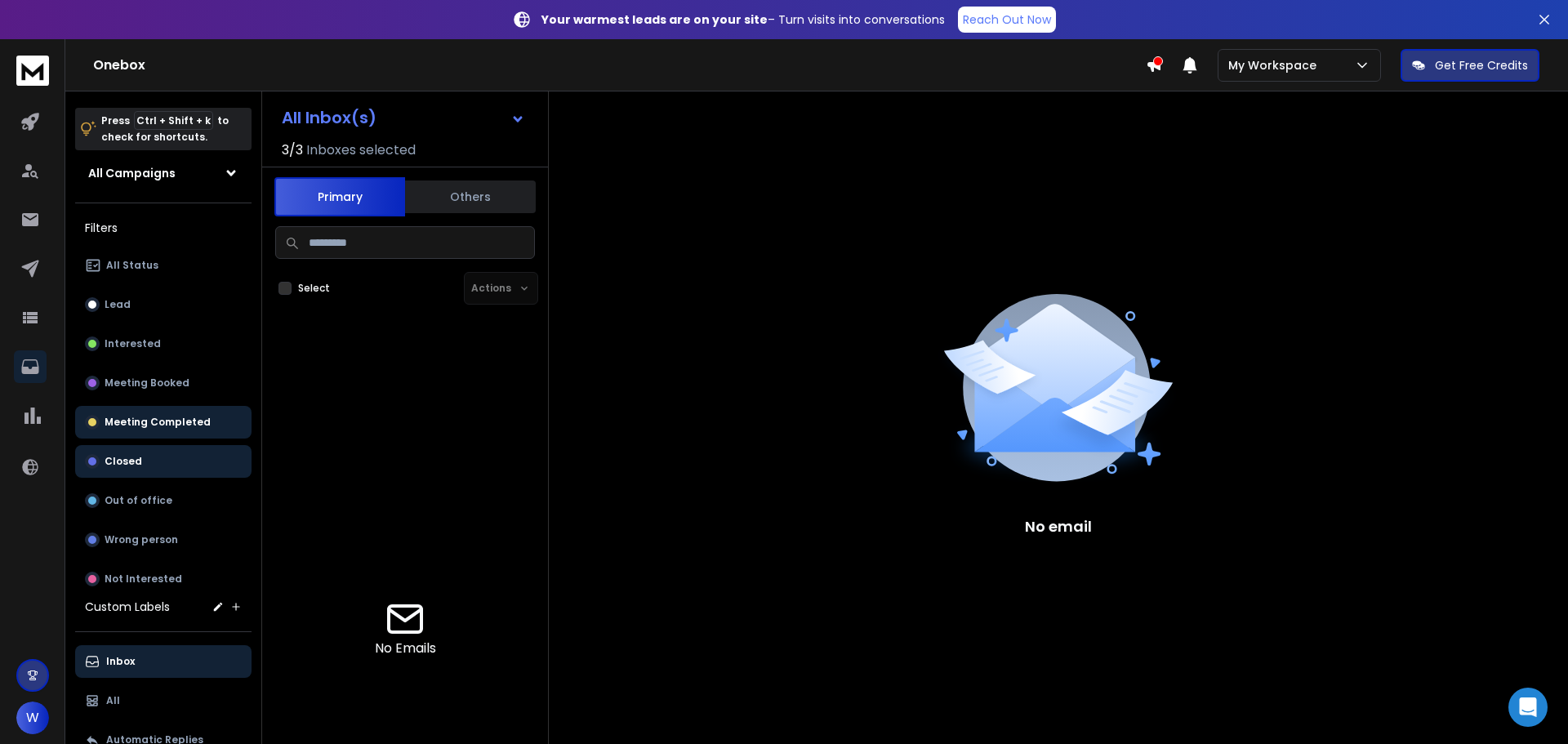
click at [152, 460] on button "Closed" at bounding box center [163, 461] width 177 height 33
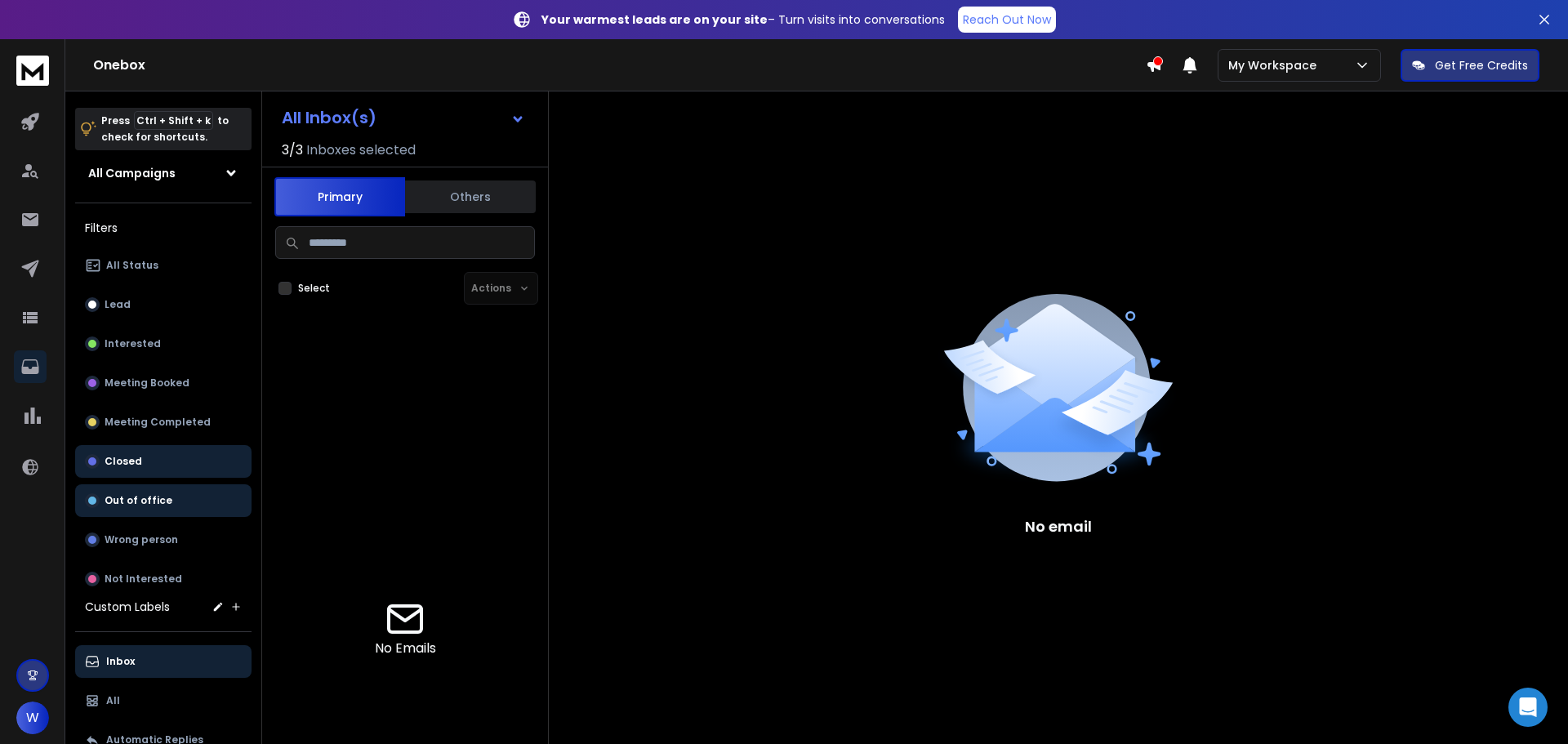
click at [157, 505] on p "Out of office" at bounding box center [139, 500] width 68 height 13
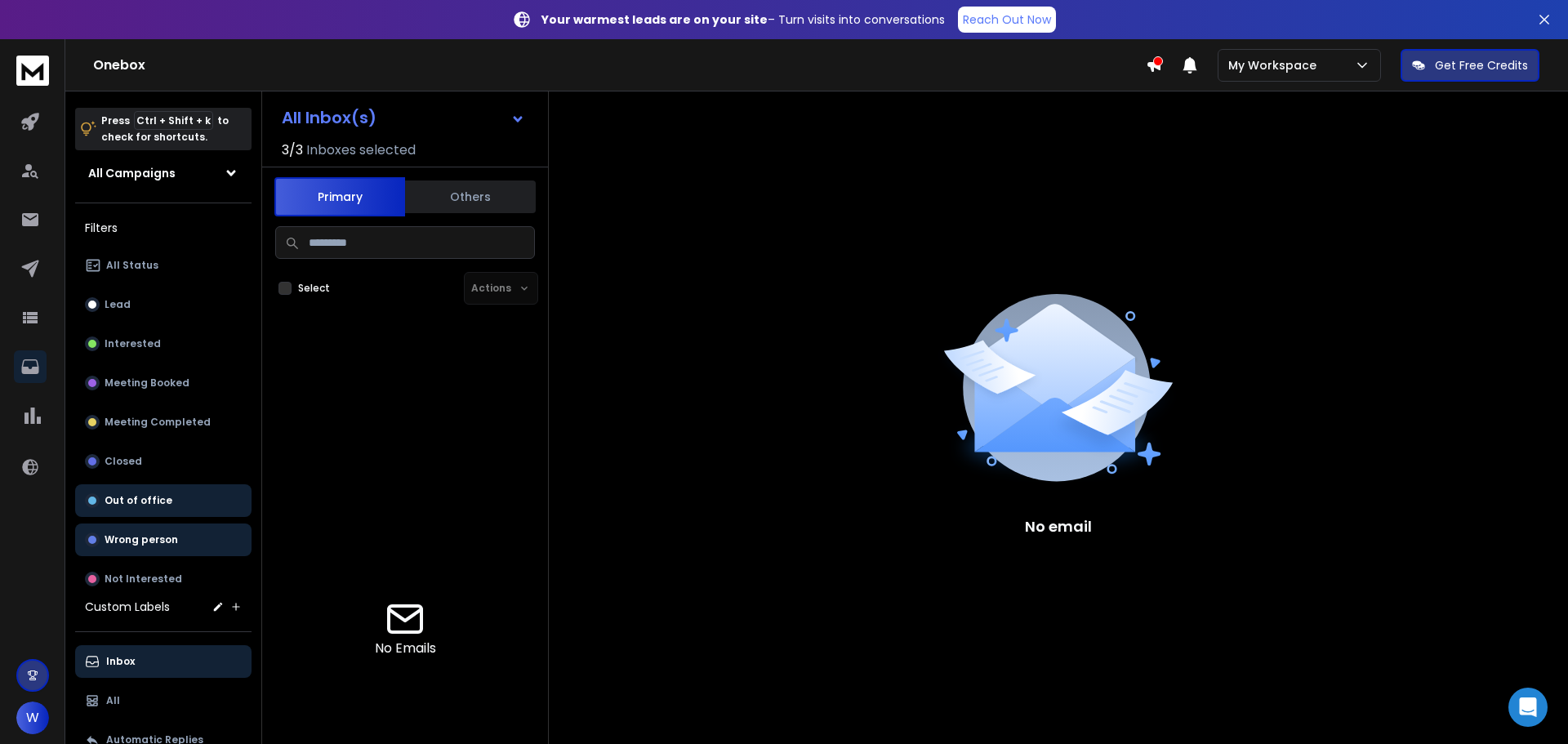
click at [166, 534] on p "Wrong person" at bounding box center [141, 539] width 74 height 13
click at [158, 579] on p "Not Interested" at bounding box center [143, 579] width 77 height 13
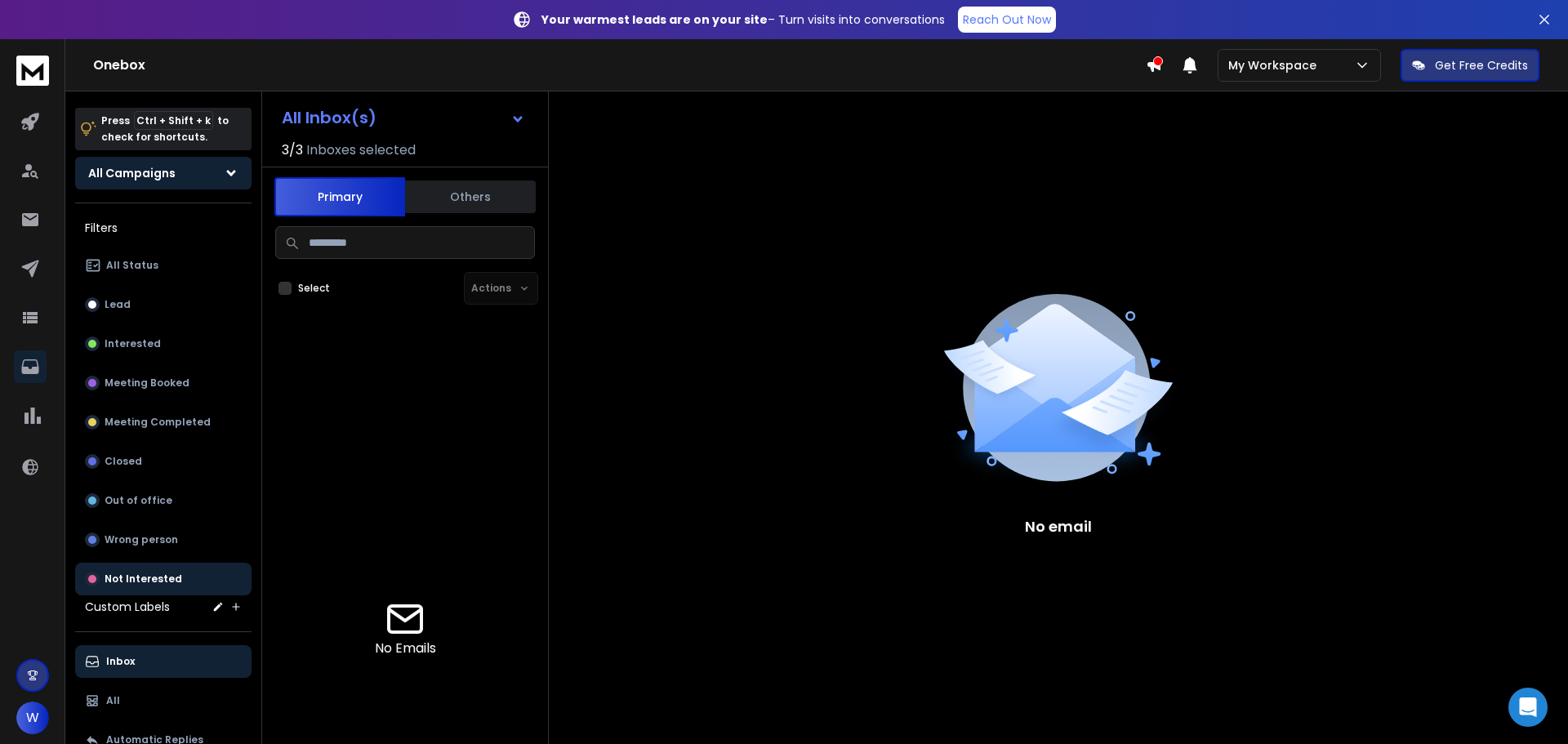
click at [211, 167] on button "All Campaigns" at bounding box center [163, 173] width 177 height 33
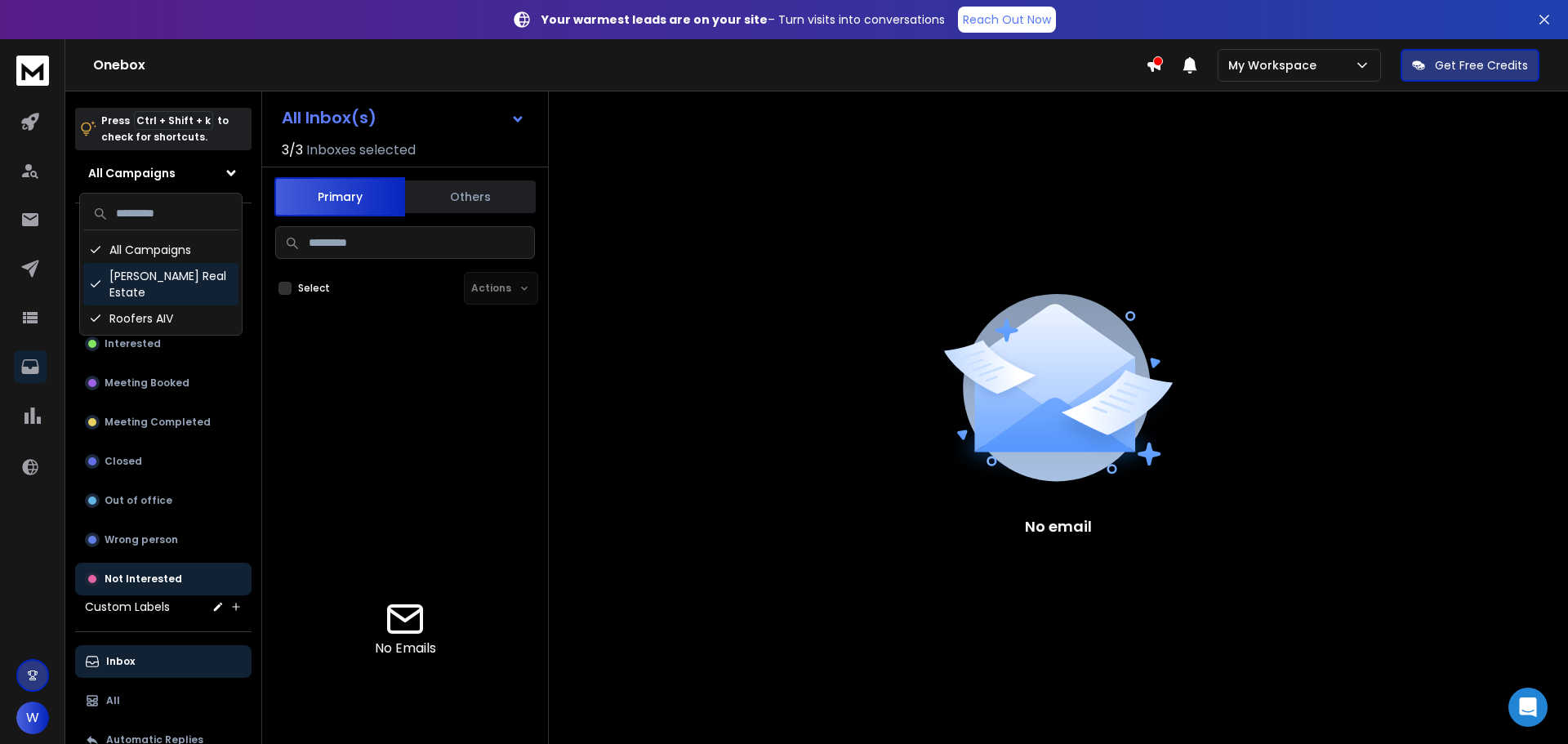
click at [159, 275] on div "[PERSON_NAME] Real Estate" at bounding box center [161, 284] width 155 height 43
click at [147, 305] on div "Roofers AIV" at bounding box center [161, 318] width 155 height 26
click at [147, 248] on div "All Campaigns" at bounding box center [161, 249] width 155 height 26
click at [143, 273] on div "[PERSON_NAME] Real Estate" at bounding box center [161, 284] width 155 height 43
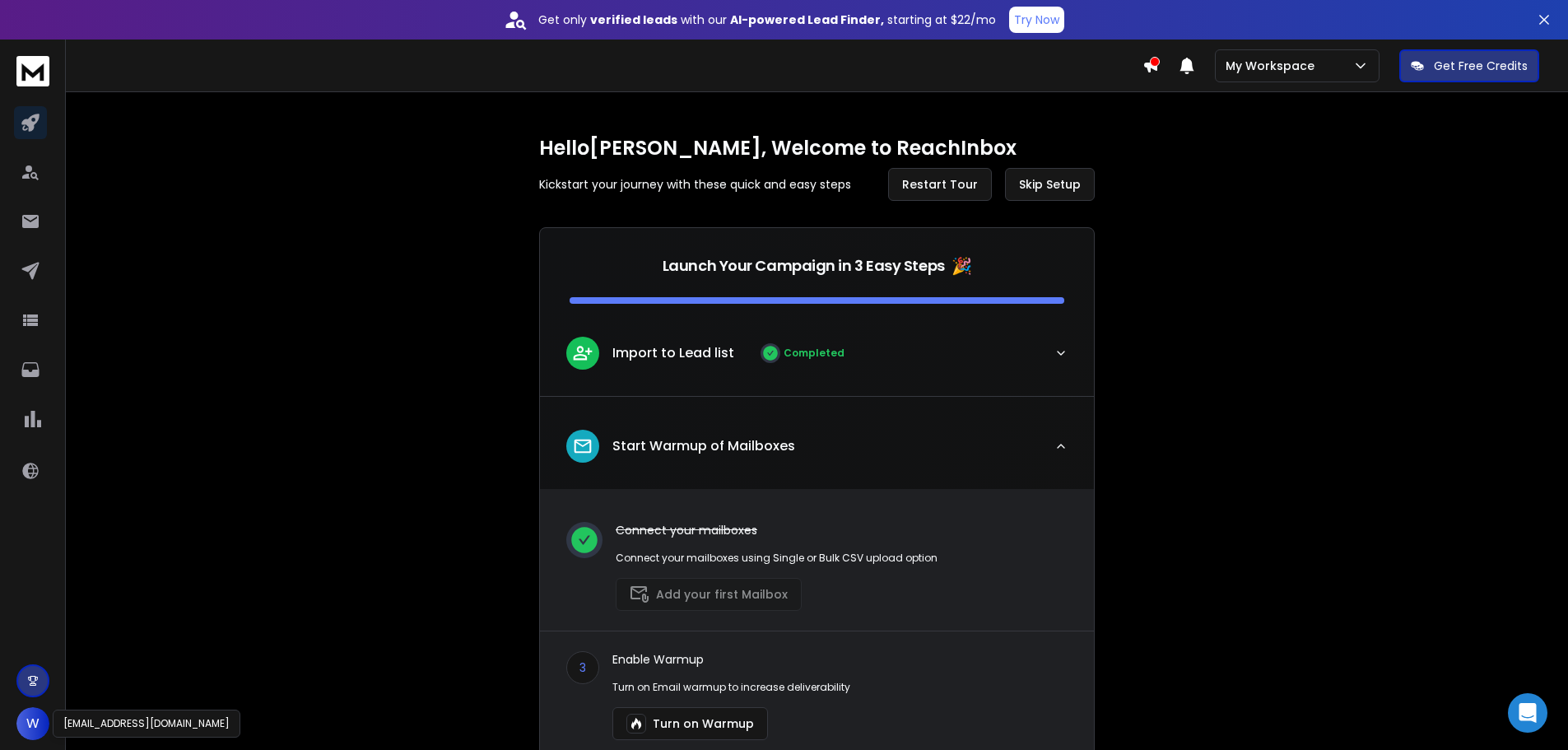
click at [40, 712] on span "W" at bounding box center [32, 723] width 33 height 33
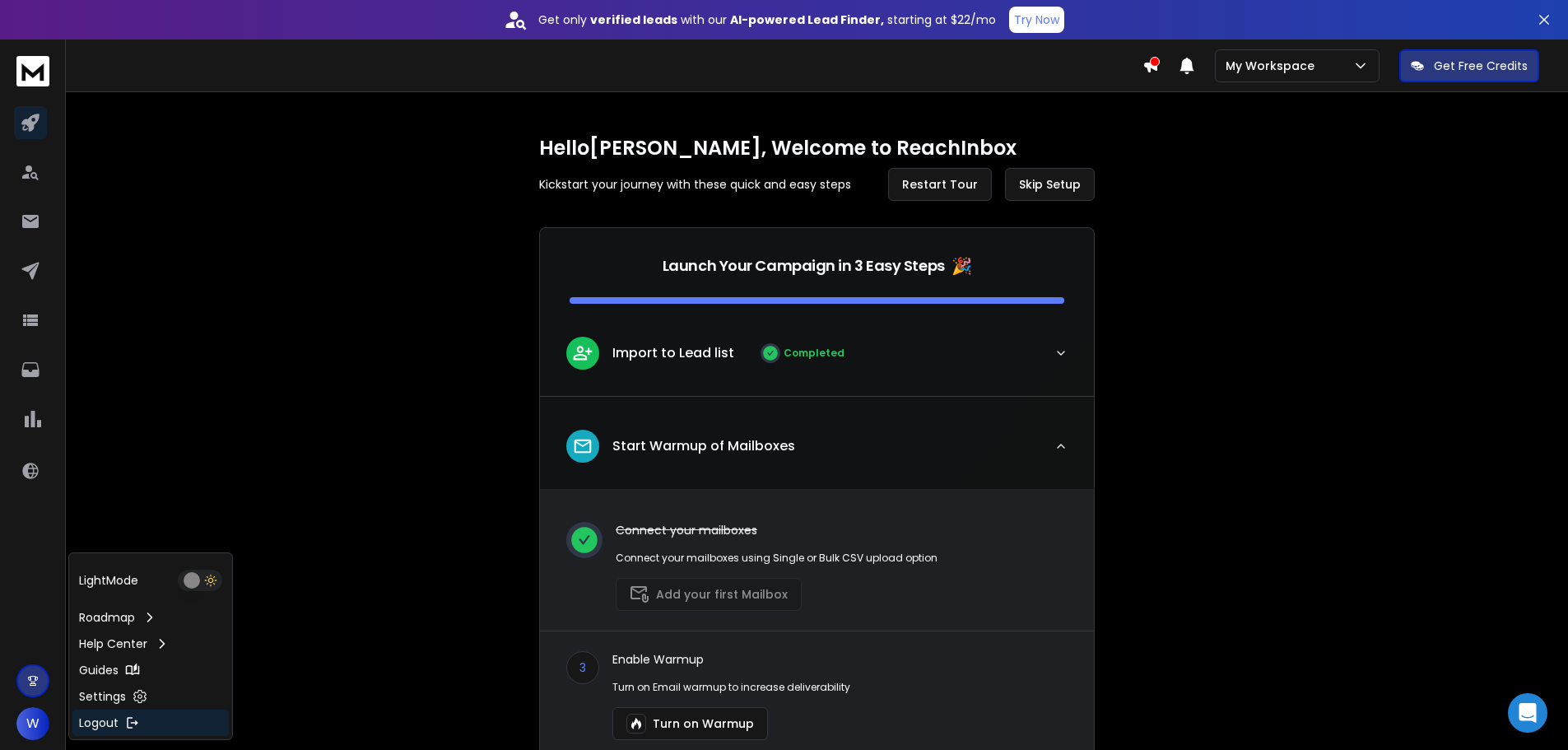
click at [102, 720] on p "Logout" at bounding box center [98, 722] width 39 height 16
